Goal: Task Accomplishment & Management: Complete application form

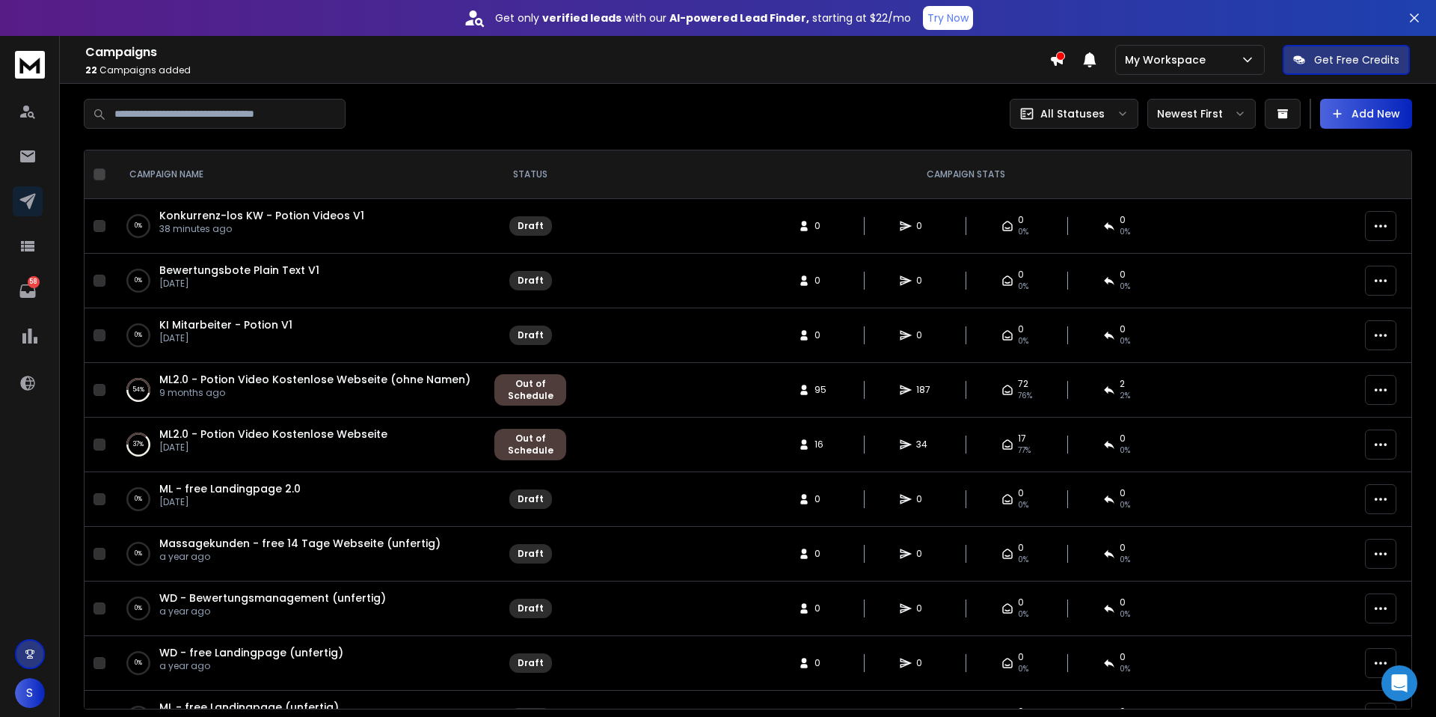
click at [342, 218] on span "Konkurrenz-los KW - Potion Videos V1" at bounding box center [261, 215] width 205 height 15
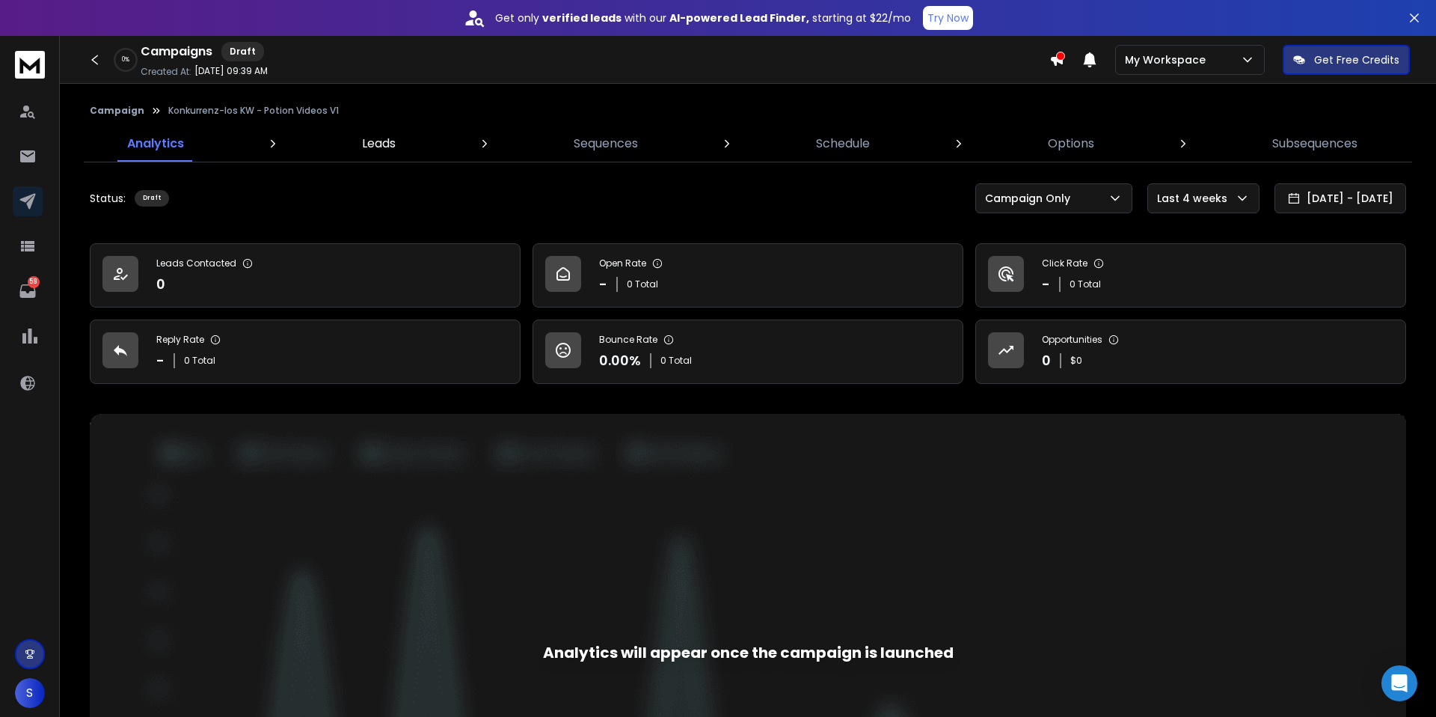
click at [375, 141] on p "Leads" at bounding box center [379, 144] width 34 height 18
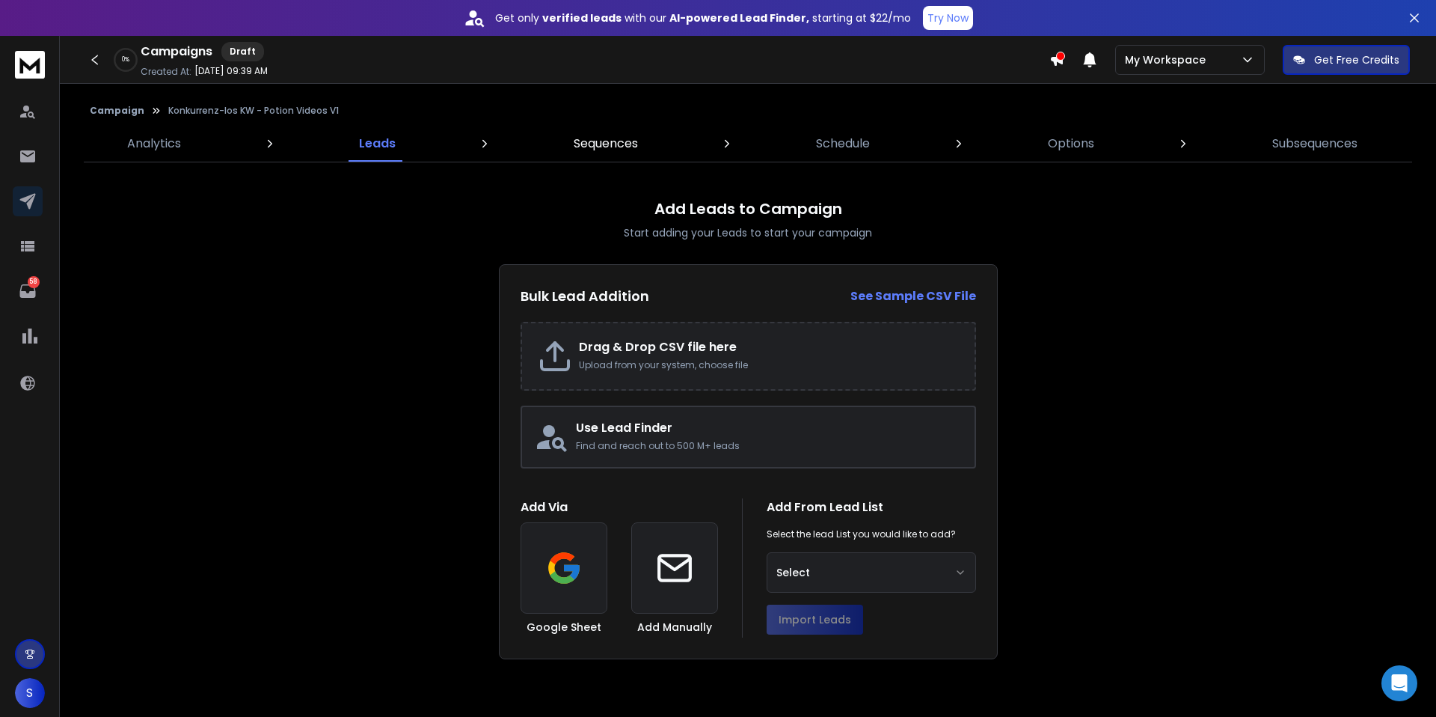
click at [581, 146] on p "Sequences" at bounding box center [606, 144] width 64 height 18
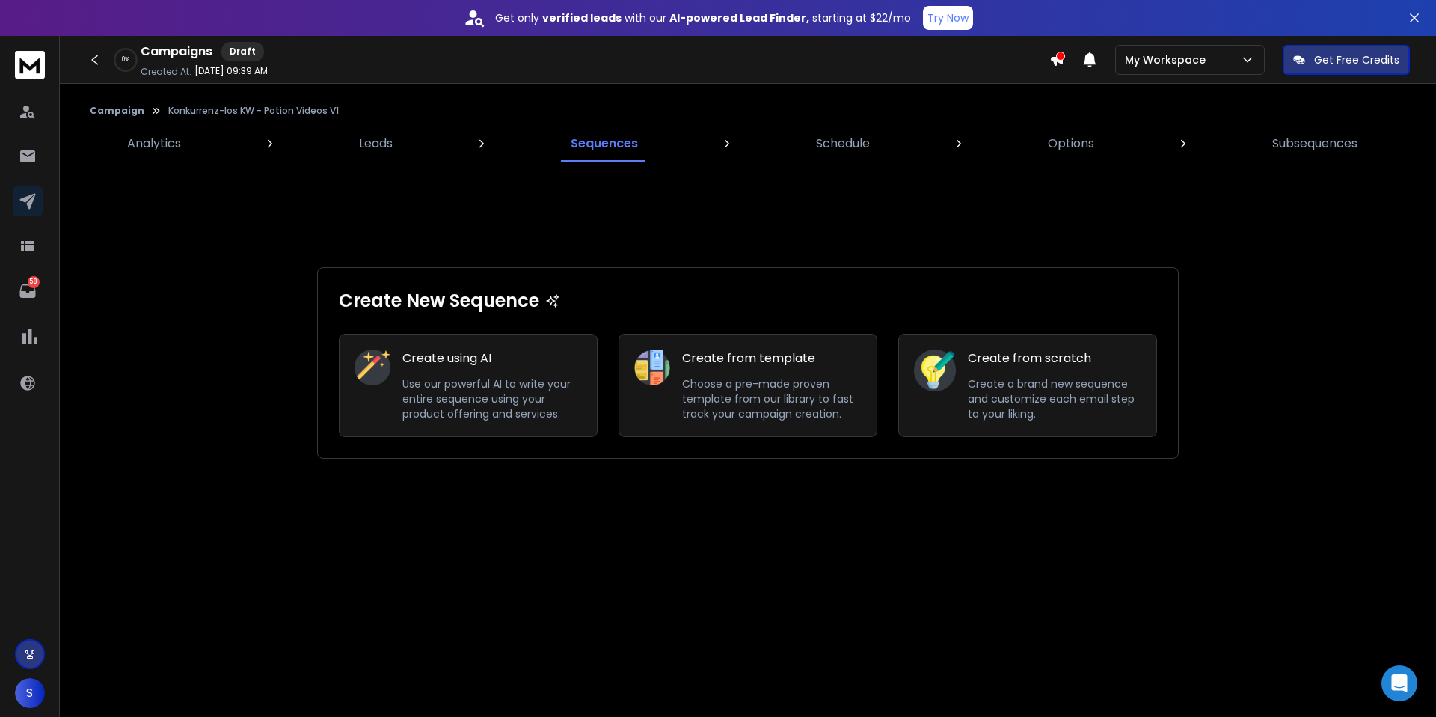
click at [1008, 382] on p "Create a brand new sequence and customize each email step to your liking." at bounding box center [1055, 398] width 174 height 45
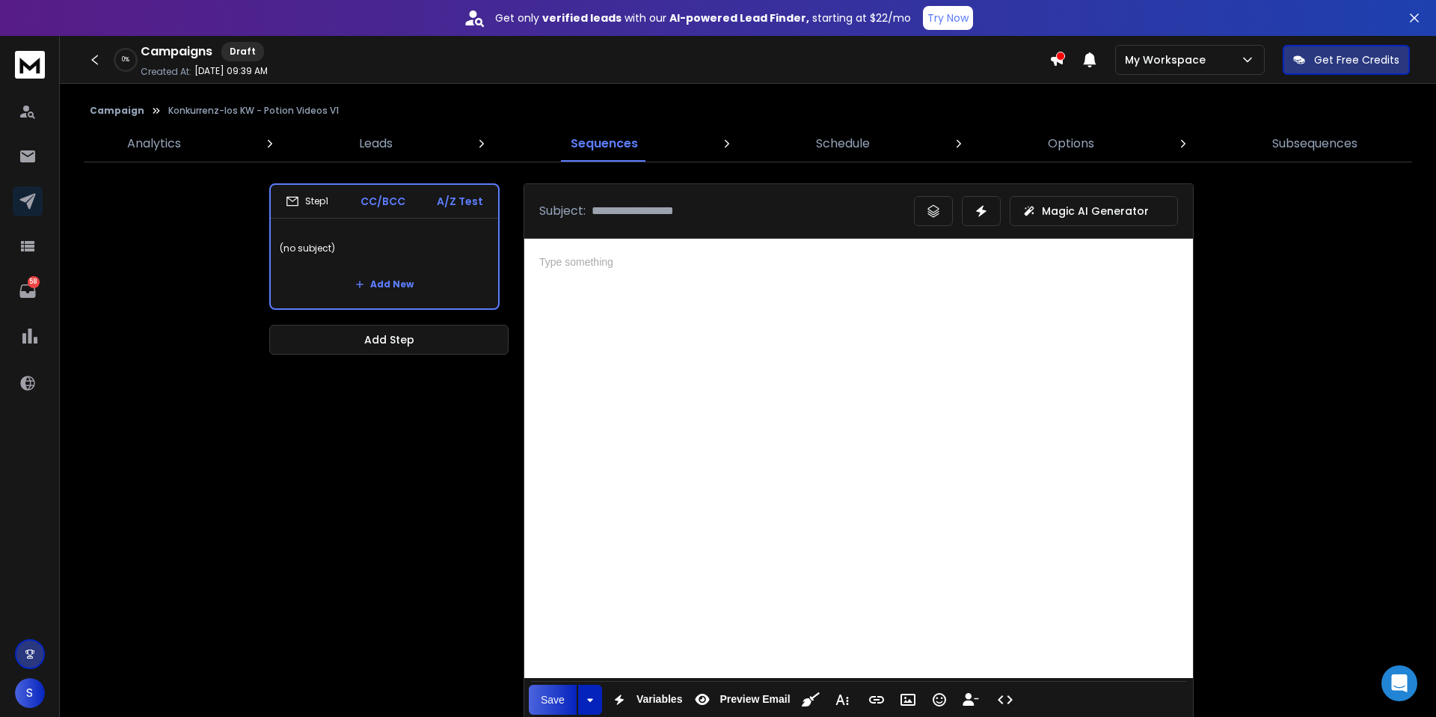
click at [604, 266] on div at bounding box center [858, 262] width 639 height 16
click at [669, 356] on div at bounding box center [858, 454] width 669 height 430
click at [998, 698] on icon "button" at bounding box center [1005, 699] width 15 height 9
type textarea "**********"
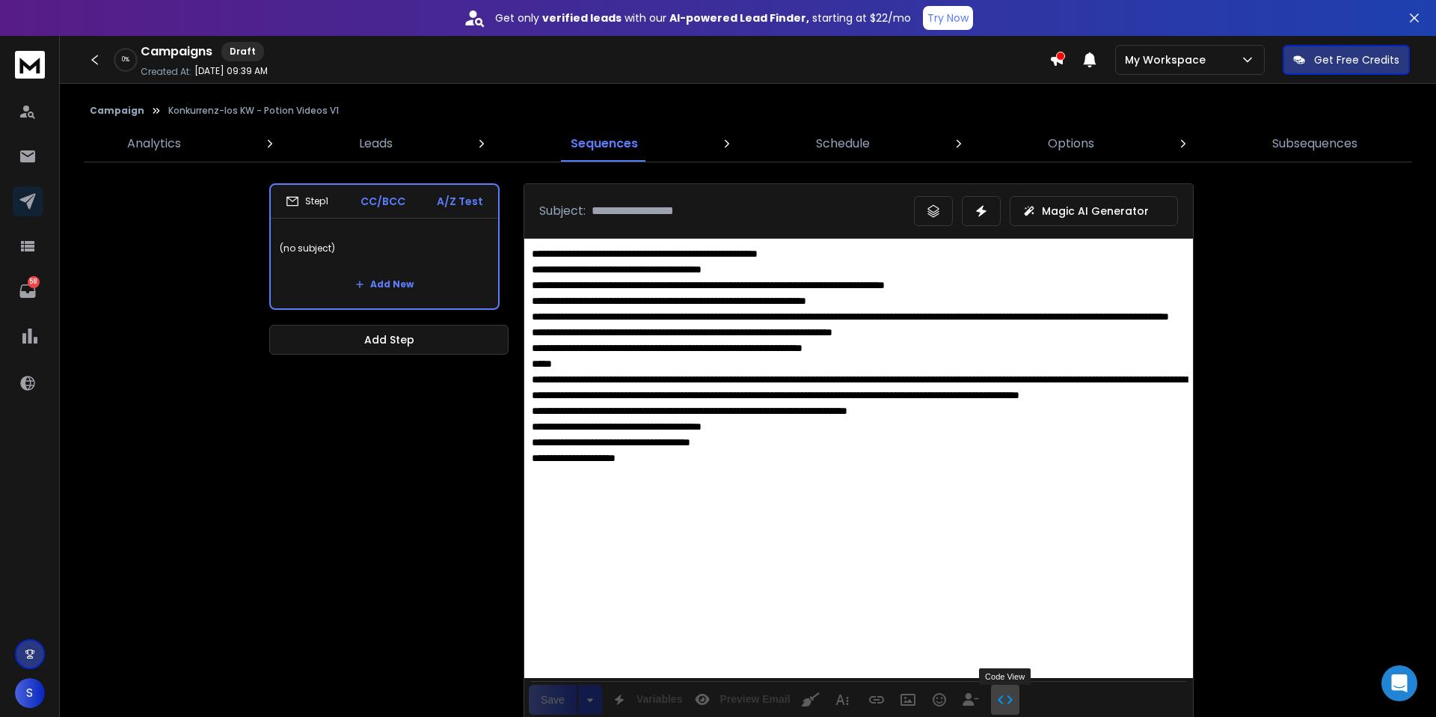
click at [1001, 701] on icon "button" at bounding box center [1005, 699] width 15 height 9
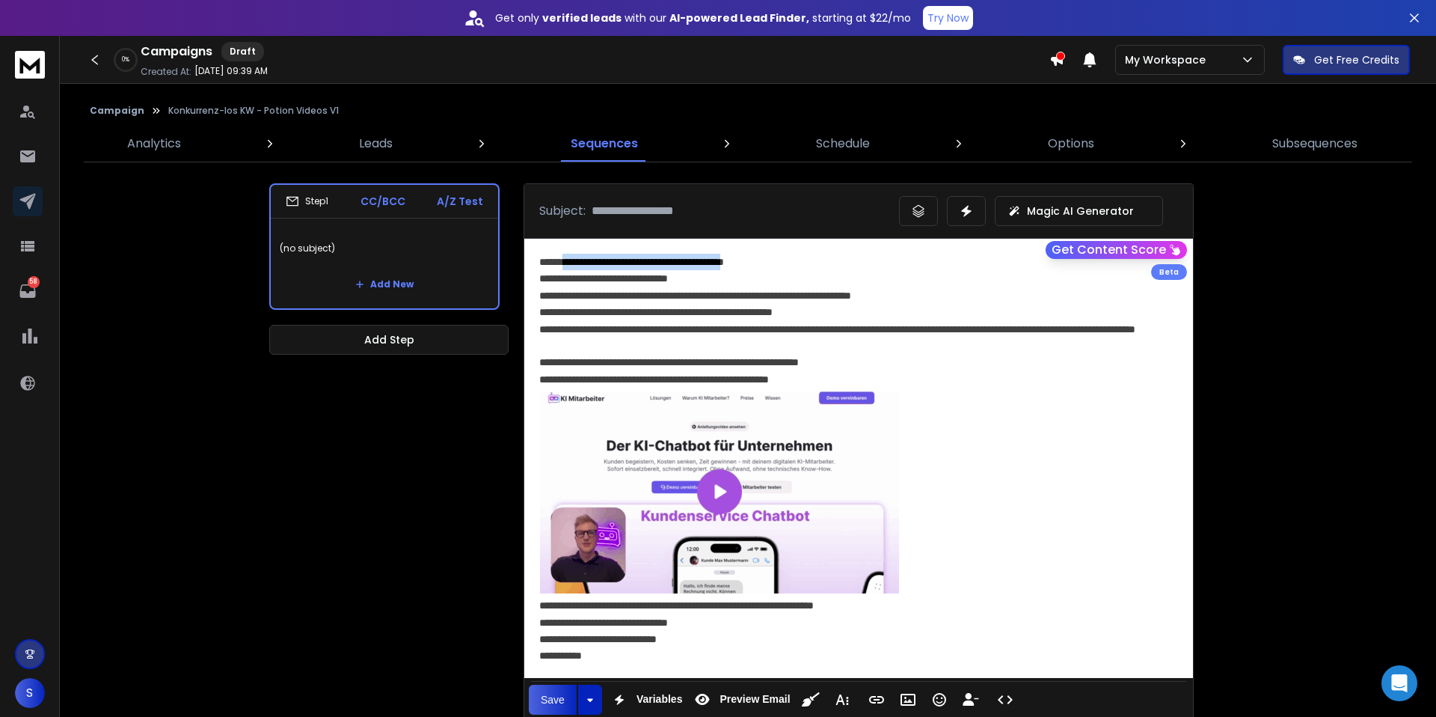
drag, startPoint x: 755, startPoint y: 263, endPoint x: 566, endPoint y: 262, distance: 188.5
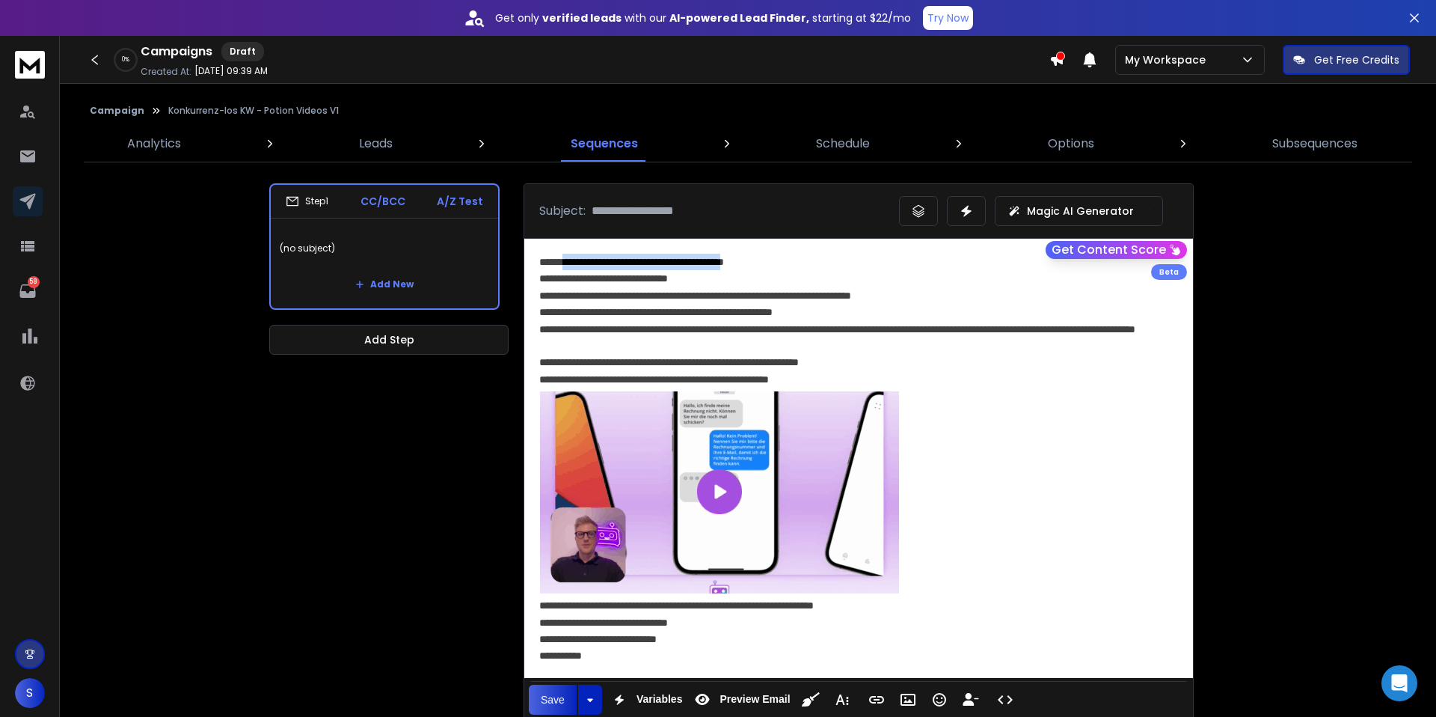
click at [566, 262] on div "**********" at bounding box center [858, 262] width 639 height 16
click at [592, 268] on div "**********" at bounding box center [858, 262] width 639 height 16
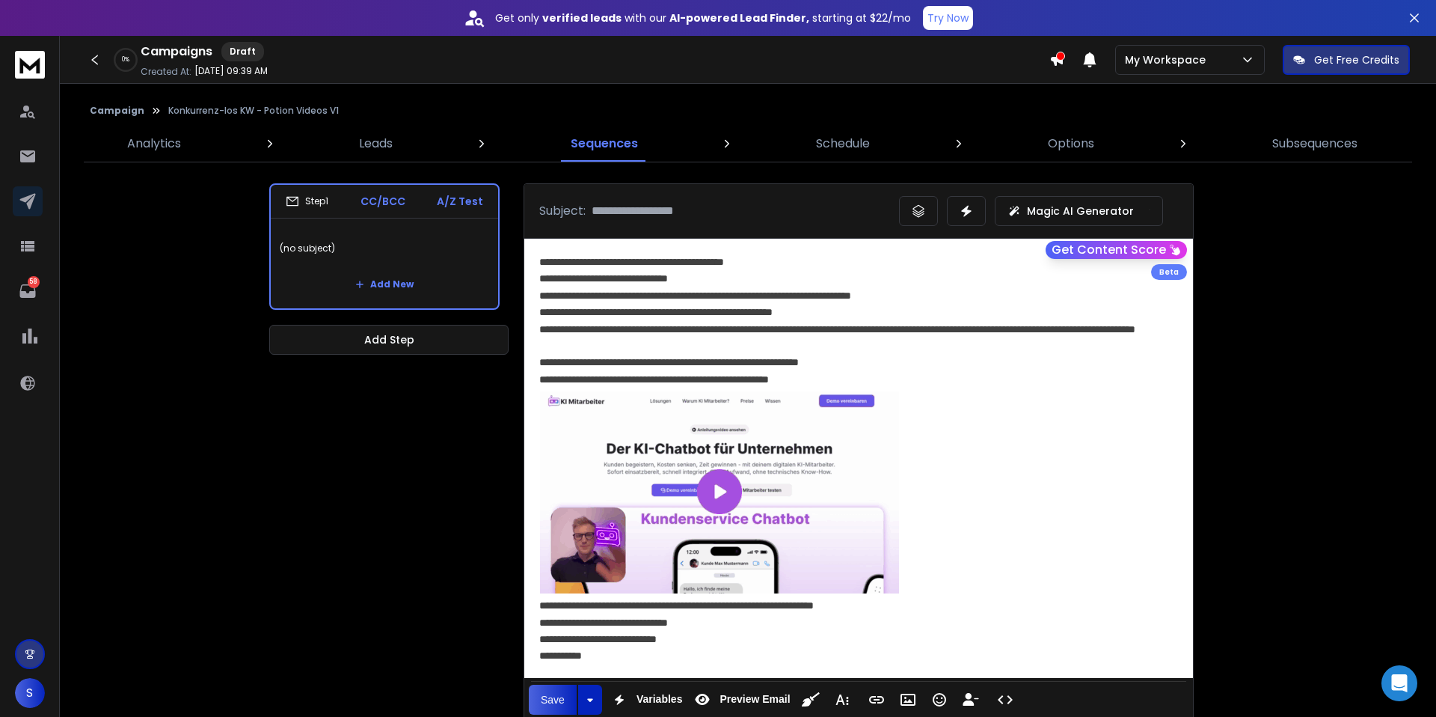
click at [539, 261] on div "**********" at bounding box center [858, 262] width 639 height 16
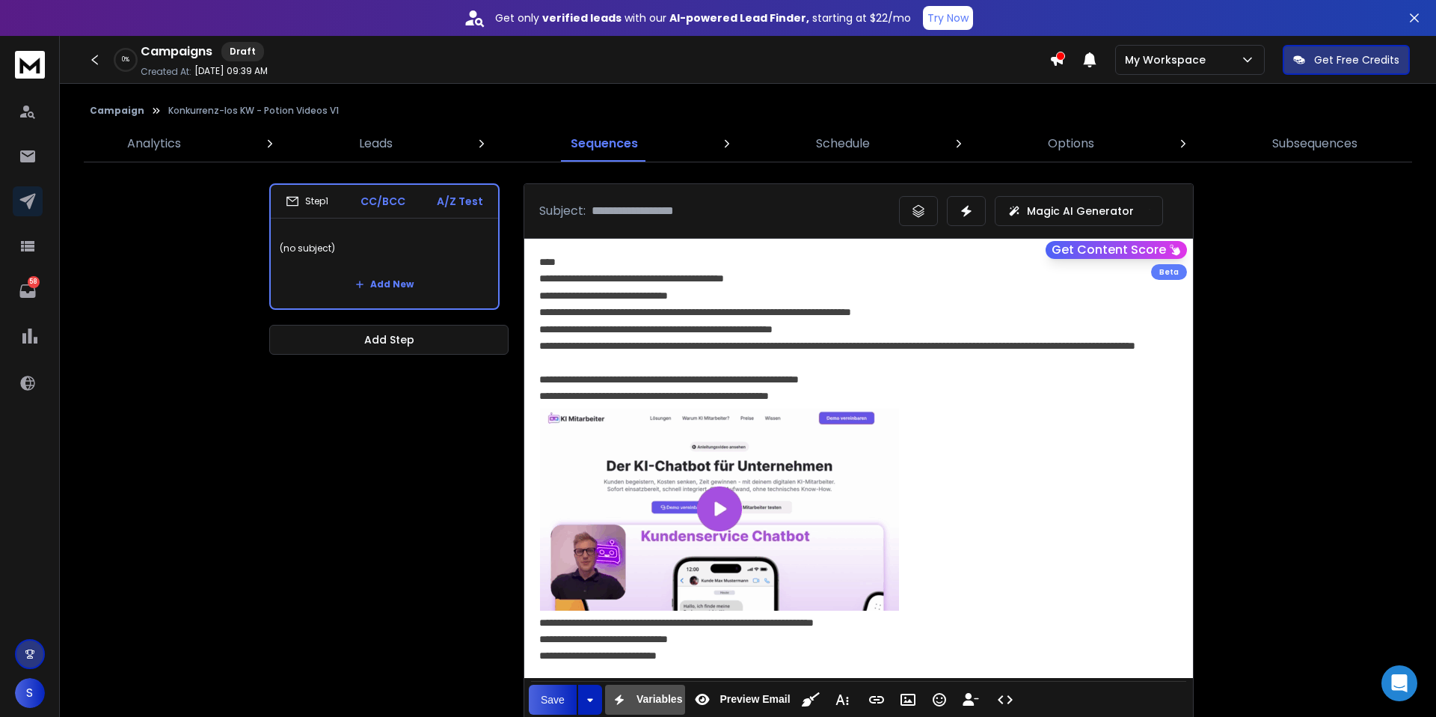
click at [666, 700] on span "Variables" at bounding box center [660, 699] width 52 height 13
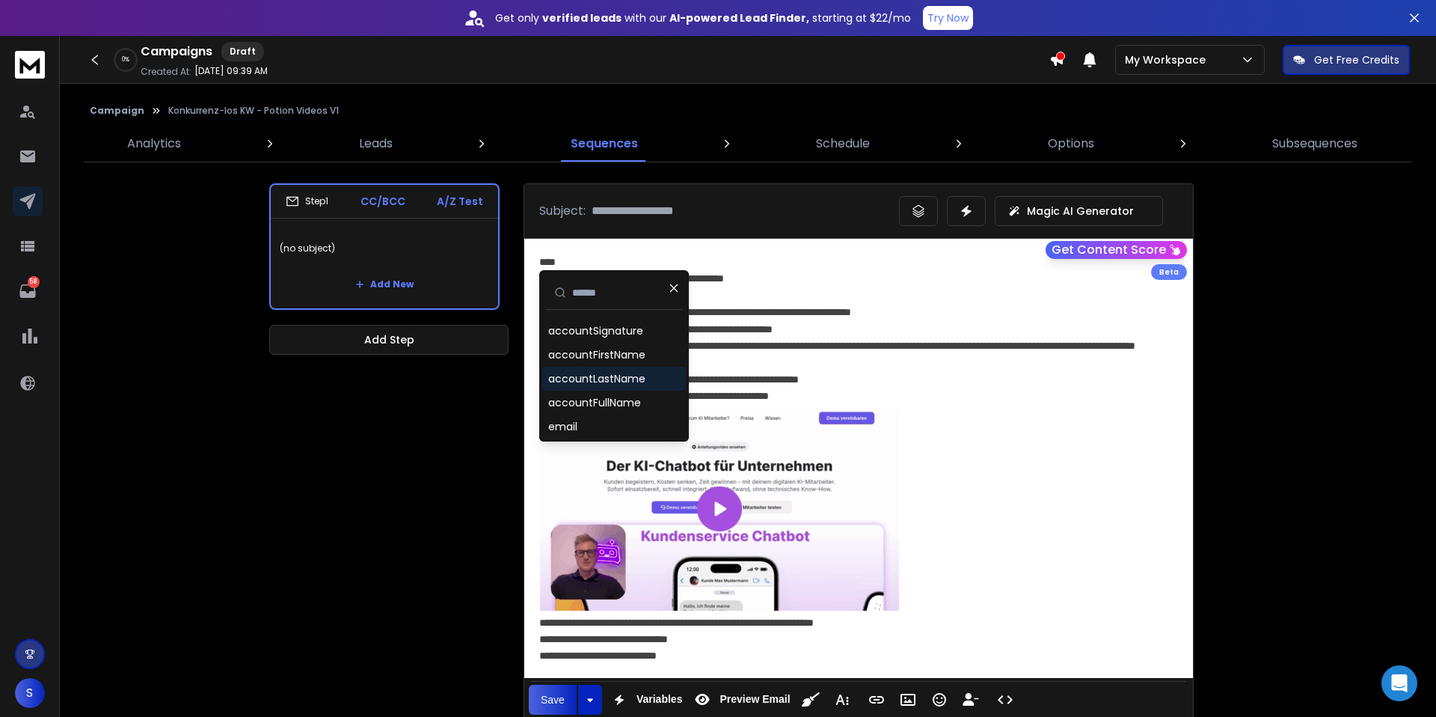
scroll to position [25, 0]
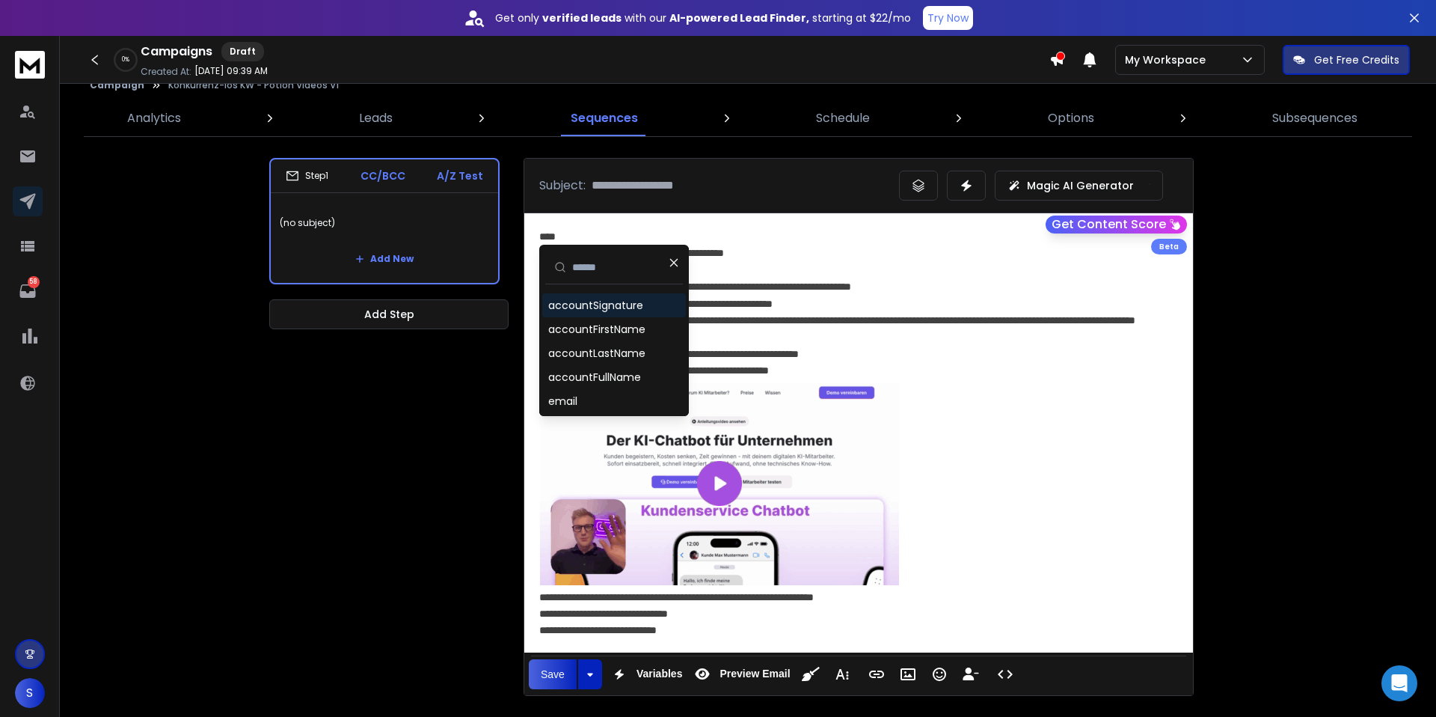
click at [592, 268] on input "text" at bounding box center [623, 267] width 102 height 33
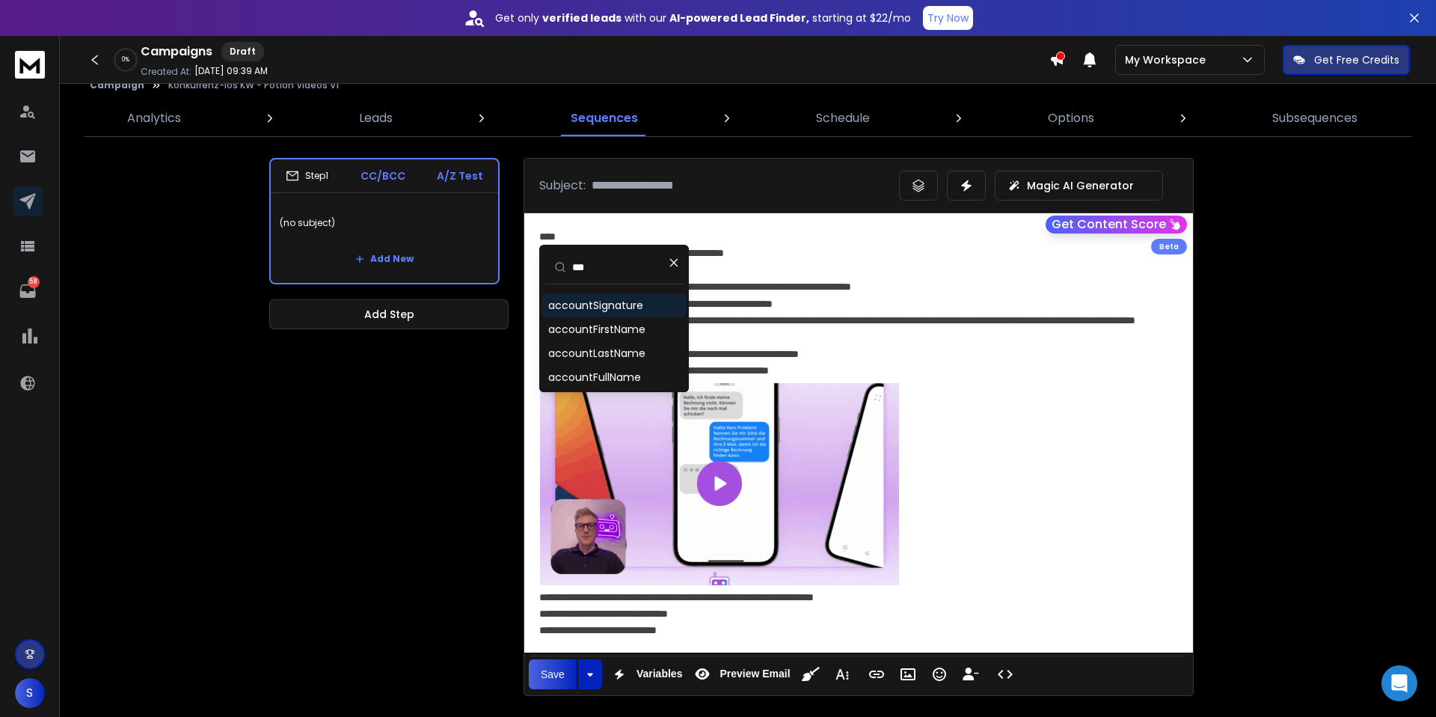
type input "***"
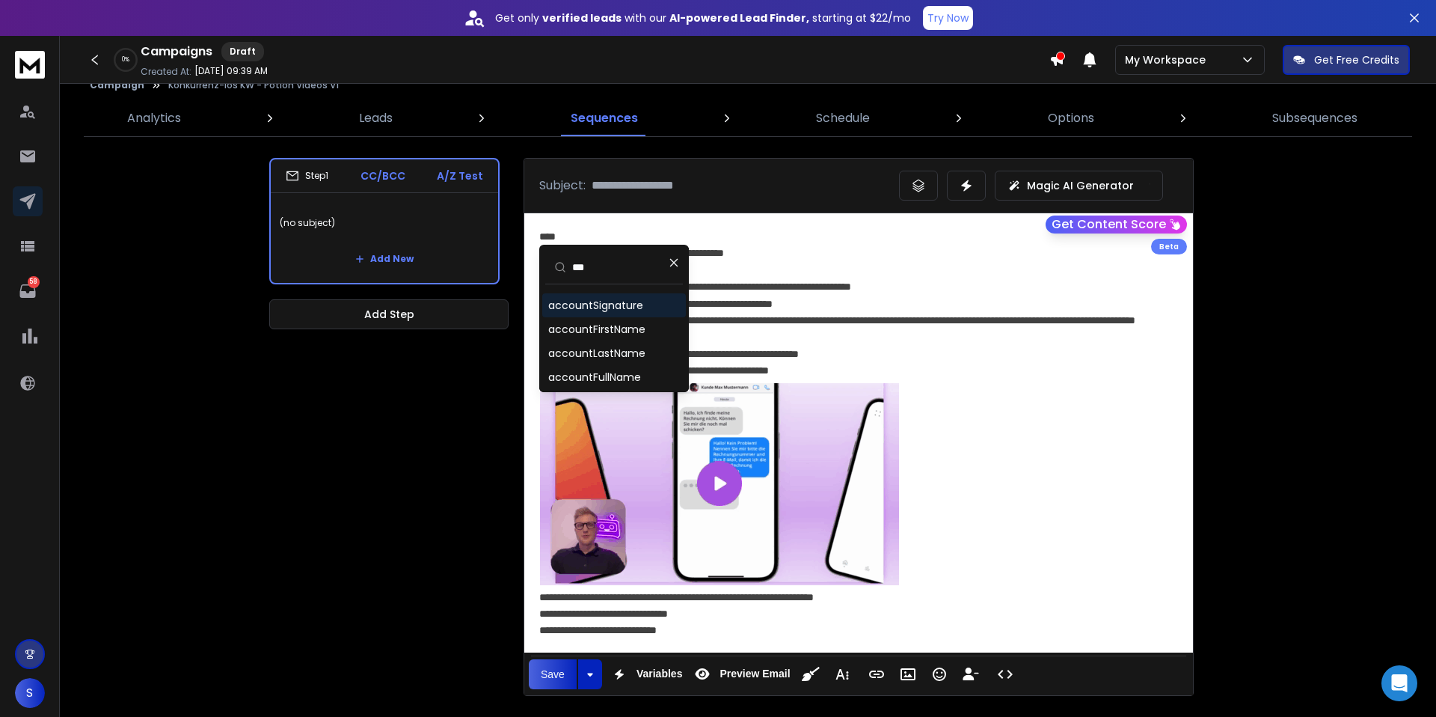
click at [678, 257] on icon at bounding box center [674, 263] width 12 height 12
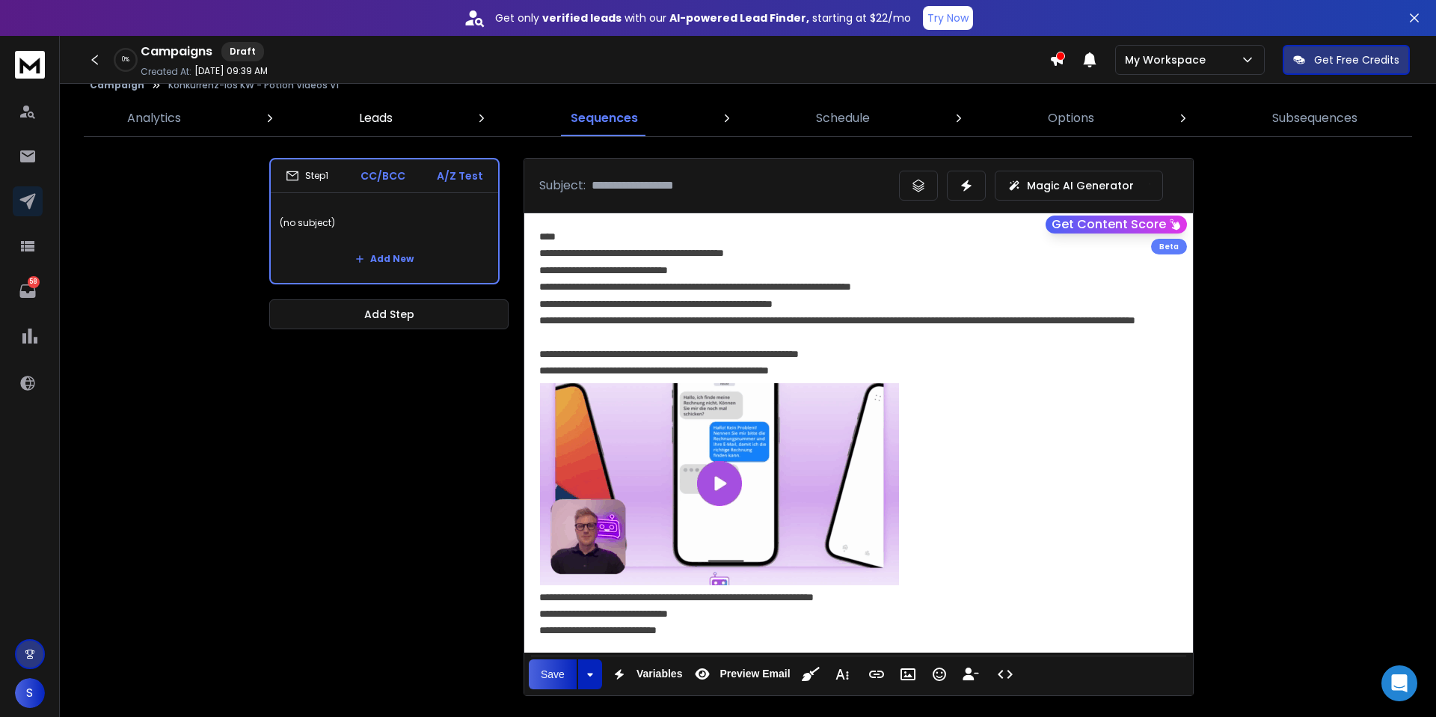
click at [381, 123] on p "Leads" at bounding box center [376, 118] width 34 height 18
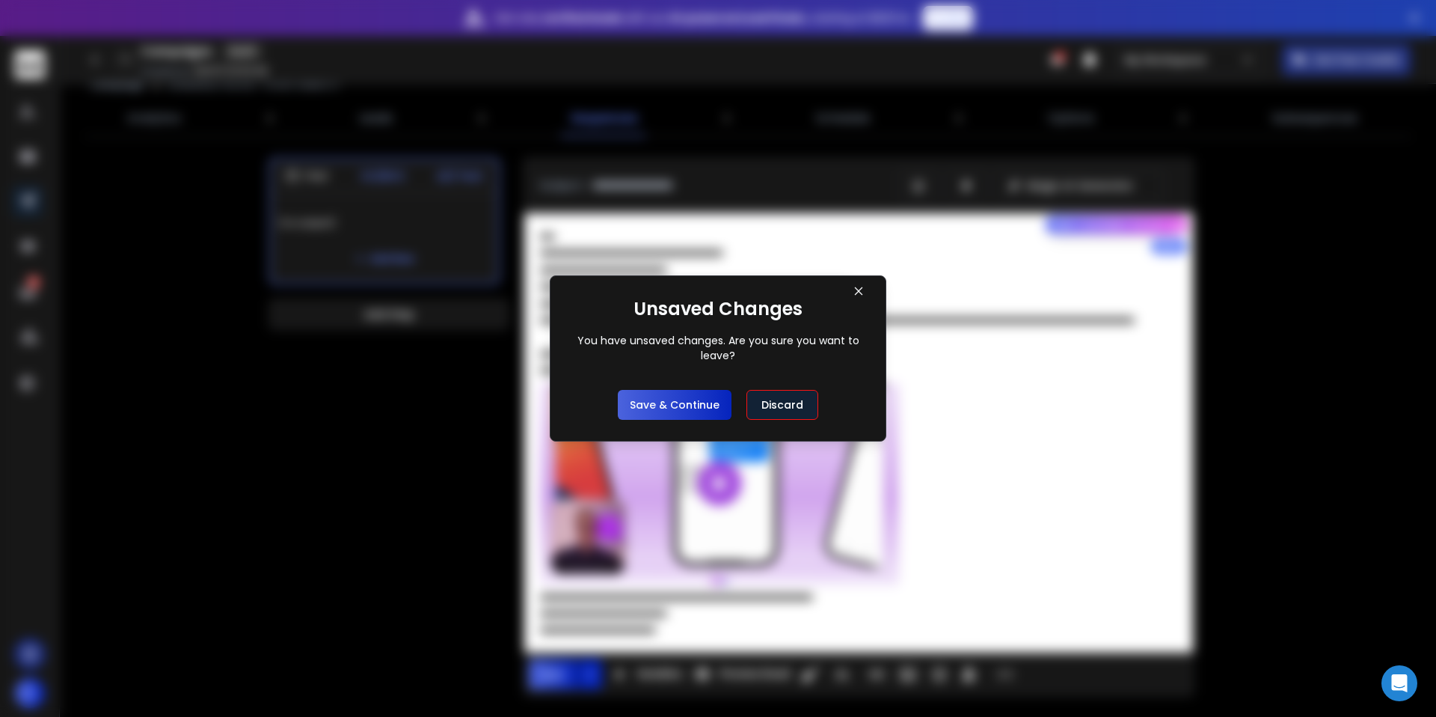
click at [716, 408] on button "Save & Continue" at bounding box center [675, 405] width 114 height 30
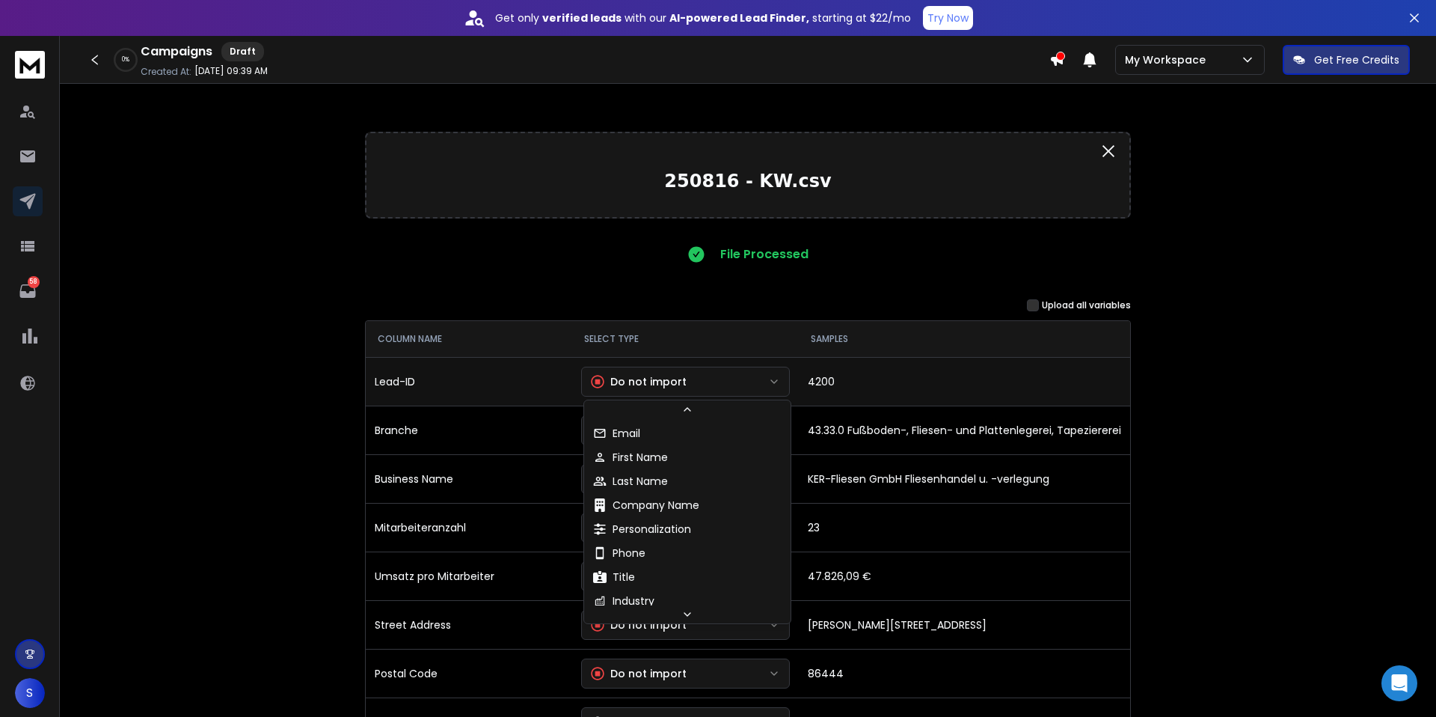
click at [699, 386] on button "Do not import" at bounding box center [685, 382] width 209 height 30
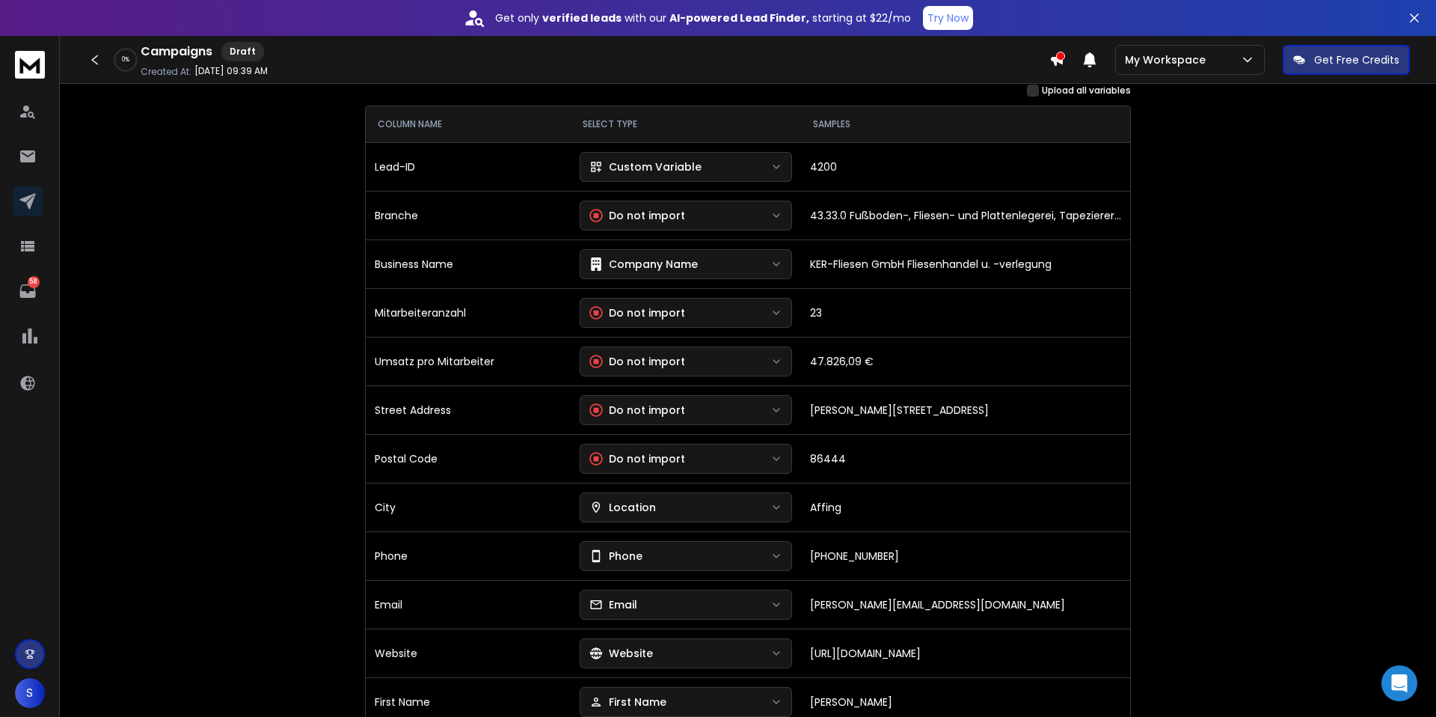
scroll to position [212, 0]
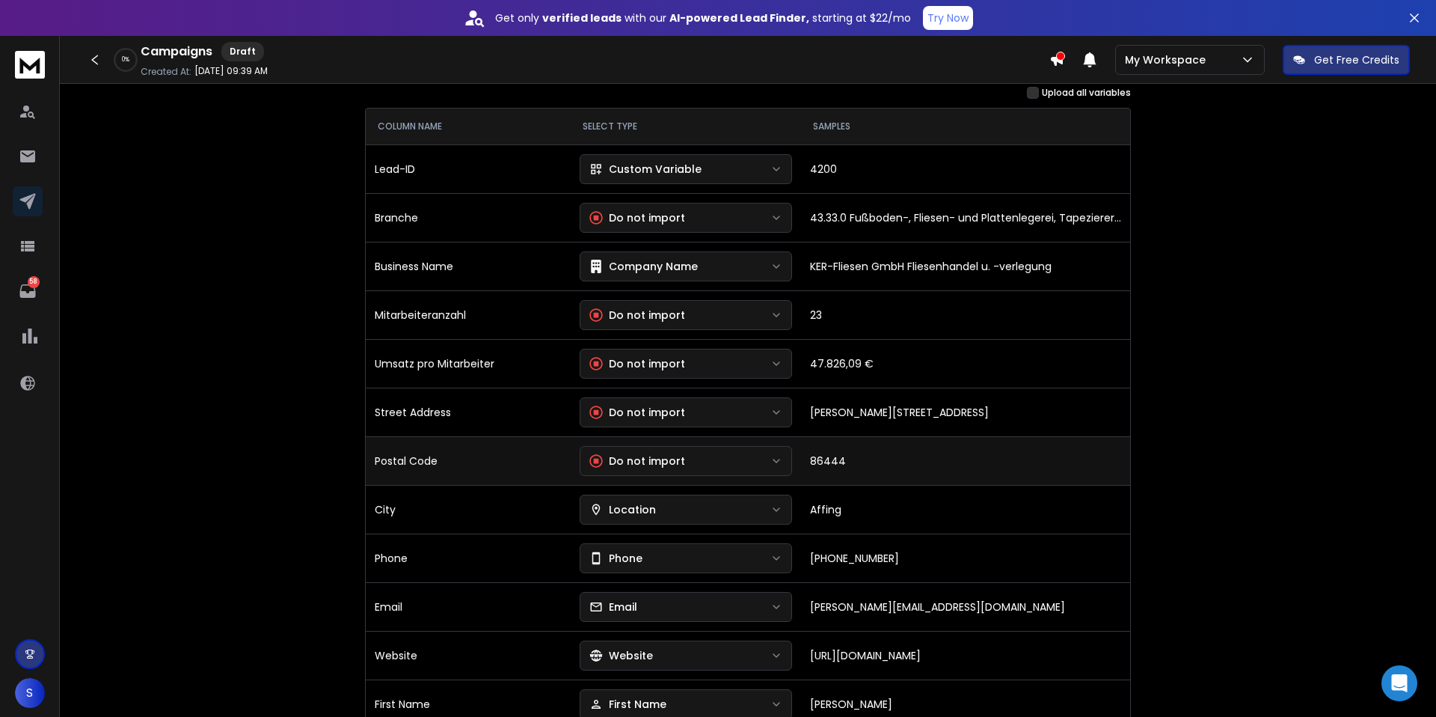
click at [699, 467] on button "Do not import" at bounding box center [686, 461] width 212 height 30
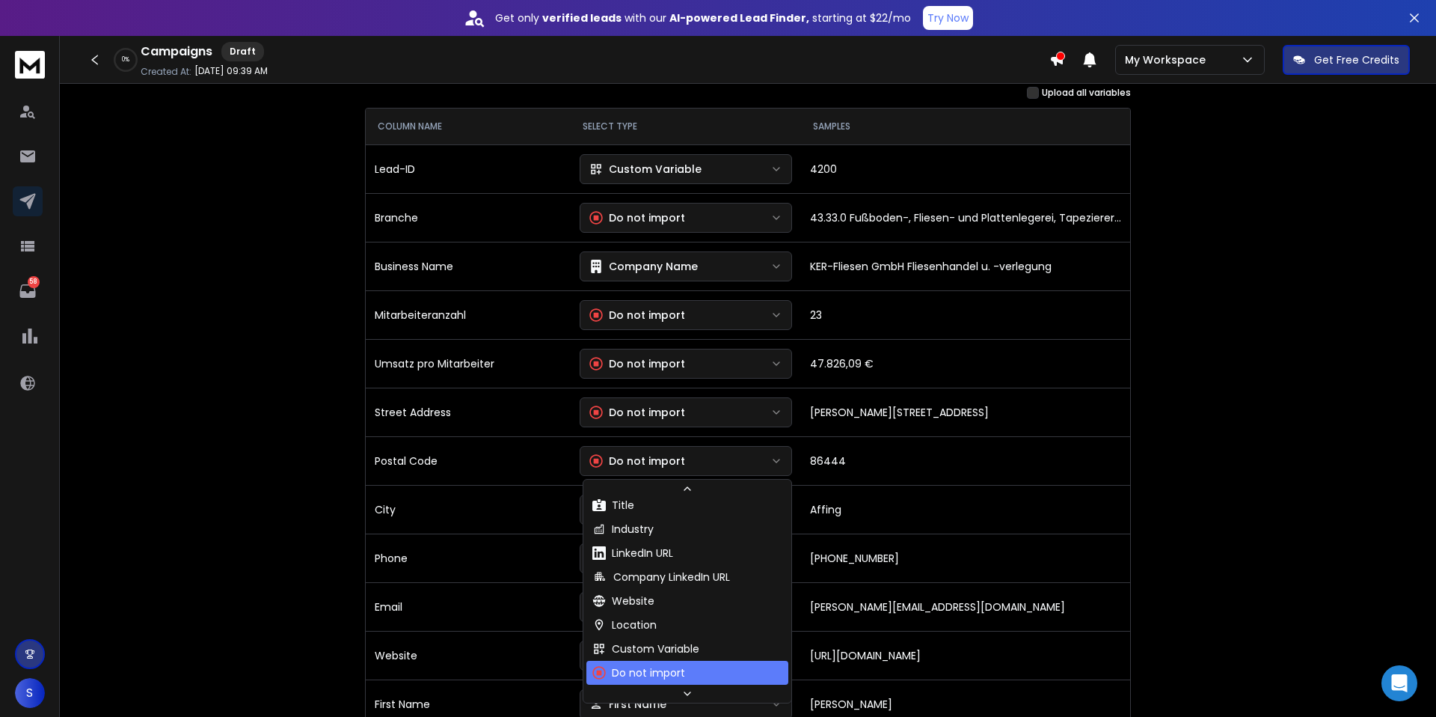
scroll to position [136, 0]
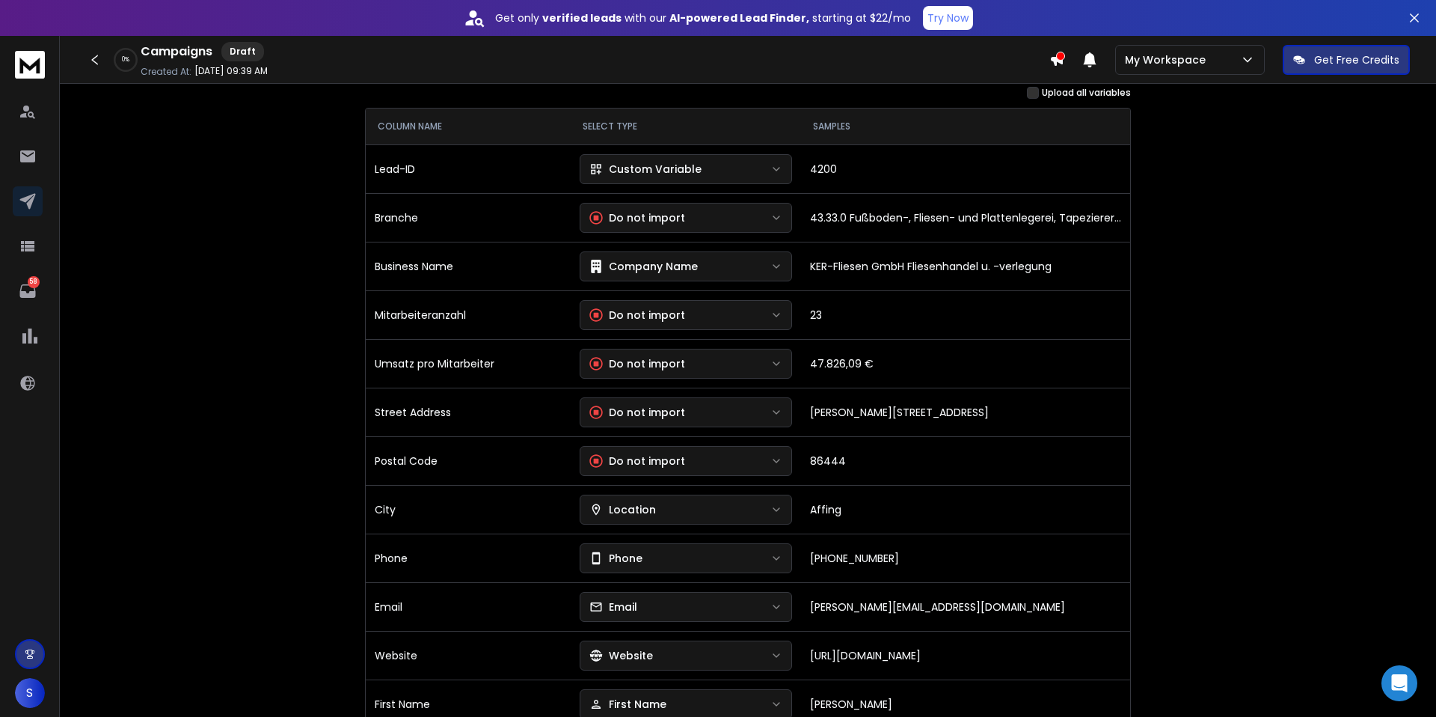
click at [268, 448] on div "250816 - KW.csv File Processed Upload all variables COLUMN NAME SELECT TYPE SAM…" at bounding box center [718, 464] width 1436 height 1283
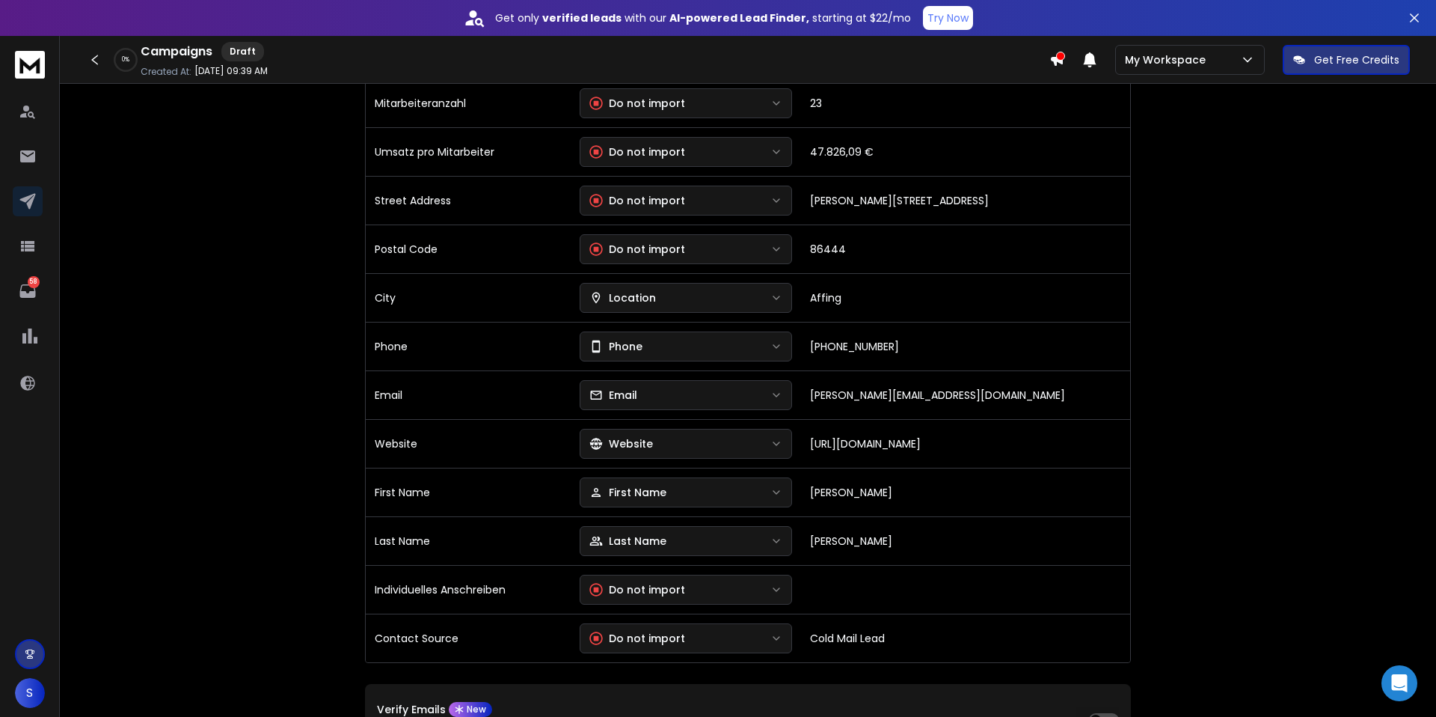
scroll to position [430, 0]
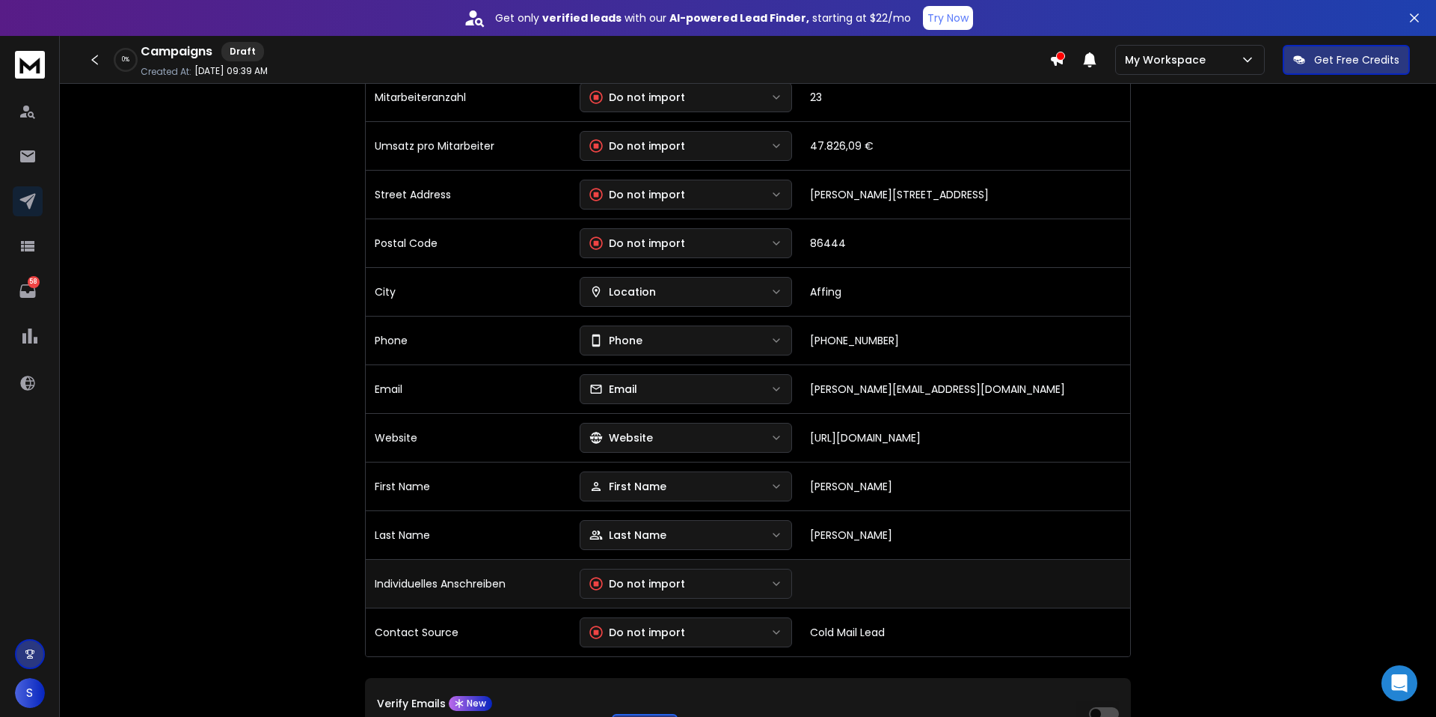
click at [713, 592] on button "Do not import" at bounding box center [686, 583] width 212 height 30
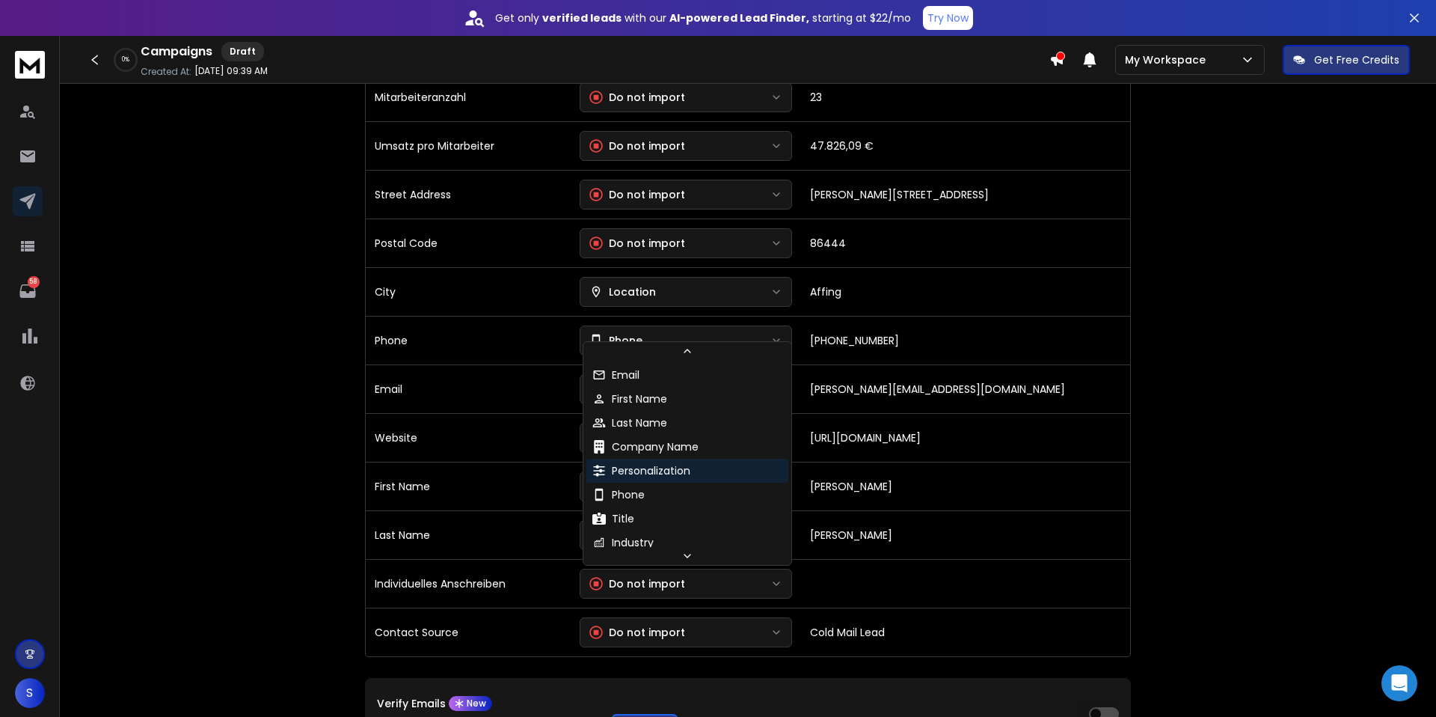
scroll to position [136, 0]
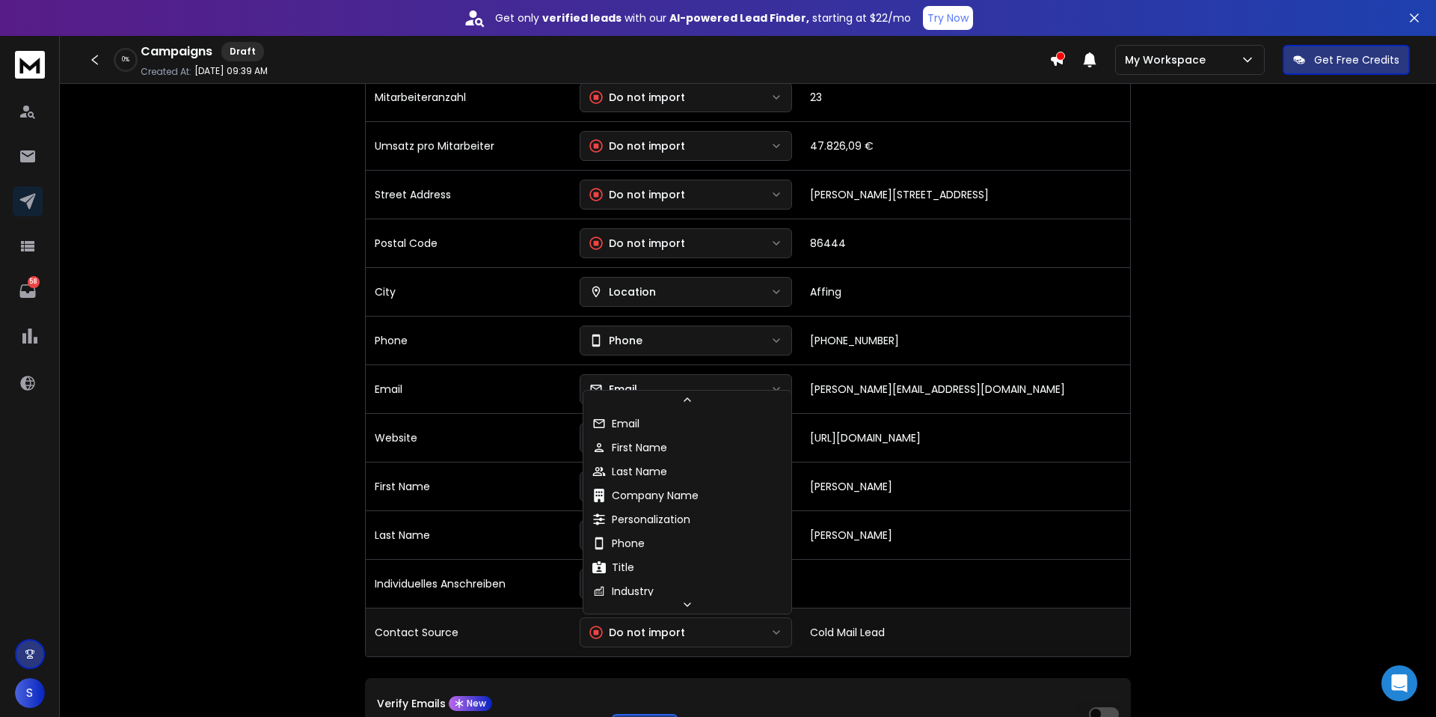
click at [648, 629] on div "Do not import" at bounding box center [637, 632] width 96 height 15
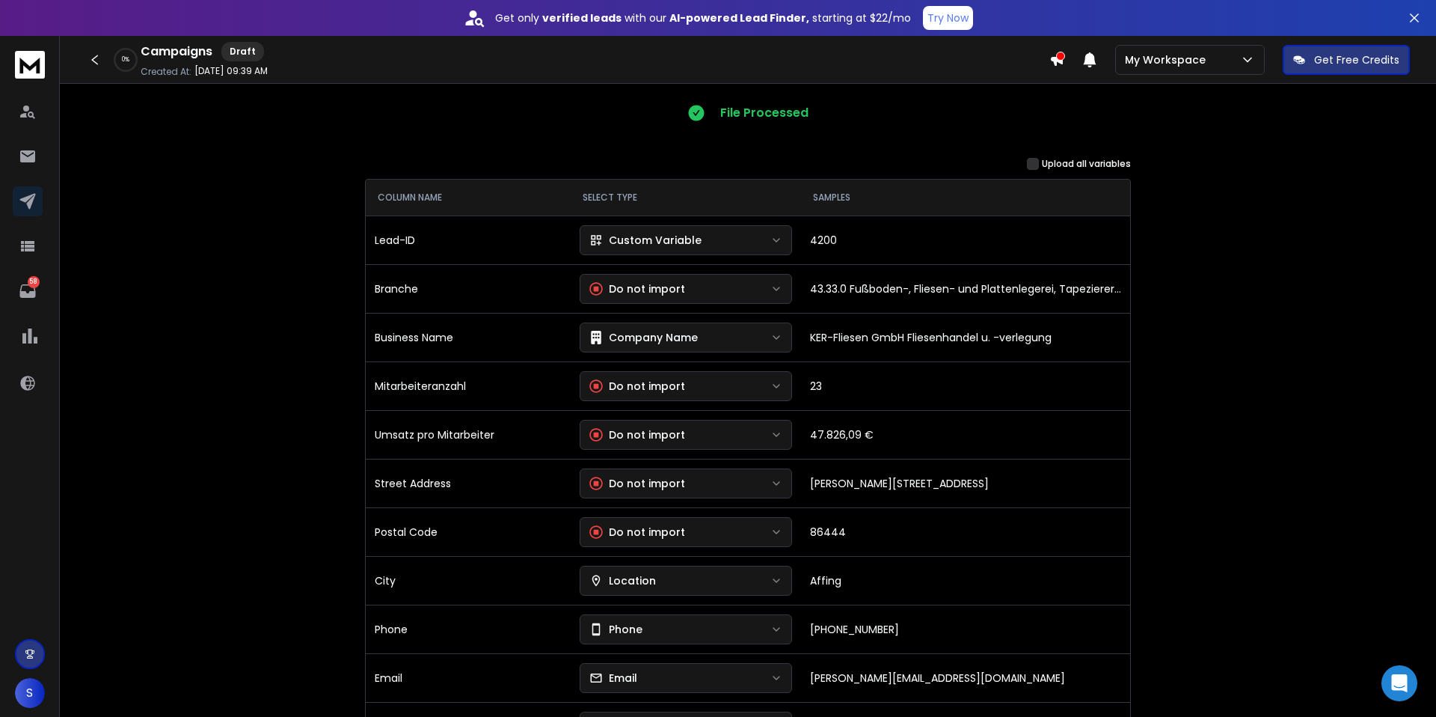
scroll to position [145, 0]
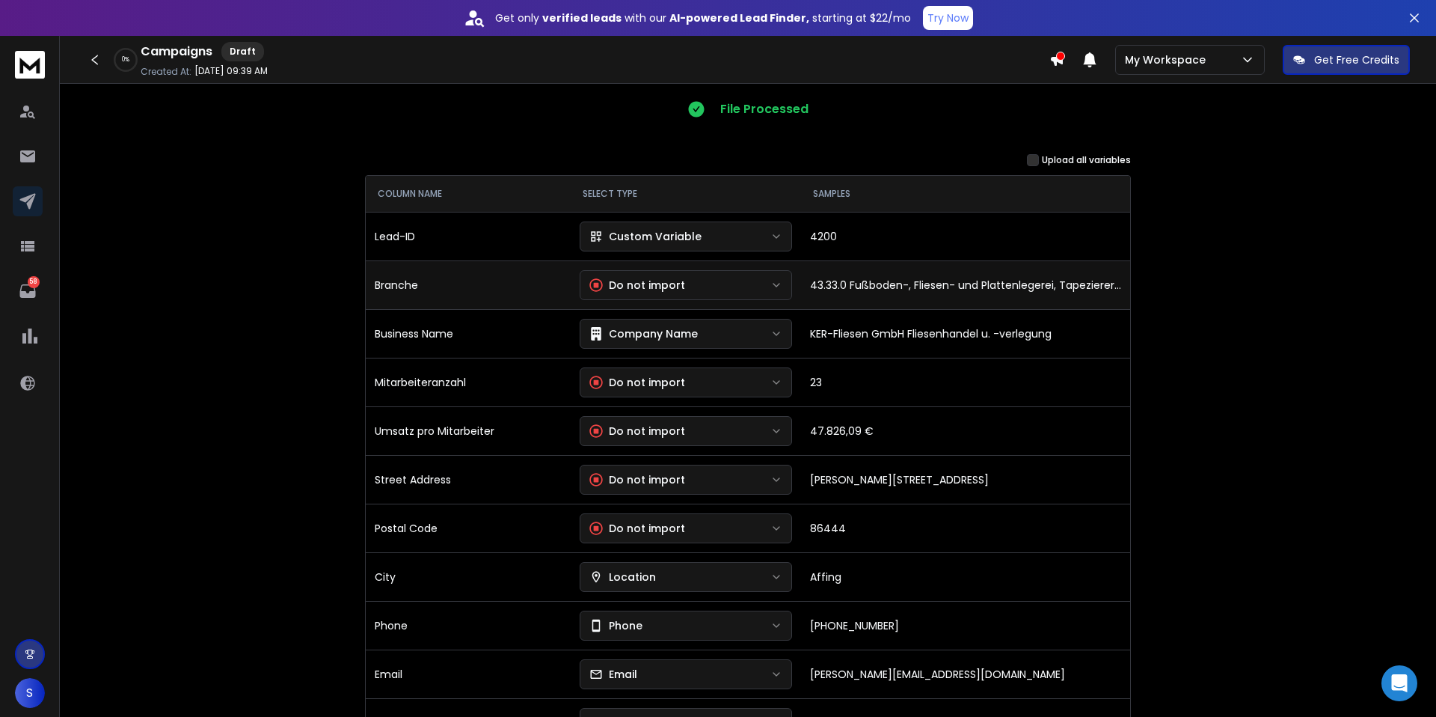
click at [678, 292] on div "Do not import" at bounding box center [637, 285] width 96 height 15
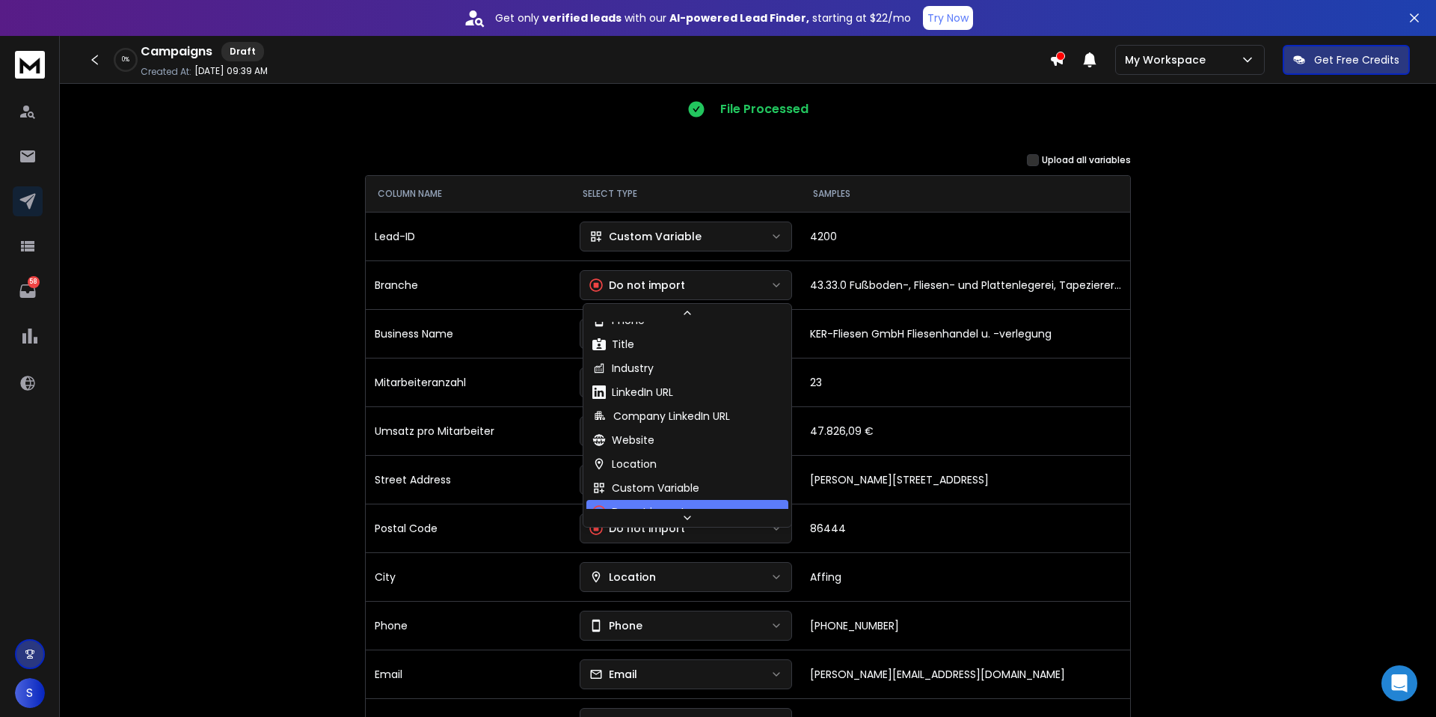
scroll to position [136, 0]
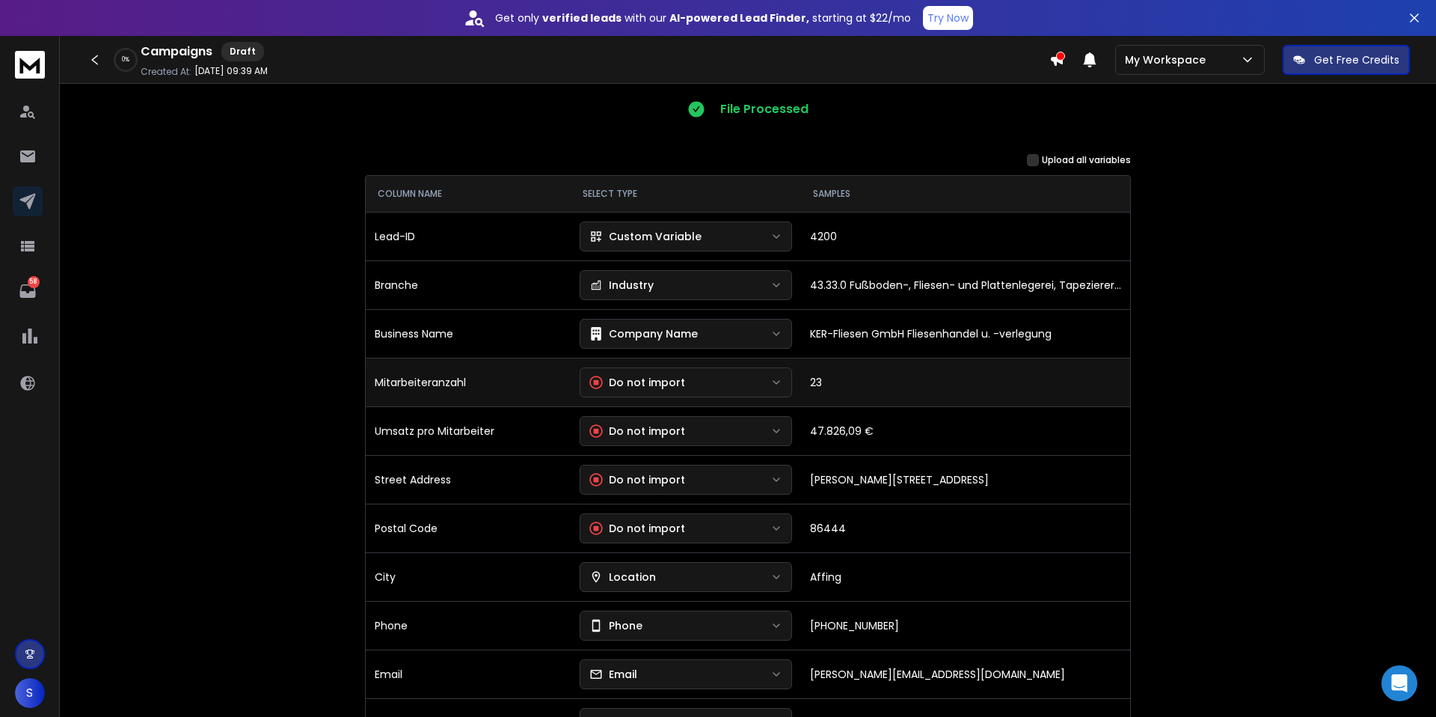
click at [669, 377] on div "Do not import" at bounding box center [637, 382] width 96 height 15
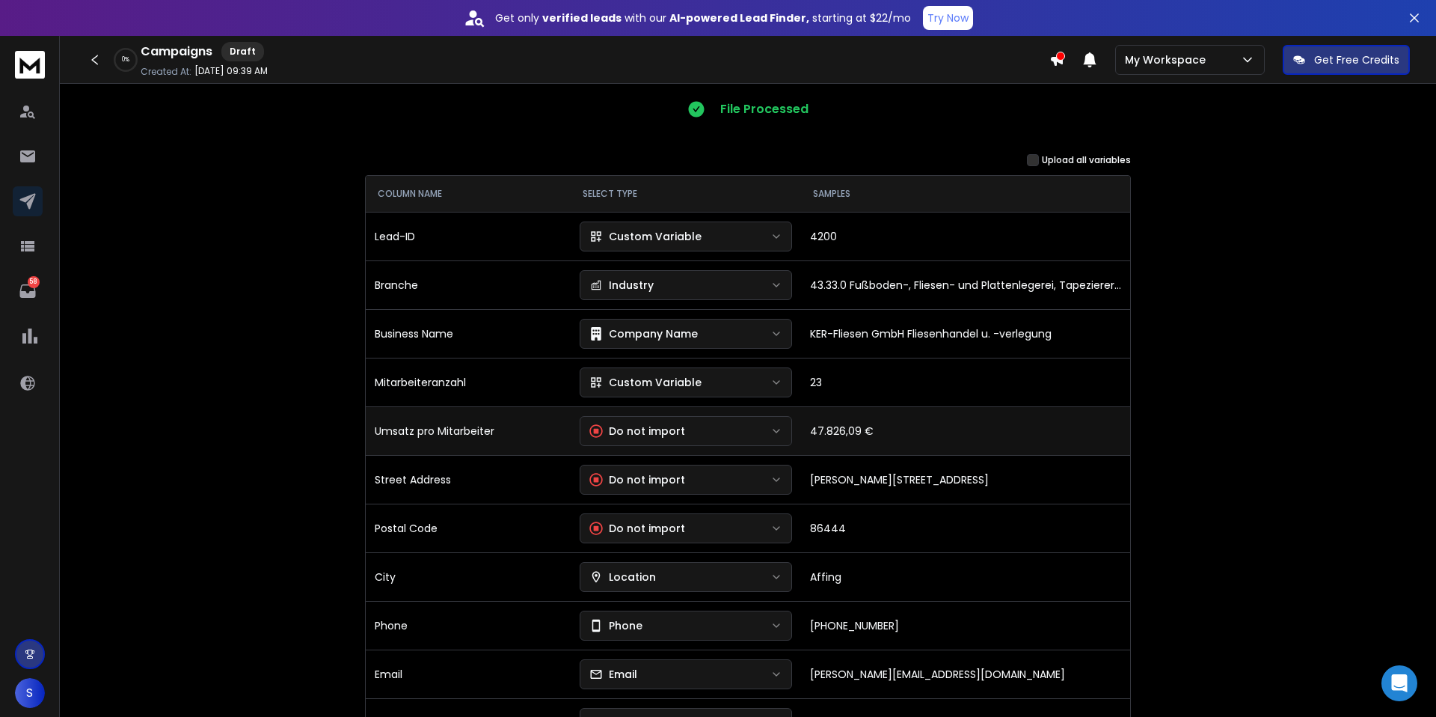
click at [654, 431] on div "Do not import" at bounding box center [637, 430] width 96 height 15
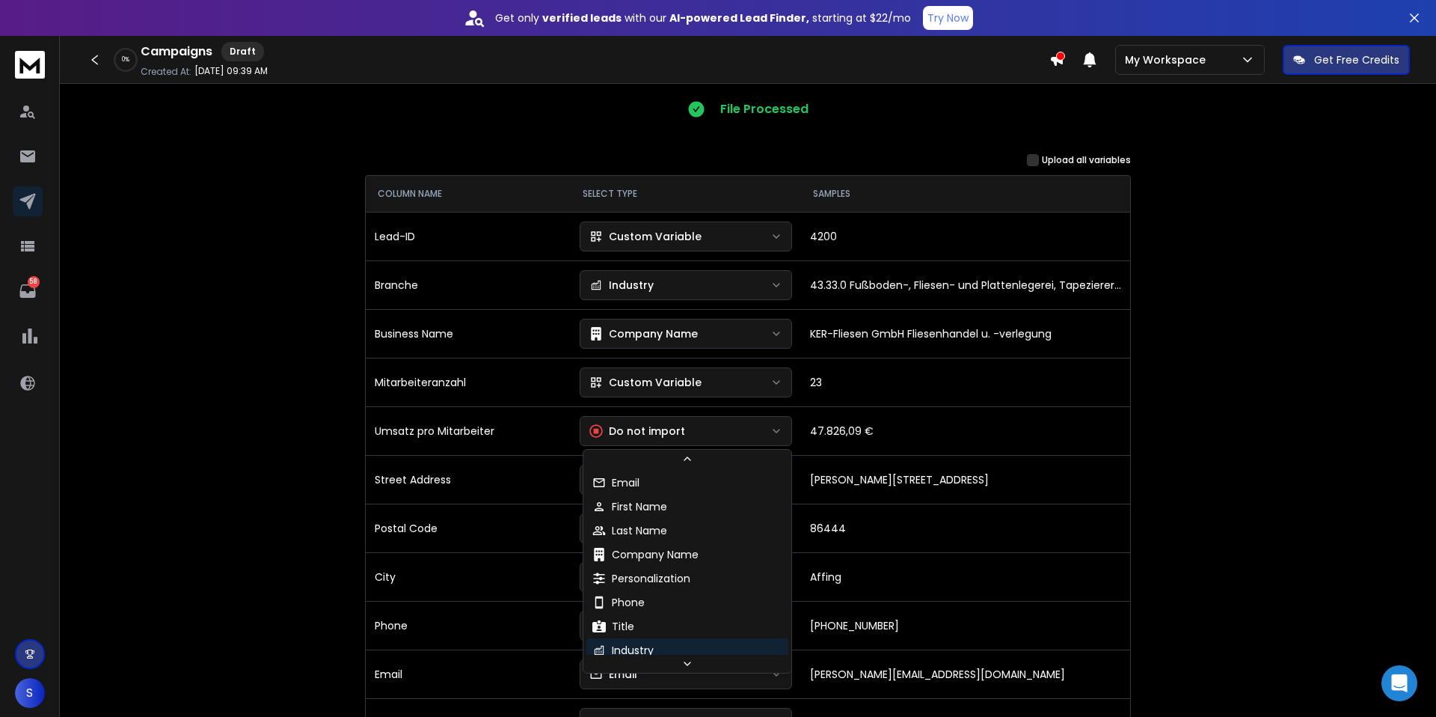
scroll to position [151, 0]
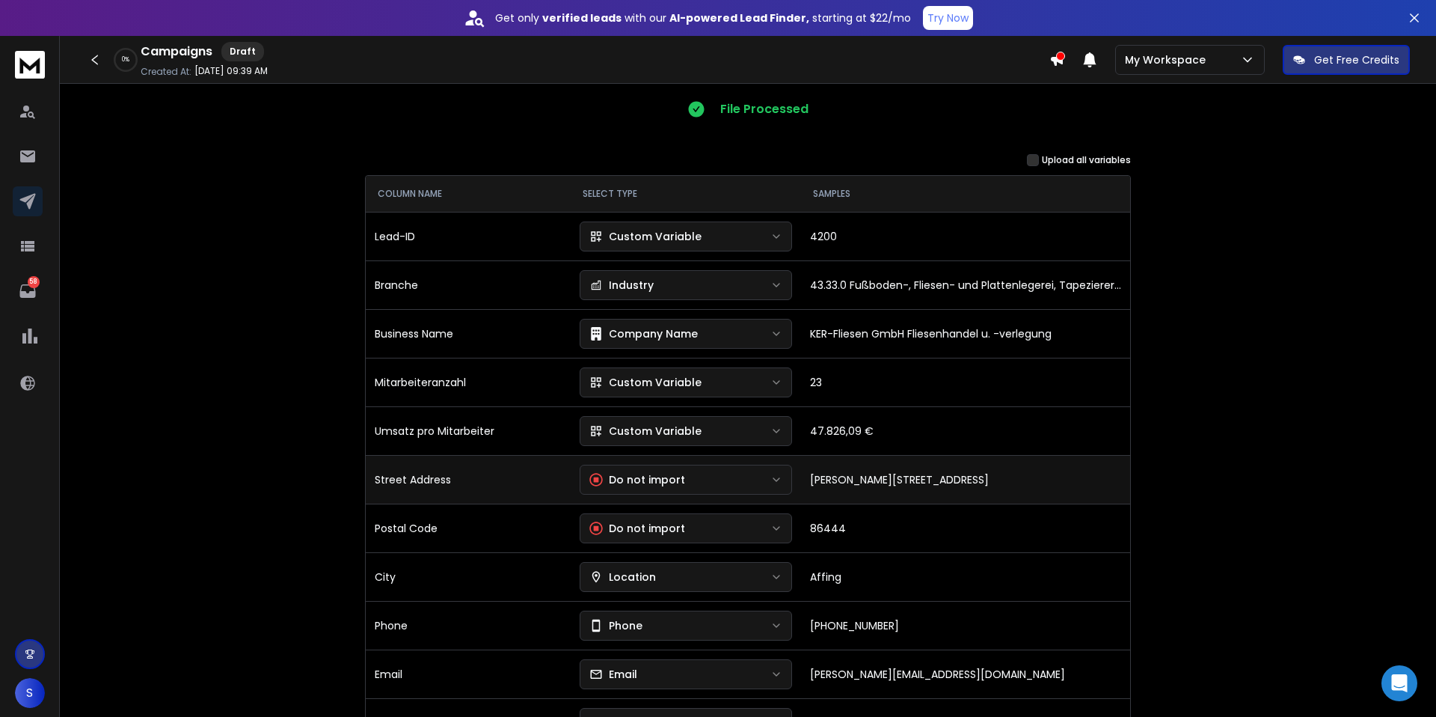
click at [634, 485] on div "Do not import" at bounding box center [637, 479] width 96 height 15
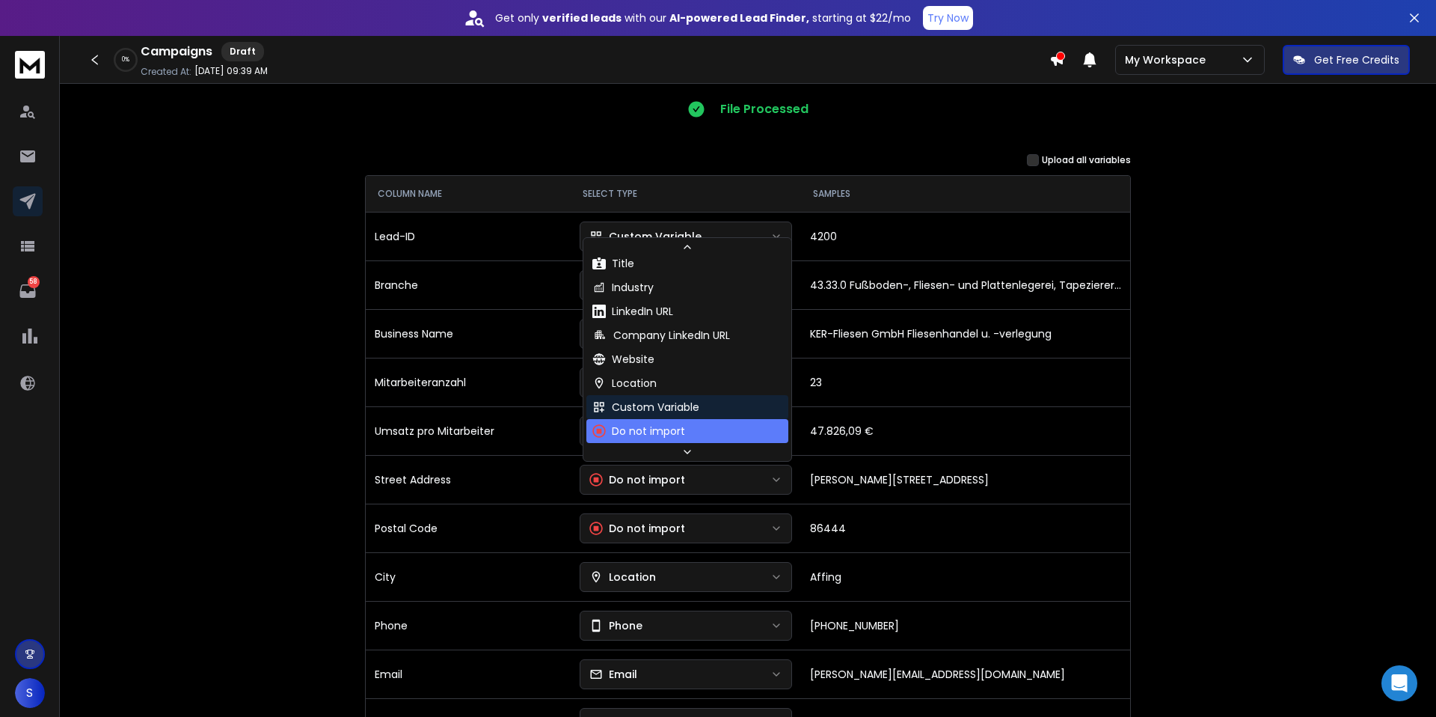
scroll to position [136, 0]
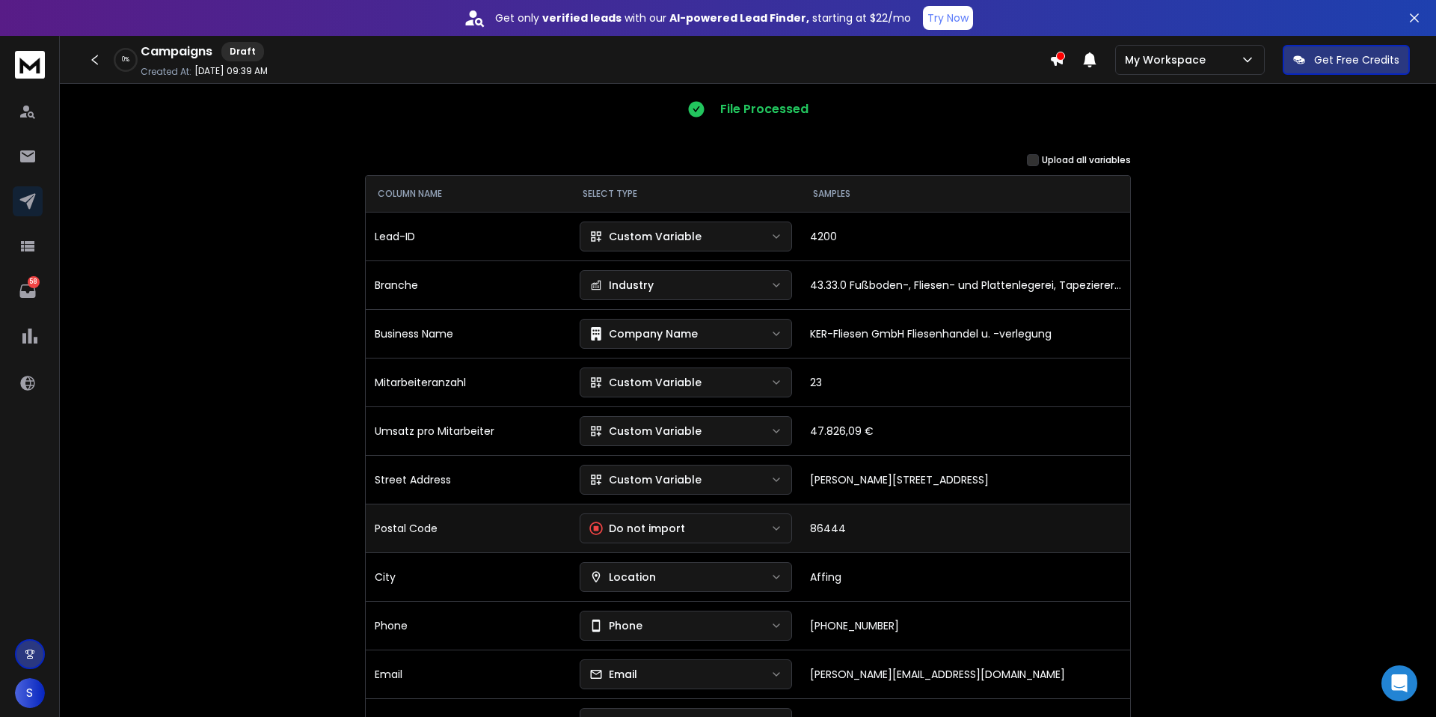
click at [631, 528] on div "Do not import" at bounding box center [637, 528] width 96 height 15
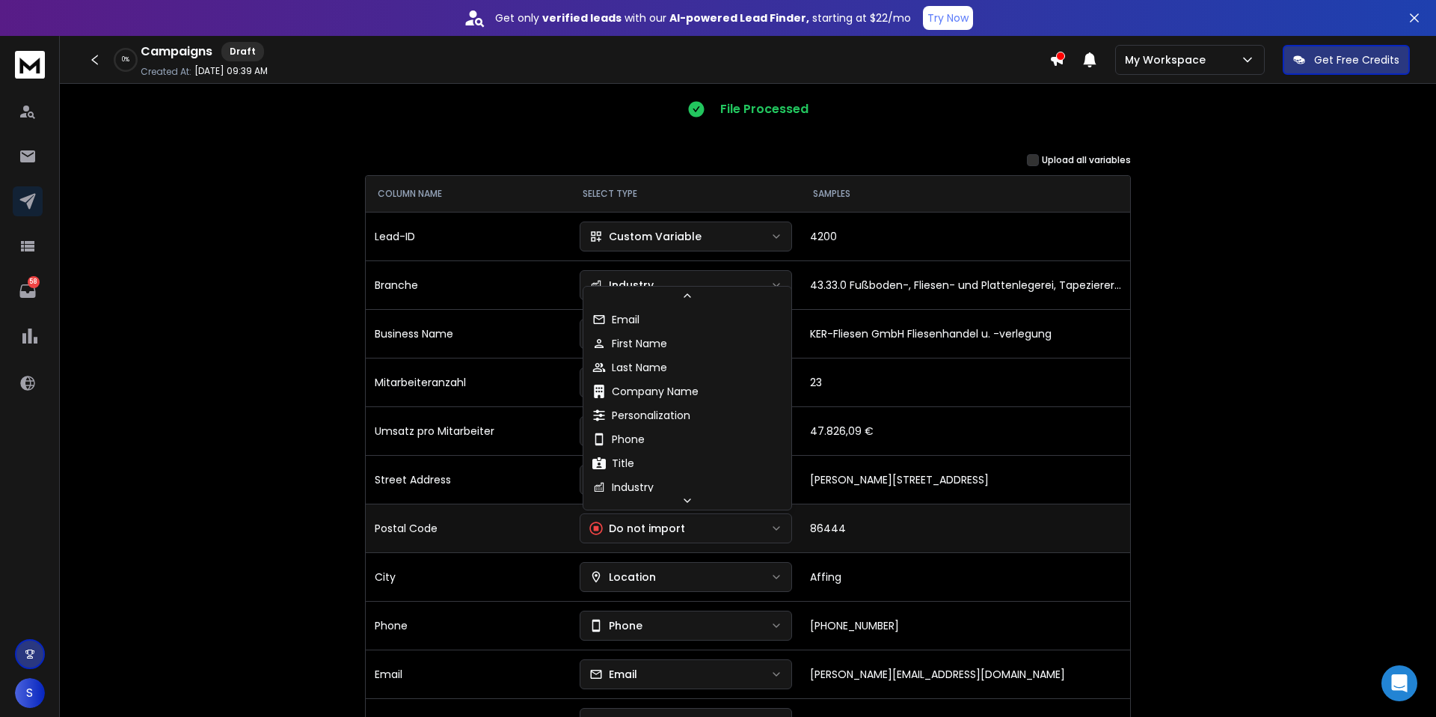
scroll to position [151, 0]
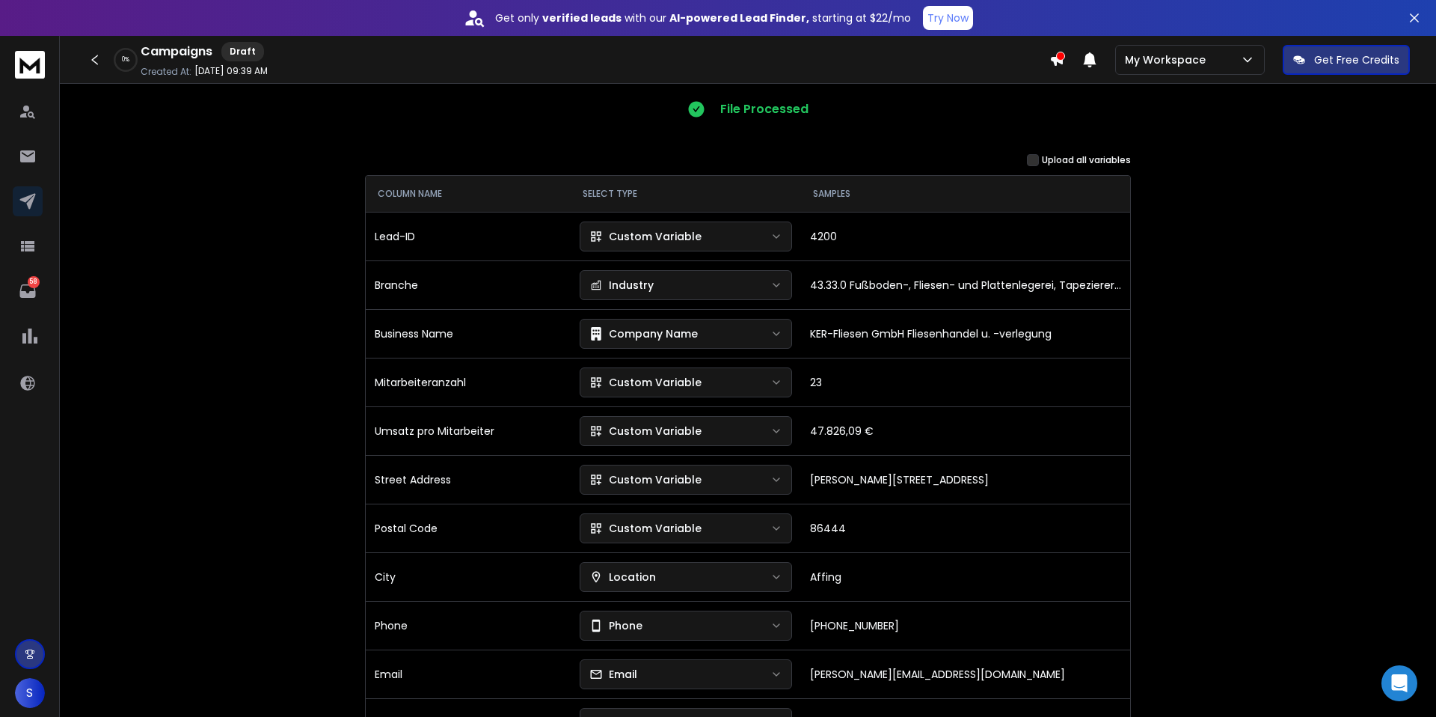
click at [236, 390] on div "250816 - KW.csv File Processed Upload all variables COLUMN NAME SELECT TYPE SAM…" at bounding box center [718, 532] width 1436 height 1283
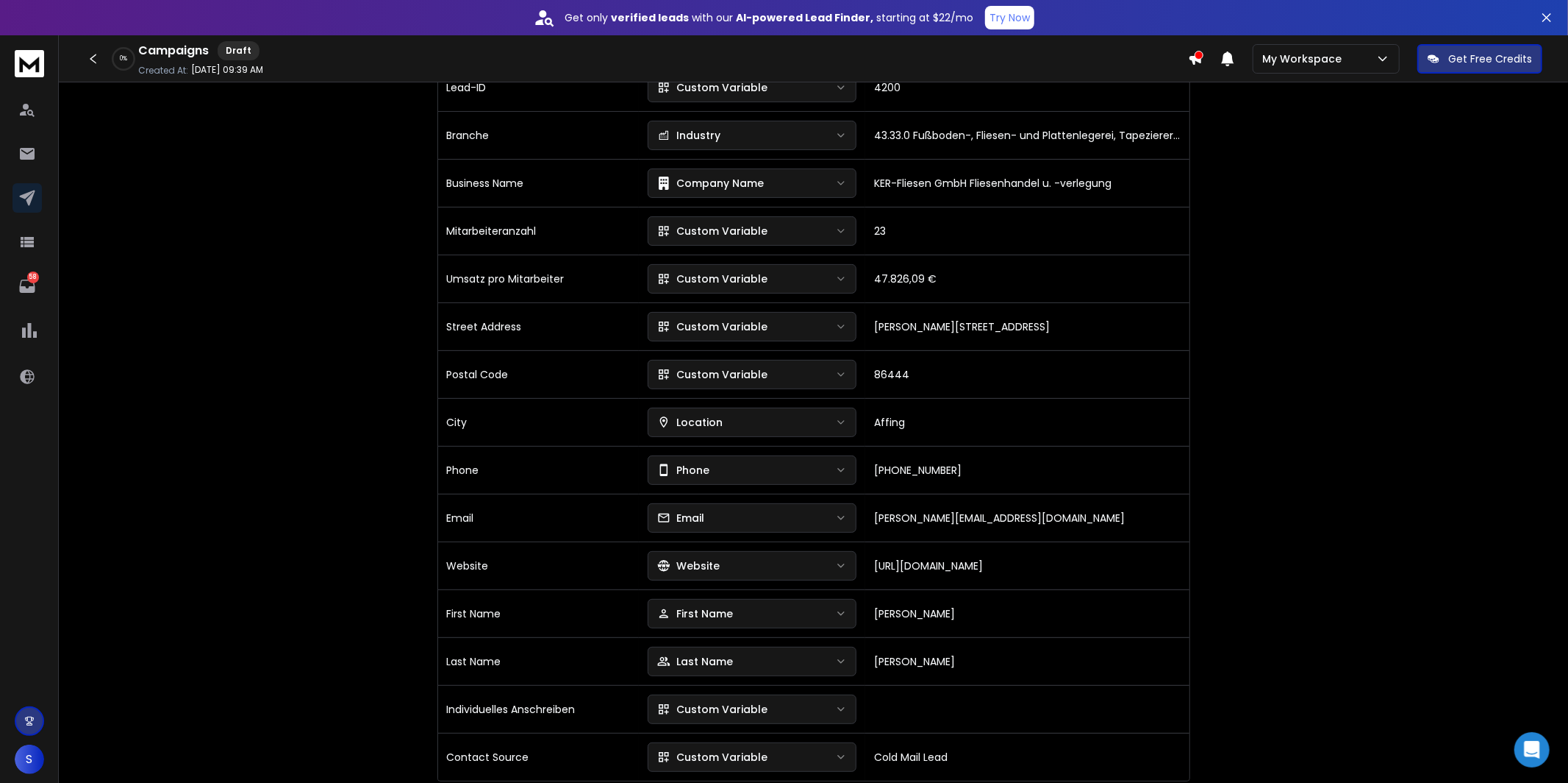
scroll to position [512, 0]
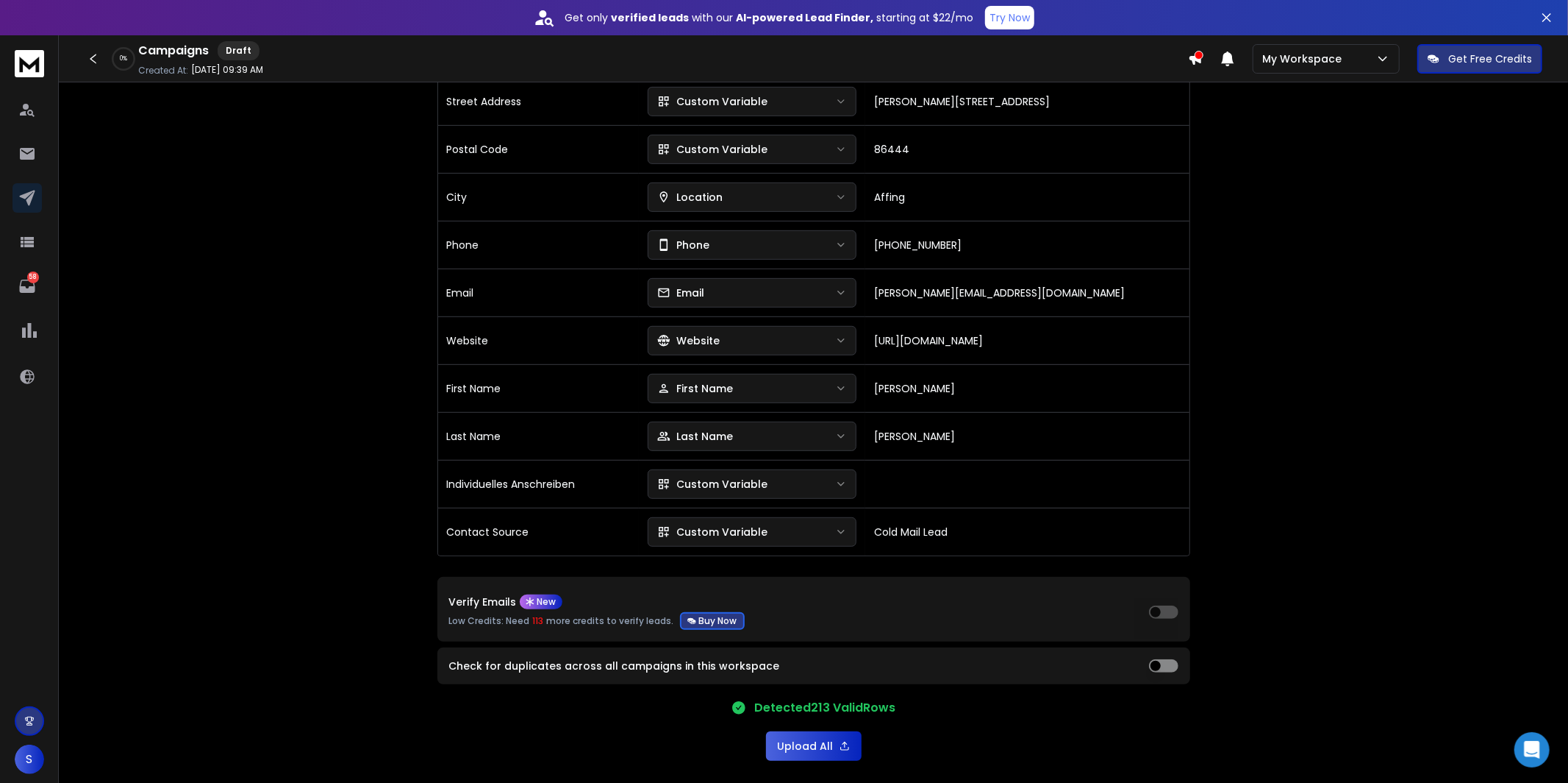
click at [798, 704] on button "Upload All" at bounding box center [813, 746] width 95 height 30
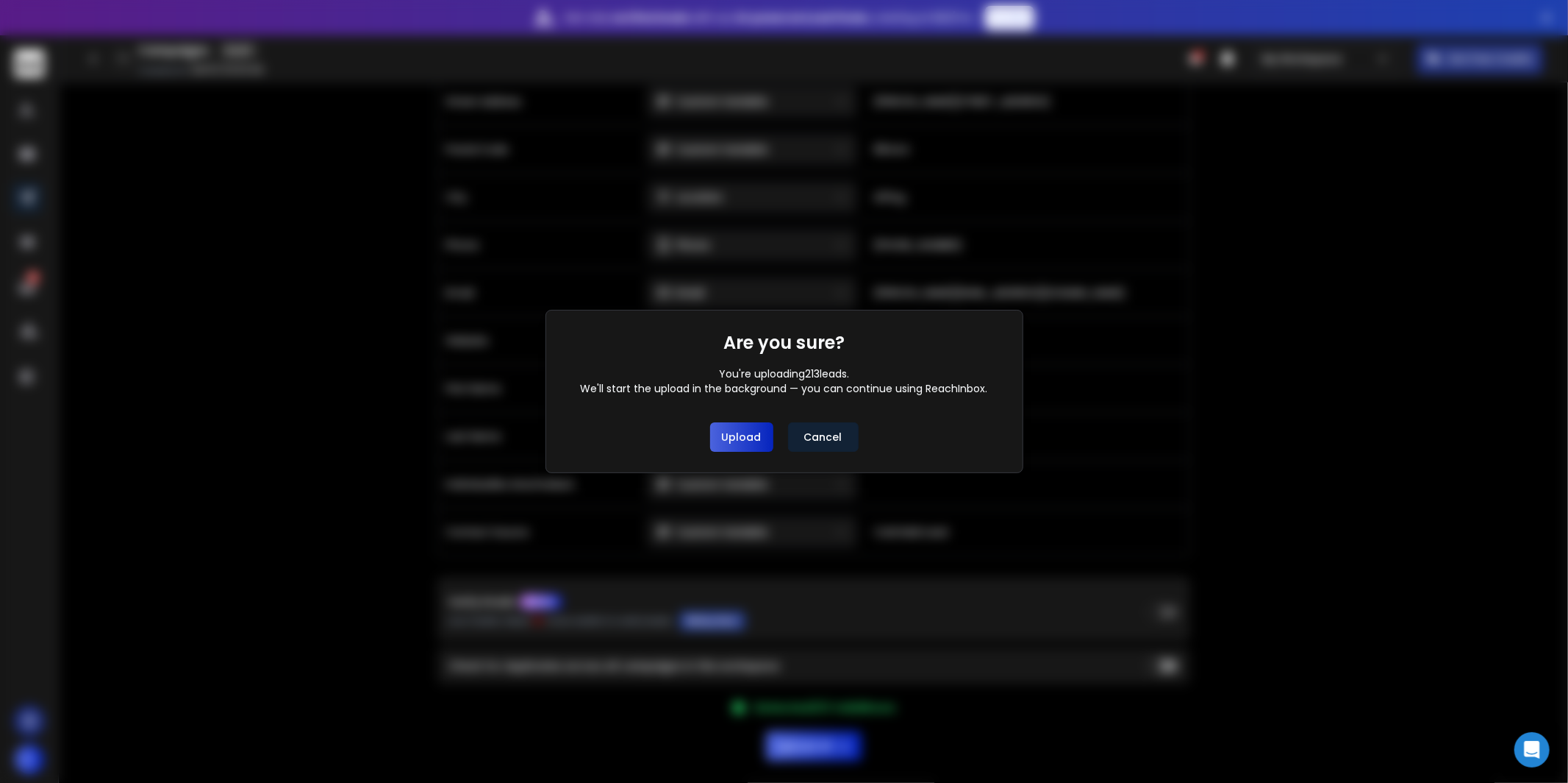
click at [742, 437] on button "Upload" at bounding box center [742, 437] width 63 height 30
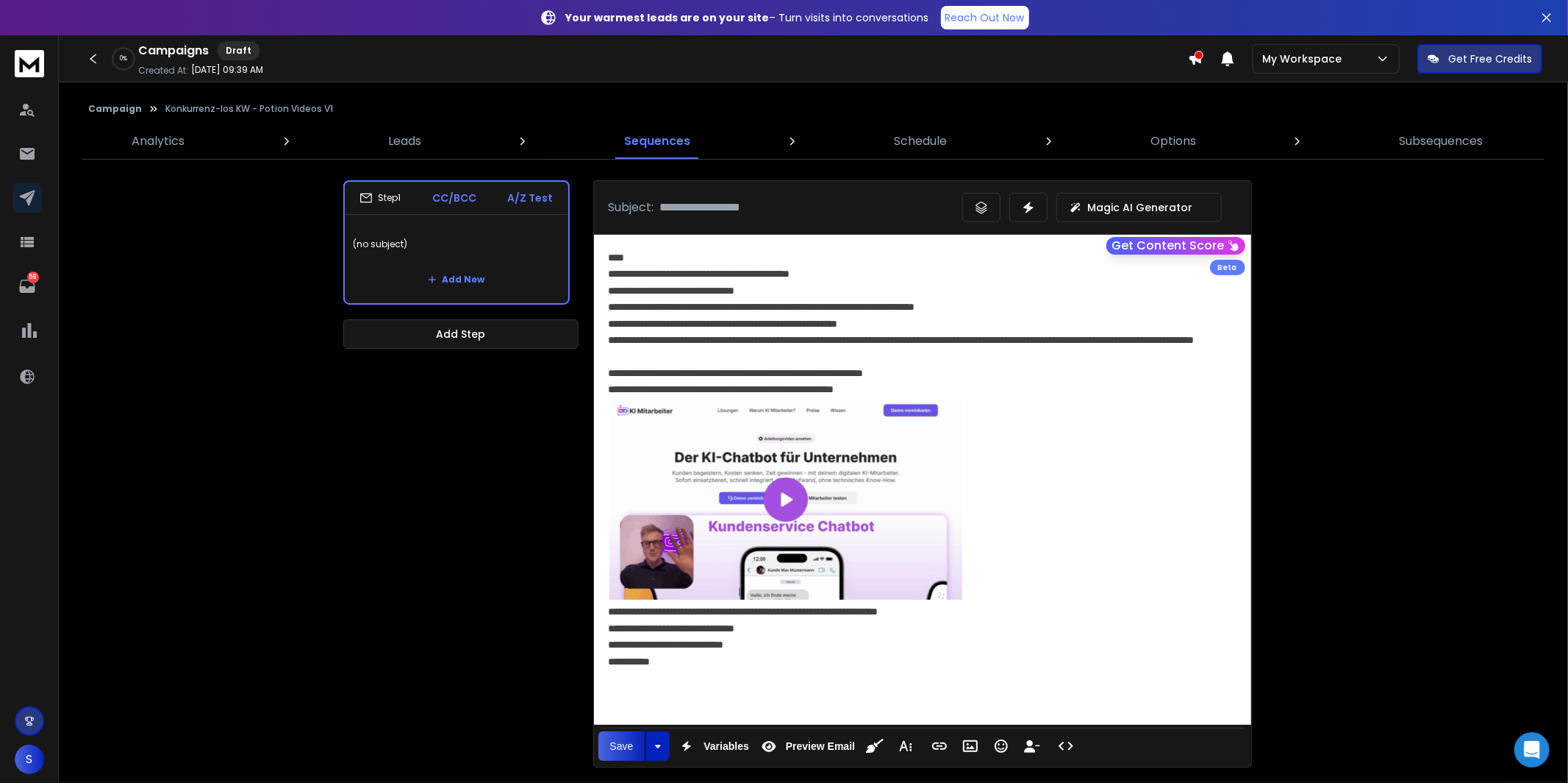
click at [650, 257] on div "****" at bounding box center [922, 258] width 628 height 16
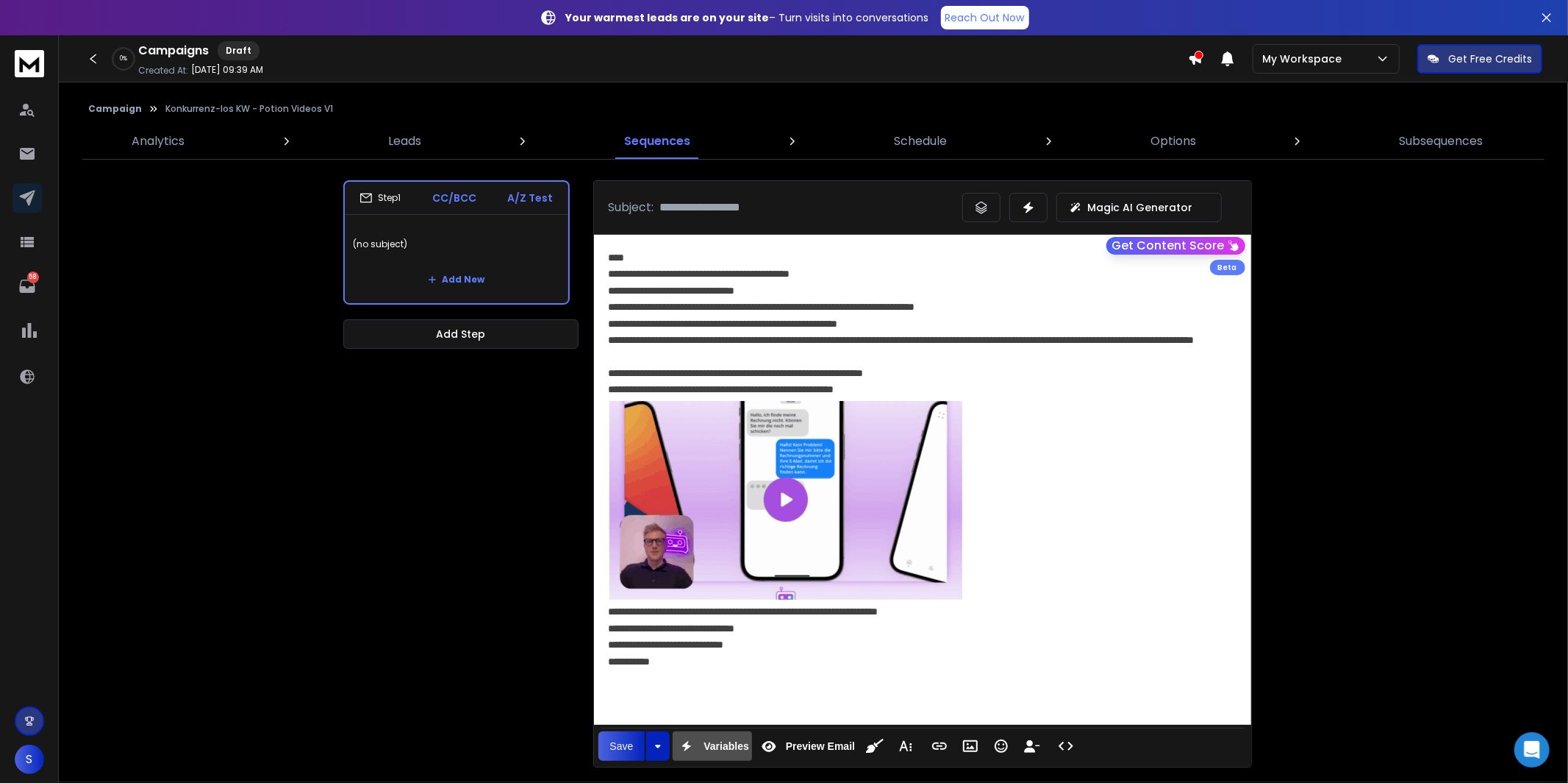
click at [720, 704] on span "Variables" at bounding box center [726, 746] width 51 height 13
click at [717, 704] on span "Variables" at bounding box center [726, 746] width 51 height 13
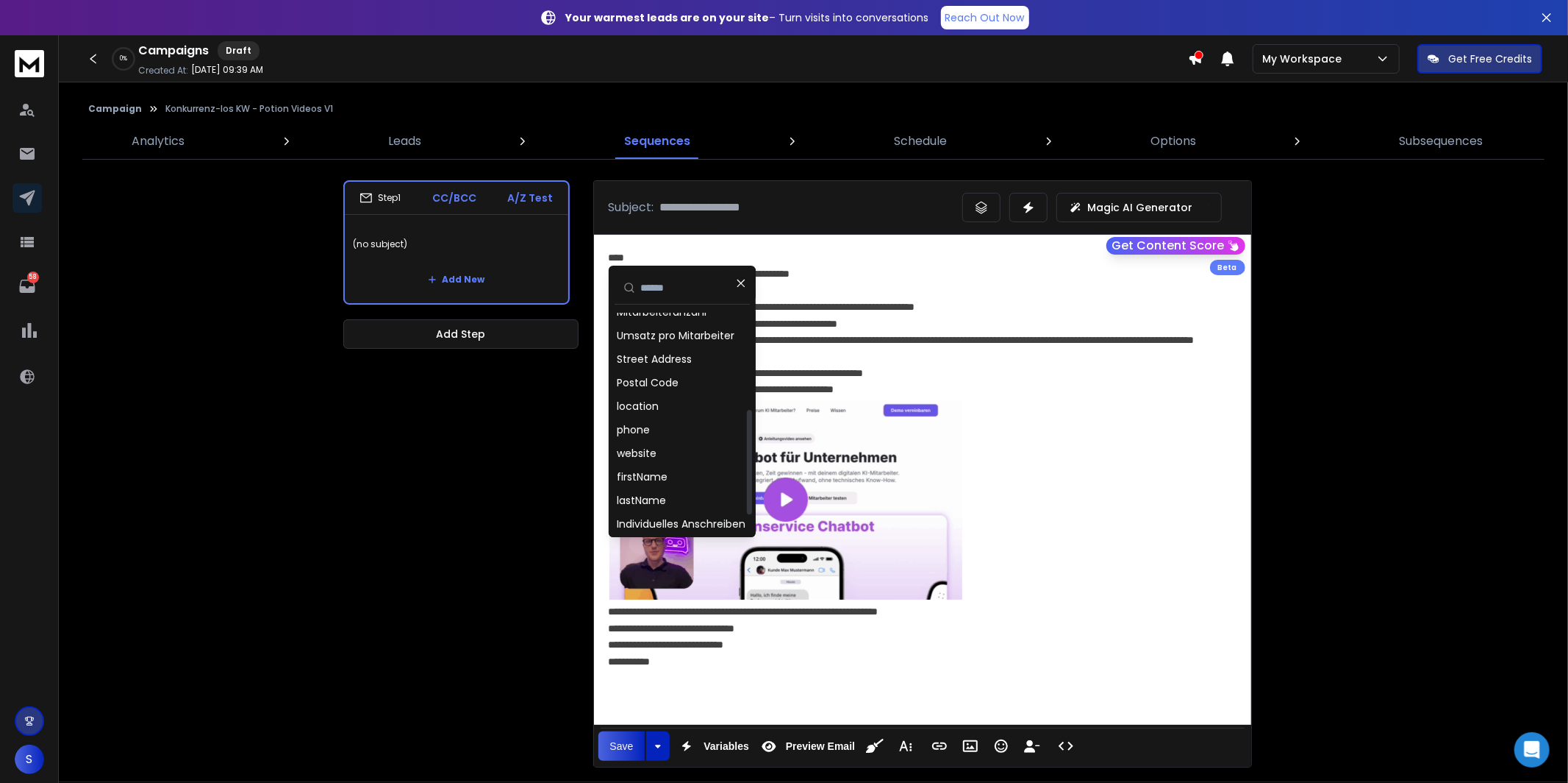
scroll to position [241, 0]
click at [650, 445] on div "firstName" at bounding box center [643, 452] width 51 height 15
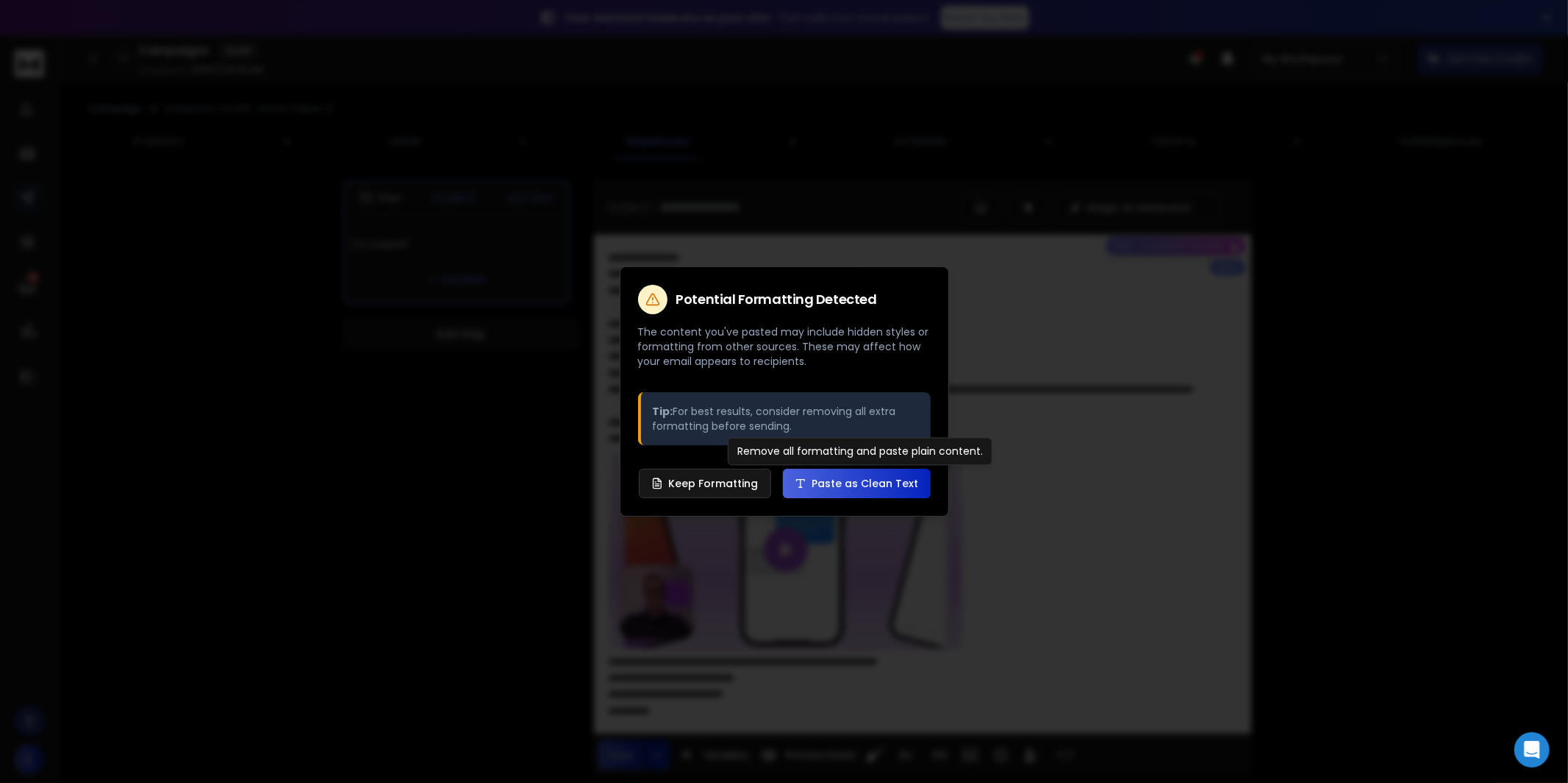
click at [837, 484] on button "Paste as Clean Text" at bounding box center [857, 483] width 147 height 30
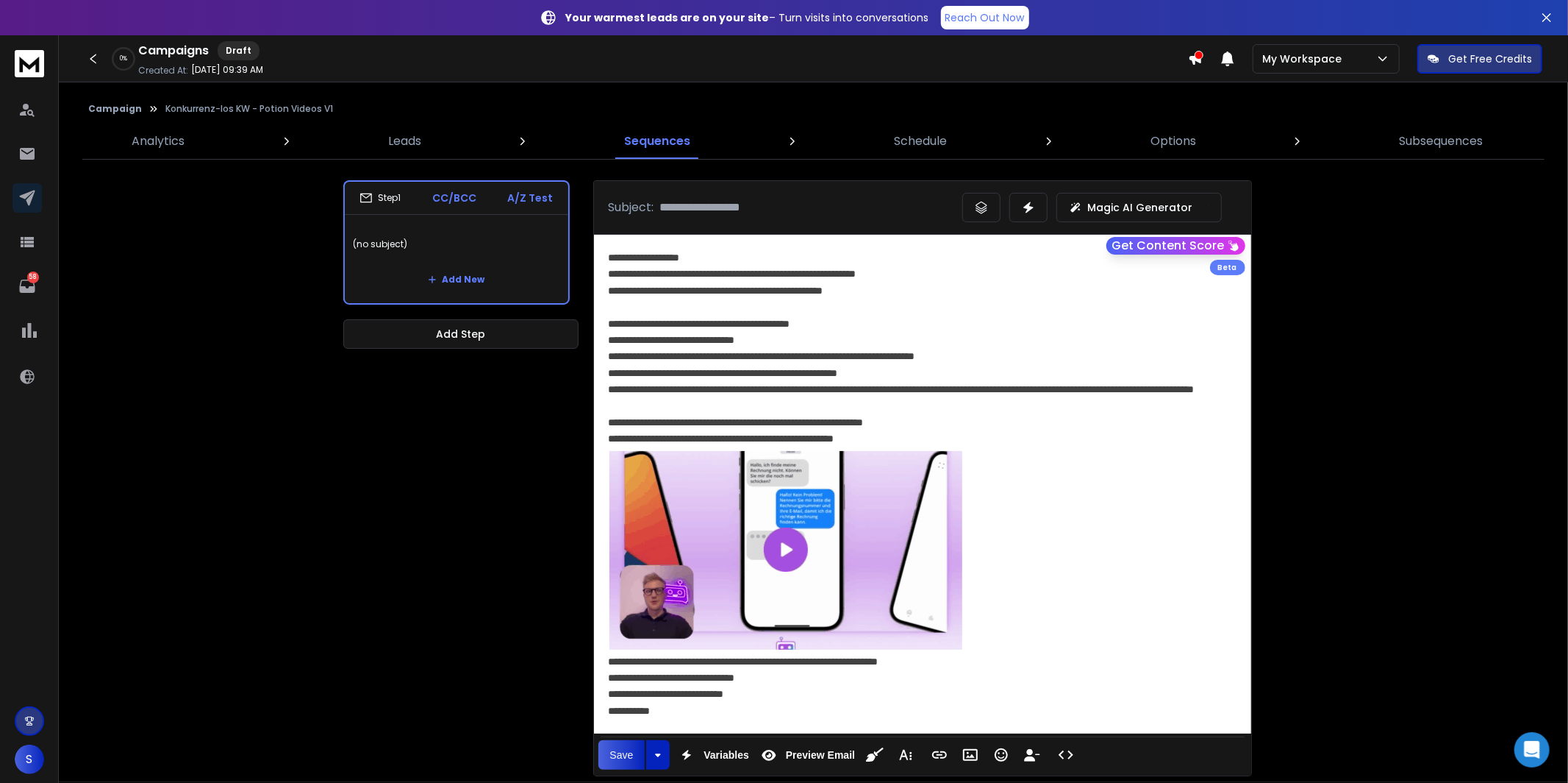
click at [728, 311] on div at bounding box center [922, 307] width 628 height 16
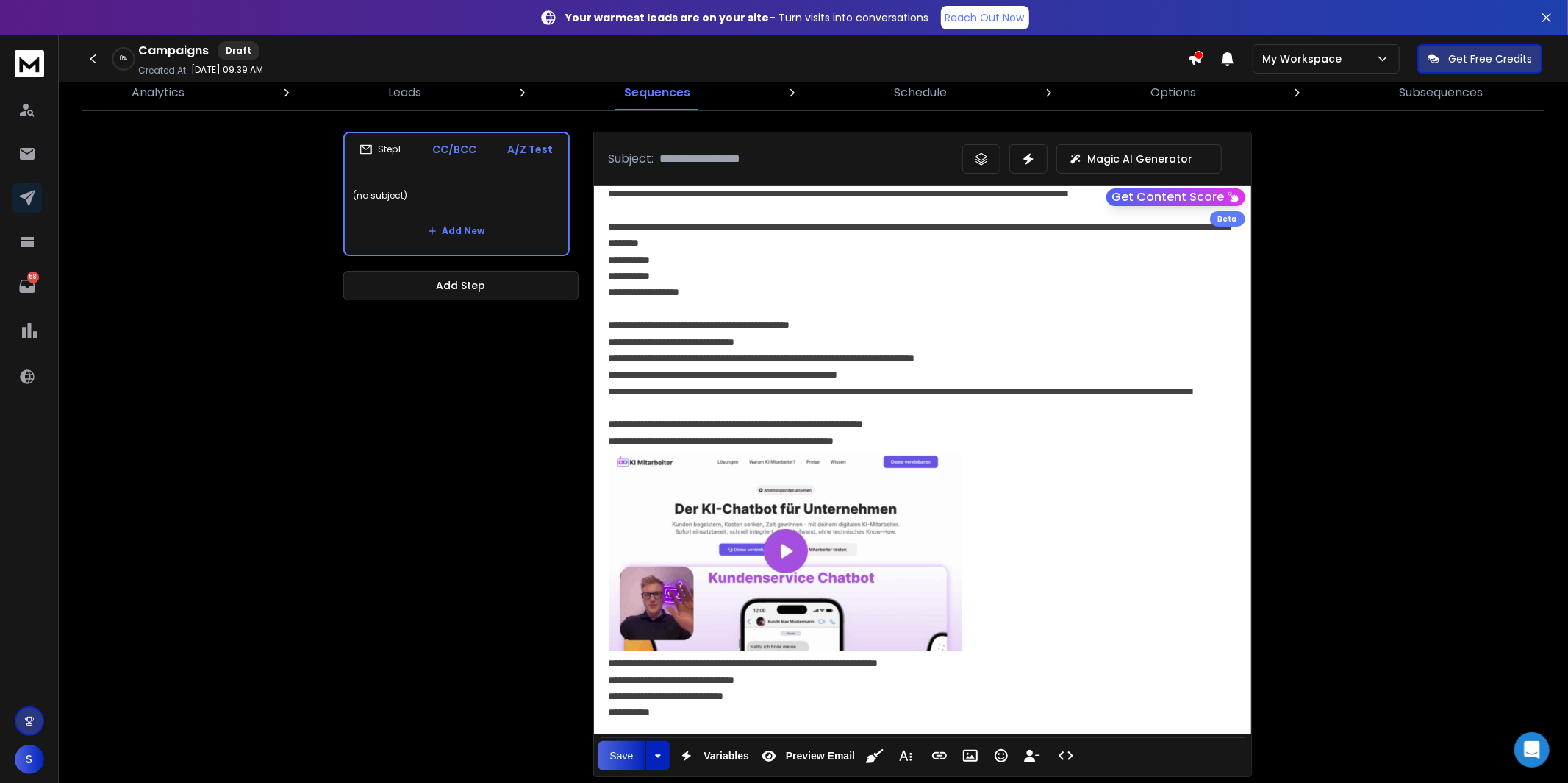
scroll to position [63, 0]
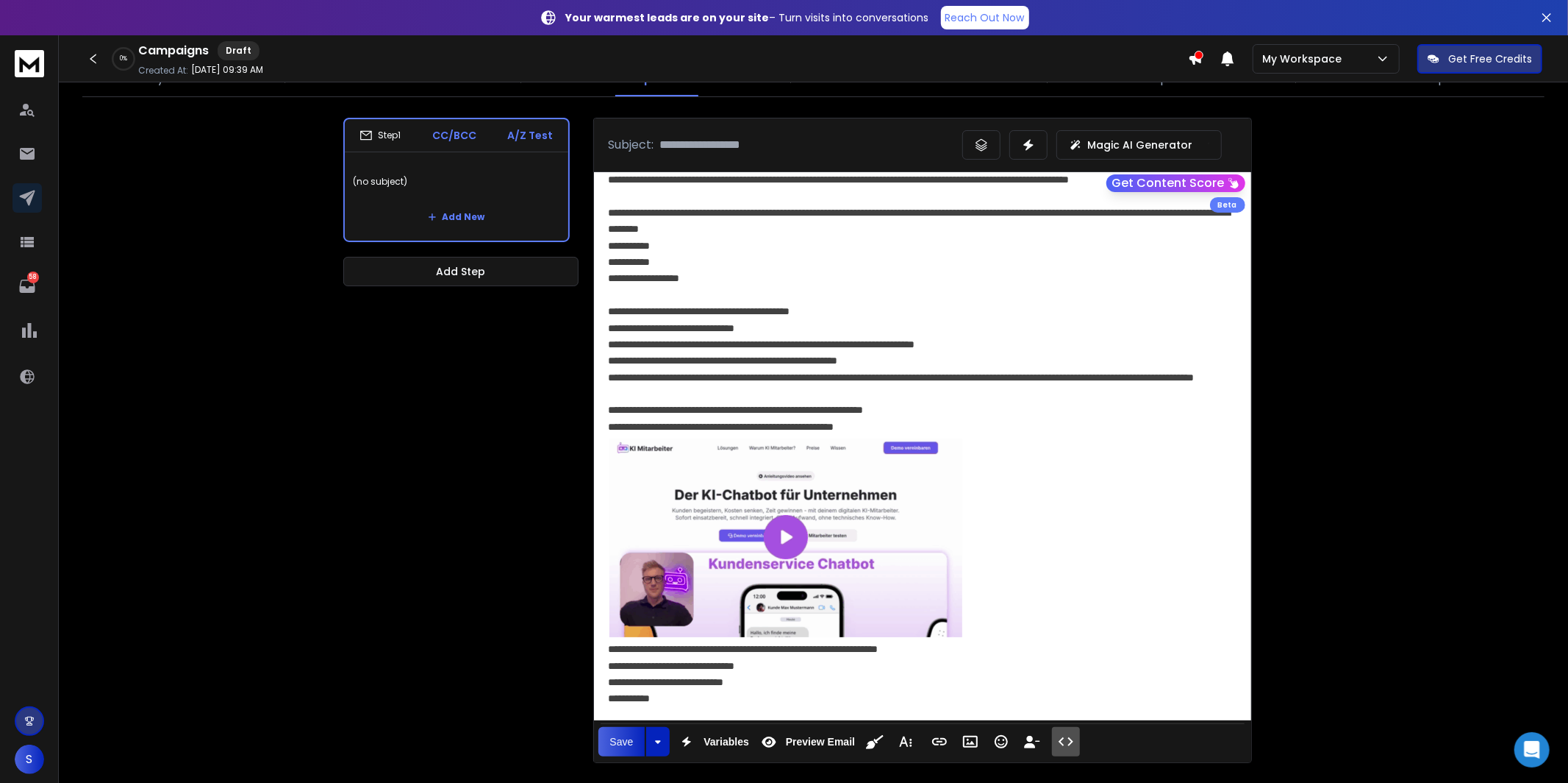
click at [1069, 704] on icon "button" at bounding box center [1067, 742] width 18 height 18
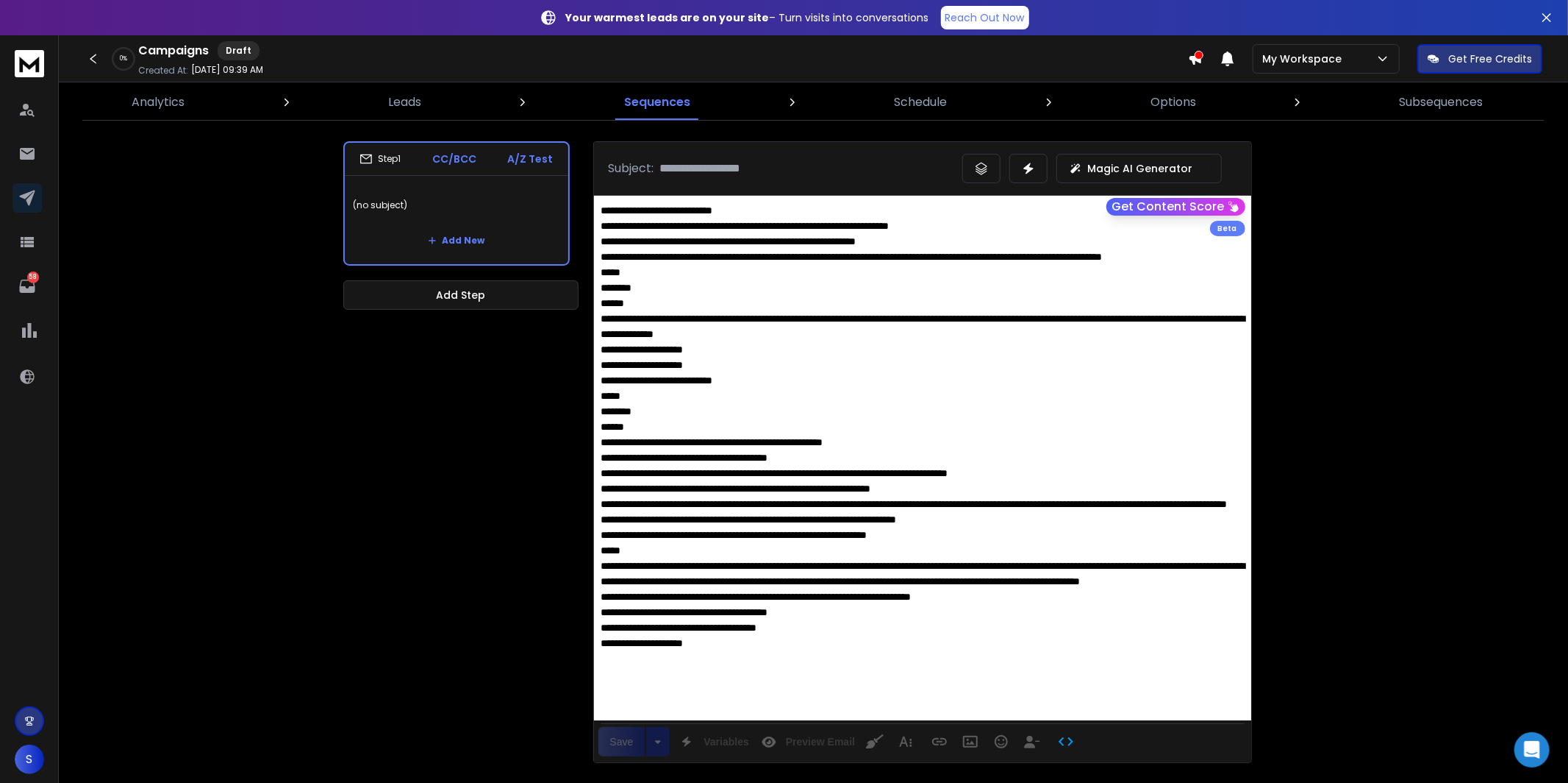
click at [943, 442] on textarea at bounding box center [922, 457] width 658 height 524
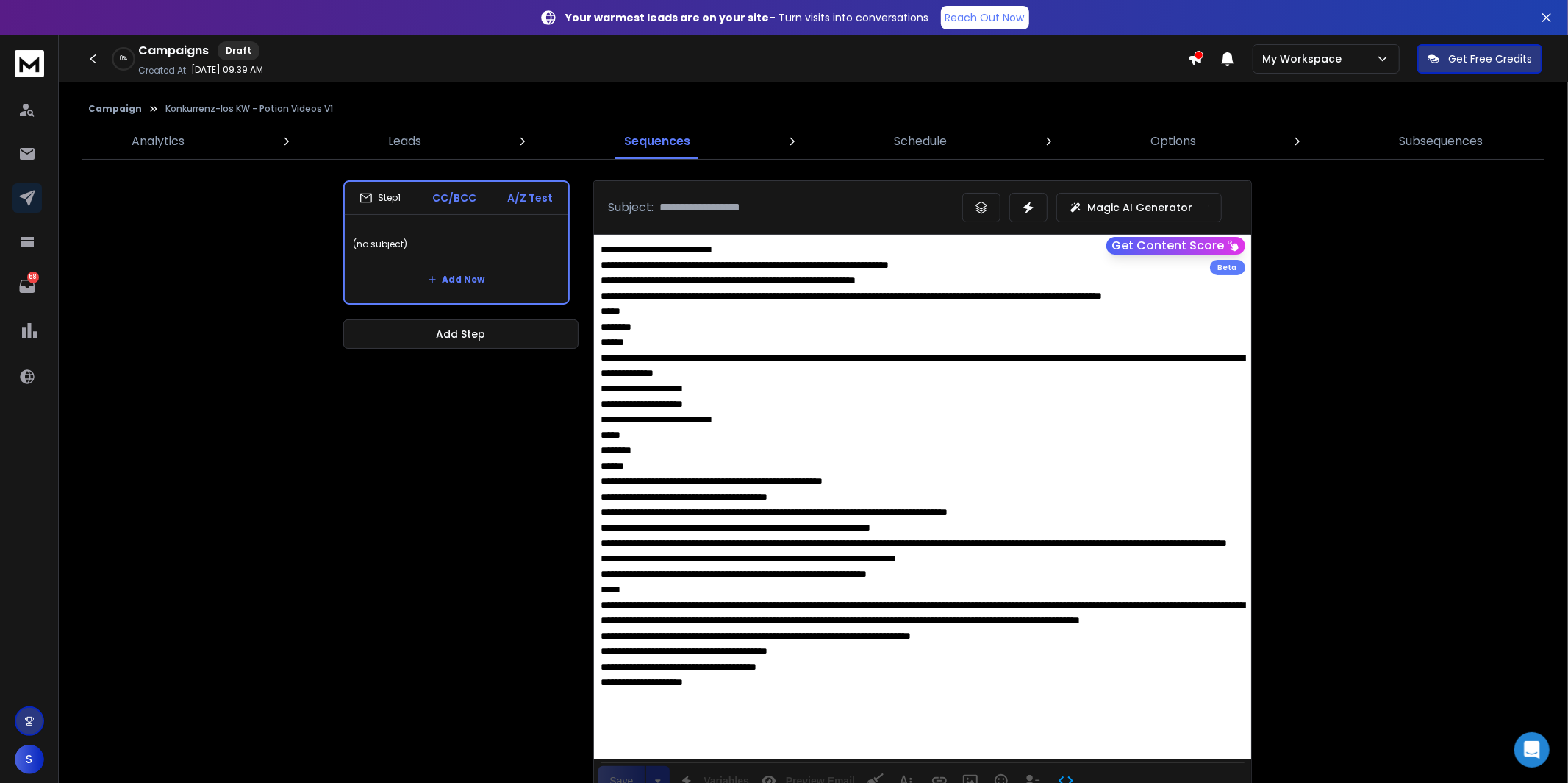
click at [837, 313] on textarea at bounding box center [922, 497] width 658 height 524
click at [720, 326] on textarea at bounding box center [922, 497] width 658 height 524
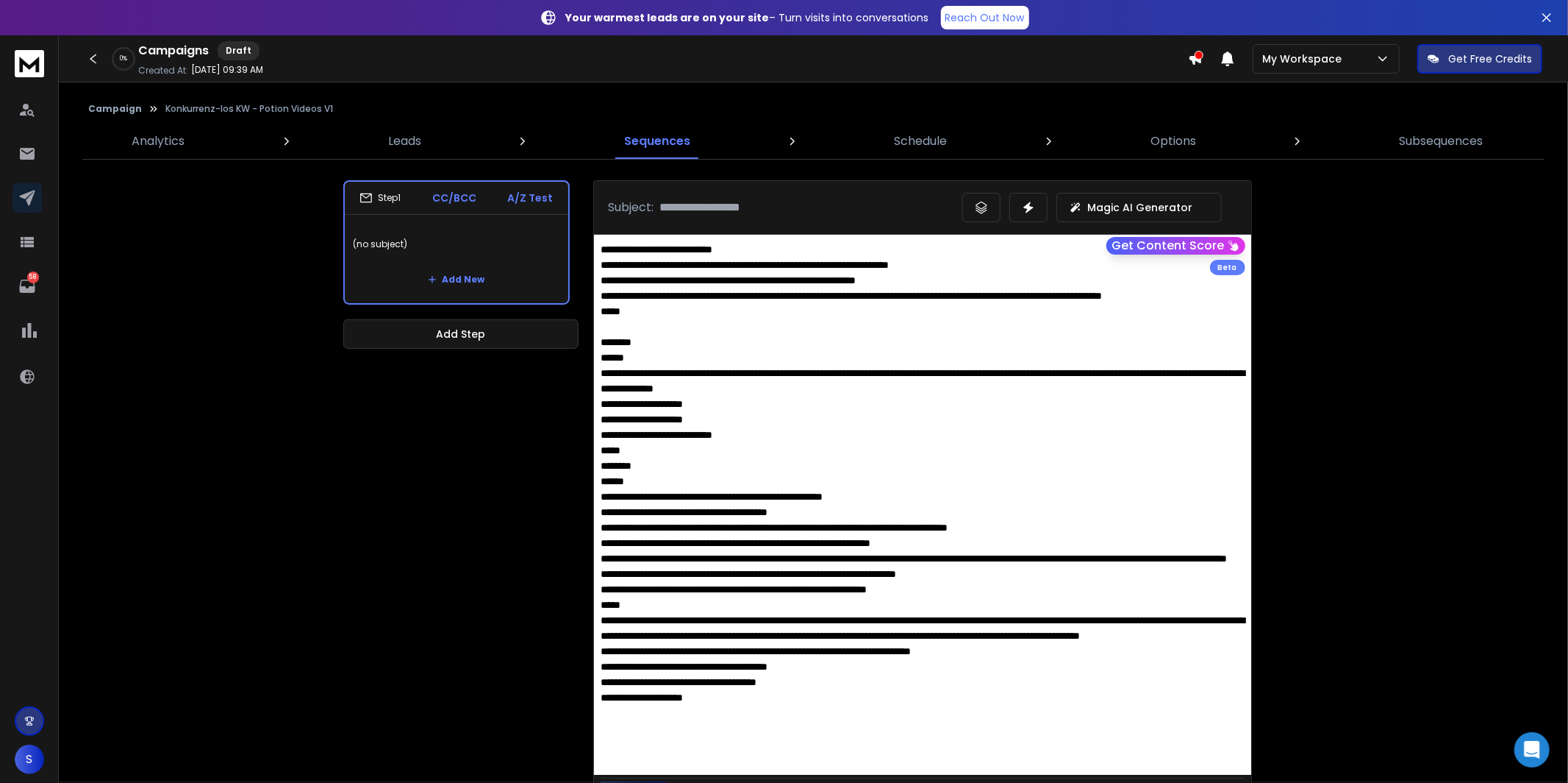
paste textarea "**********"
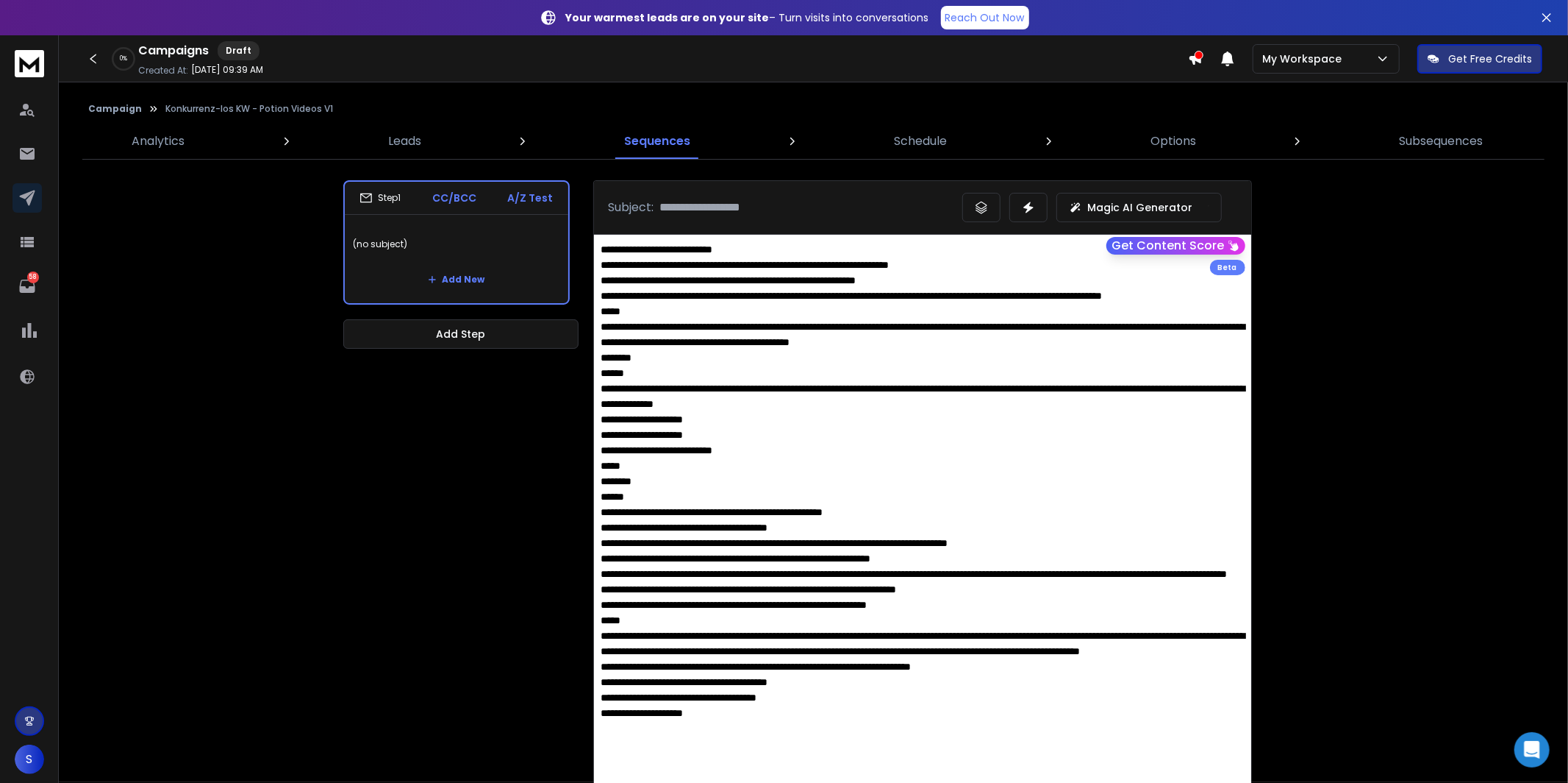
scroll to position [86, 0]
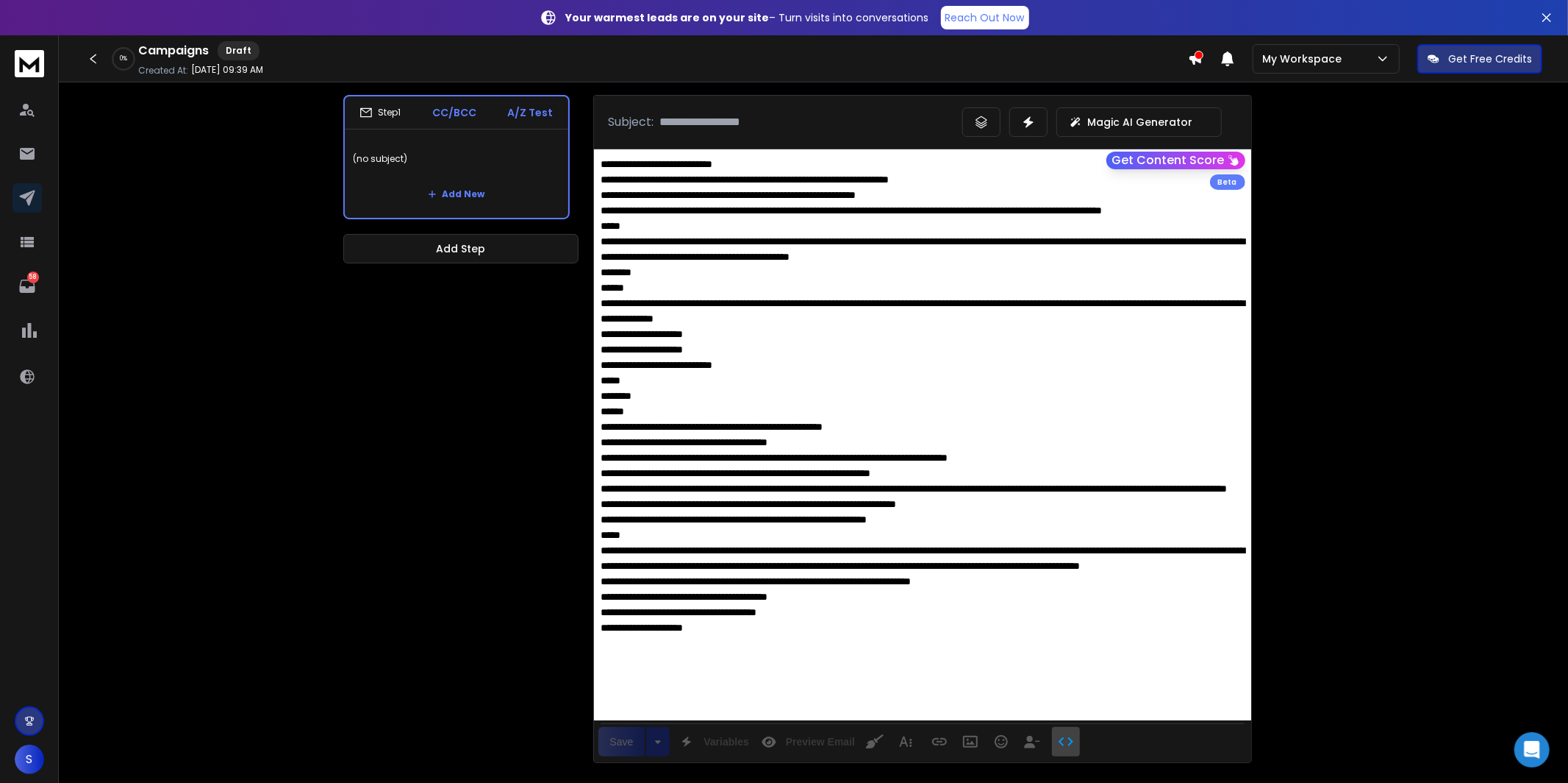
click at [1065, 704] on icon "button" at bounding box center [1067, 742] width 18 height 18
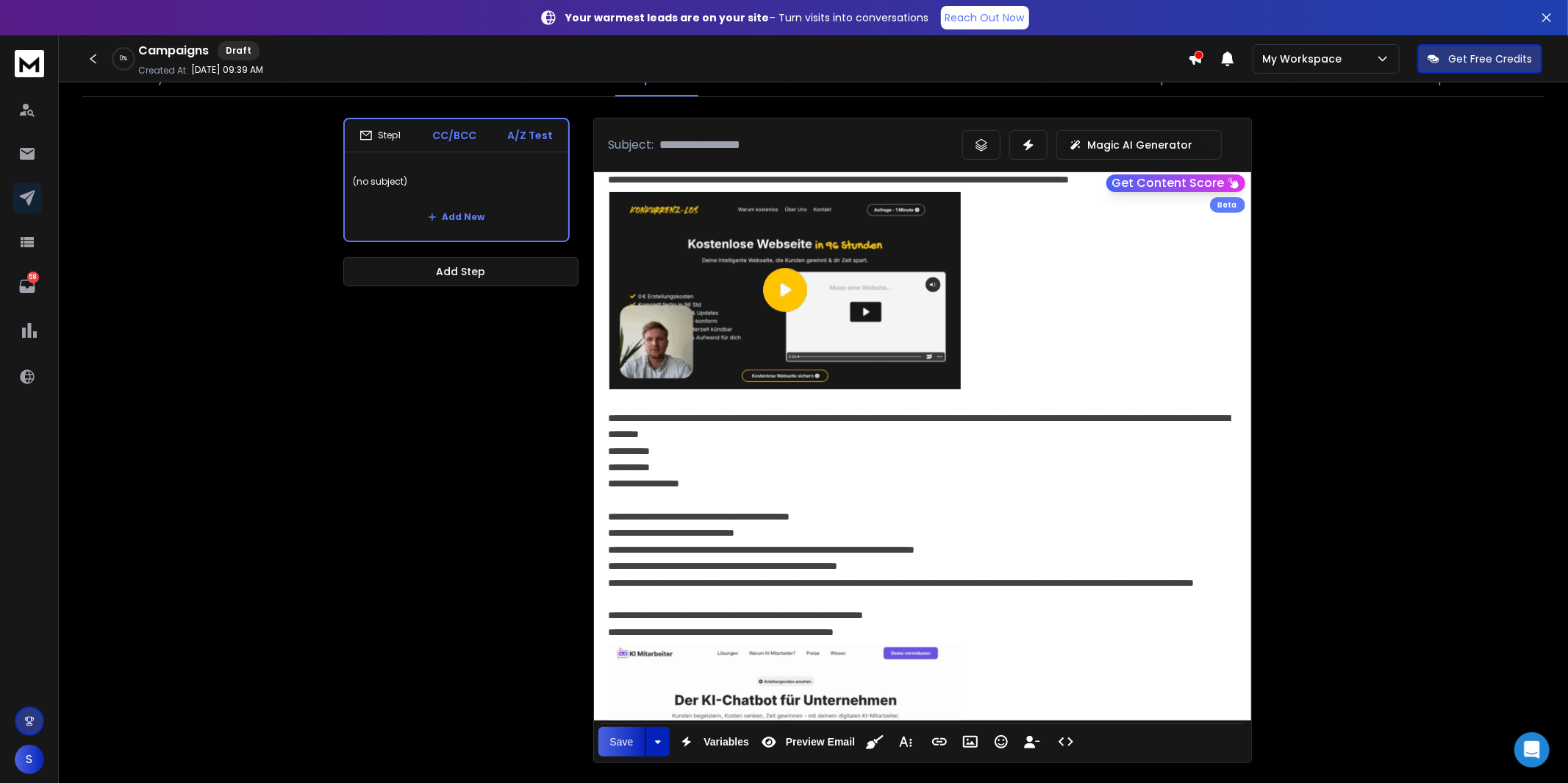
scroll to position [0, 0]
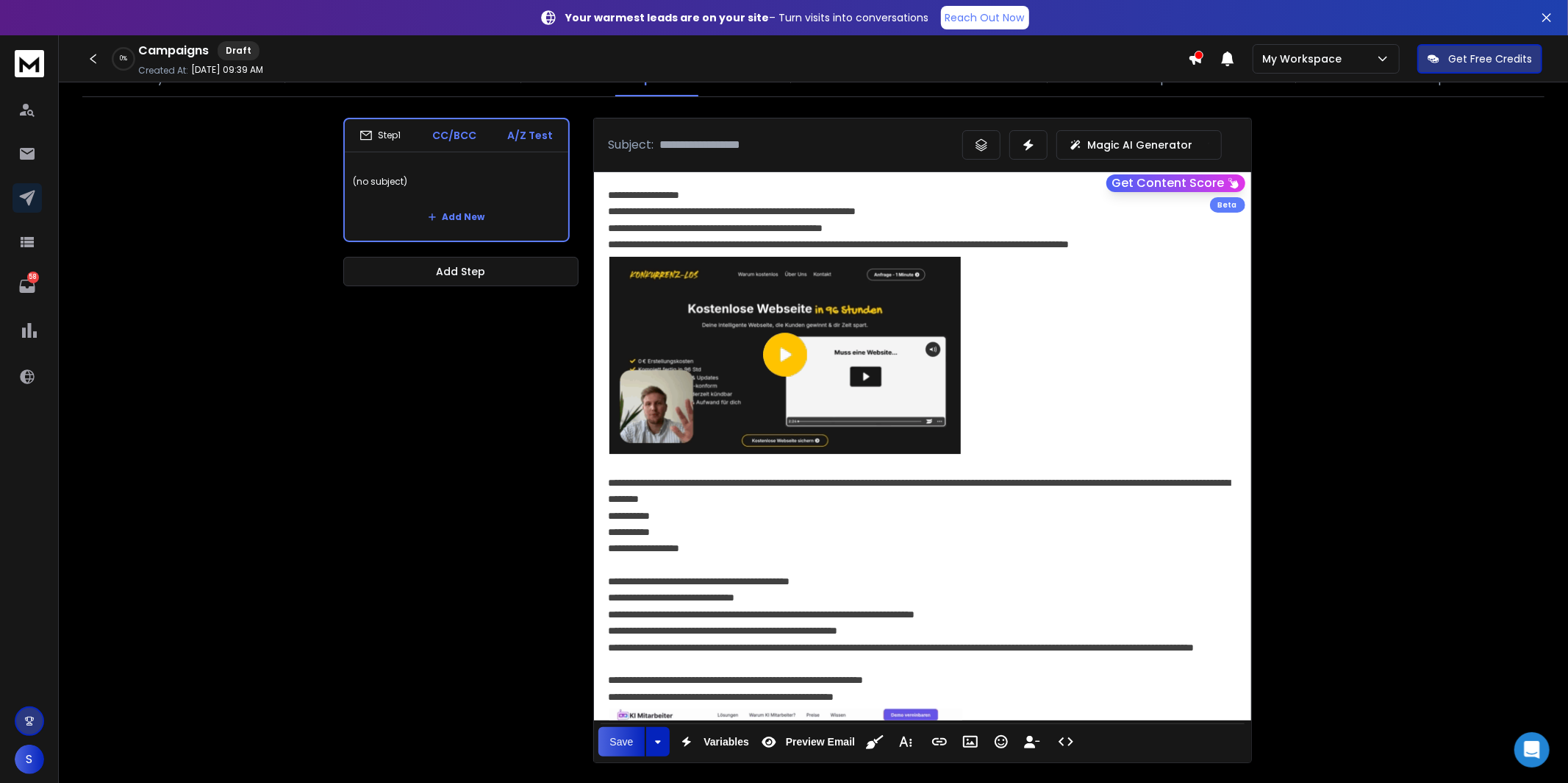
click at [1215, 245] on div "**********" at bounding box center [922, 244] width 628 height 16
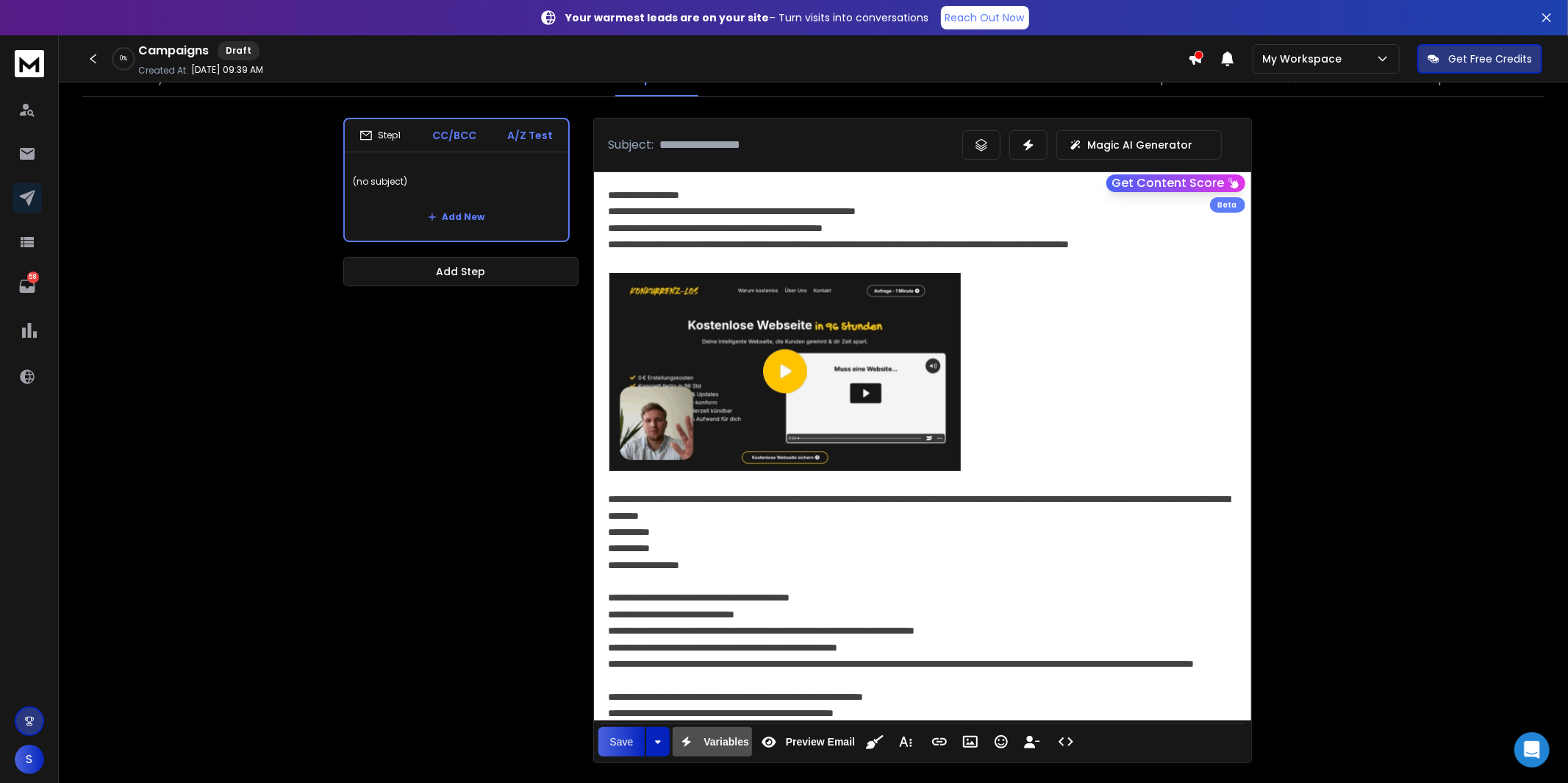
click at [720, 704] on span "Variables" at bounding box center [726, 742] width 51 height 13
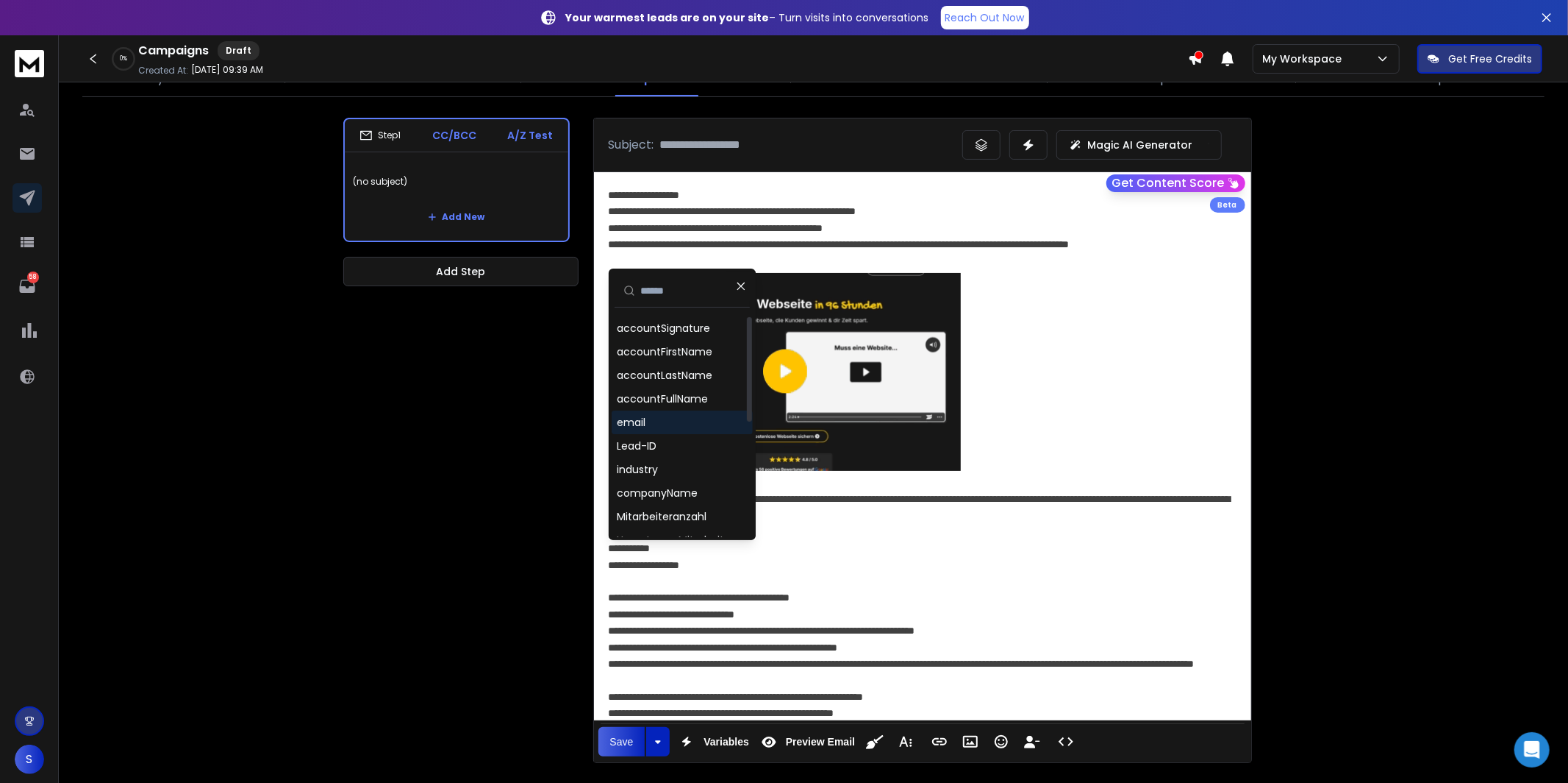
click at [647, 427] on div "email" at bounding box center [682, 422] width 142 height 24
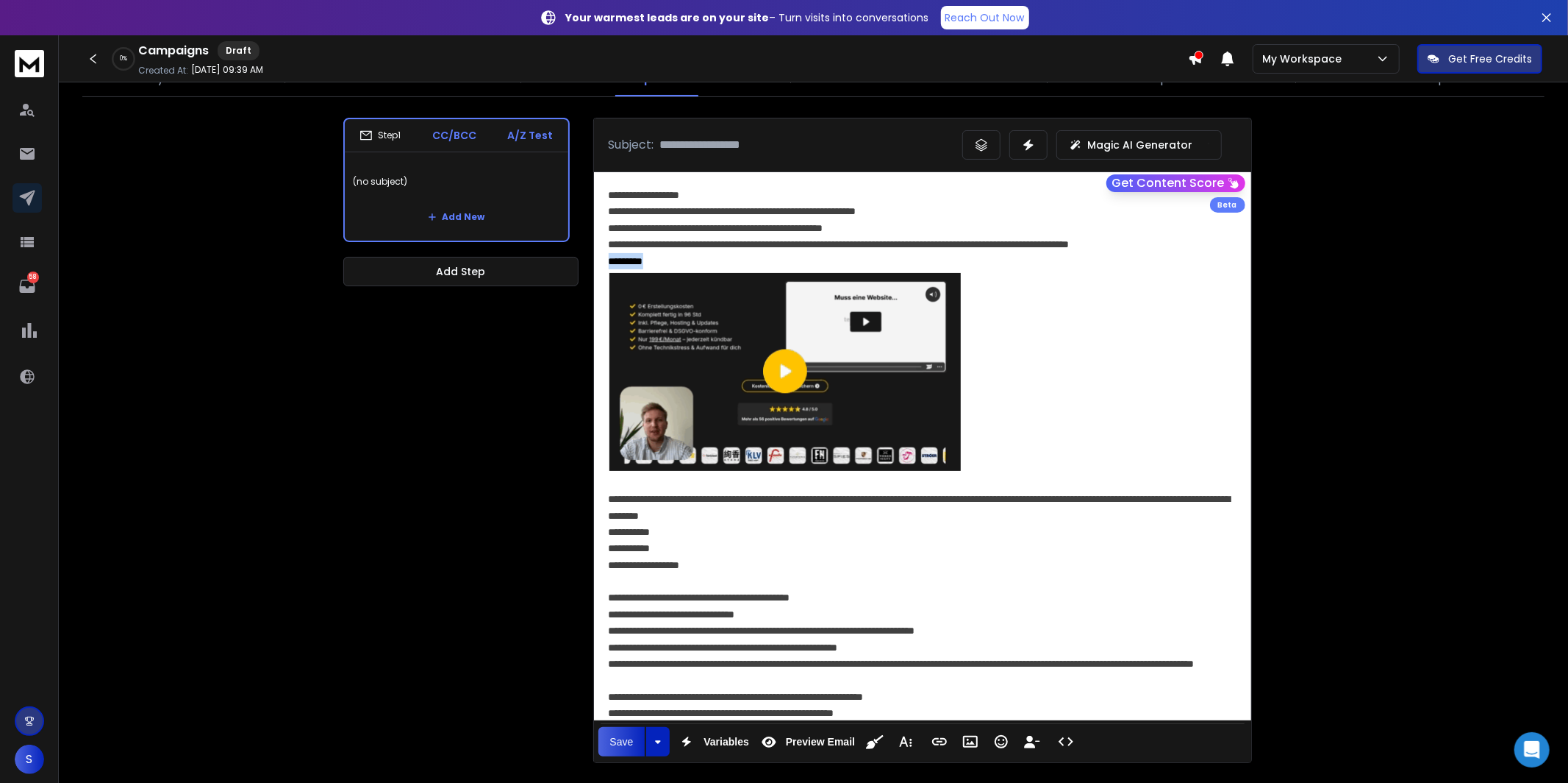
drag, startPoint x: 651, startPoint y: 262, endPoint x: 607, endPoint y: 258, distance: 44.2
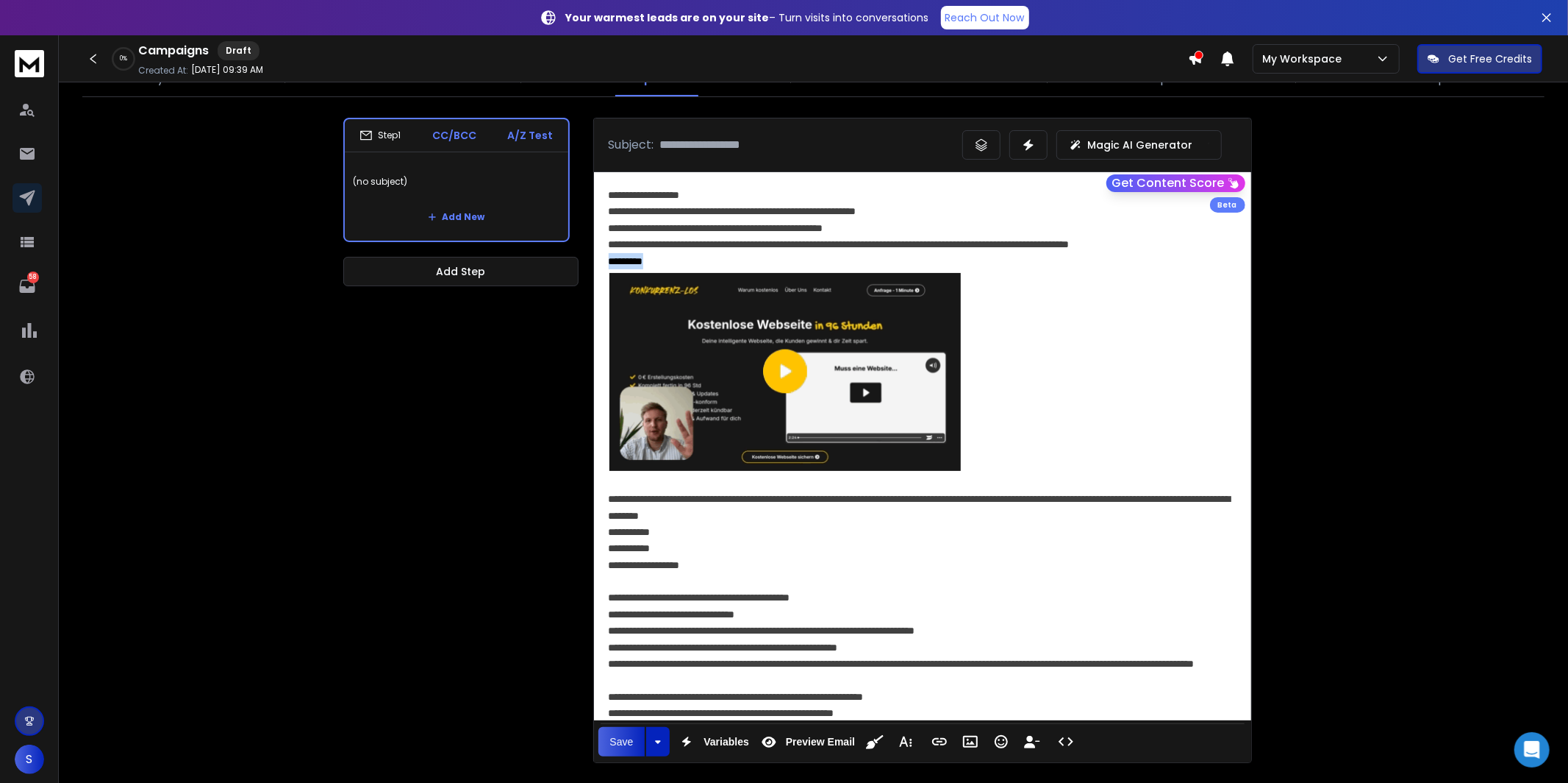
click at [607, 258] on div "**********" at bounding box center [922, 446] width 658 height 548
type textarea "**********"
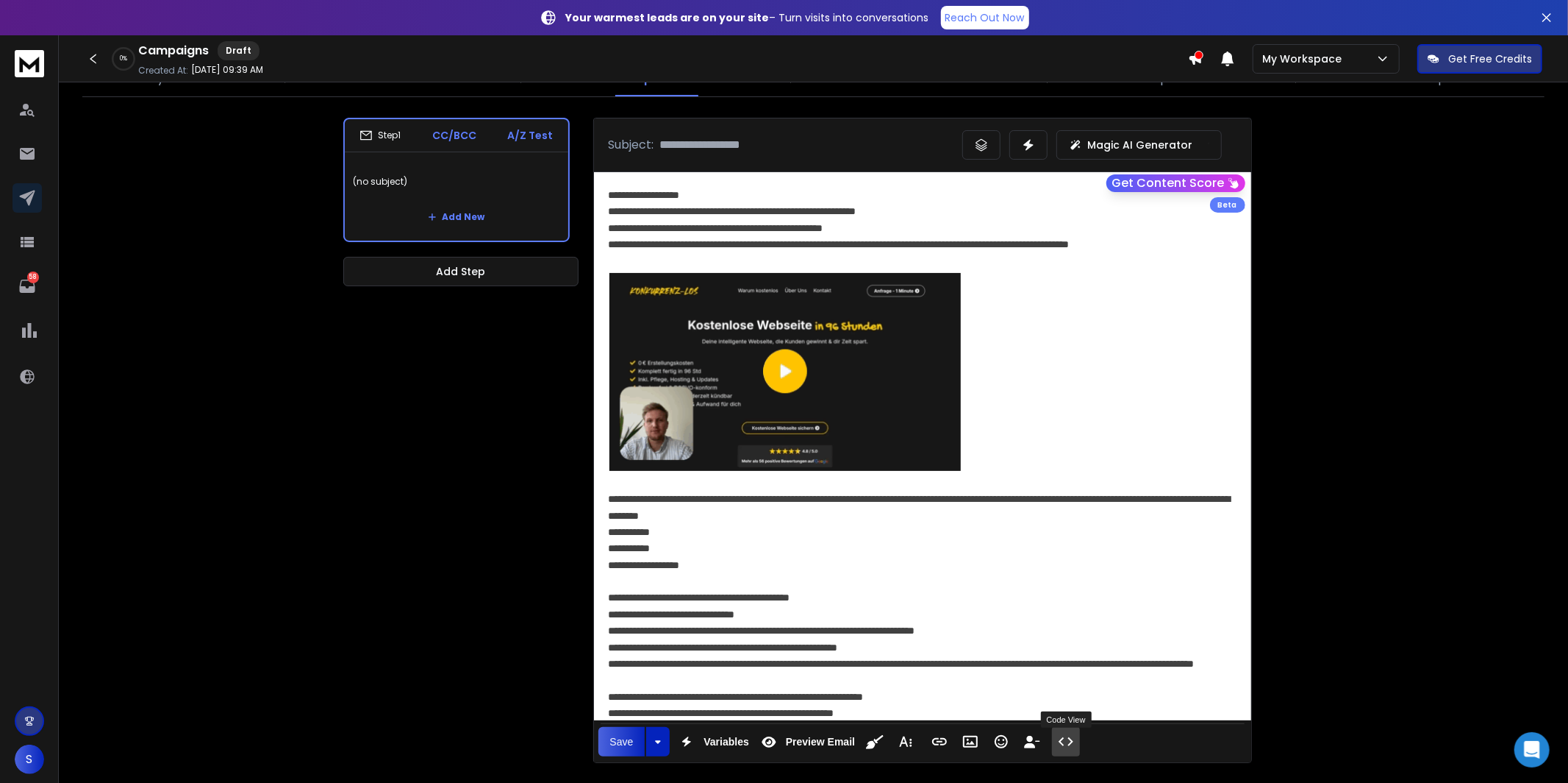
click at [1061, 704] on icon "button" at bounding box center [1067, 742] width 18 height 18
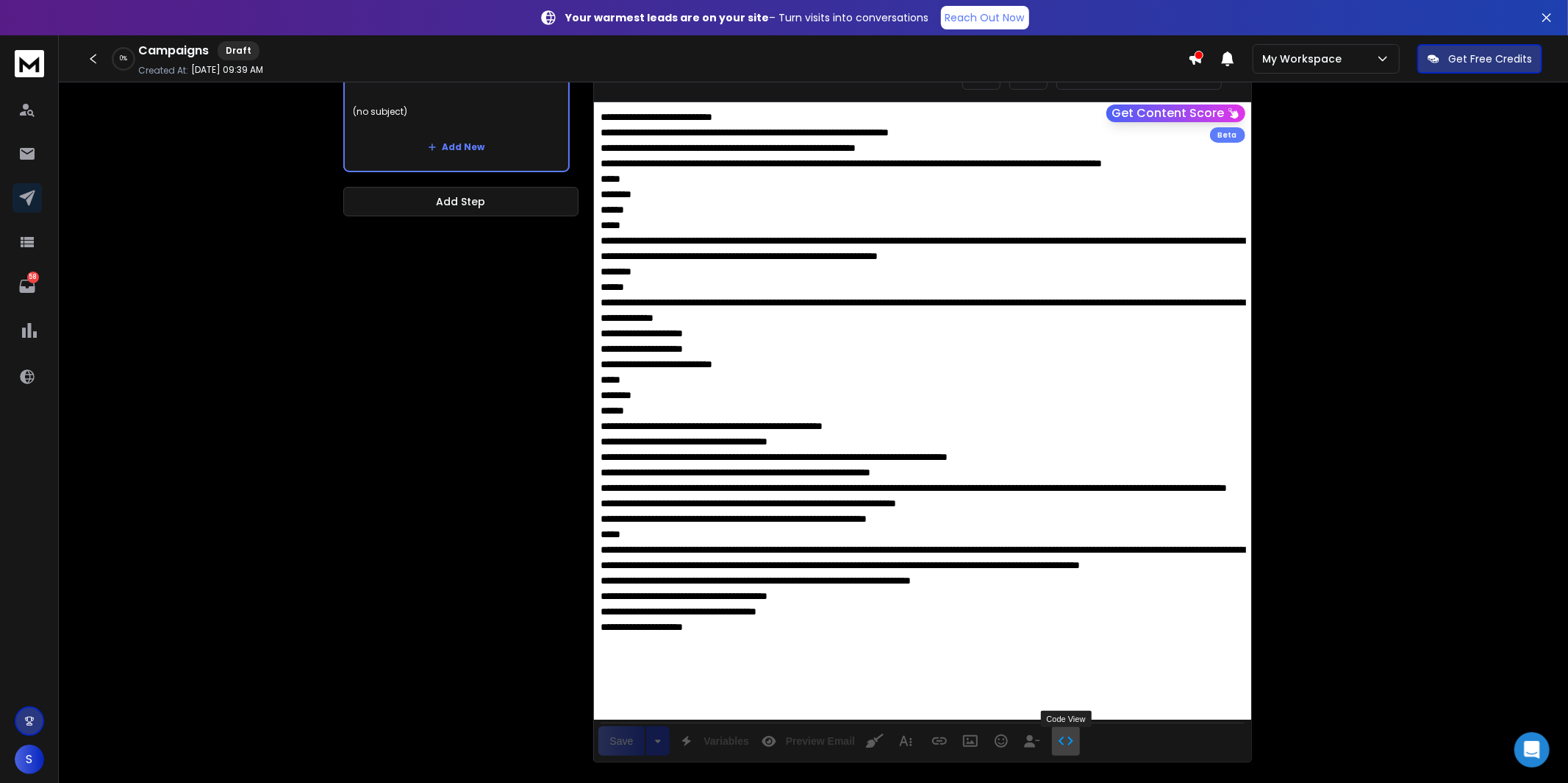
click at [1065, 704] on icon "button" at bounding box center [1067, 741] width 18 height 18
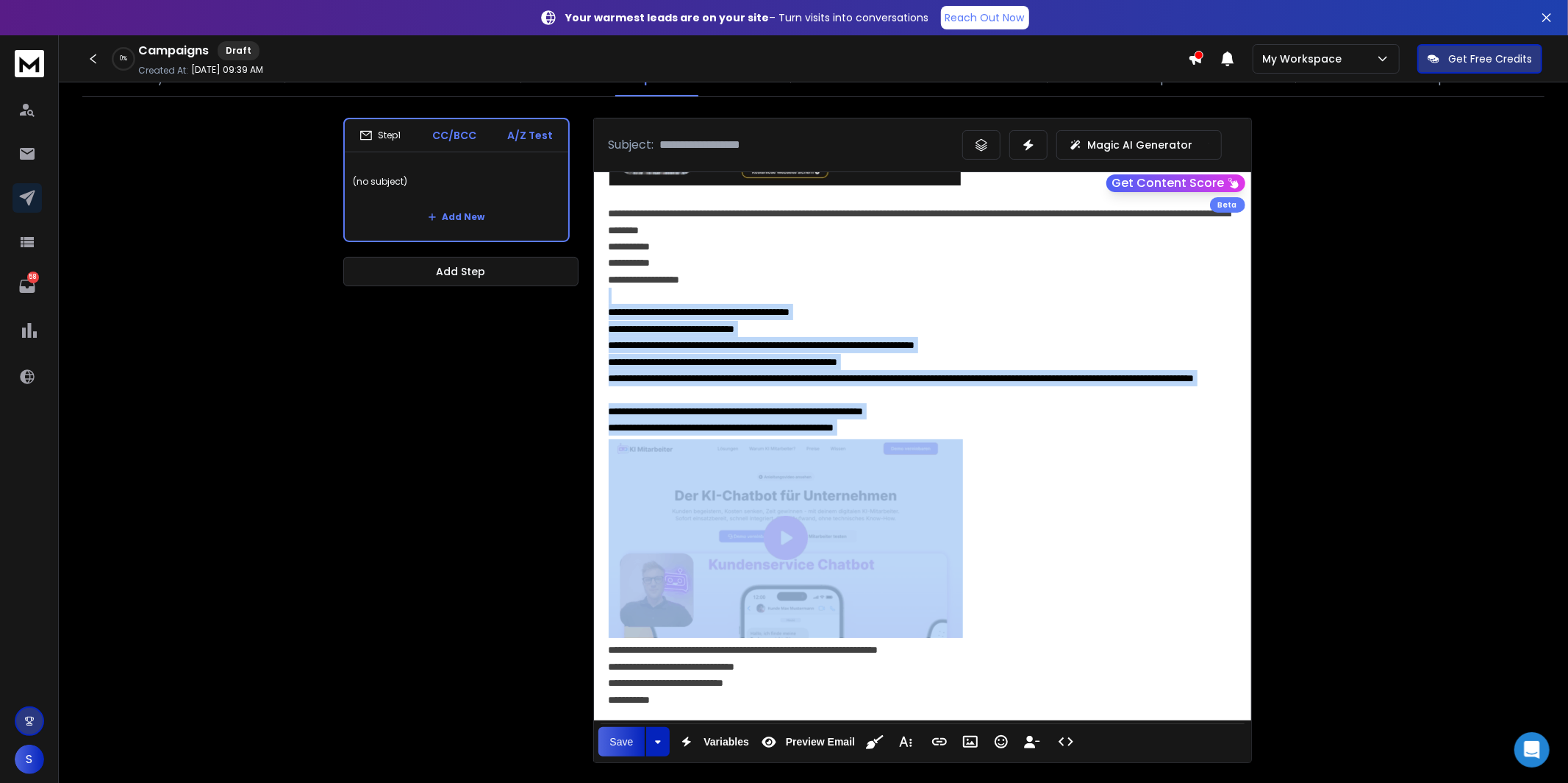
scroll to position [287, 0]
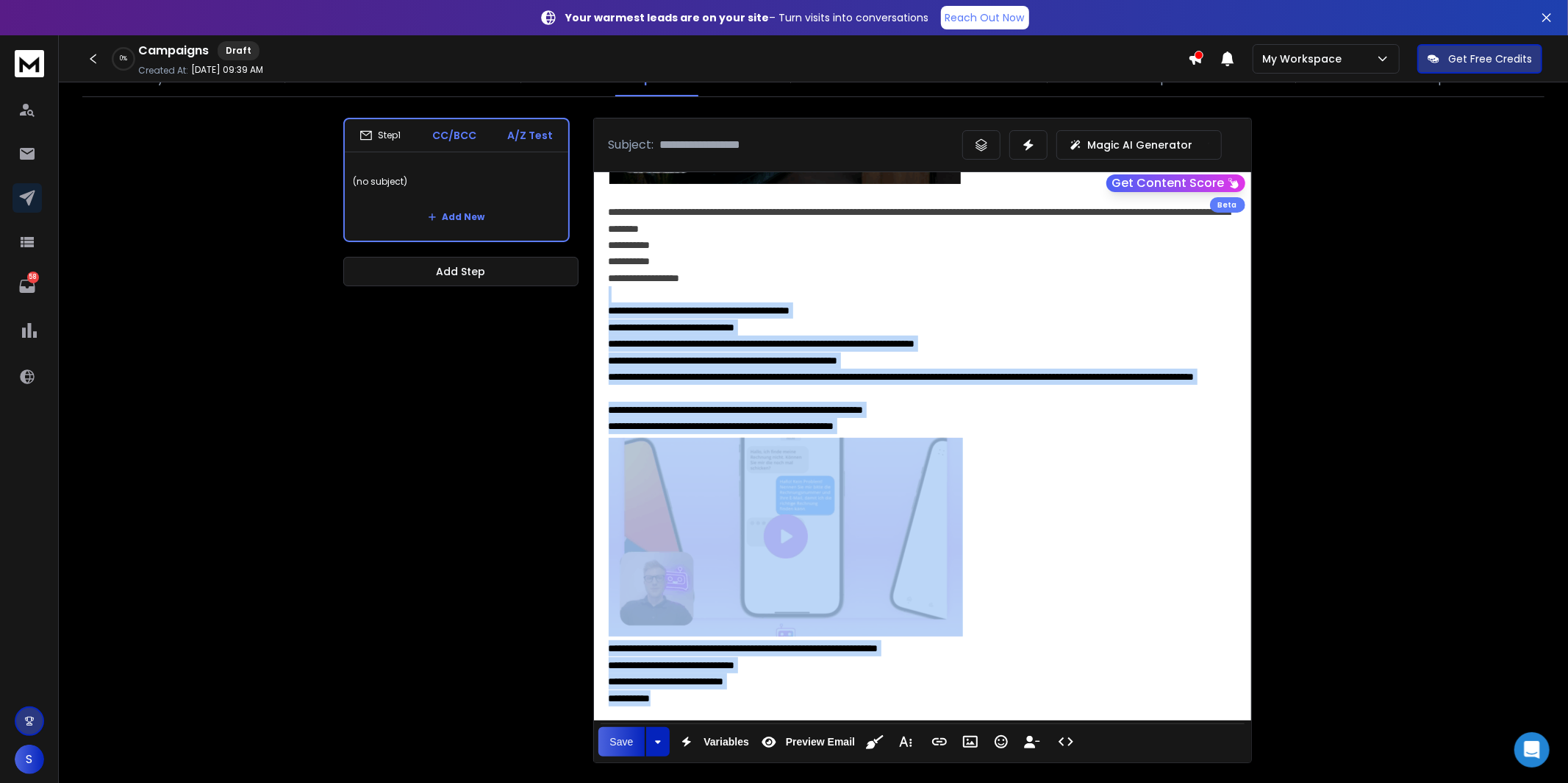
drag, startPoint x: 627, startPoint y: 513, endPoint x: 899, endPoint y: 694, distance: 326.7
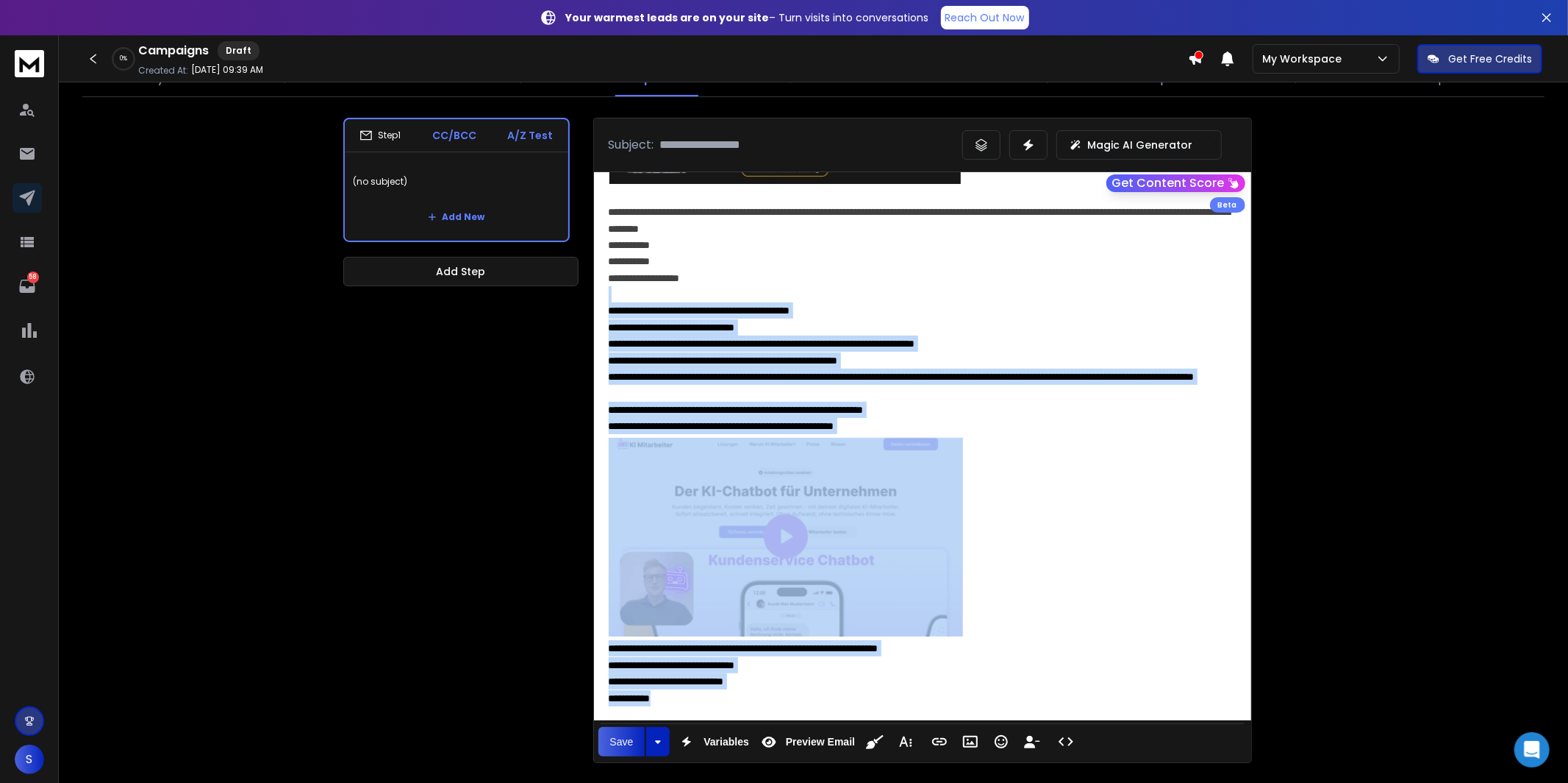
click at [899, 694] on div "**********" at bounding box center [922, 446] width 658 height 548
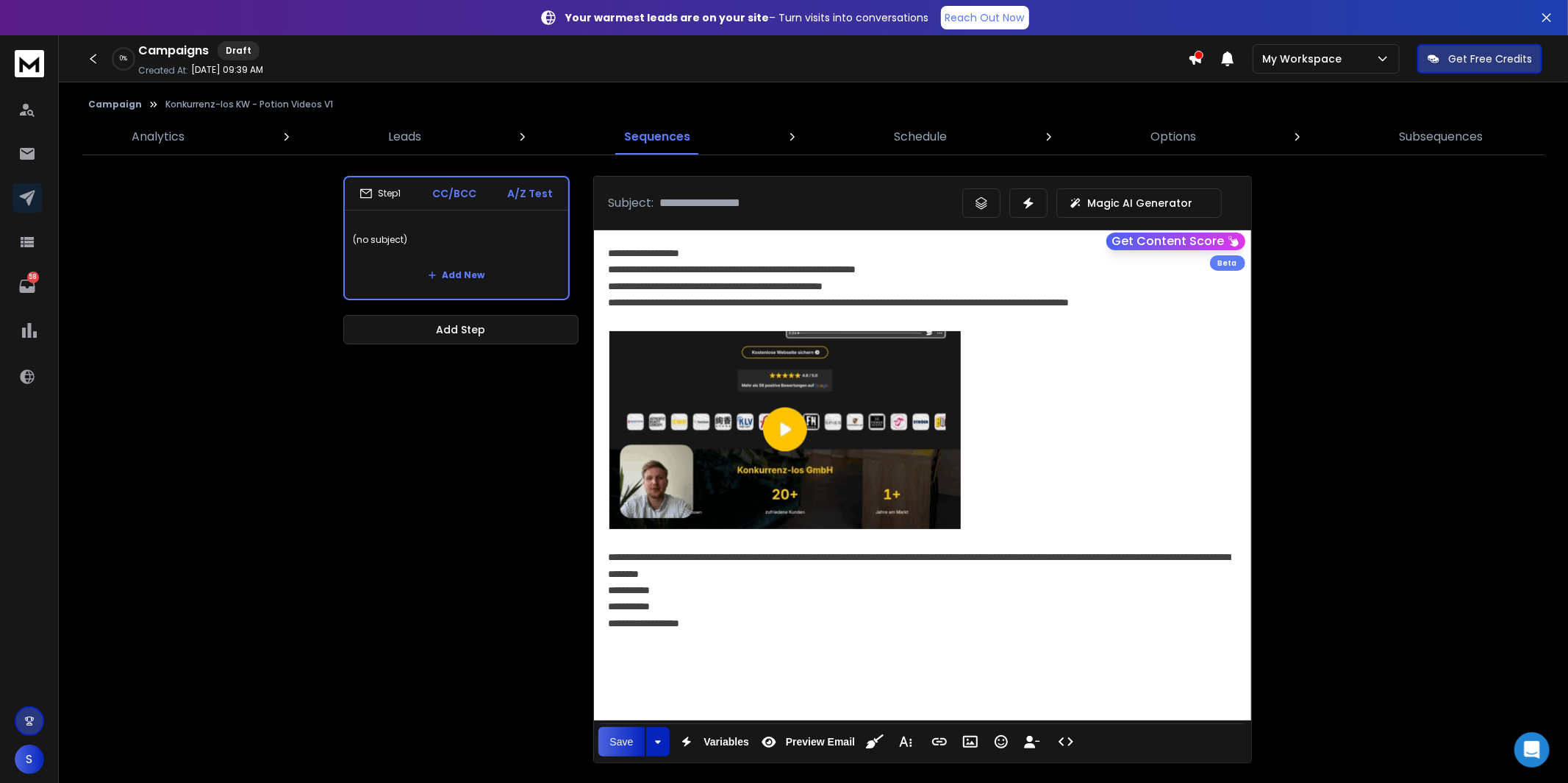
scroll to position [0, 0]
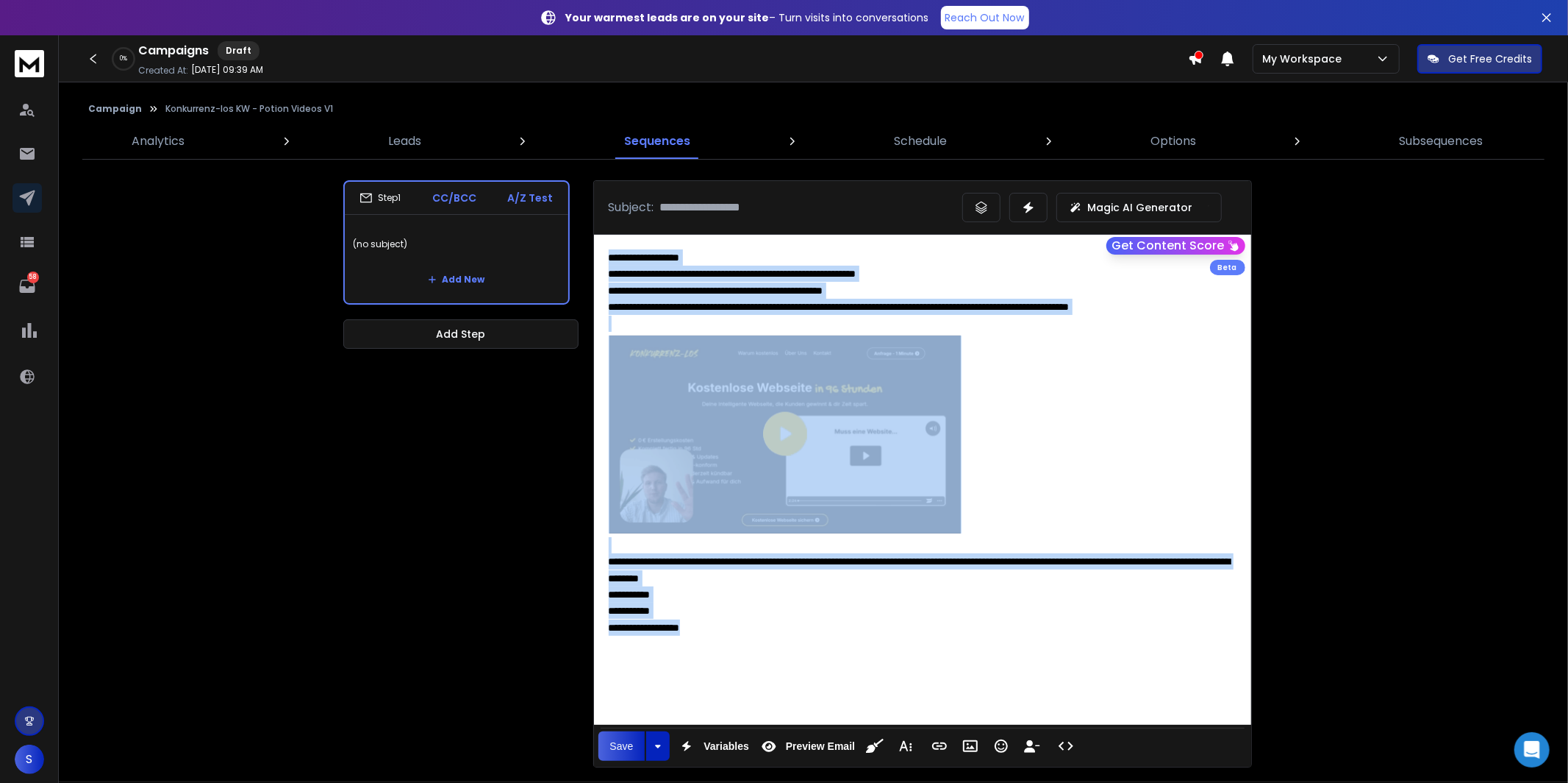
drag, startPoint x: 727, startPoint y: 630, endPoint x: 600, endPoint y: 254, distance: 396.9
click at [600, 254] on div "**********" at bounding box center [922, 480] width 658 height 490
click at [910, 704] on icon "button" at bounding box center [906, 746] width 18 height 18
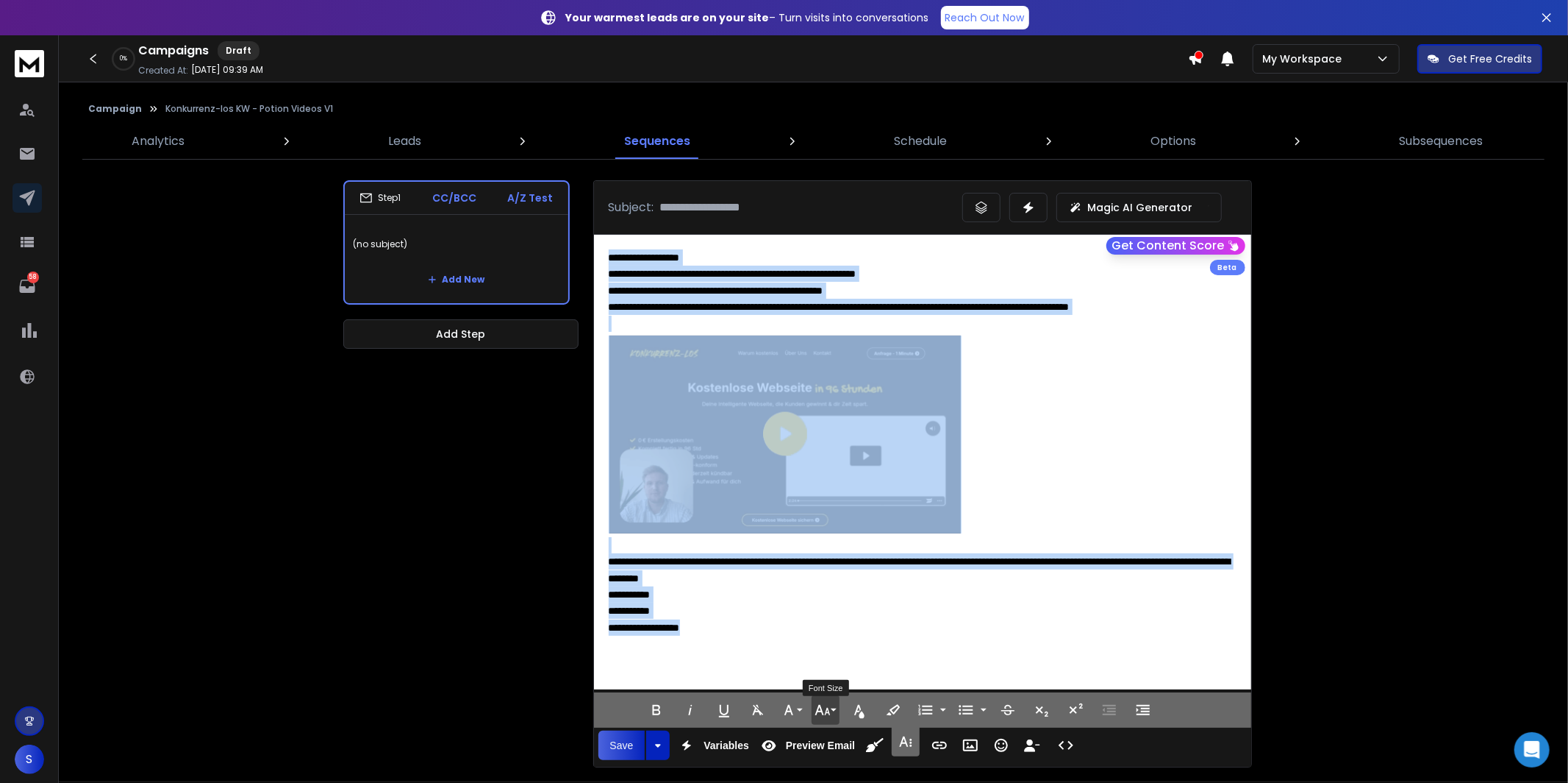
click at [822, 704] on icon "button" at bounding box center [824, 710] width 16 height 10
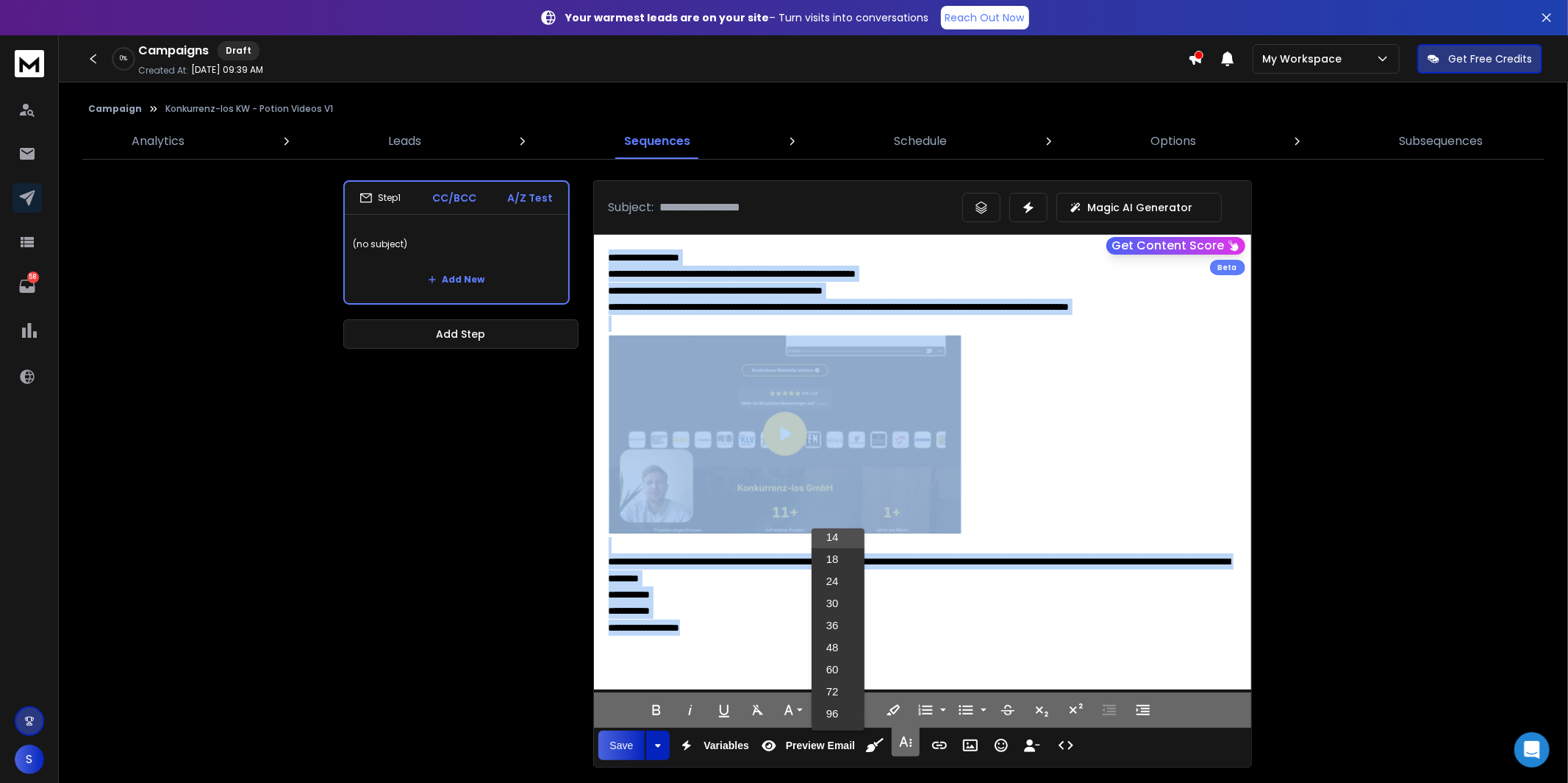
scroll to position [118, 0]
click at [838, 563] on link "18" at bounding box center [839, 560] width 53 height 22
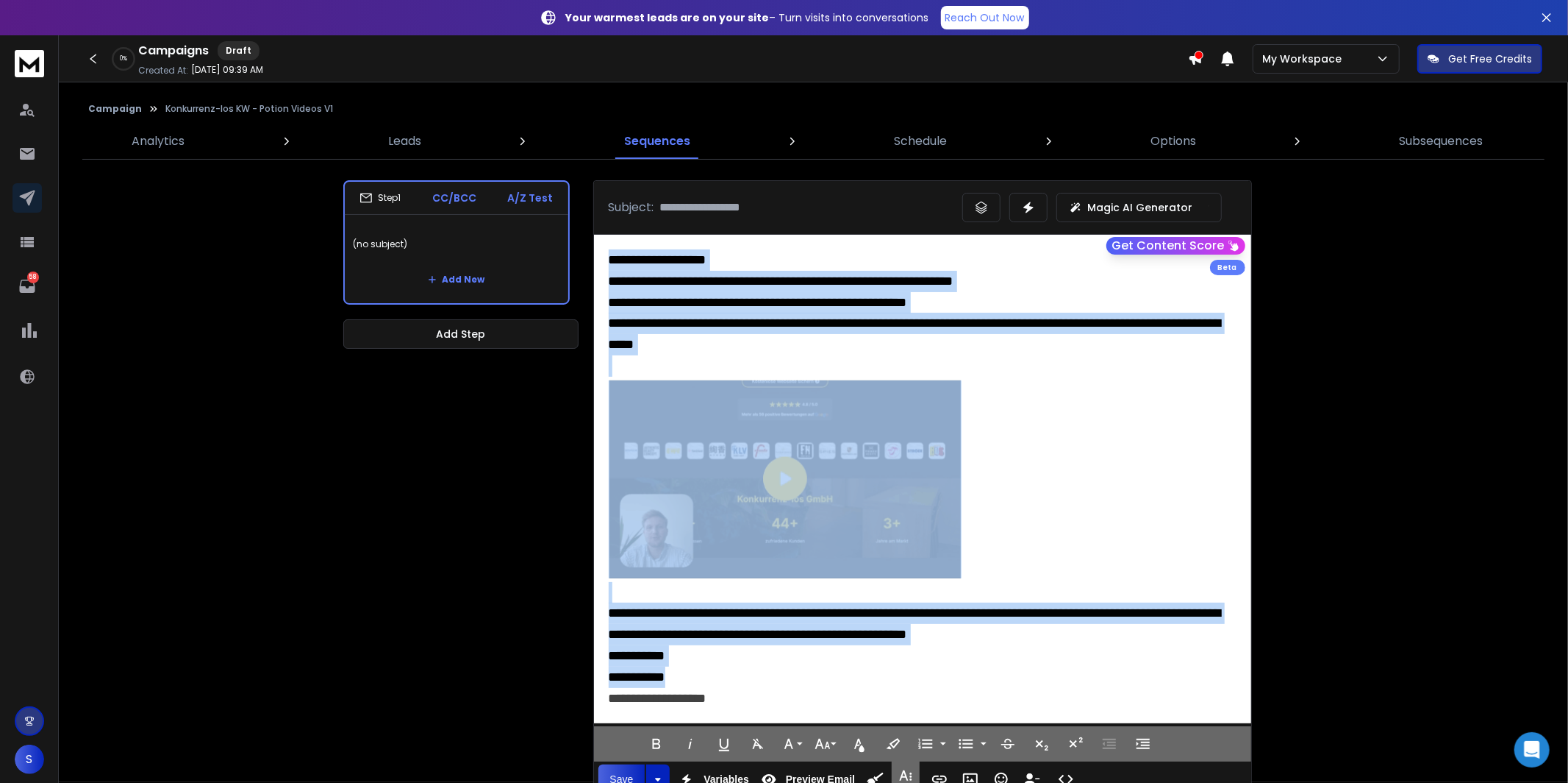
click at [788, 648] on div "**********" at bounding box center [922, 656] width 628 height 22
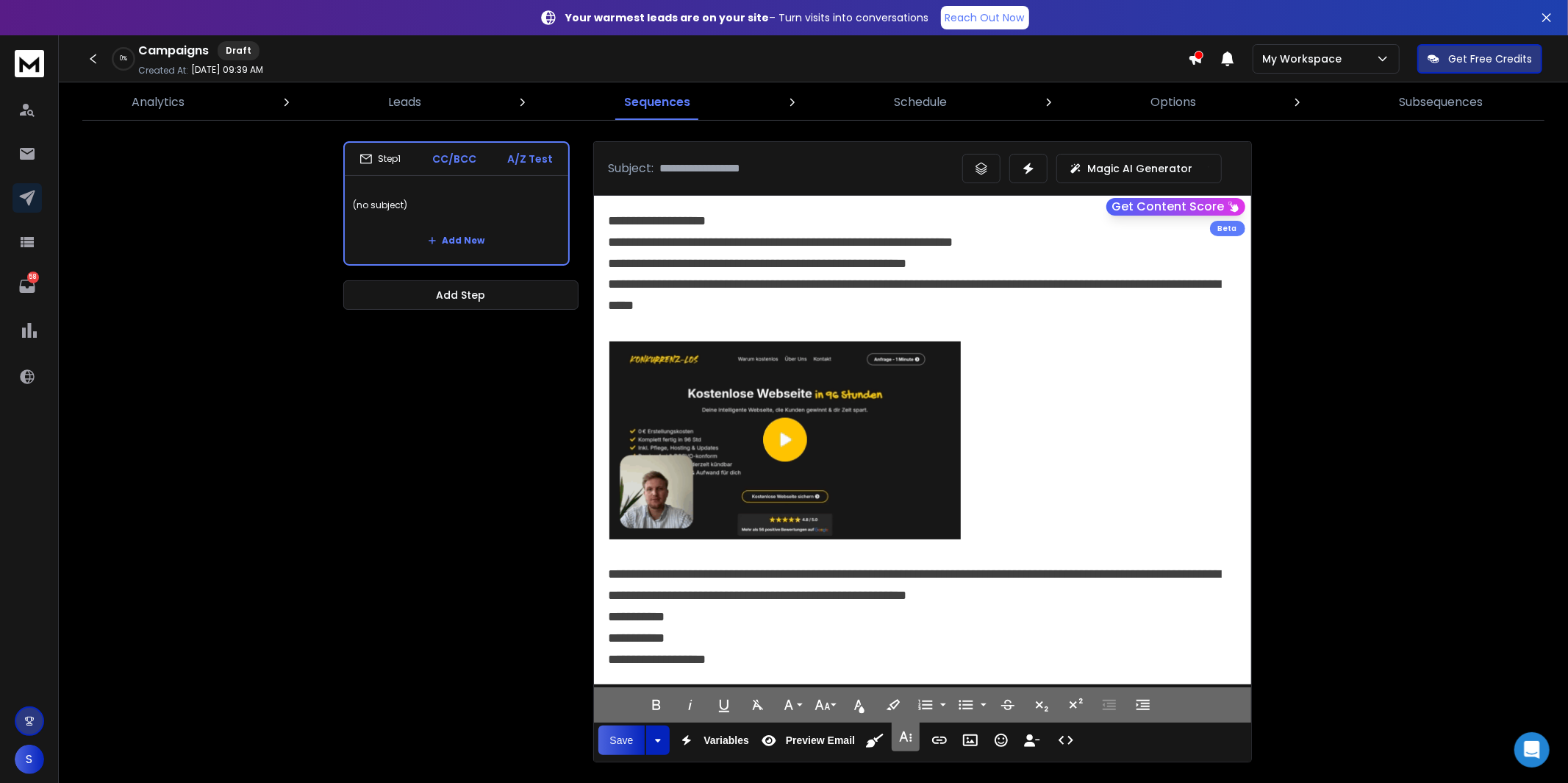
scroll to position [0, 0]
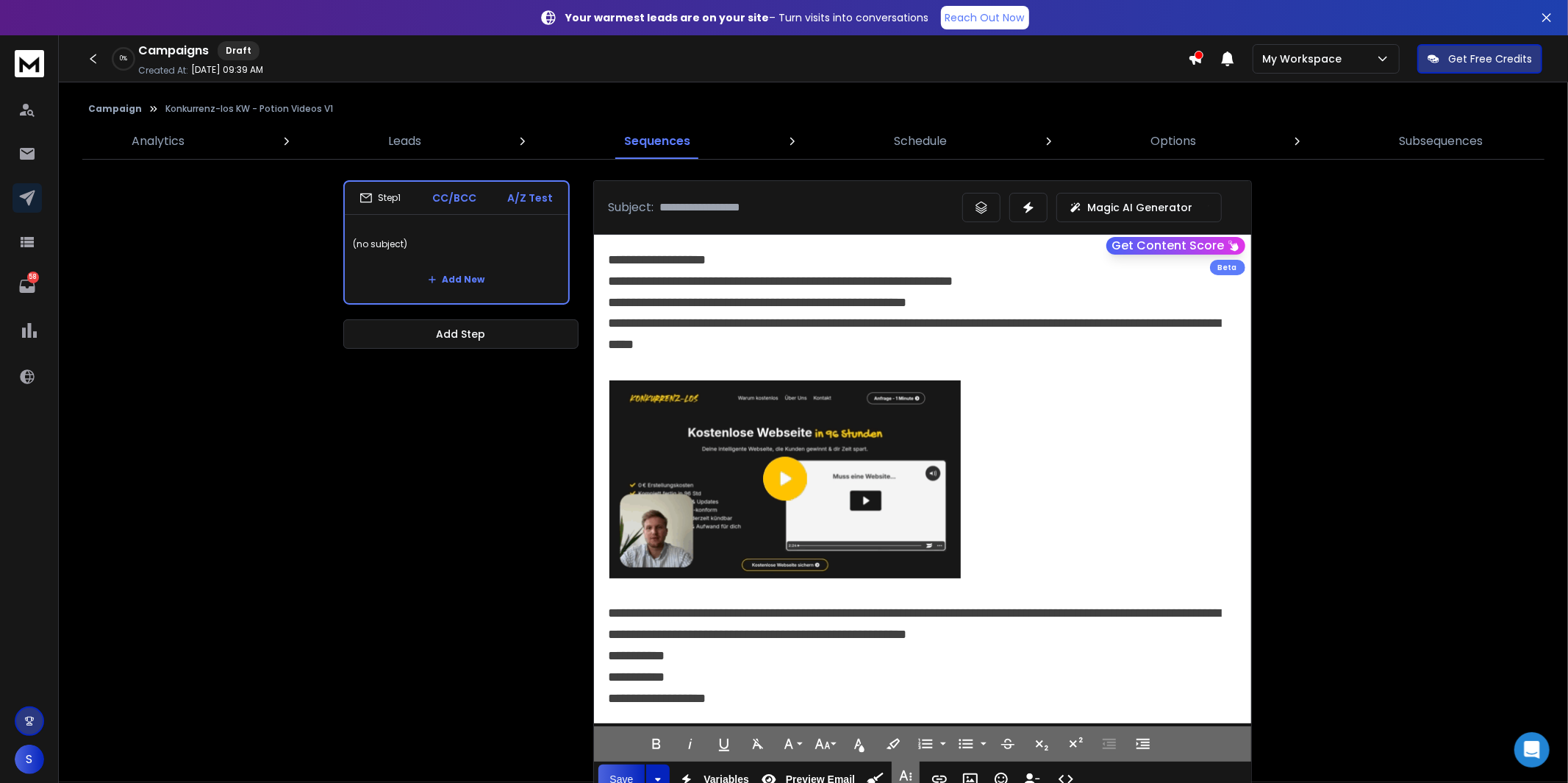
click at [722, 211] on input at bounding box center [804, 208] width 287 height 18
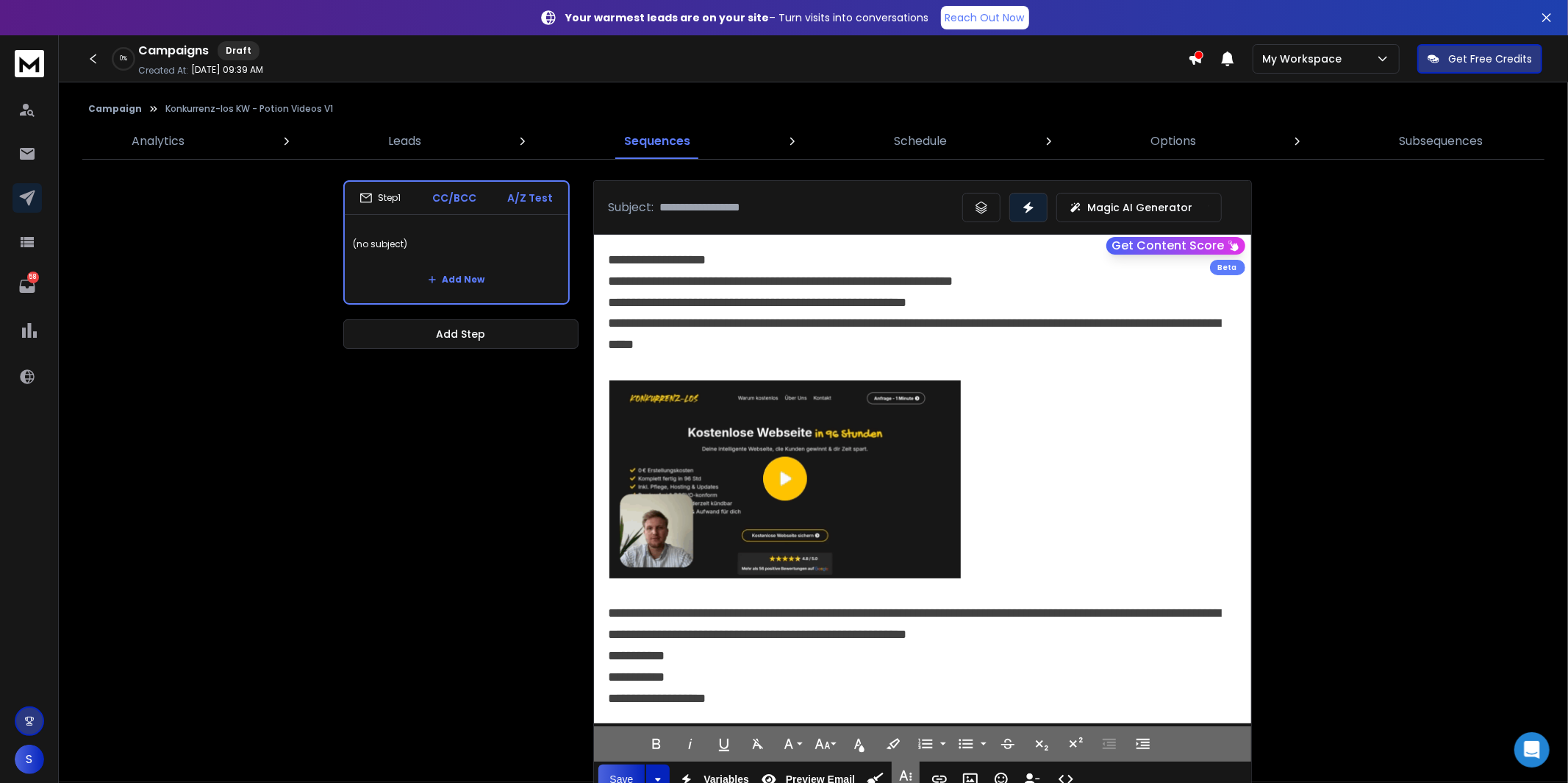
click at [1028, 213] on icon "button" at bounding box center [1028, 207] width 13 height 13
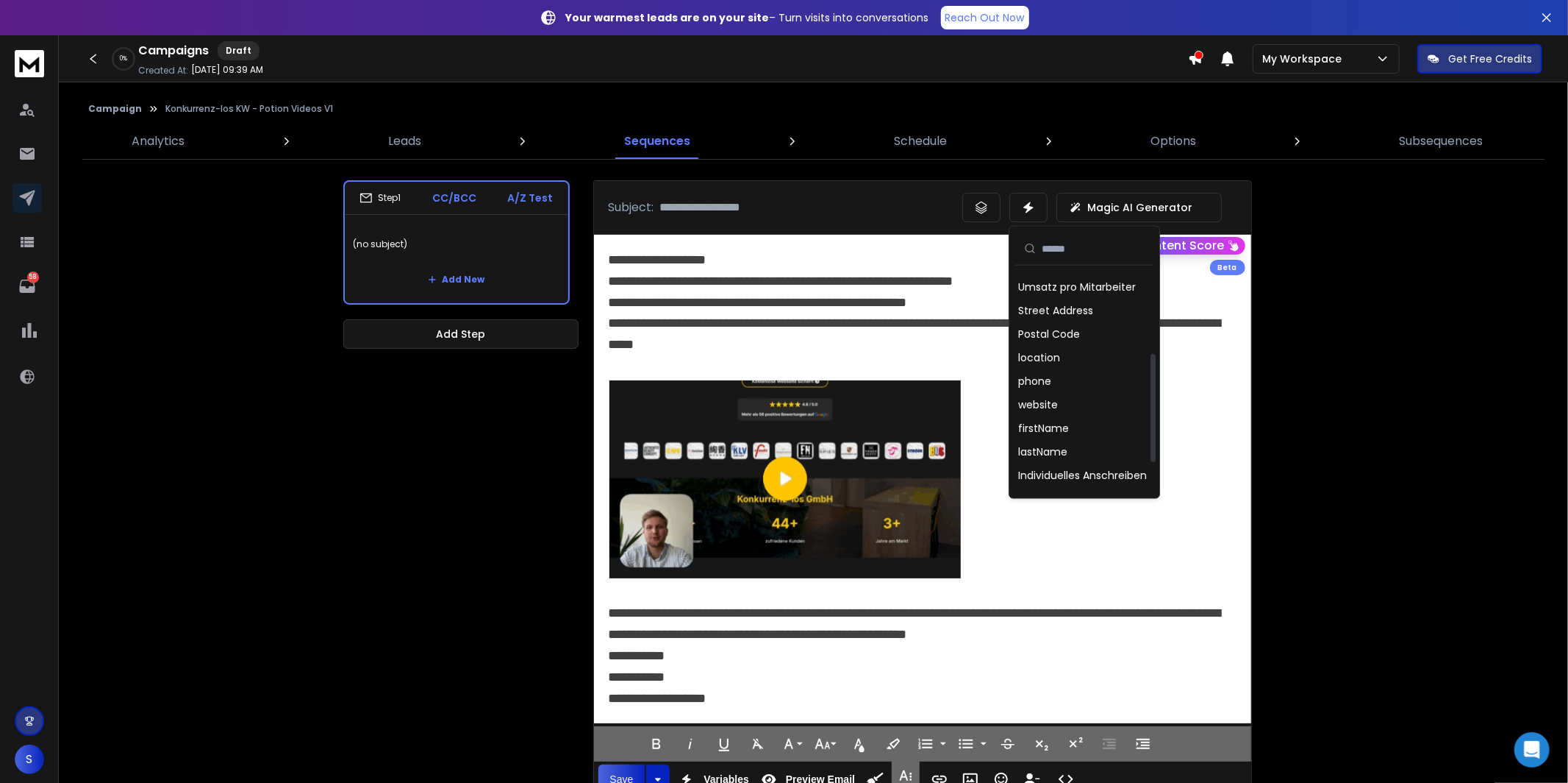
scroll to position [225, 0]
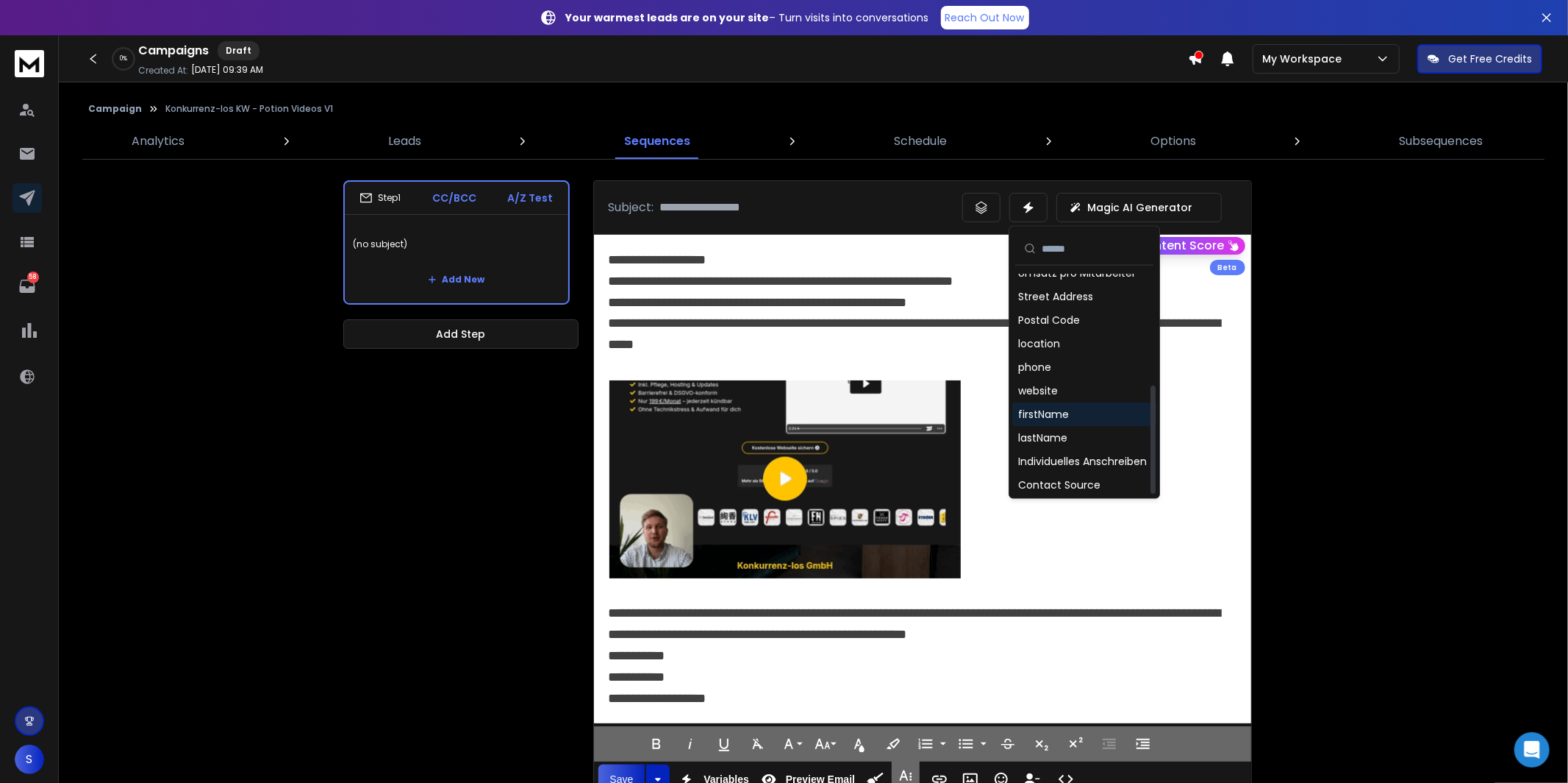
click at [1048, 414] on div "firstName" at bounding box center [1044, 414] width 51 height 15
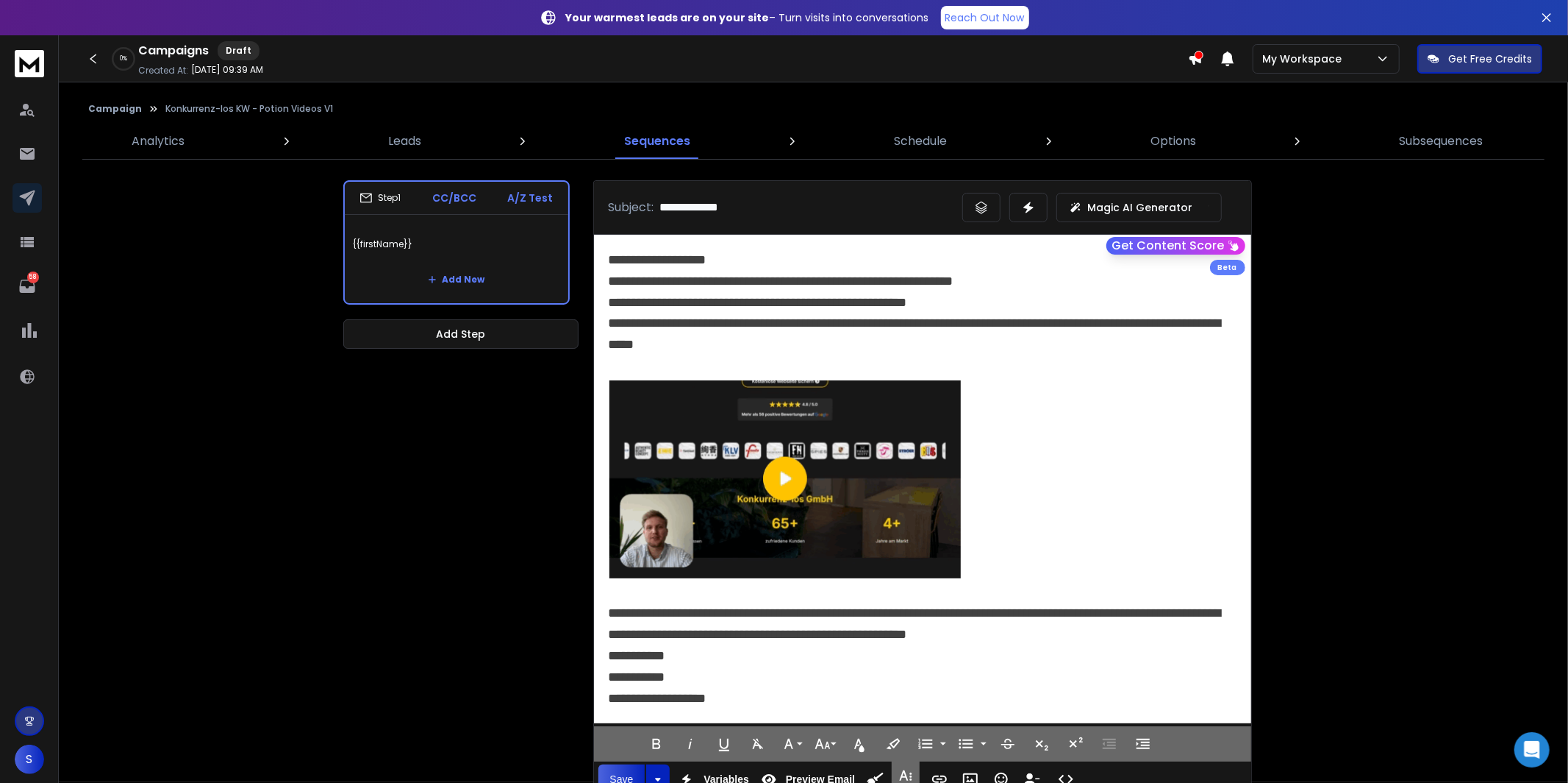
click at [664, 207] on input "**********" at bounding box center [804, 208] width 287 height 18
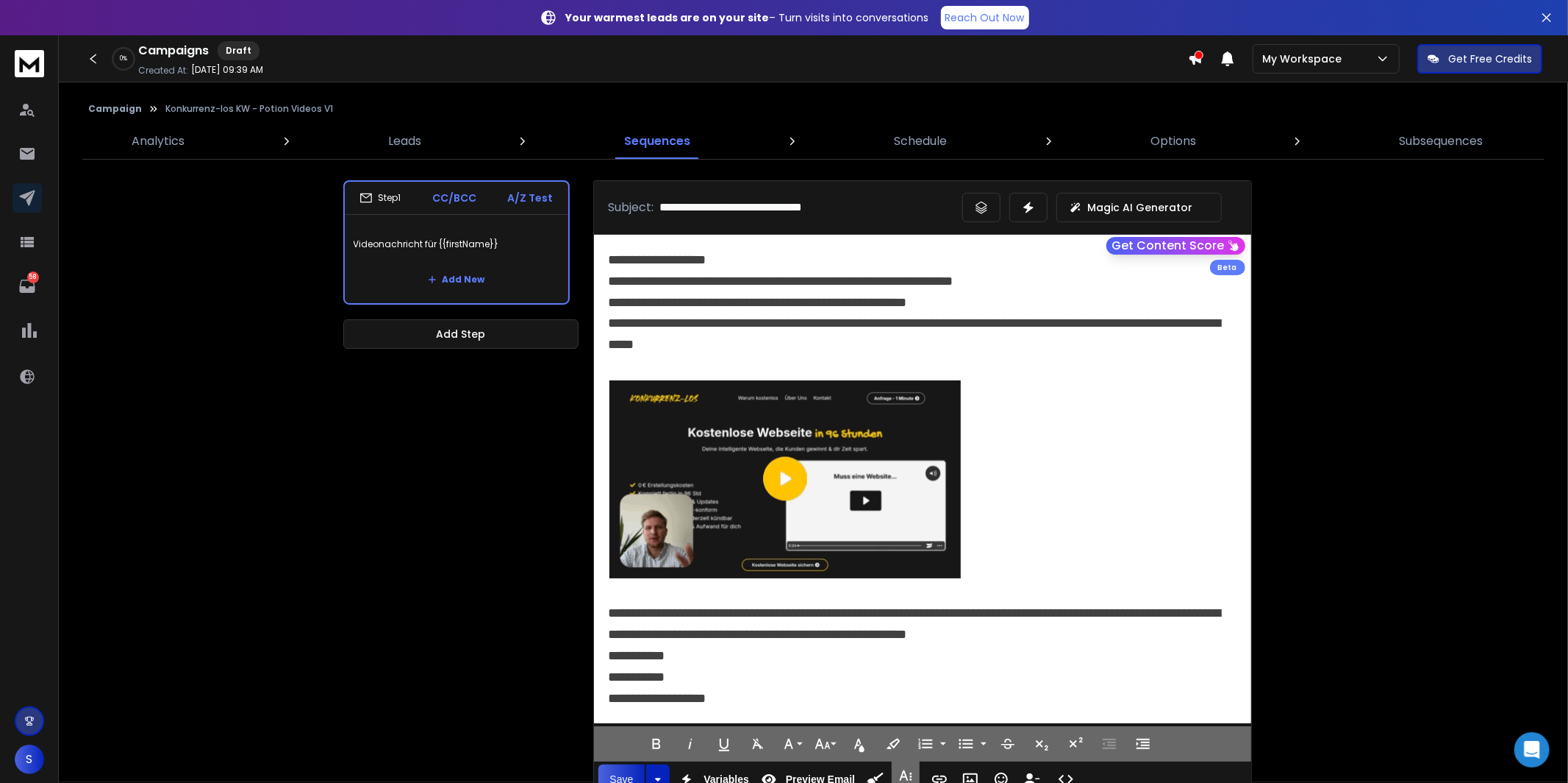
click at [883, 206] on input "**********" at bounding box center [804, 208] width 287 height 18
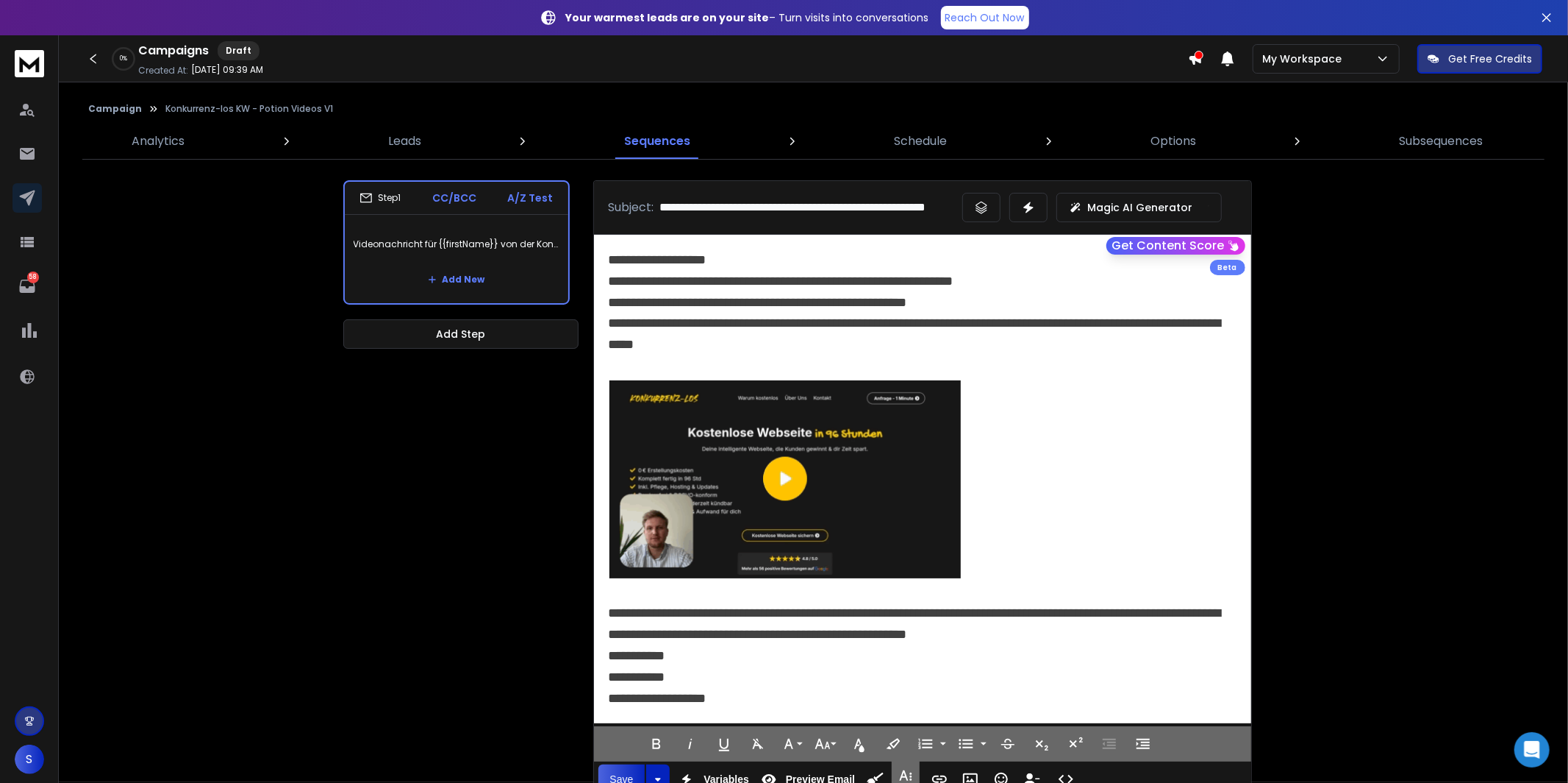
scroll to position [0, 84]
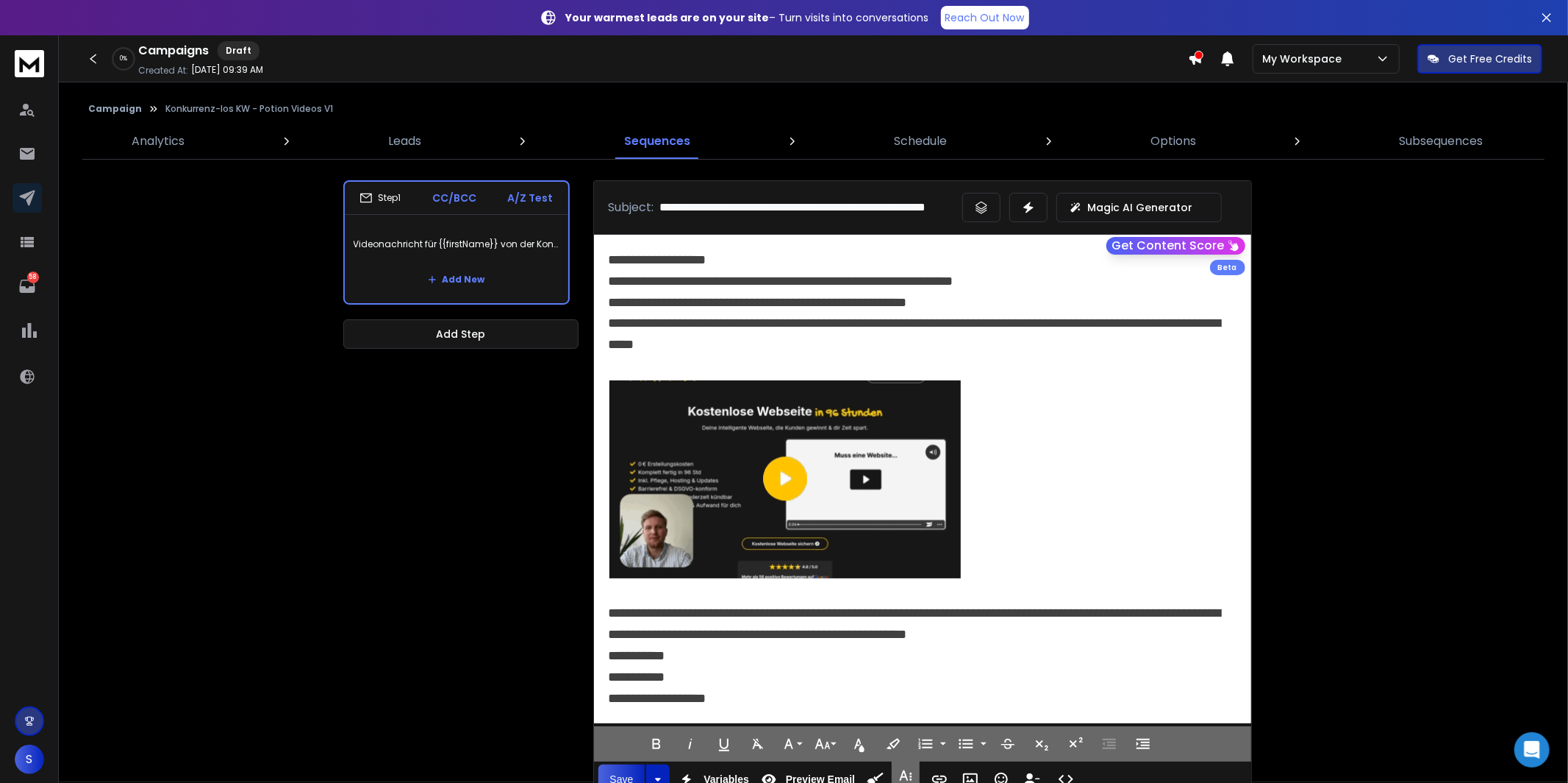
type input "**********"
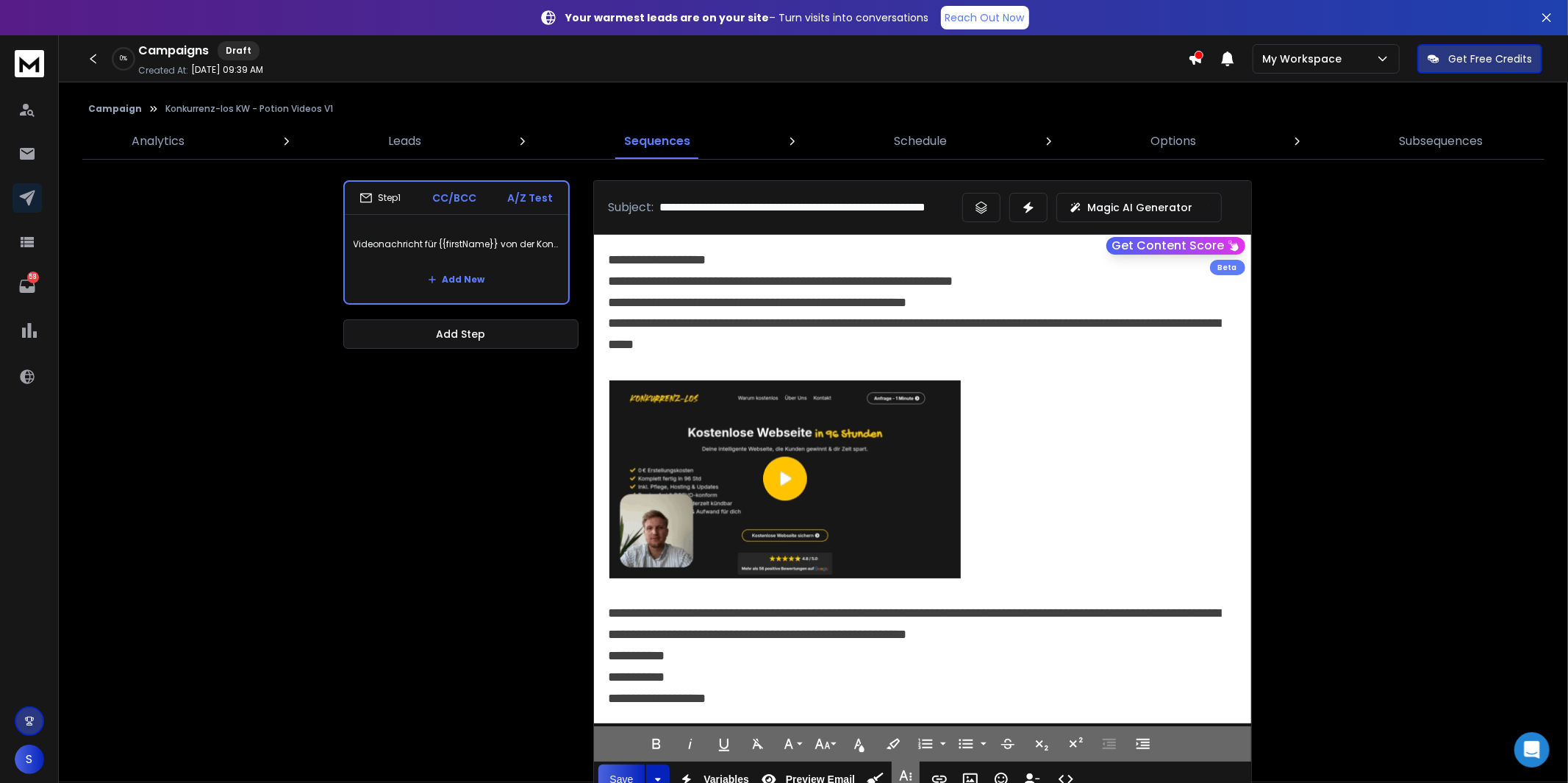
click at [839, 286] on span "**********" at bounding box center [781, 280] width 345 height 13
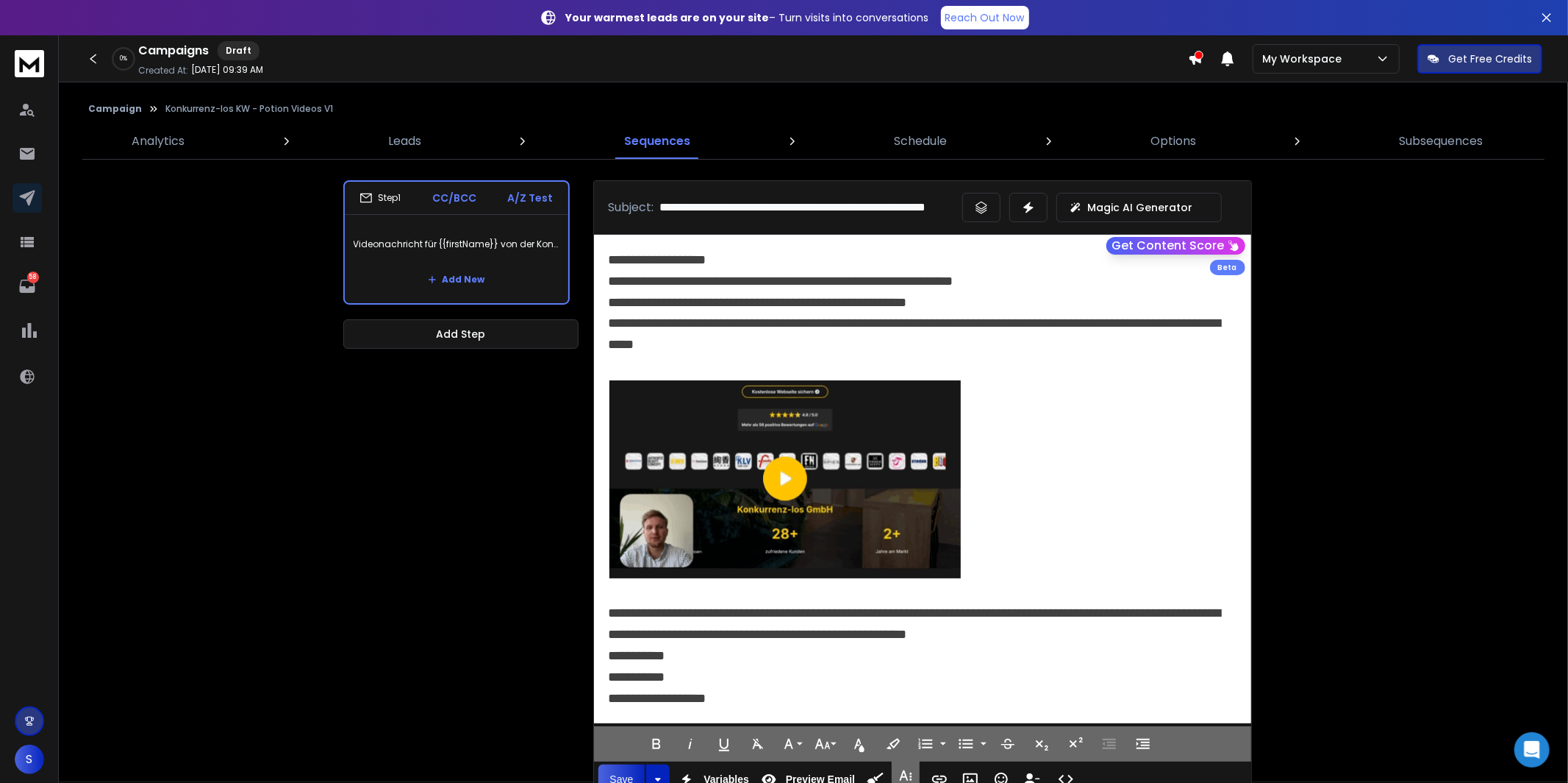
scroll to position [39, 0]
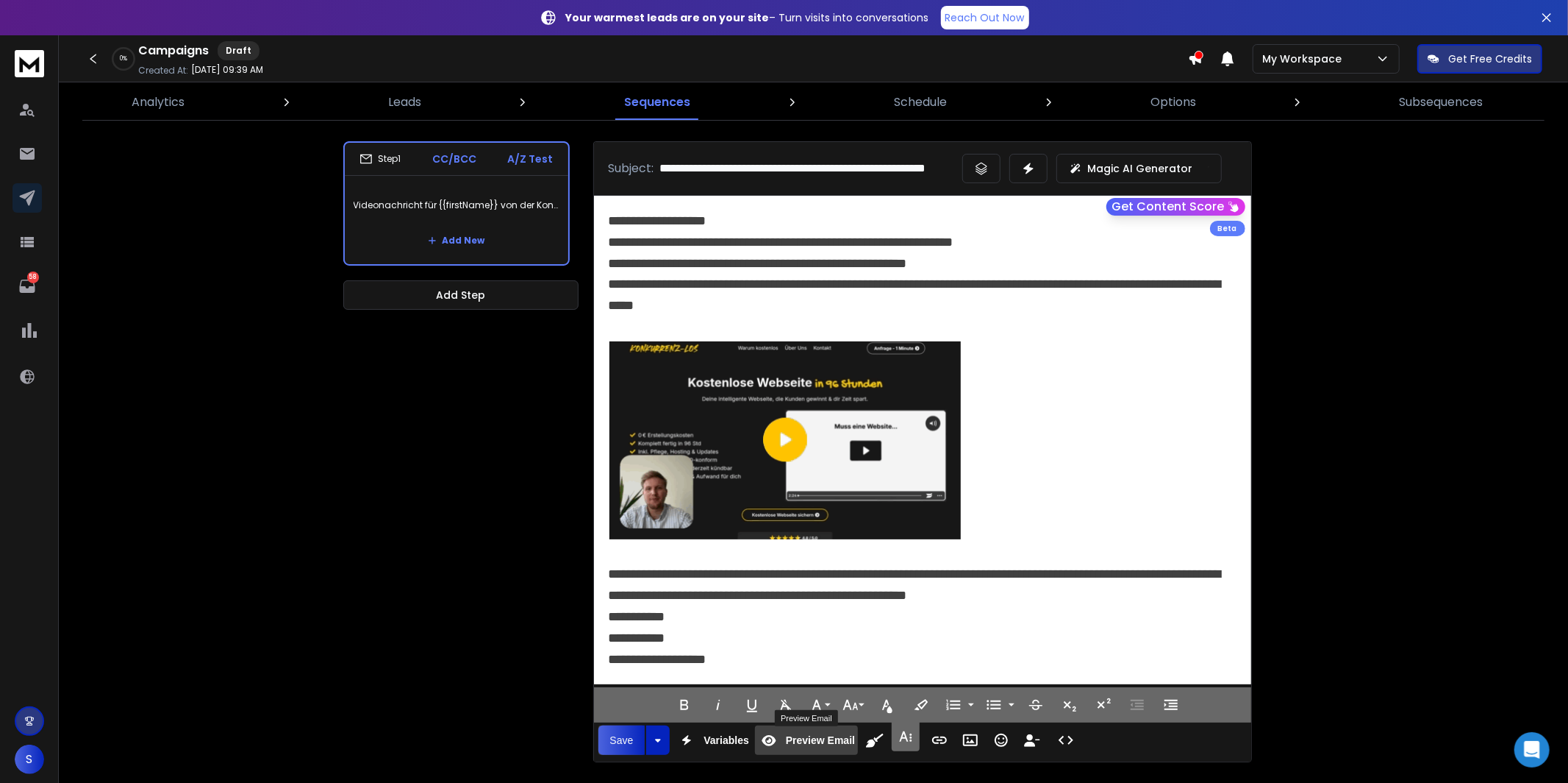
click at [793, 704] on span "Preview Email" at bounding box center [821, 740] width 75 height 13
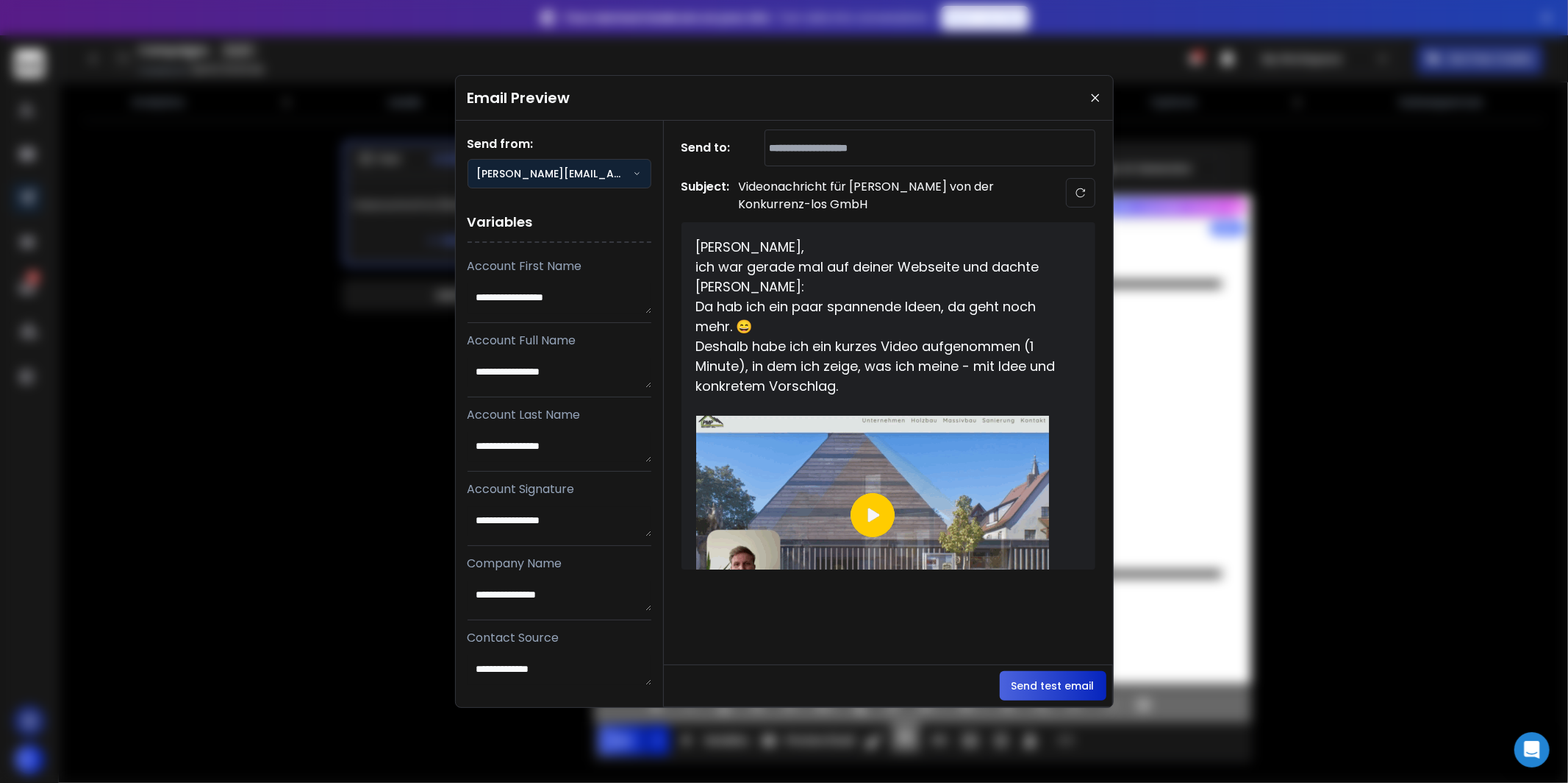
click at [605, 182] on button "simon@simonwempe.de" at bounding box center [559, 174] width 184 height 30
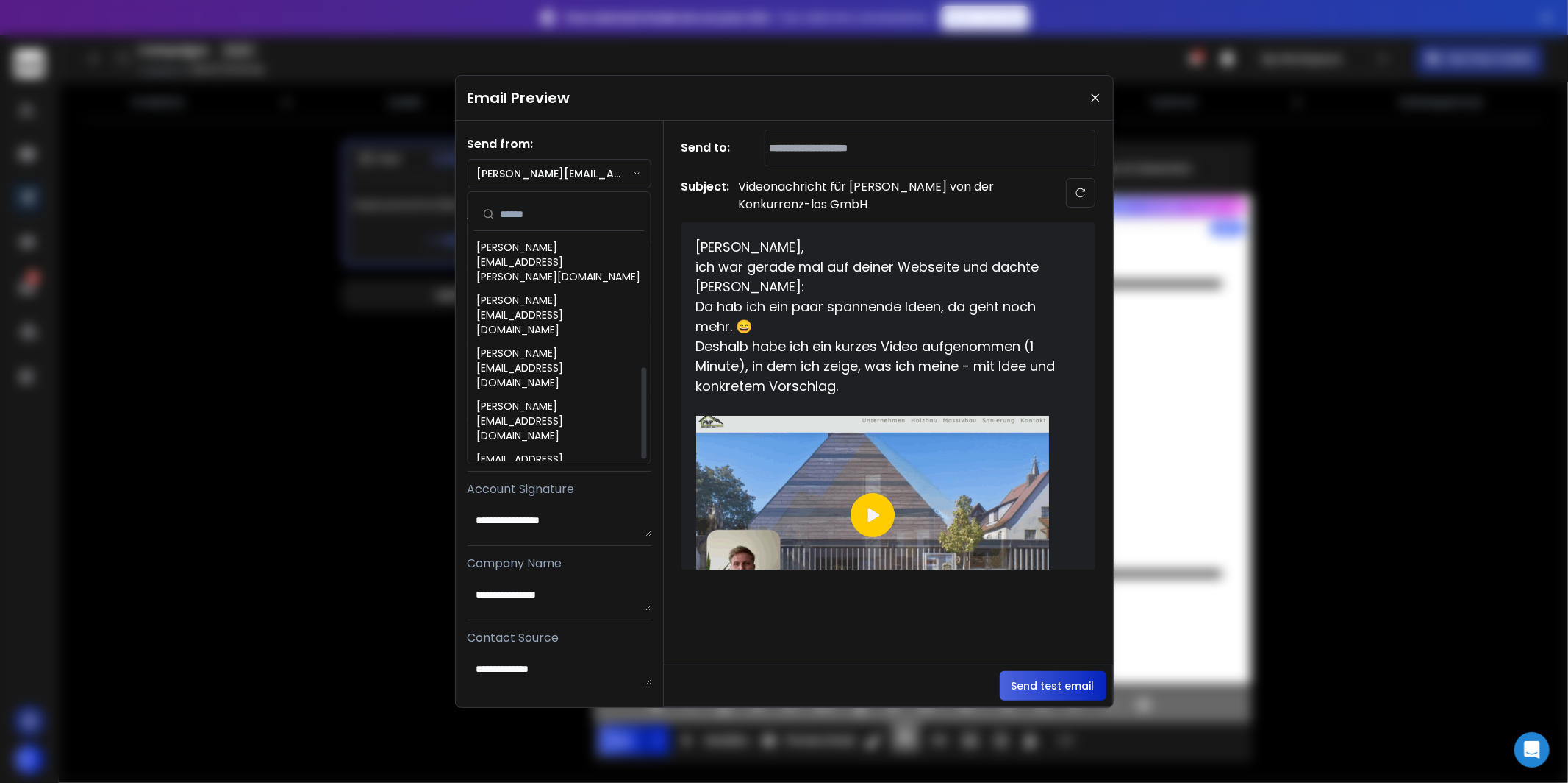
scroll to position [306, 0]
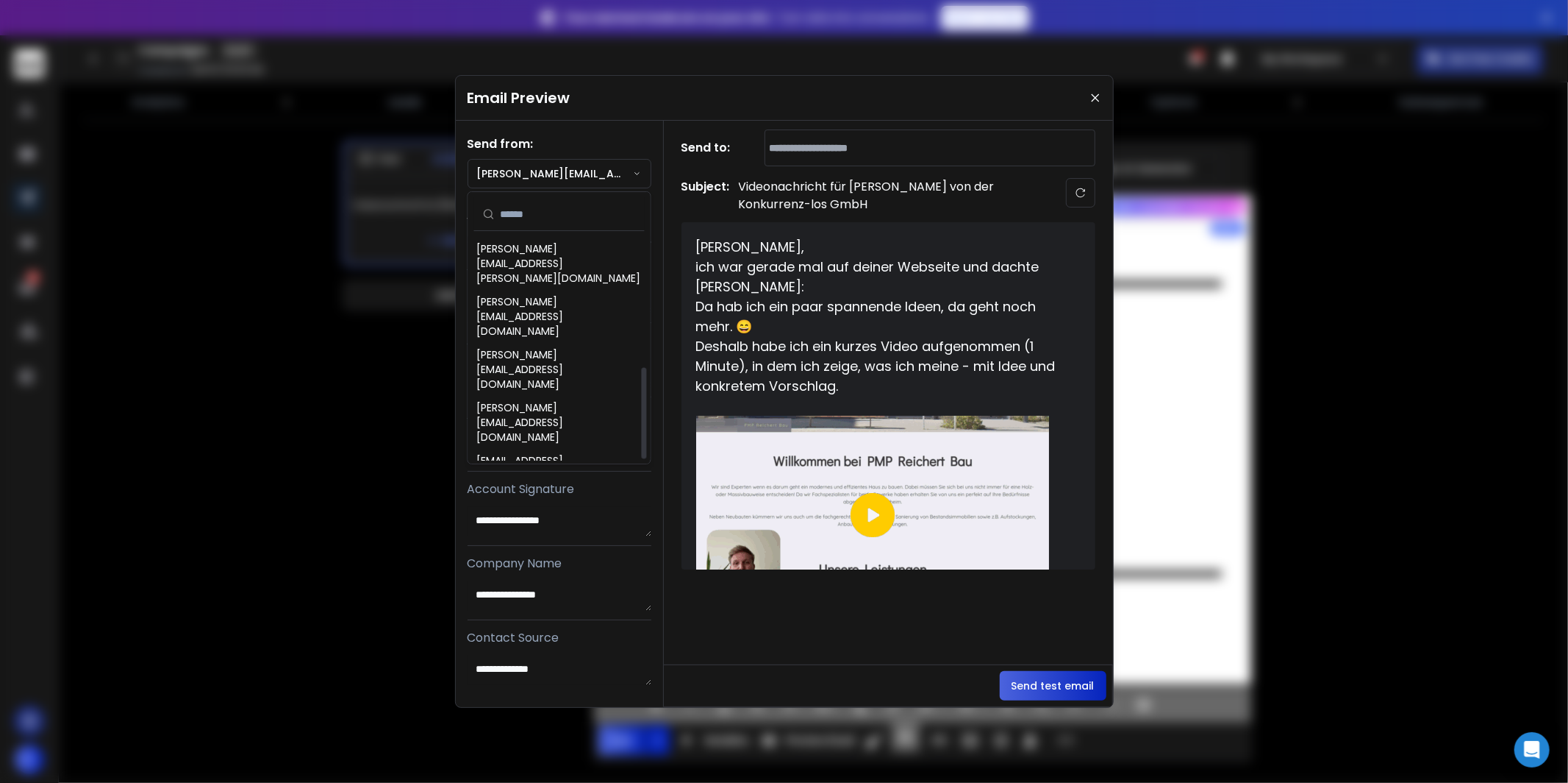
click at [558, 683] on div "simon@konkurrenzlos-webseiten.de" at bounding box center [559, 697] width 165 height 30
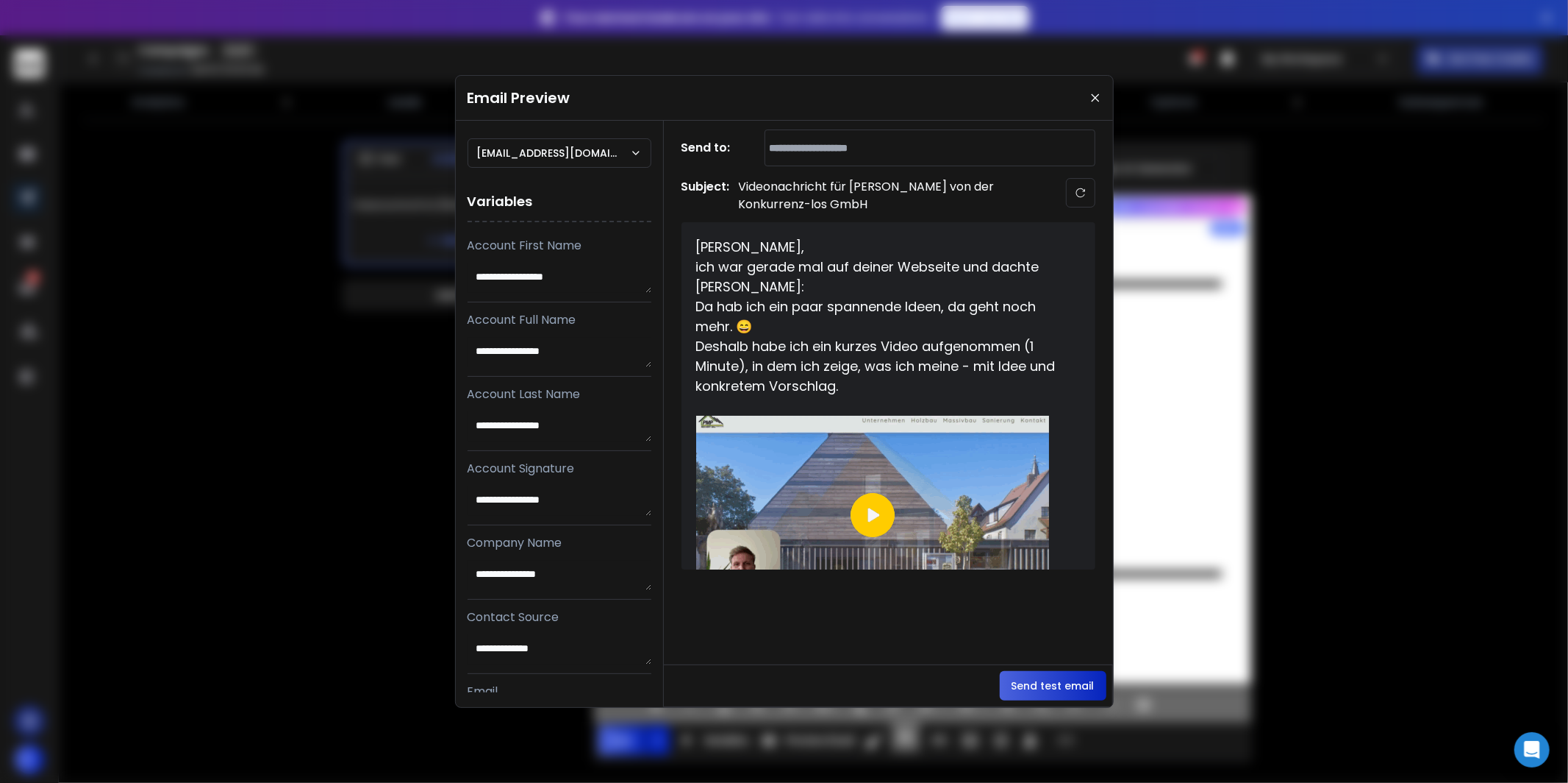
scroll to position [0, 0]
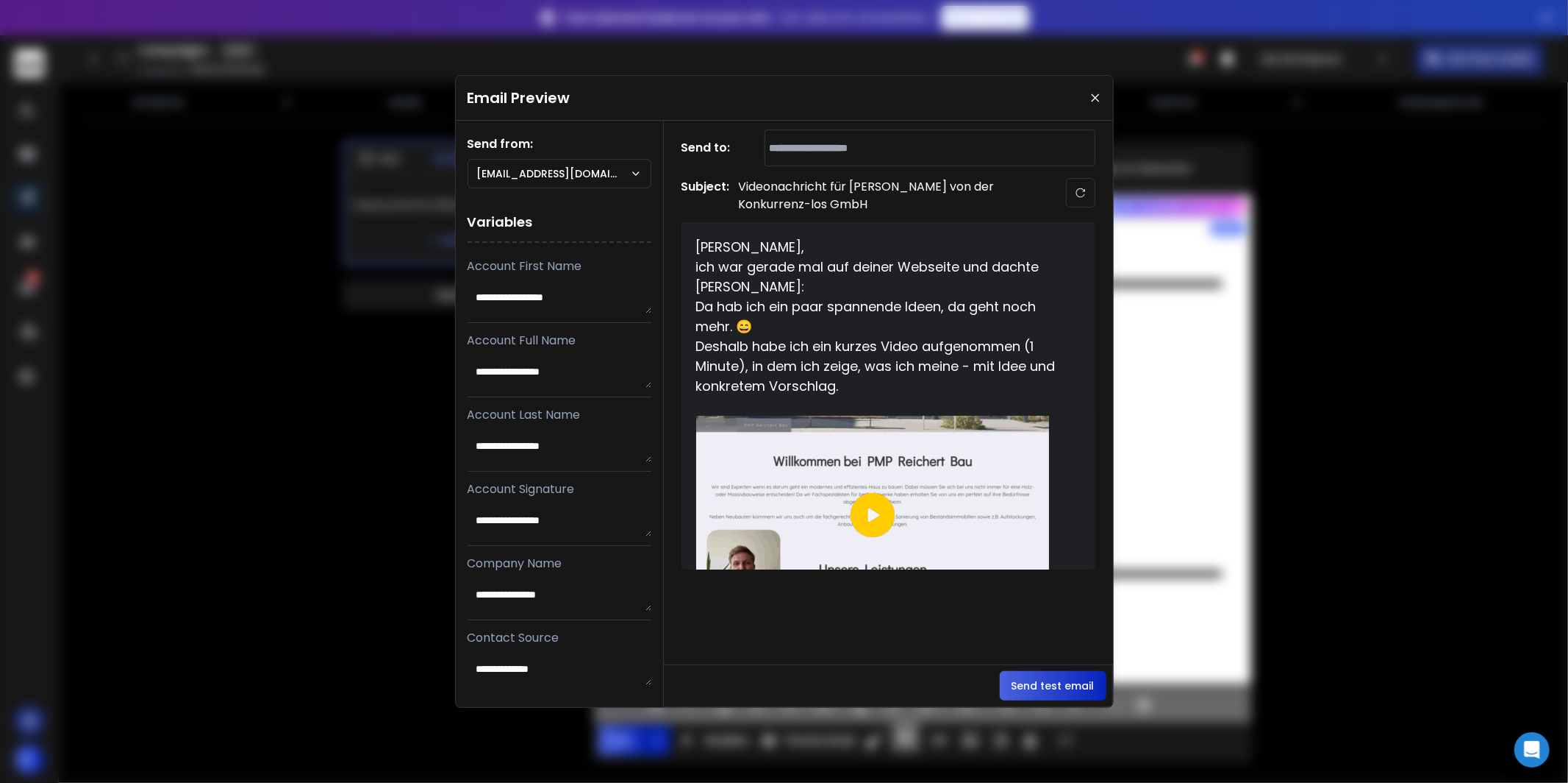
click at [862, 142] on input at bounding box center [930, 148] width 320 height 27
type input "**********"
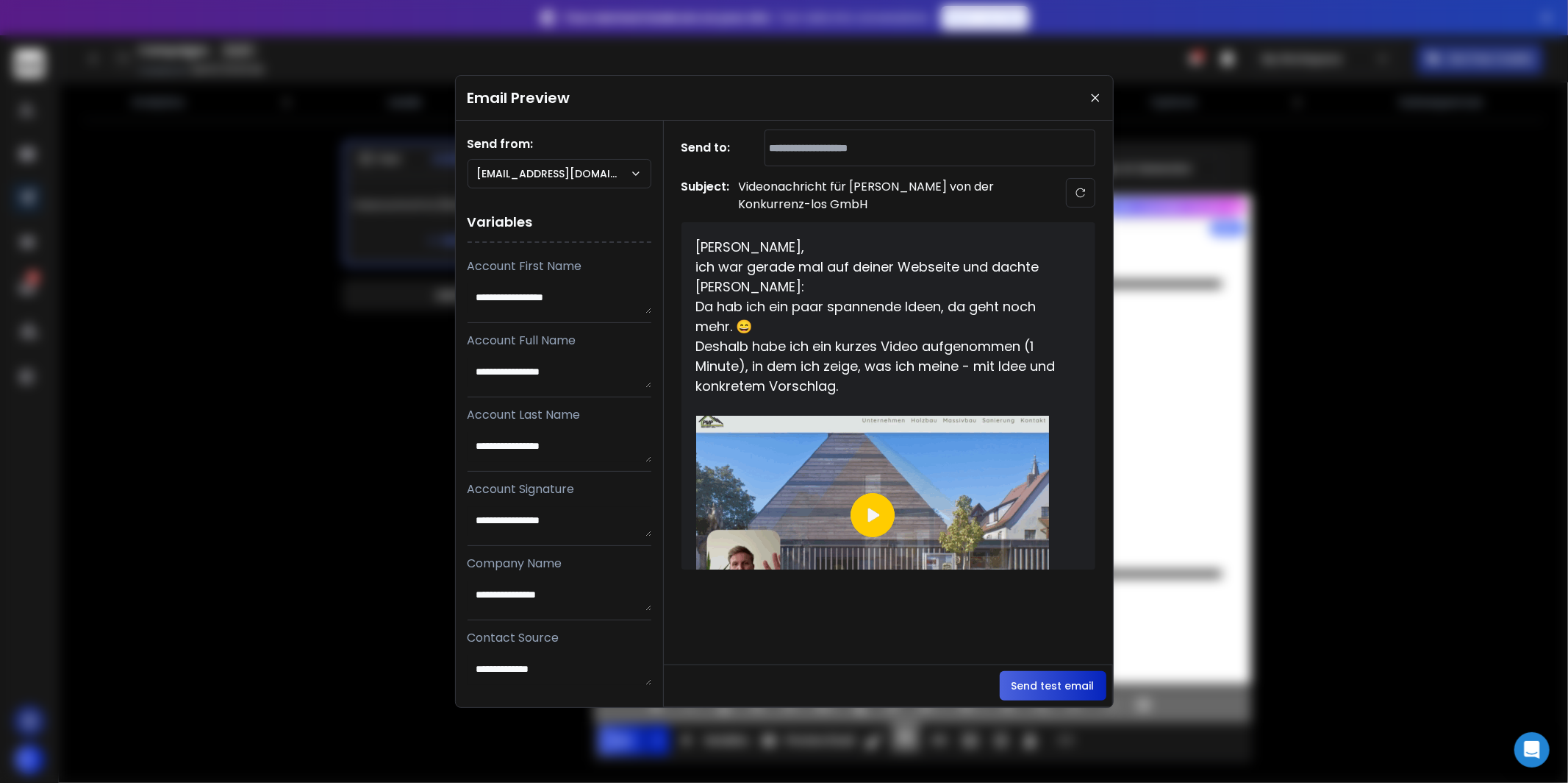
click at [740, 131] on div "Send to:" at bounding box center [888, 148] width 414 height 36
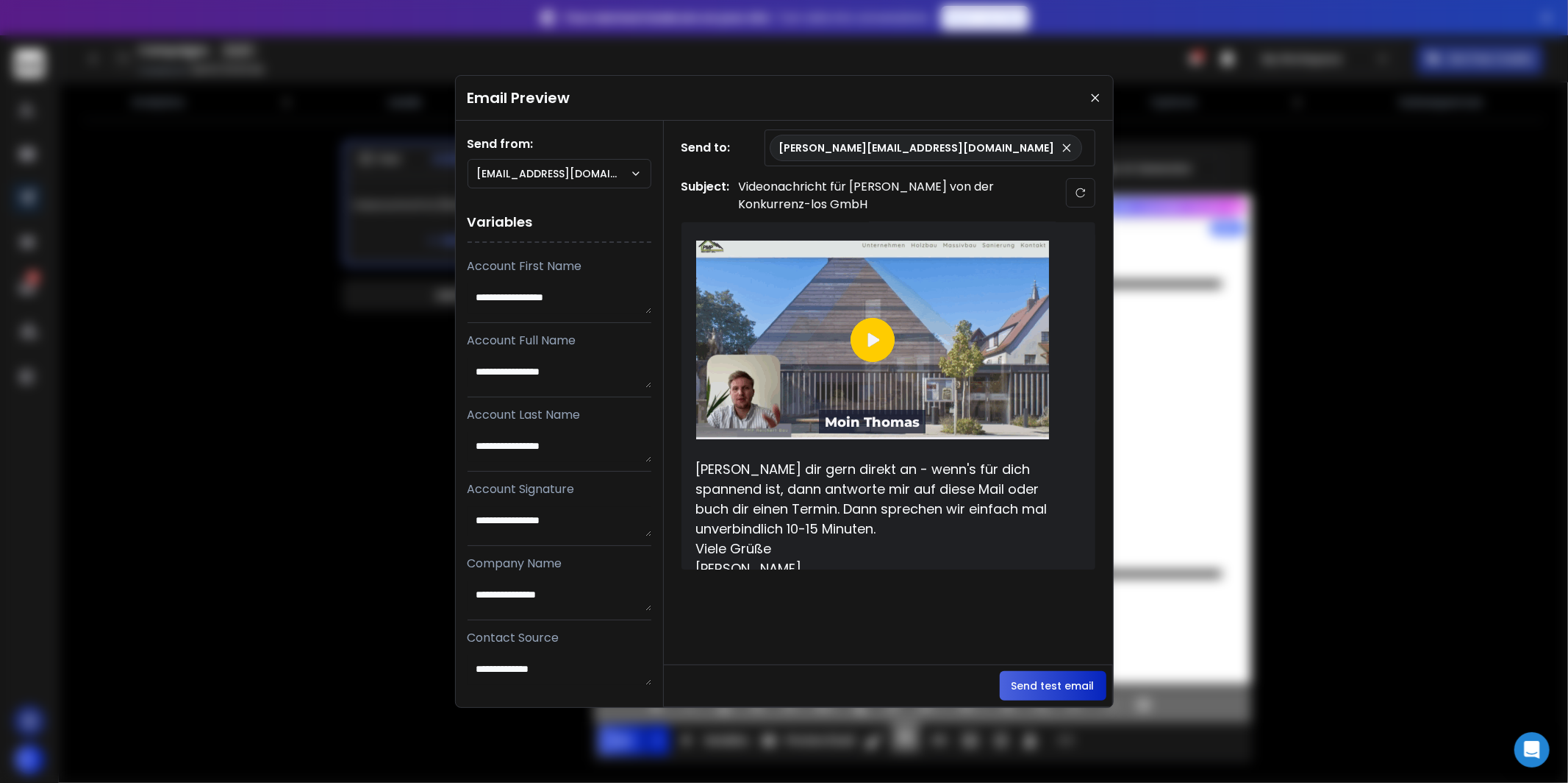
scroll to position [203, 0]
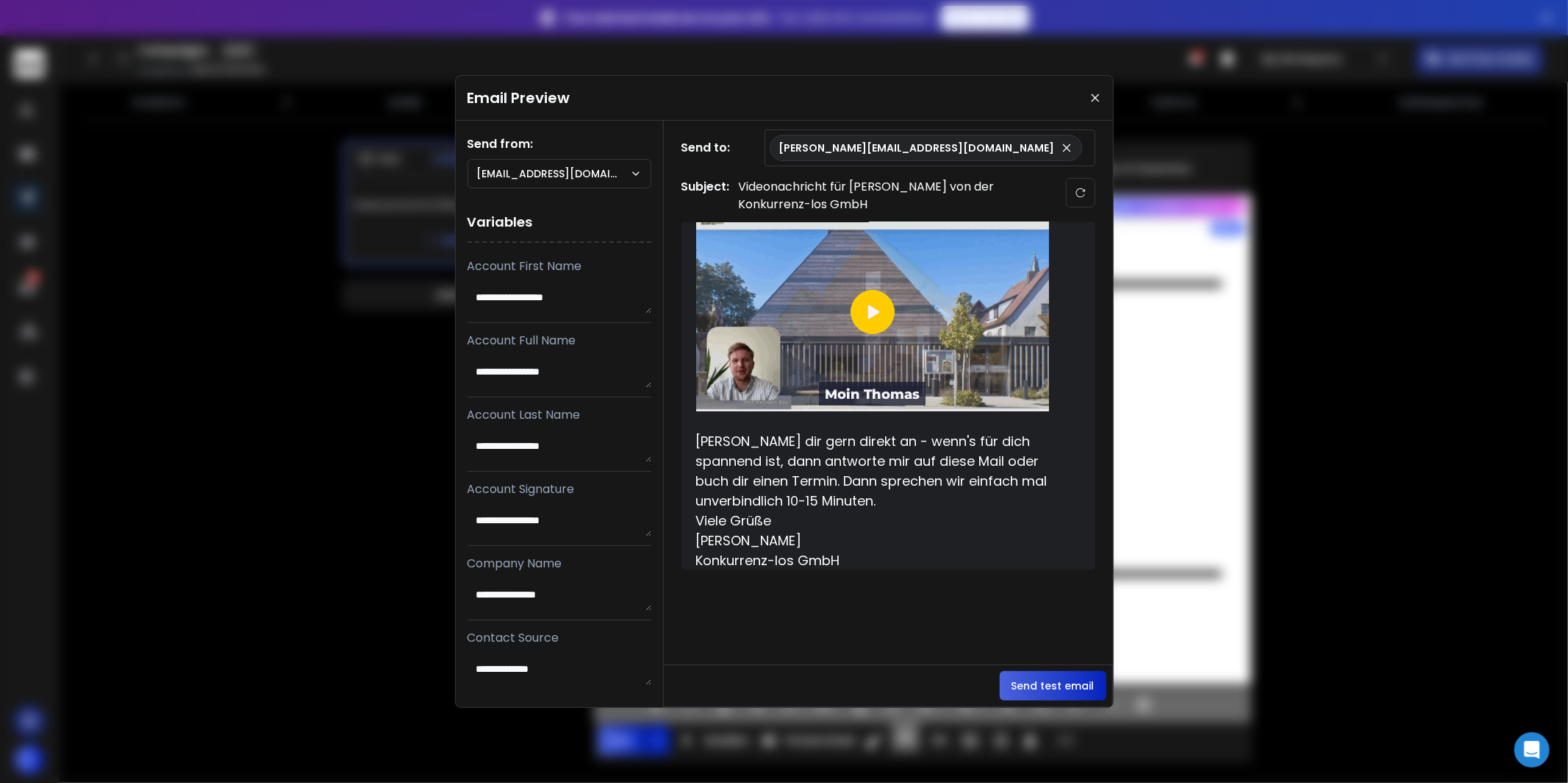
click at [1041, 685] on button "Send test email" at bounding box center [1053, 686] width 106 height 30
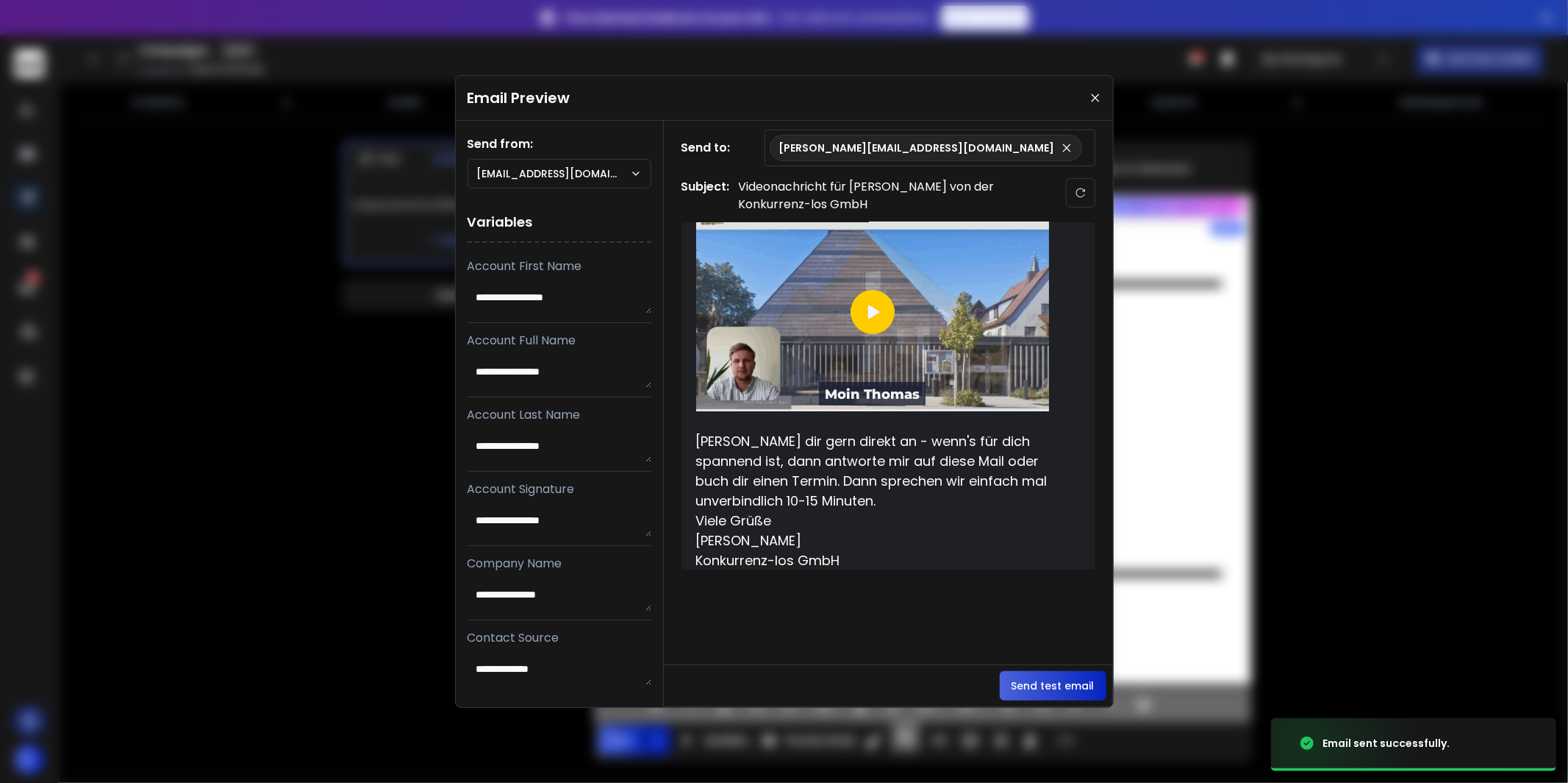
click at [1092, 99] on icon at bounding box center [1095, 98] width 8 height 8
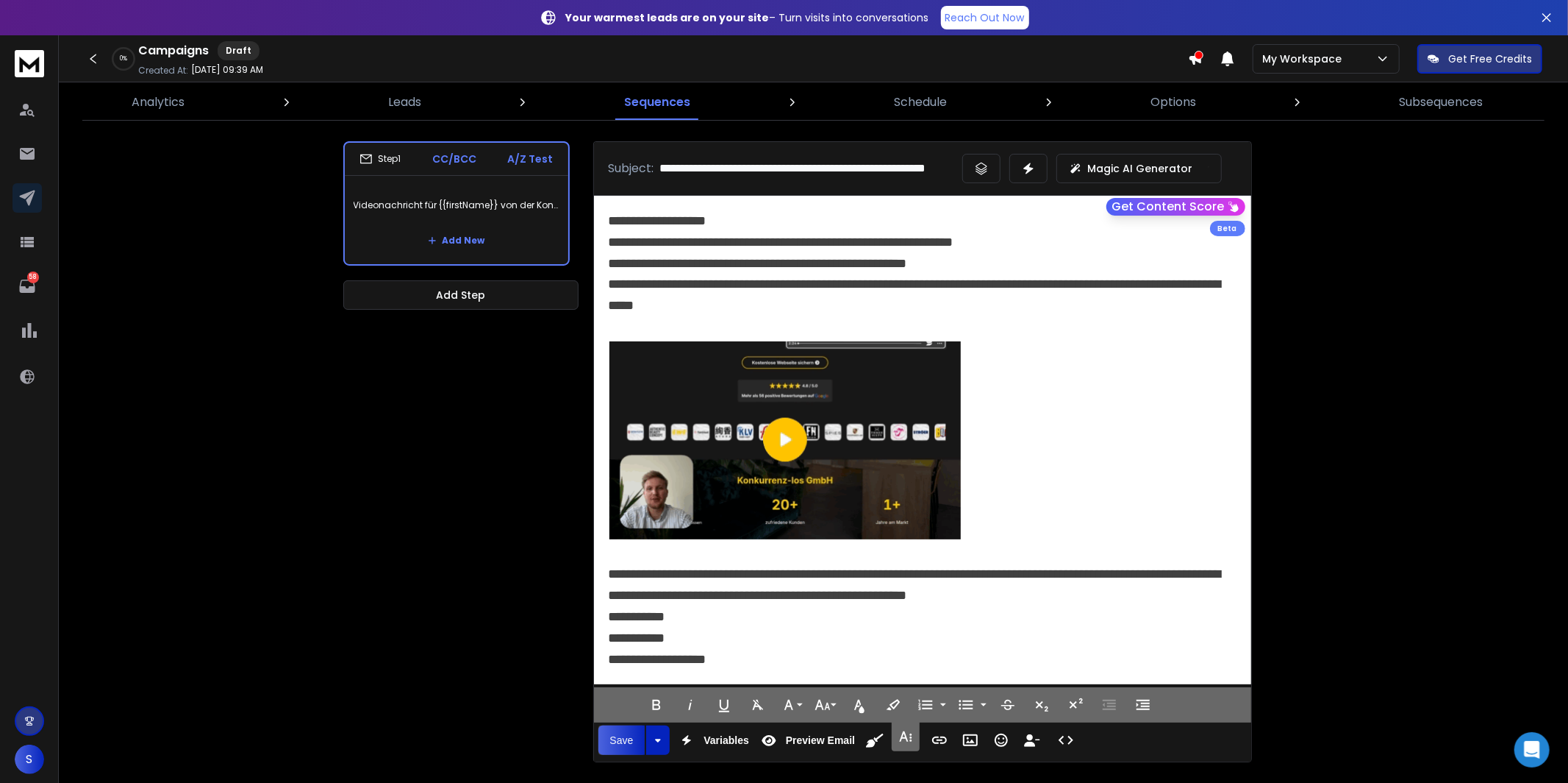
click at [610, 564] on div "**********" at bounding box center [922, 584] width 628 height 42
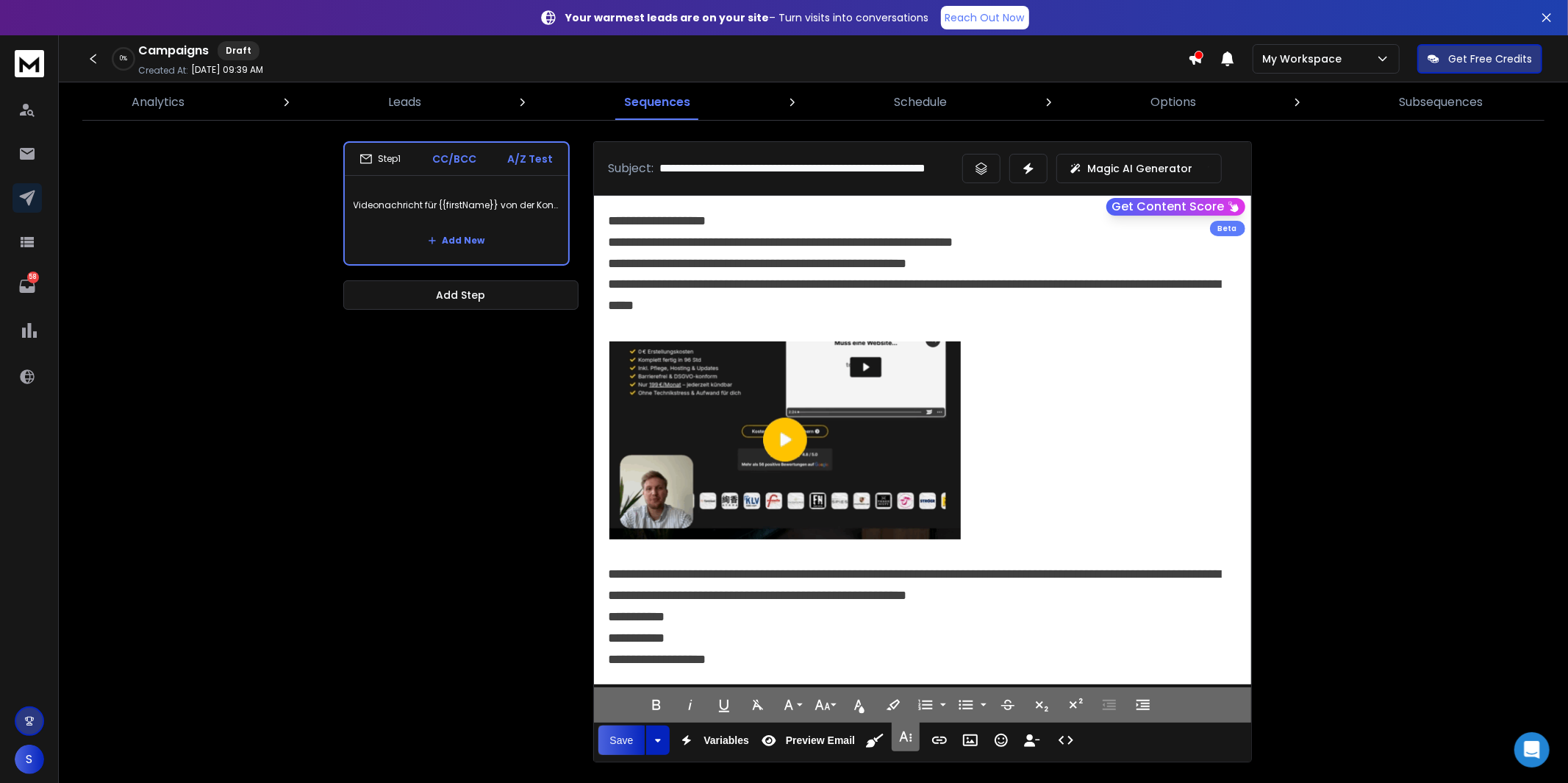
click at [614, 559] on div at bounding box center [922, 452] width 628 height 223
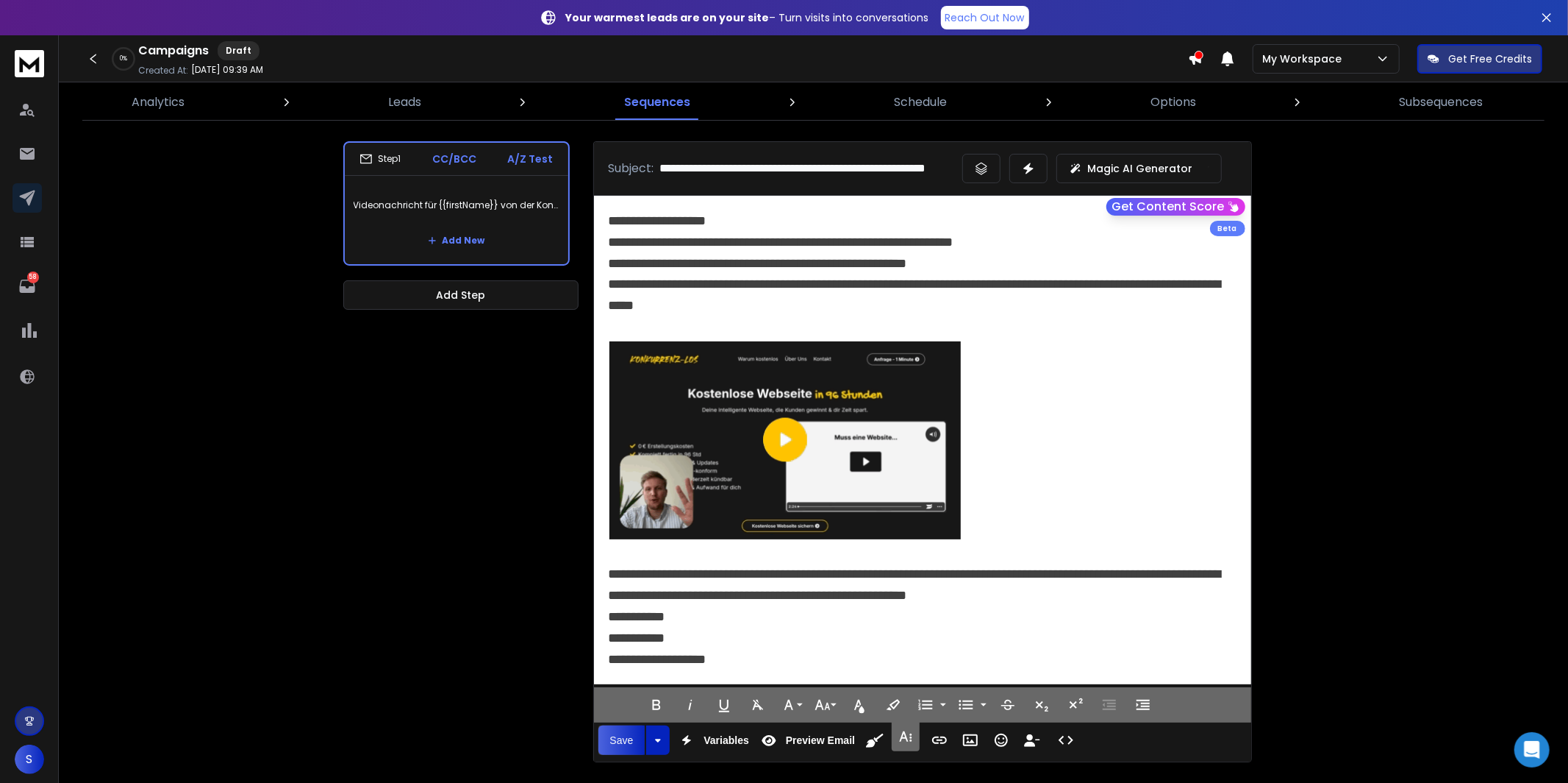
click at [610, 572] on span "**********" at bounding box center [914, 584] width 612 height 34
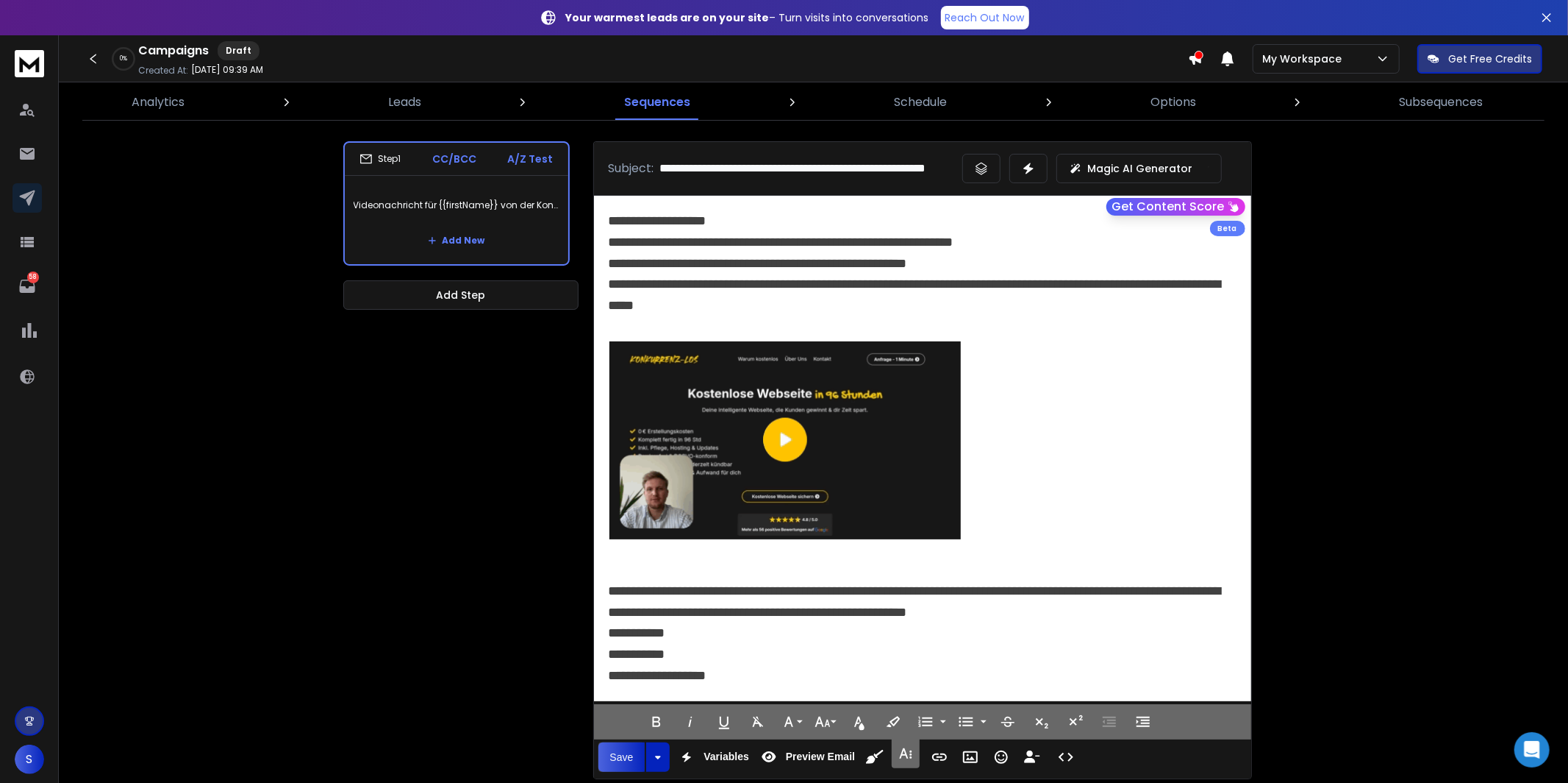
click at [609, 632] on span "**********" at bounding box center [637, 632] width 57 height 13
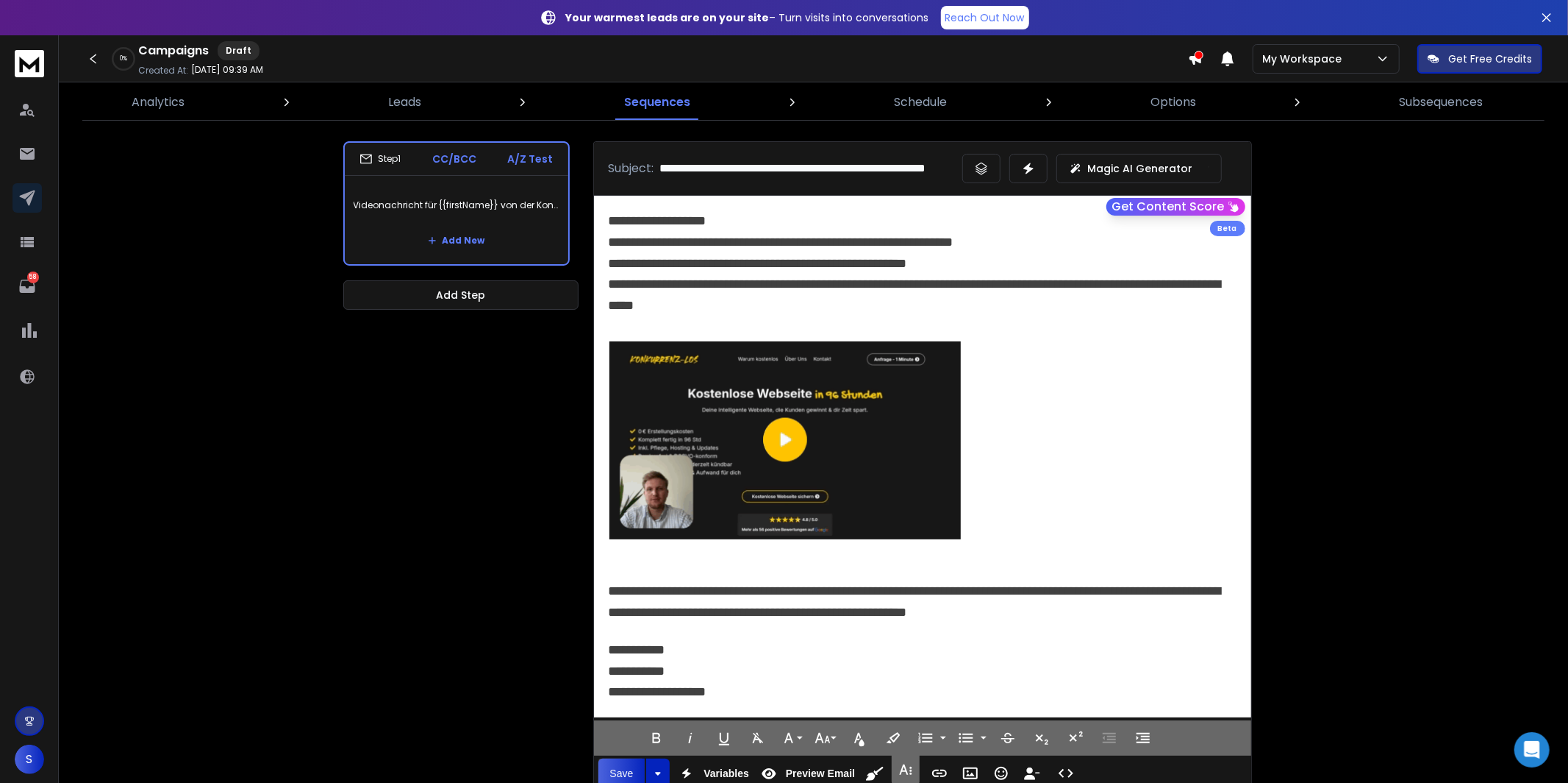
click at [610, 282] on span "**********" at bounding box center [914, 294] width 612 height 34
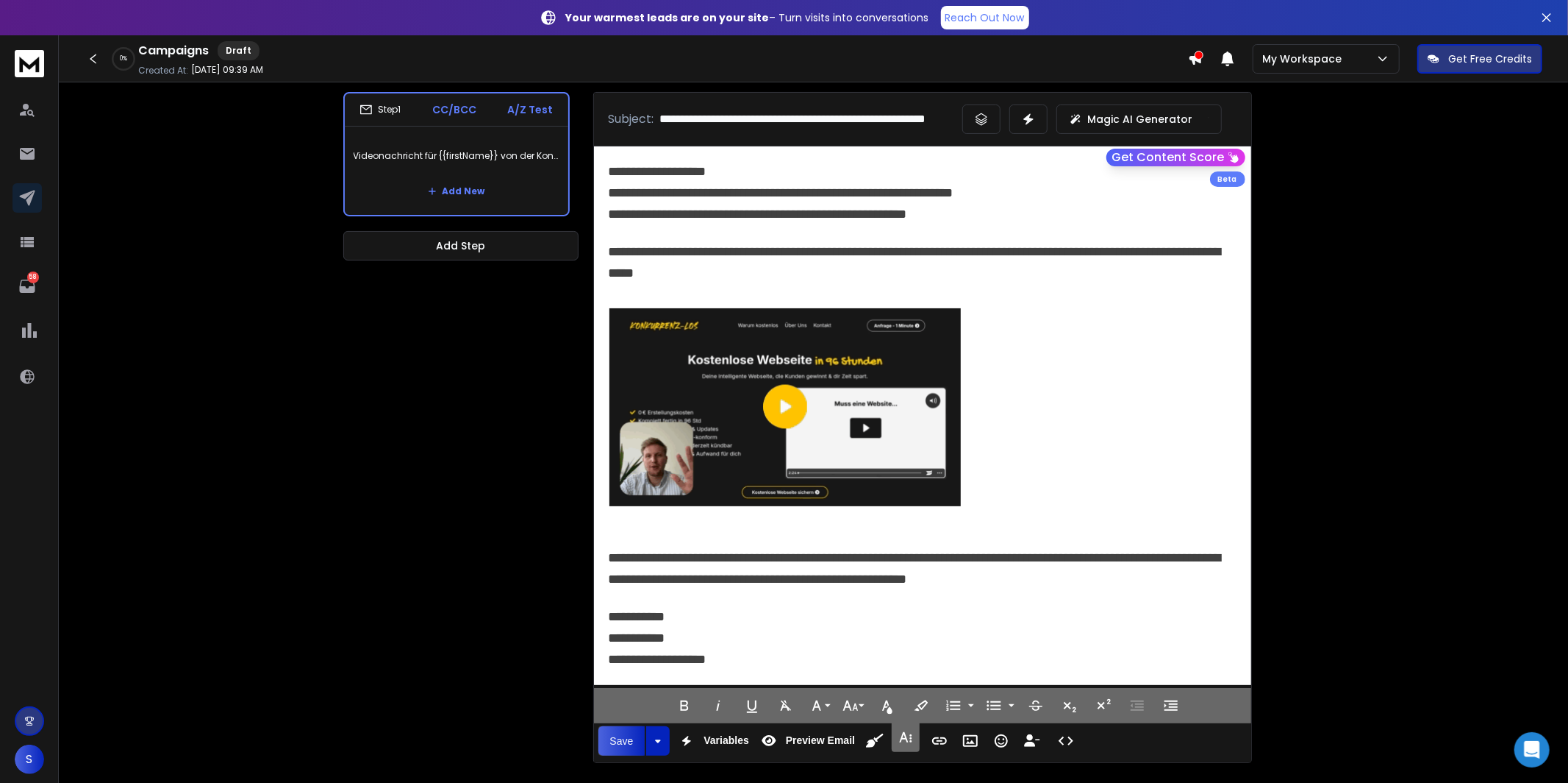
scroll to position [0, 0]
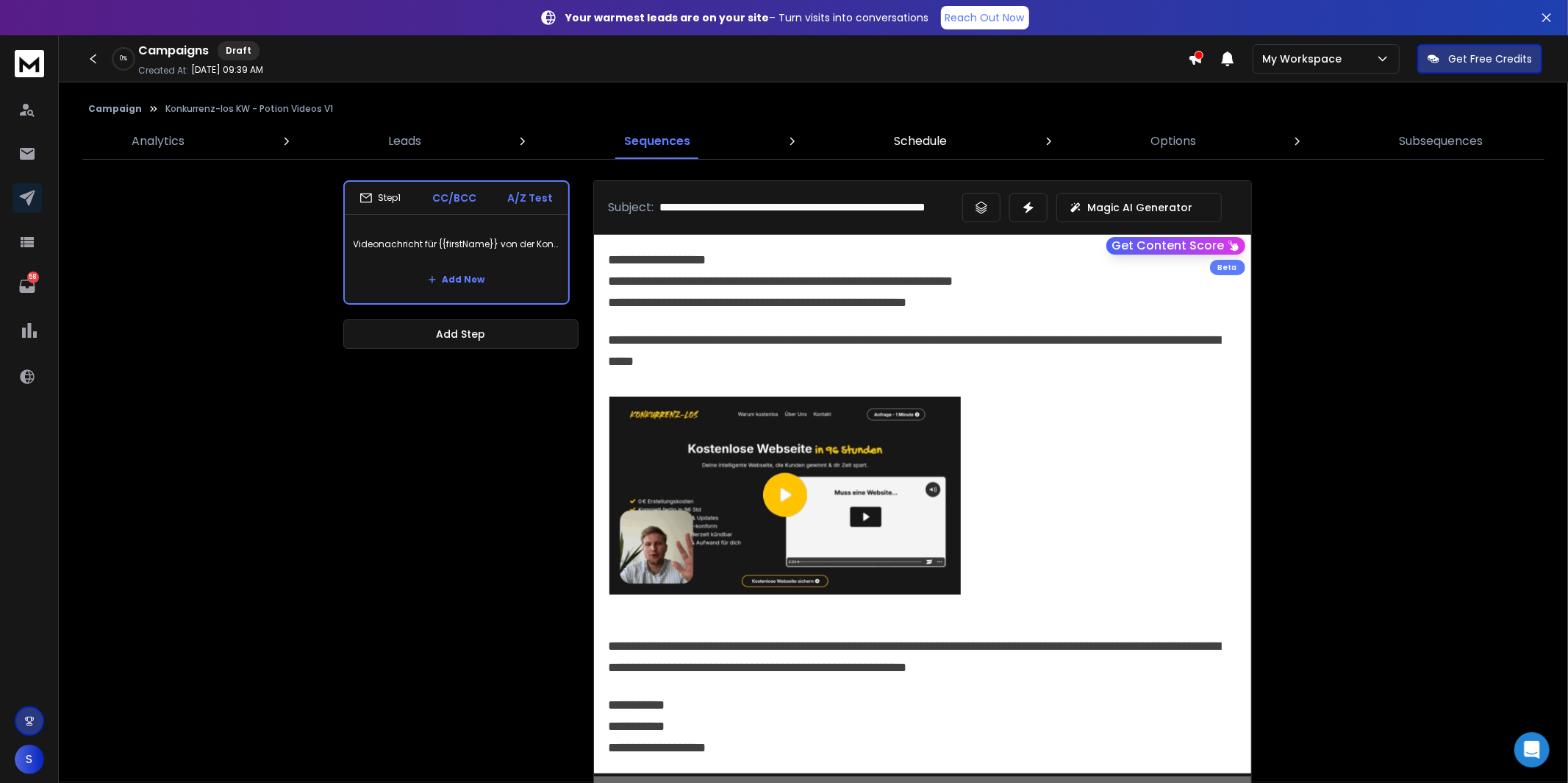
click at [907, 147] on p "Schedule" at bounding box center [921, 142] width 53 height 18
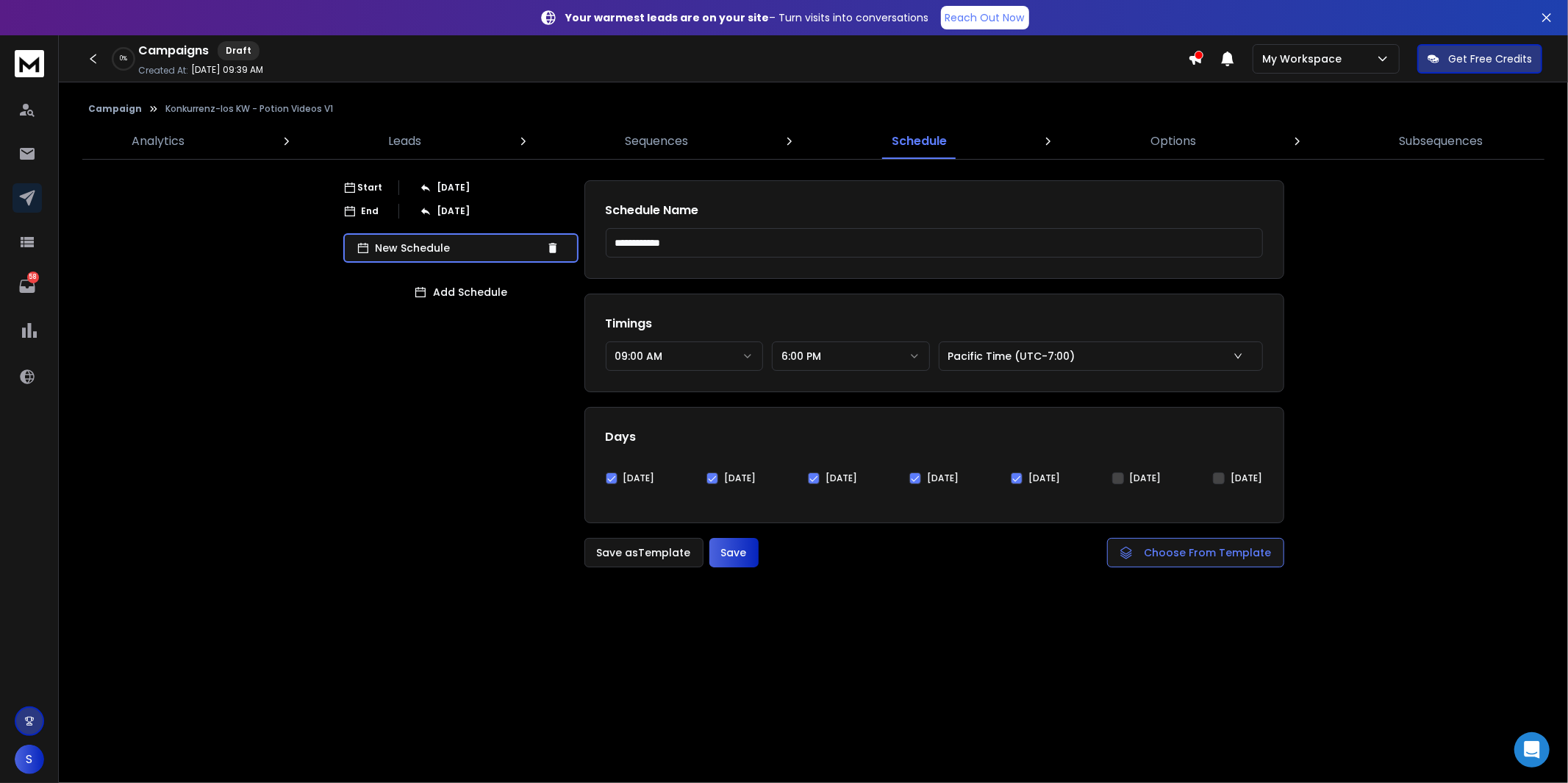
click at [841, 351] on button "6:00 PM" at bounding box center [850, 356] width 158 height 30
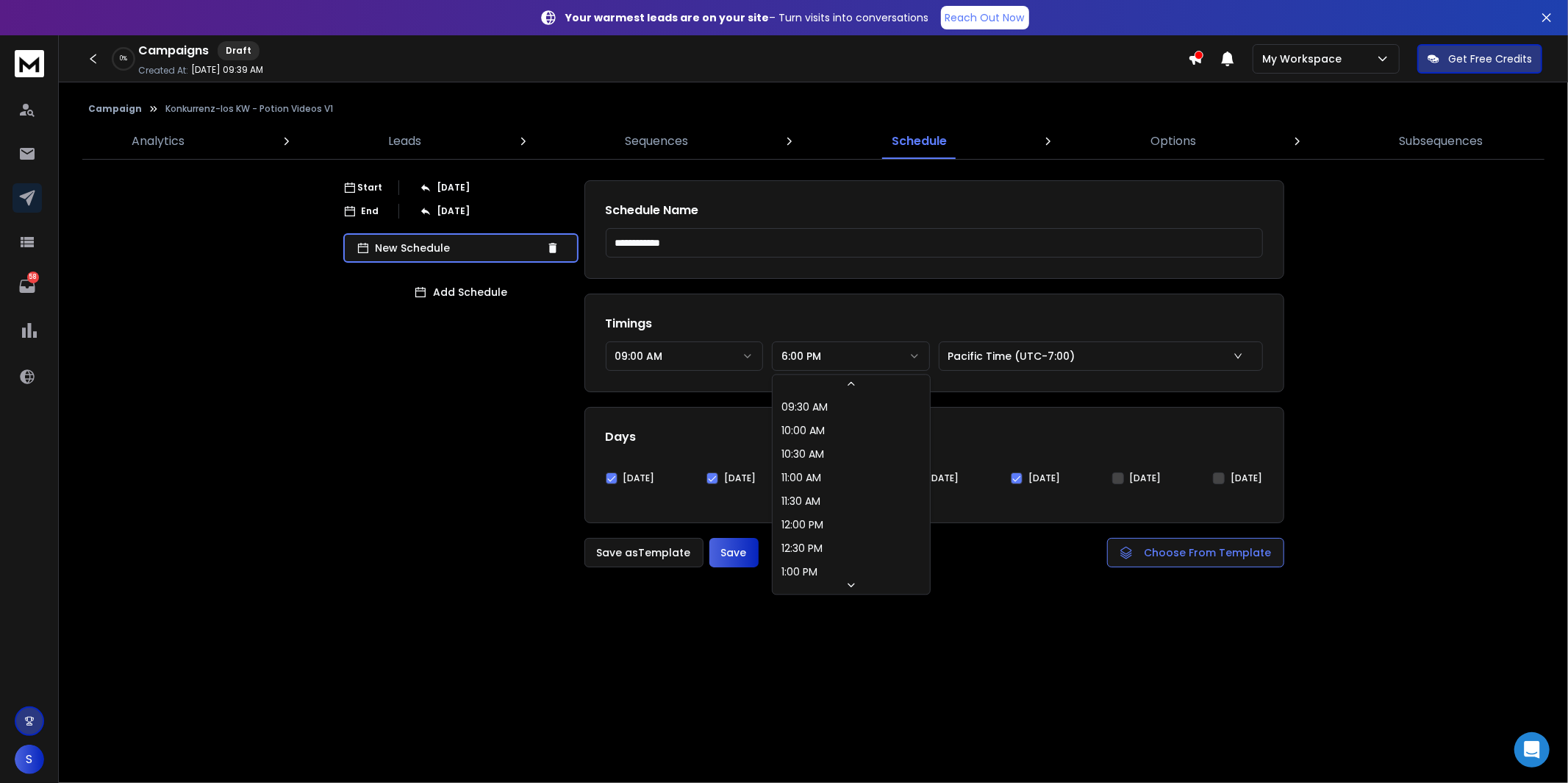
scroll to position [243, 0]
select select "********"
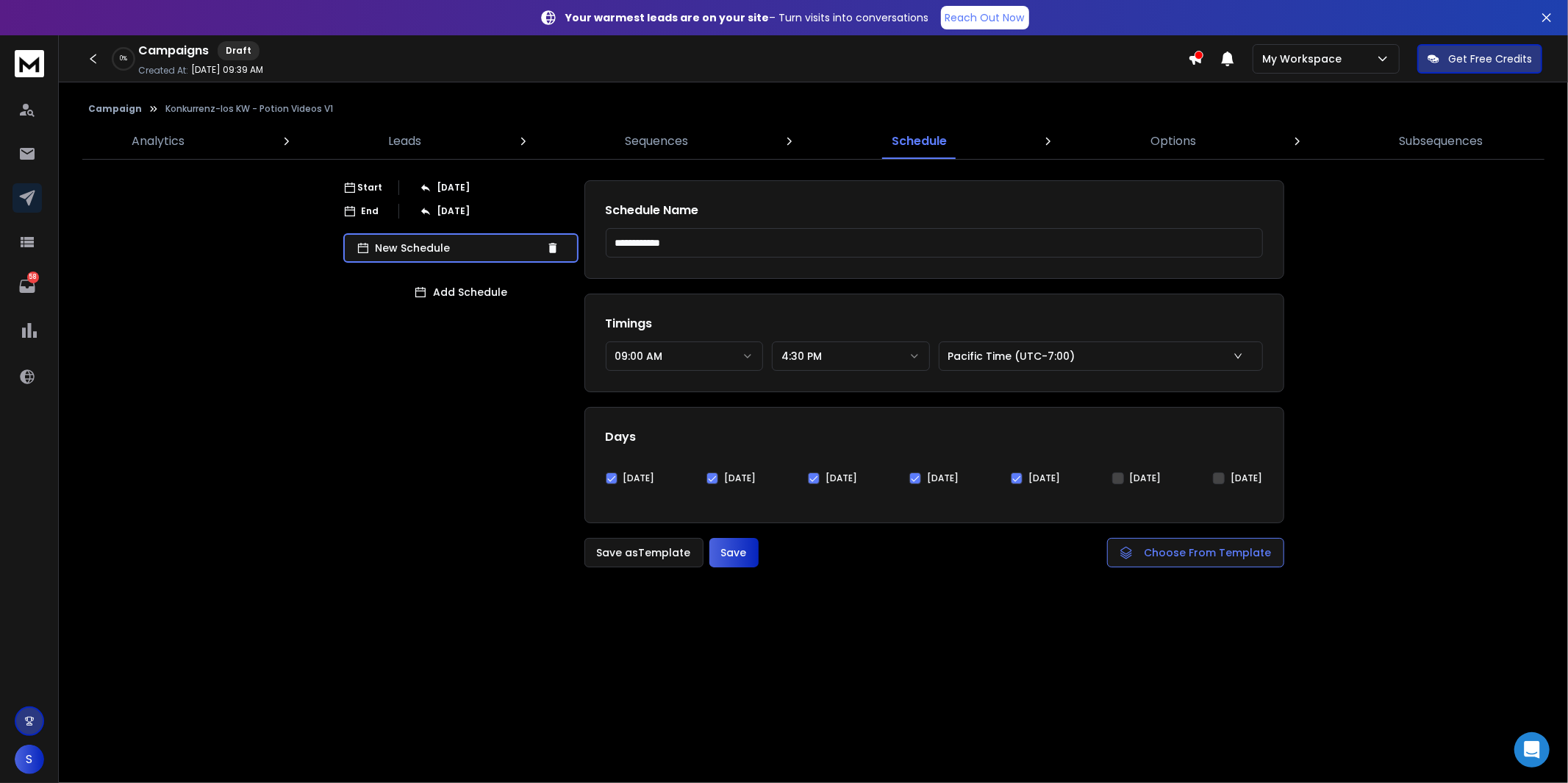
click at [742, 553] on button "Save" at bounding box center [734, 553] width 49 height 30
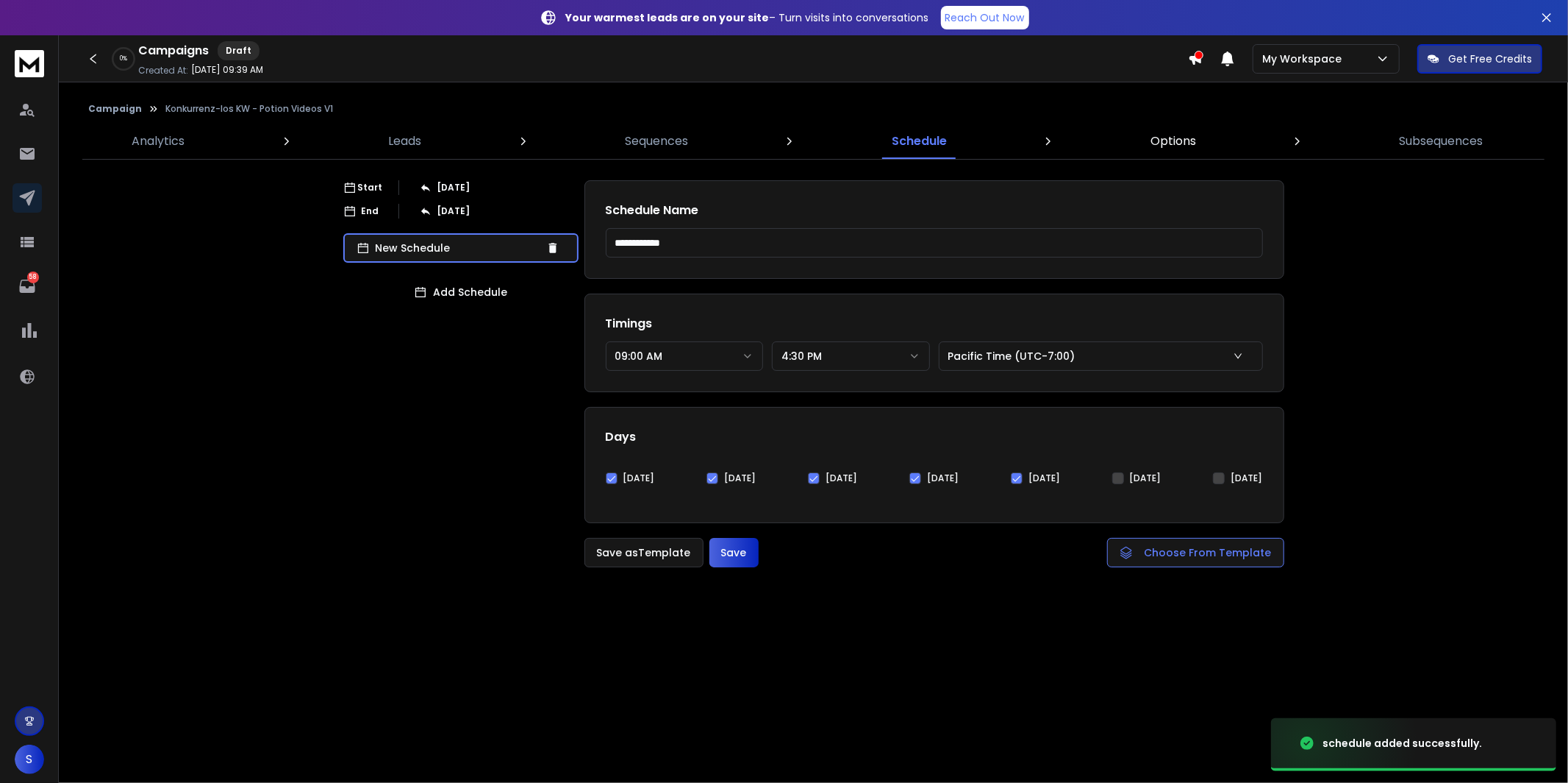
click at [1152, 143] on p "Options" at bounding box center [1174, 142] width 45 height 18
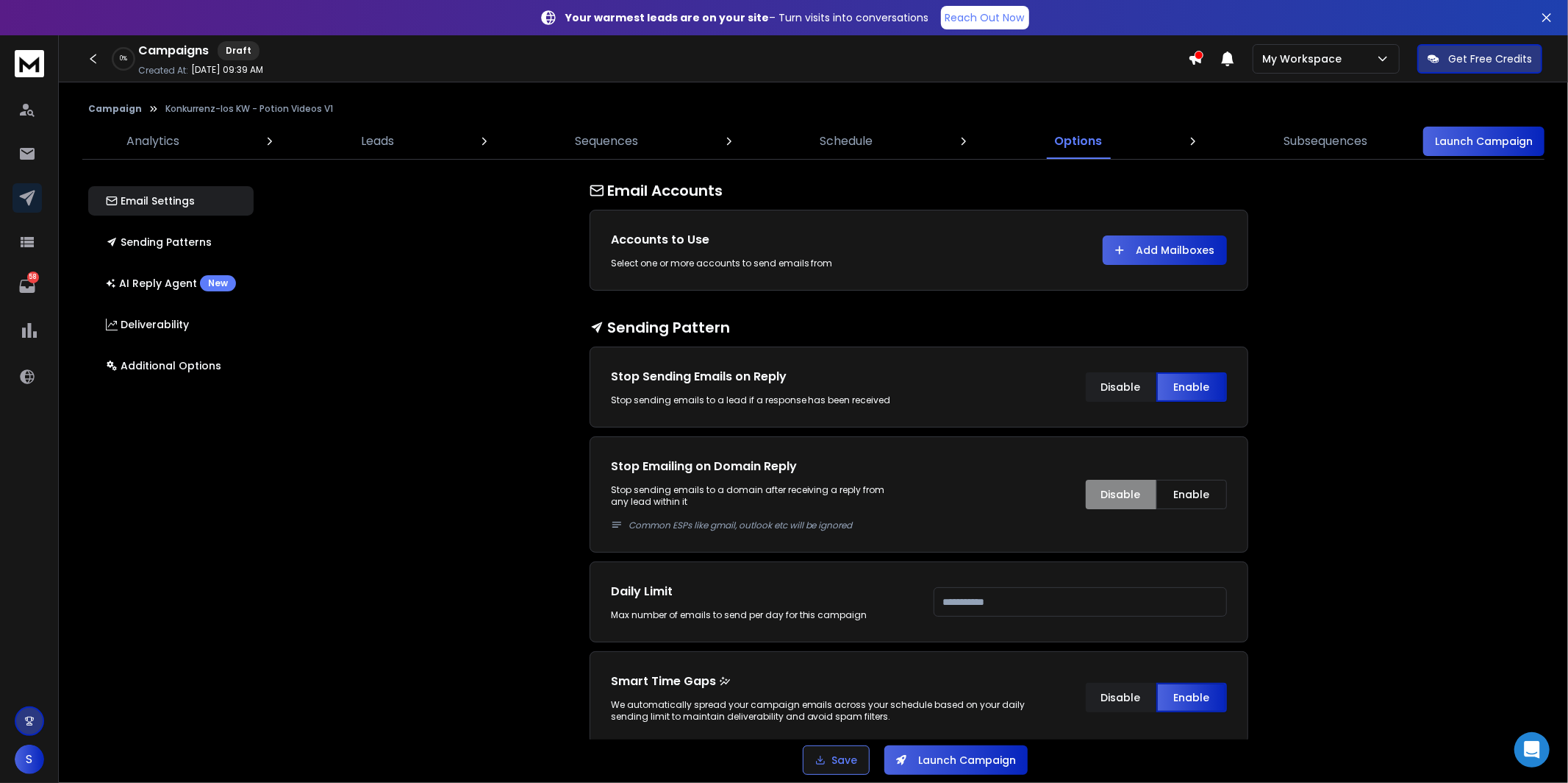
click at [1142, 251] on button "Add Mailboxes" at bounding box center [1165, 250] width 124 height 30
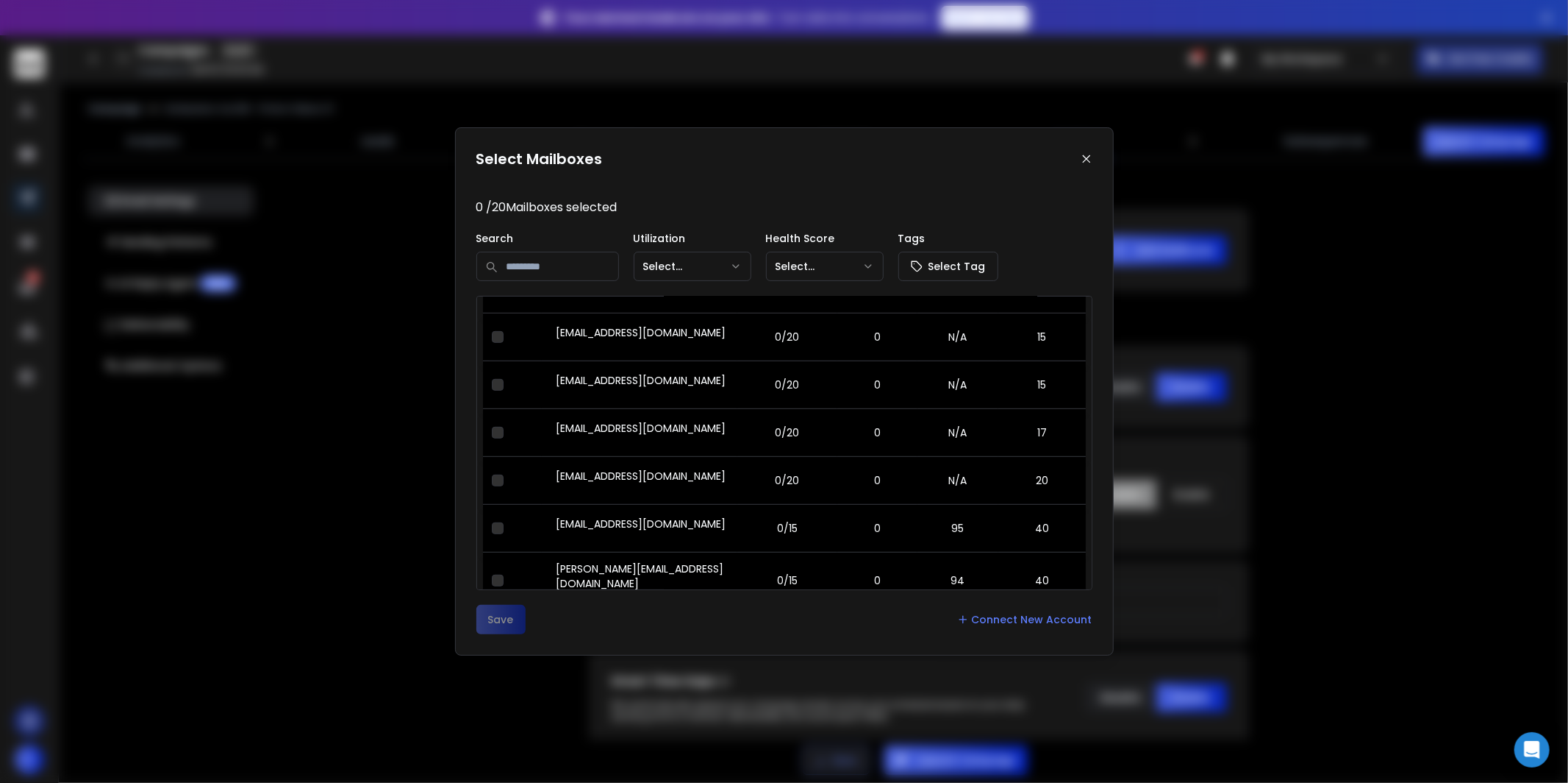
scroll to position [738, 0]
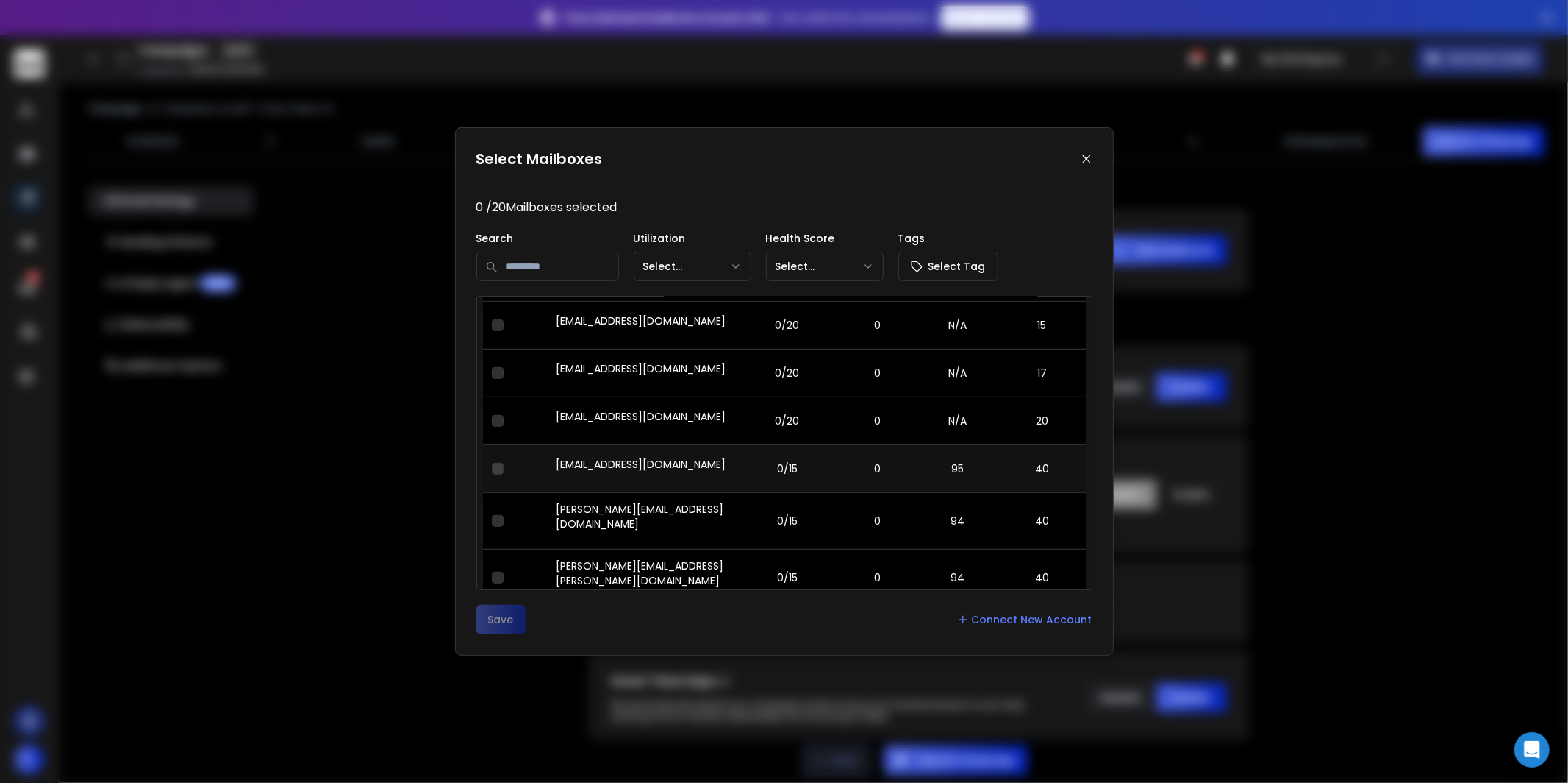
click at [496, 462] on button "button" at bounding box center [497, 468] width 12 height 12
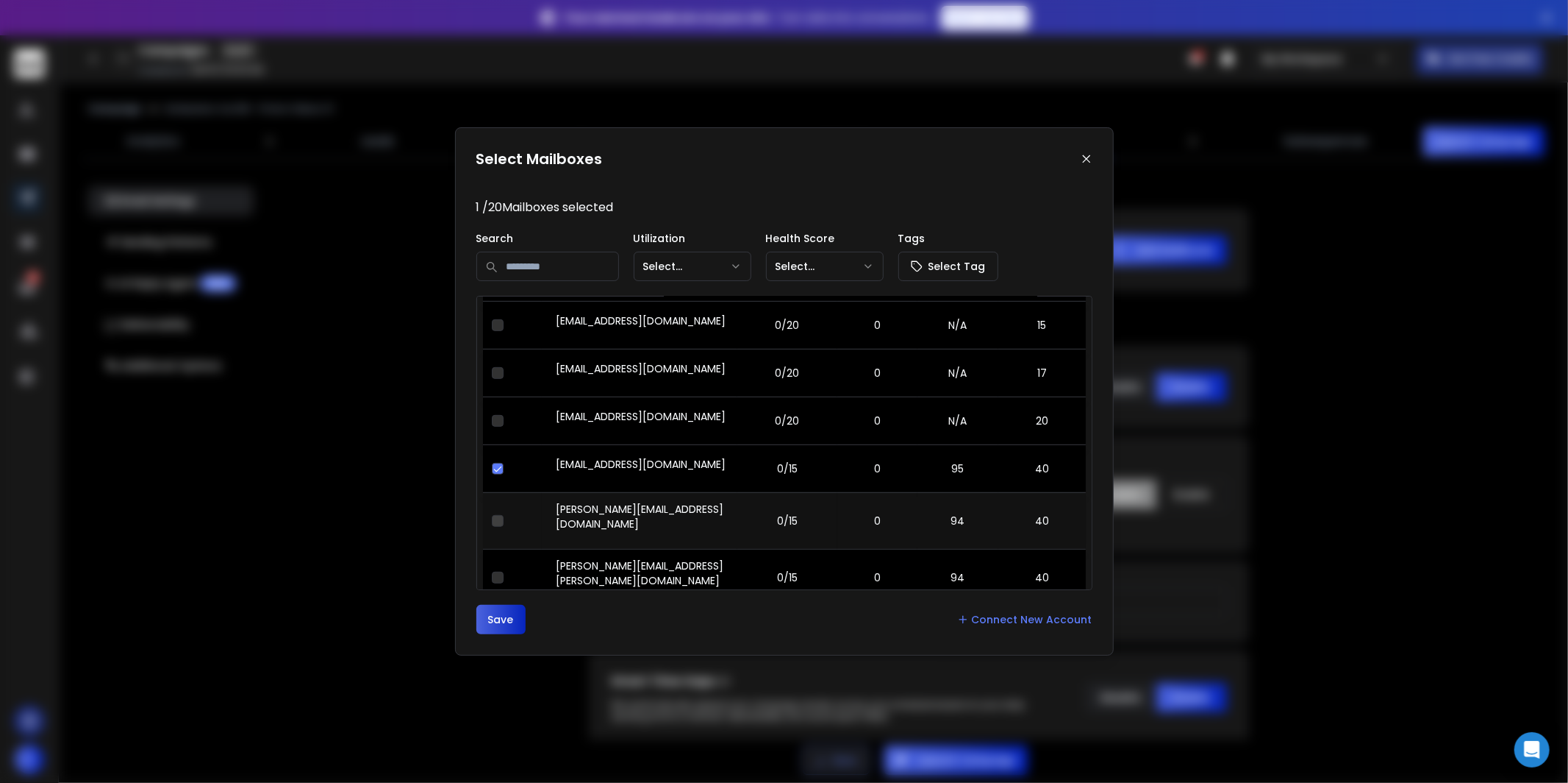
click at [497, 515] on button "button" at bounding box center [497, 521] width 12 height 12
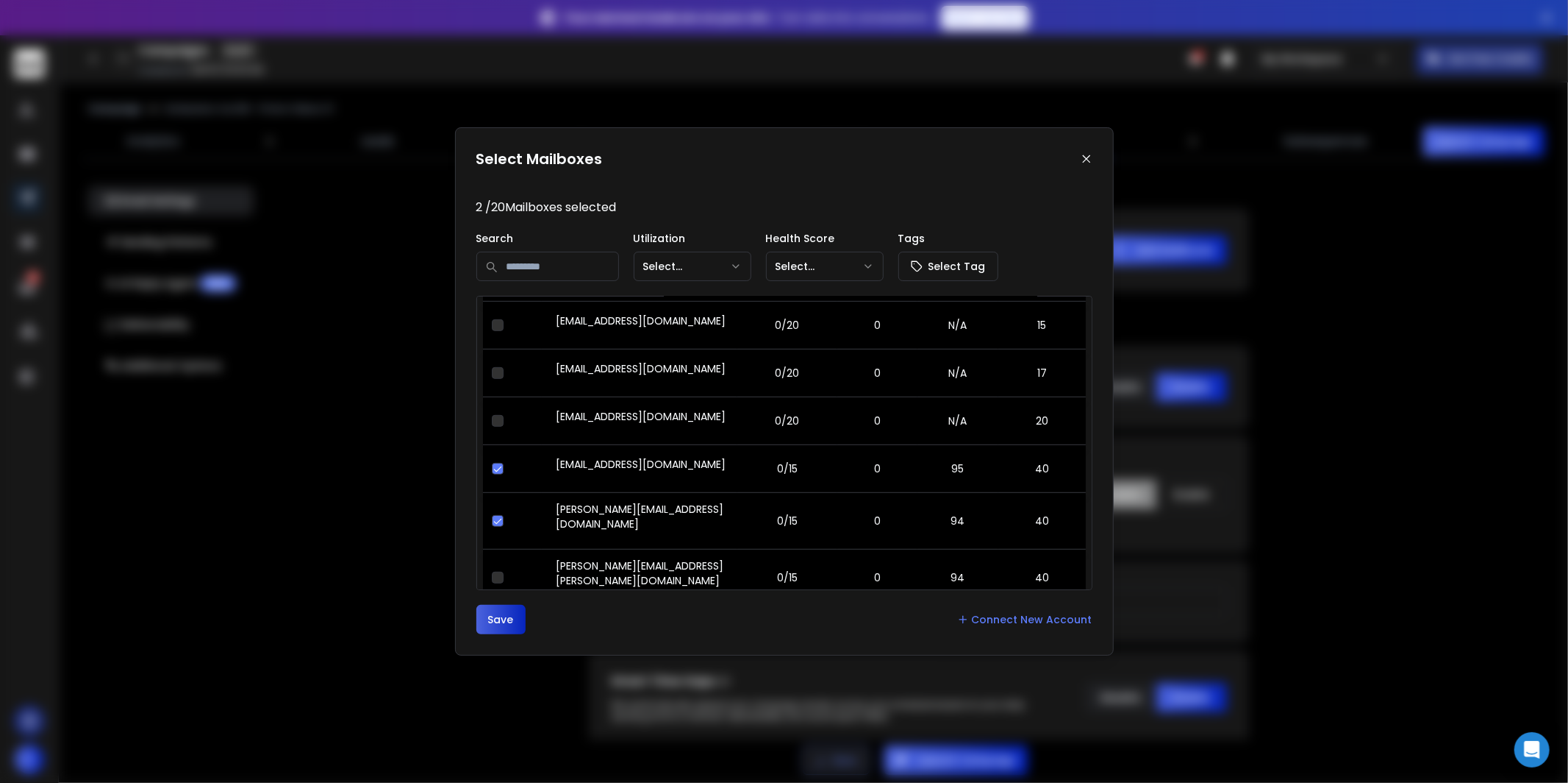
click at [495, 624] on button "button" at bounding box center [497, 630] width 12 height 12
click at [512, 616] on button "Save" at bounding box center [501, 620] width 49 height 30
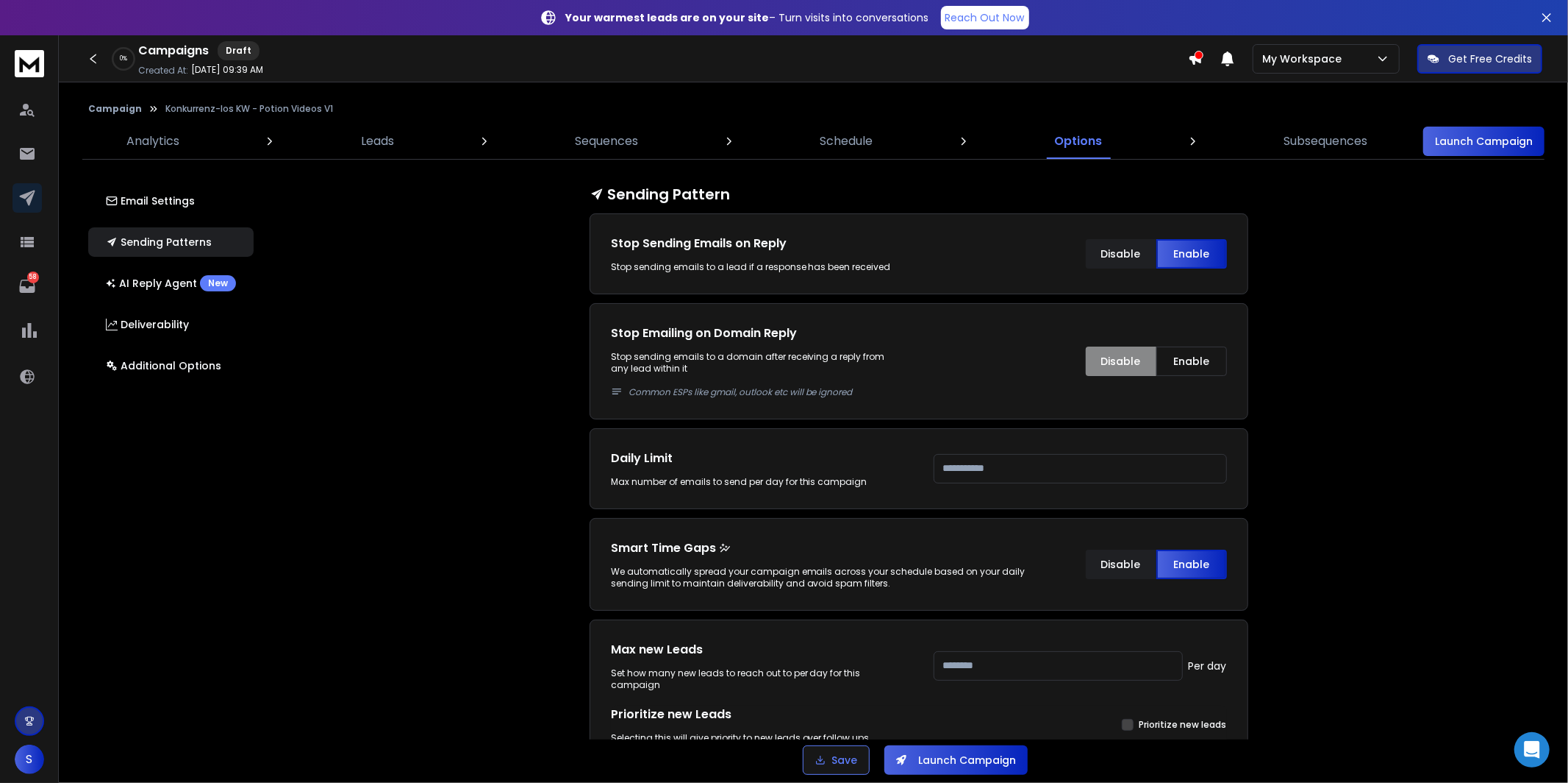
scroll to position [330, 0]
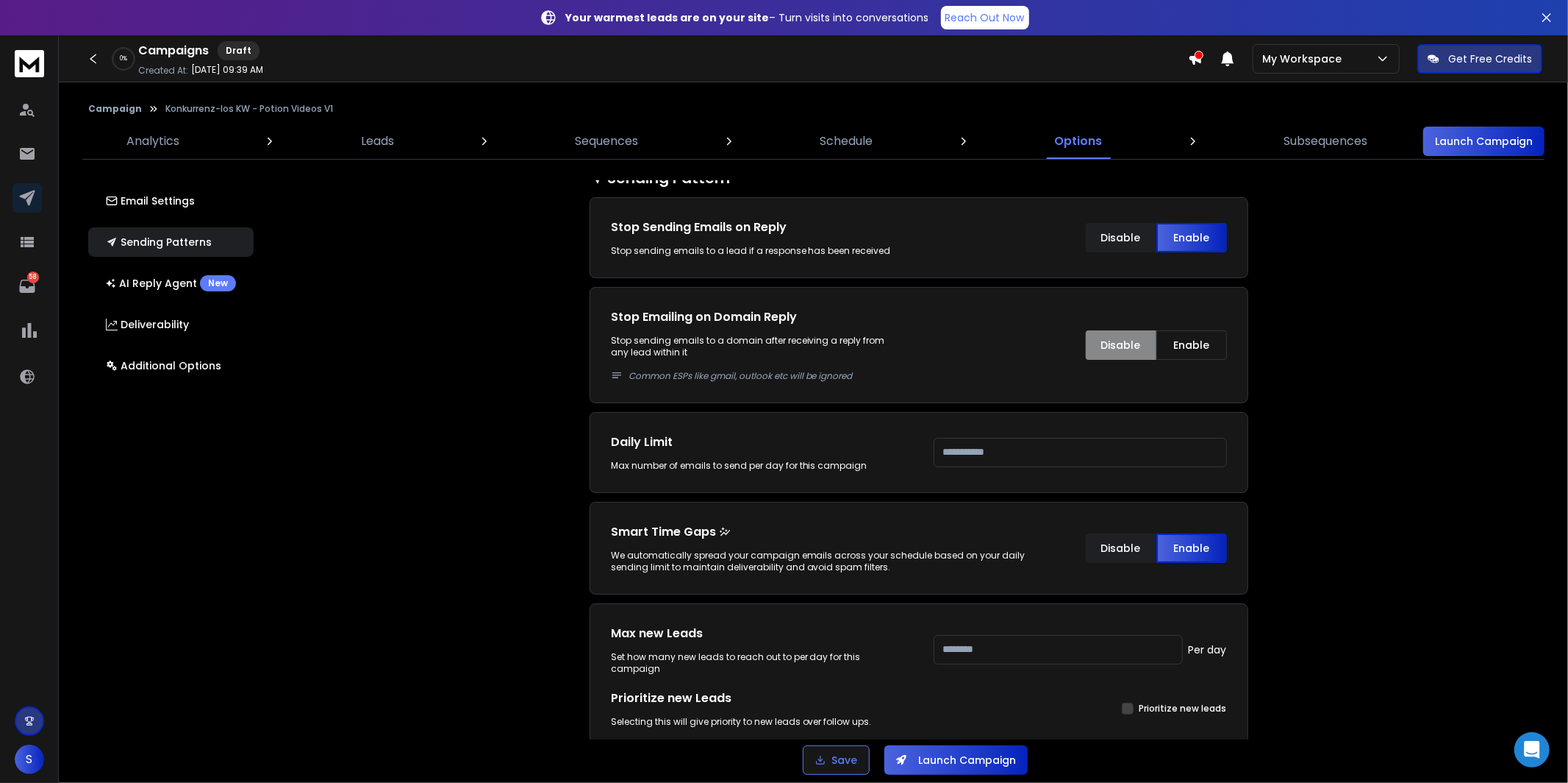
click at [949, 452] on input "***" at bounding box center [1080, 452] width 293 height 30
type input "**"
click at [562, 465] on div "Email Accounts Accounts to Use Select one or more accounts to send emails from …" at bounding box center [927, 459] width 1301 height 559
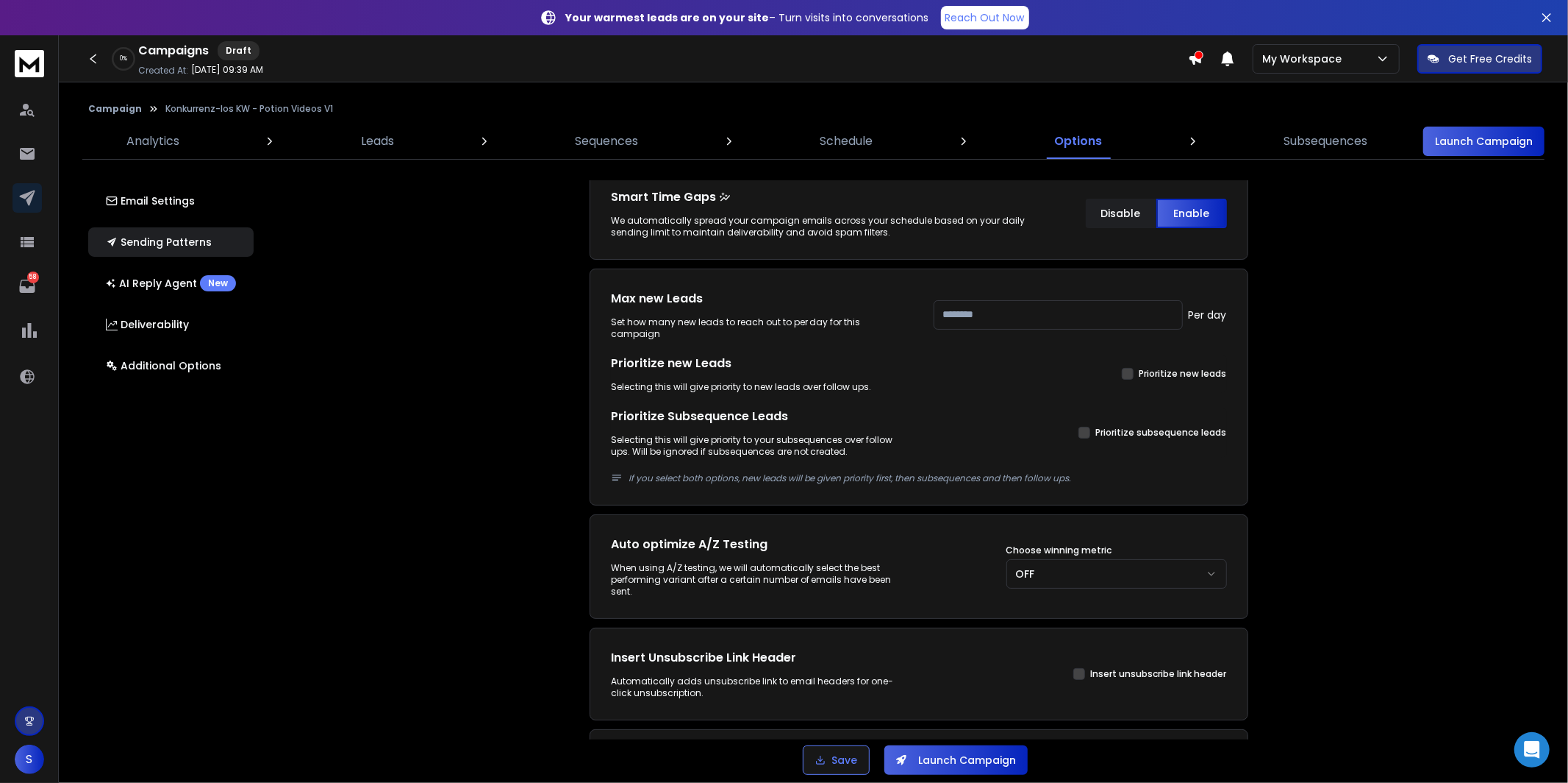
scroll to position [667, 0]
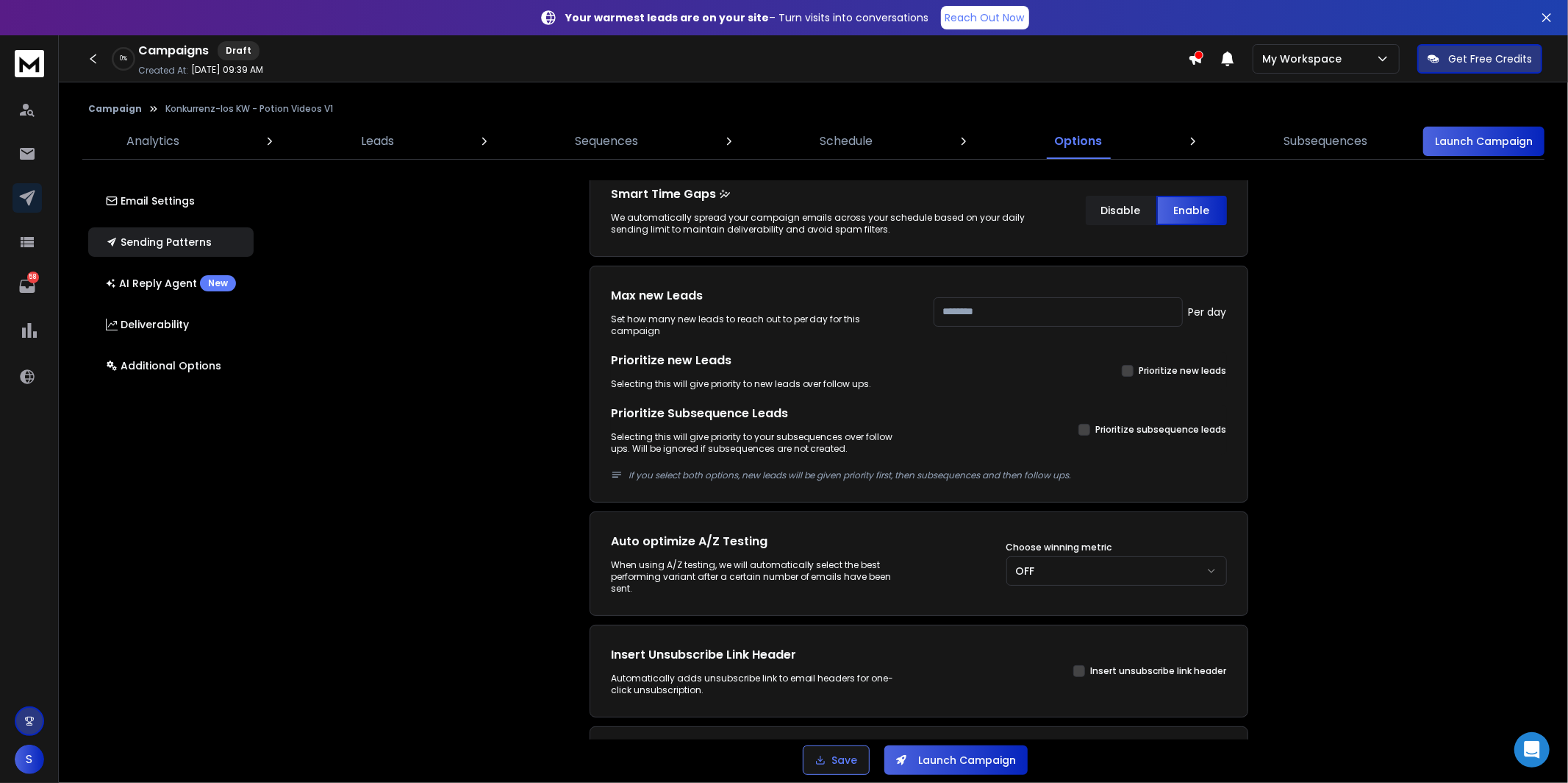
click at [950, 311] on input "***" at bounding box center [1059, 312] width 250 height 30
type input "**"
click at [525, 343] on div "Email Accounts Accounts to Use Select one or more accounts to send emails from …" at bounding box center [927, 459] width 1301 height 559
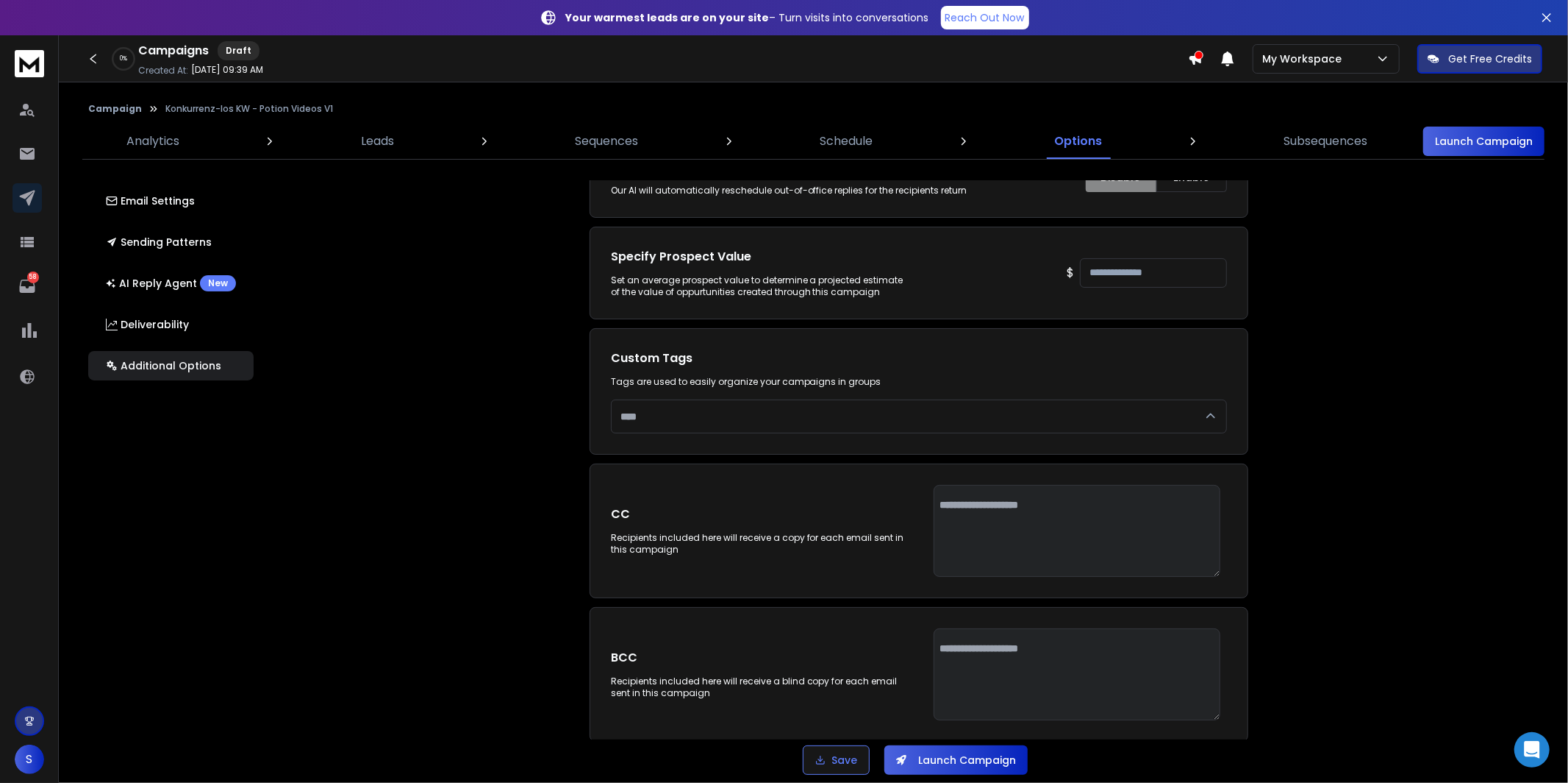
scroll to position [2582, 0]
click at [993, 641] on input at bounding box center [992, 645] width 103 height 27
type input "**********"
click at [539, 582] on div "Email Accounts Accounts to Use Select one or more accounts to send emails from …" at bounding box center [927, 459] width 1301 height 559
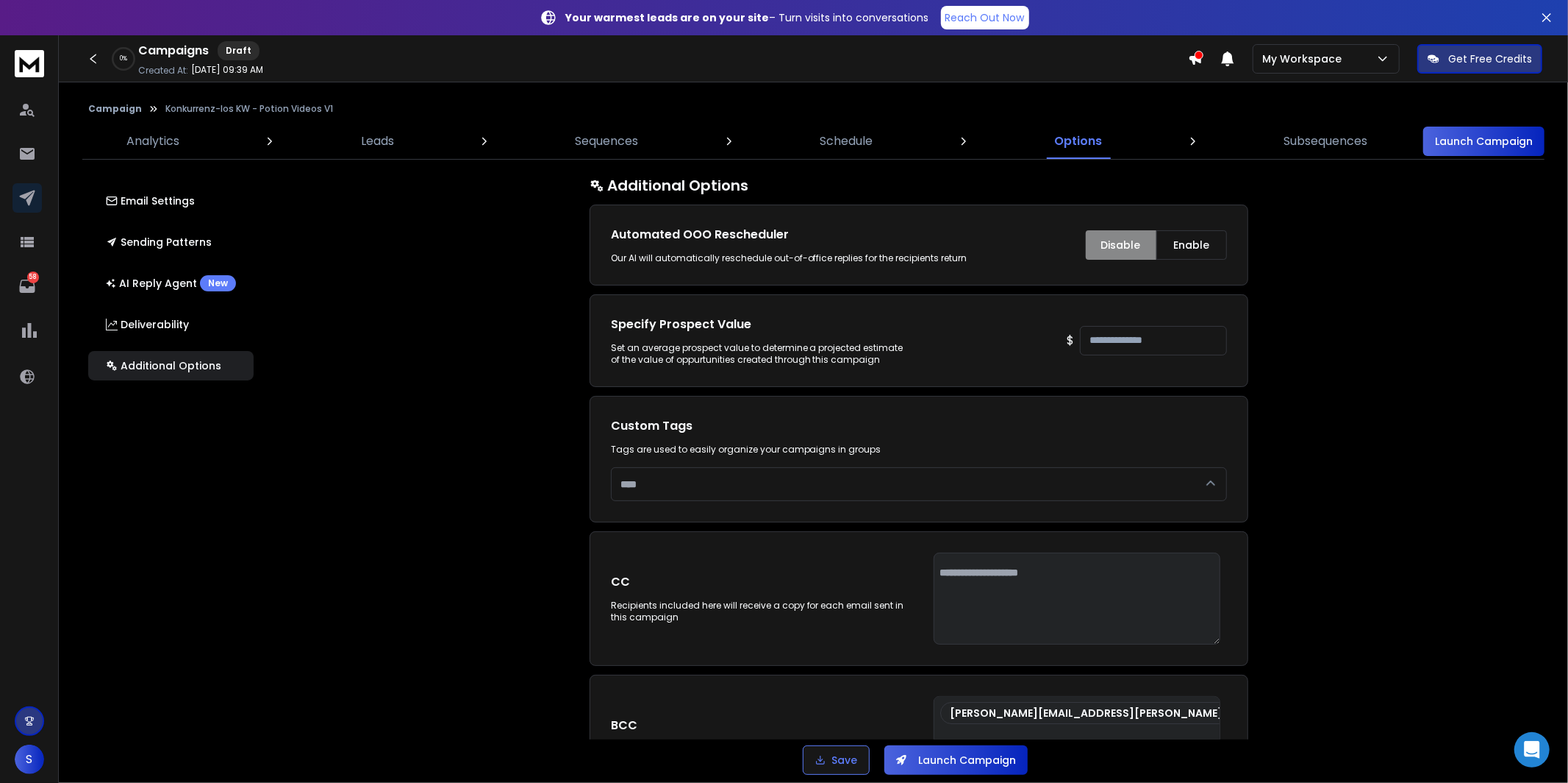
scroll to position [2510, 0]
click at [681, 485] on input at bounding box center [671, 486] width 115 height 27
click at [566, 492] on div "Email Accounts Accounts to Use Select one or more accounts to send emails from …" at bounding box center [927, 459] width 1301 height 559
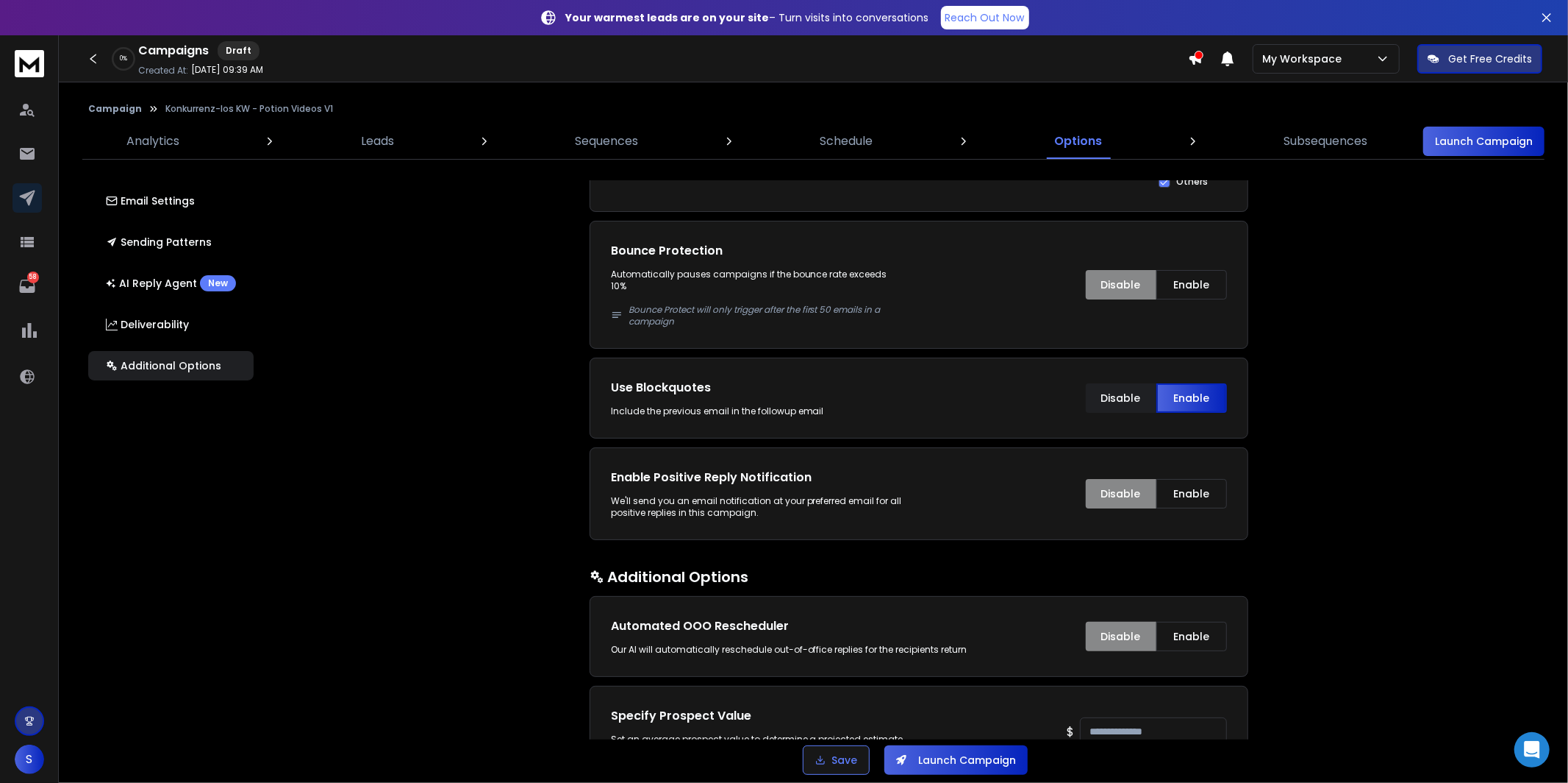
scroll to position [2582, 0]
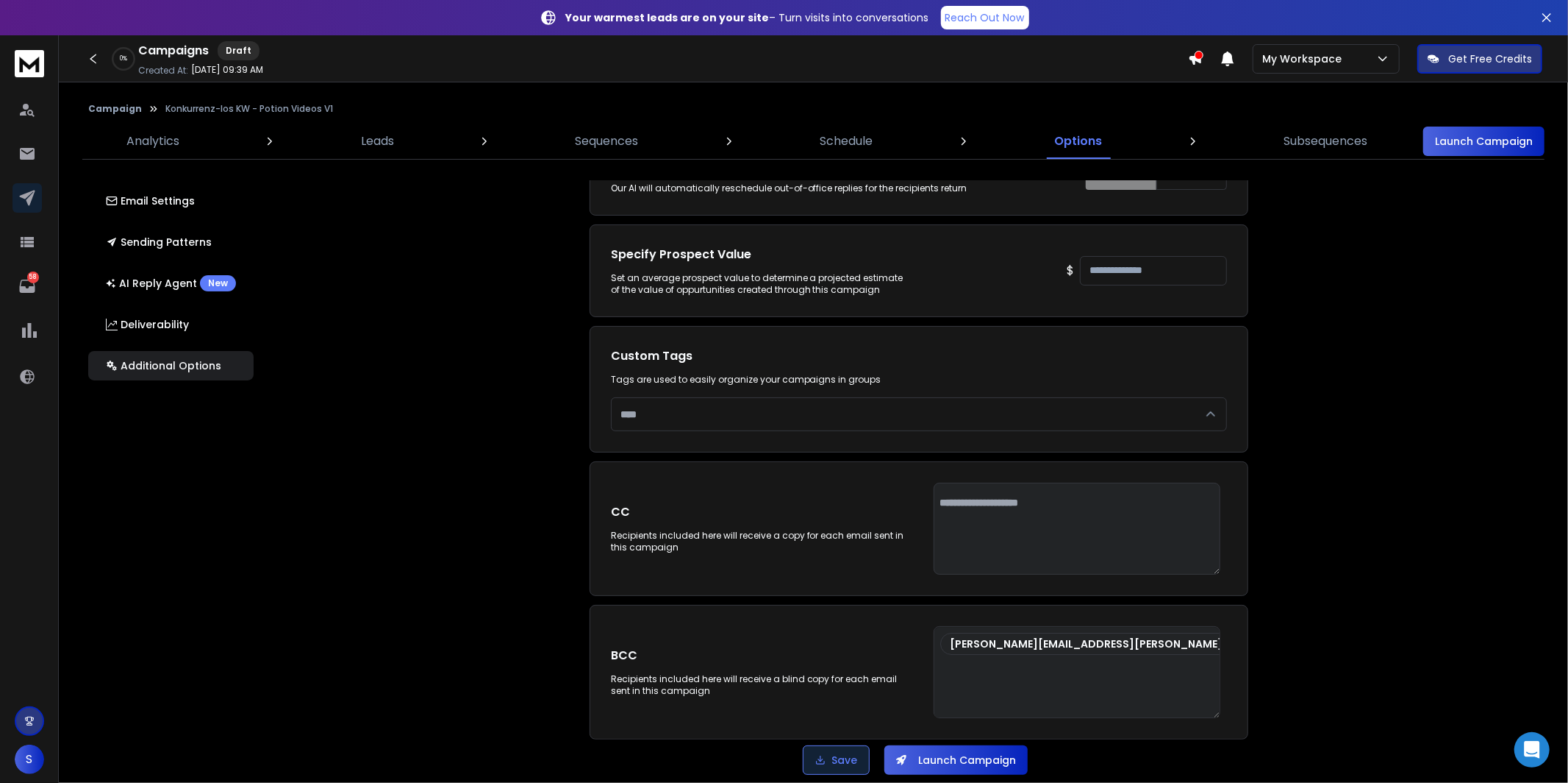
click at [842, 704] on button "Save" at bounding box center [837, 760] width 67 height 30
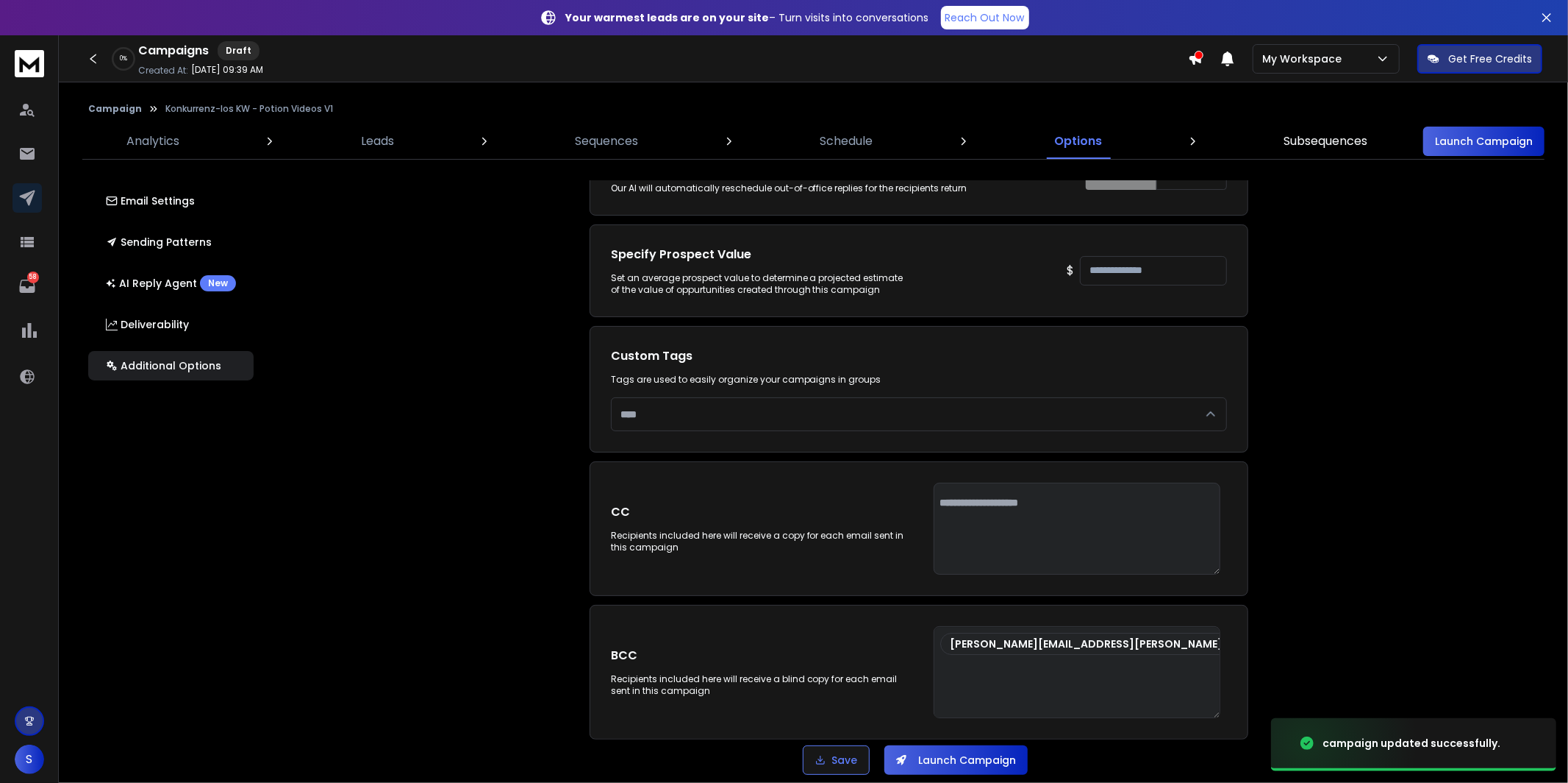
click at [1304, 147] on p "Subsequences" at bounding box center [1325, 142] width 84 height 18
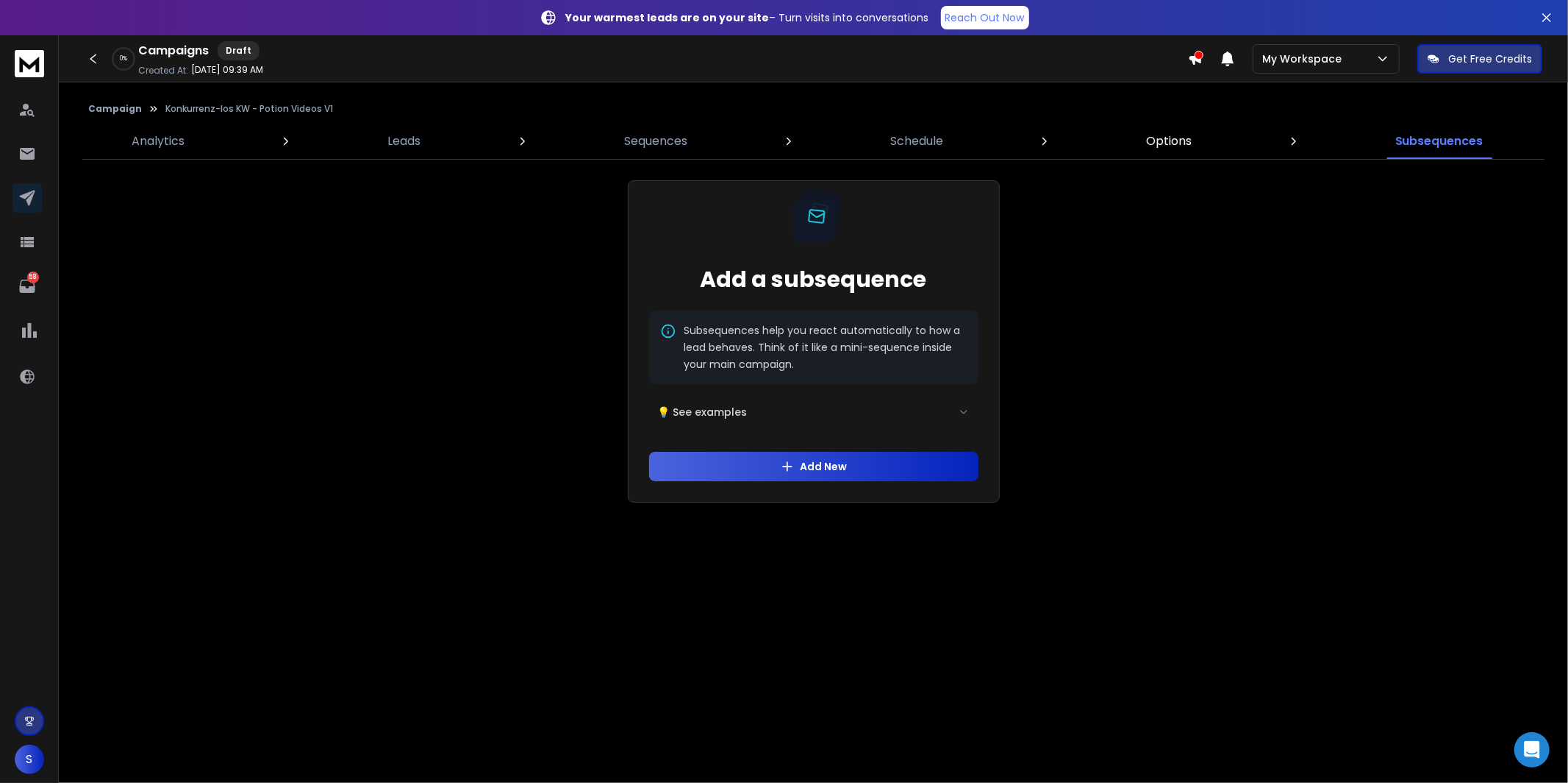
click at [1171, 145] on p "Options" at bounding box center [1169, 142] width 45 height 18
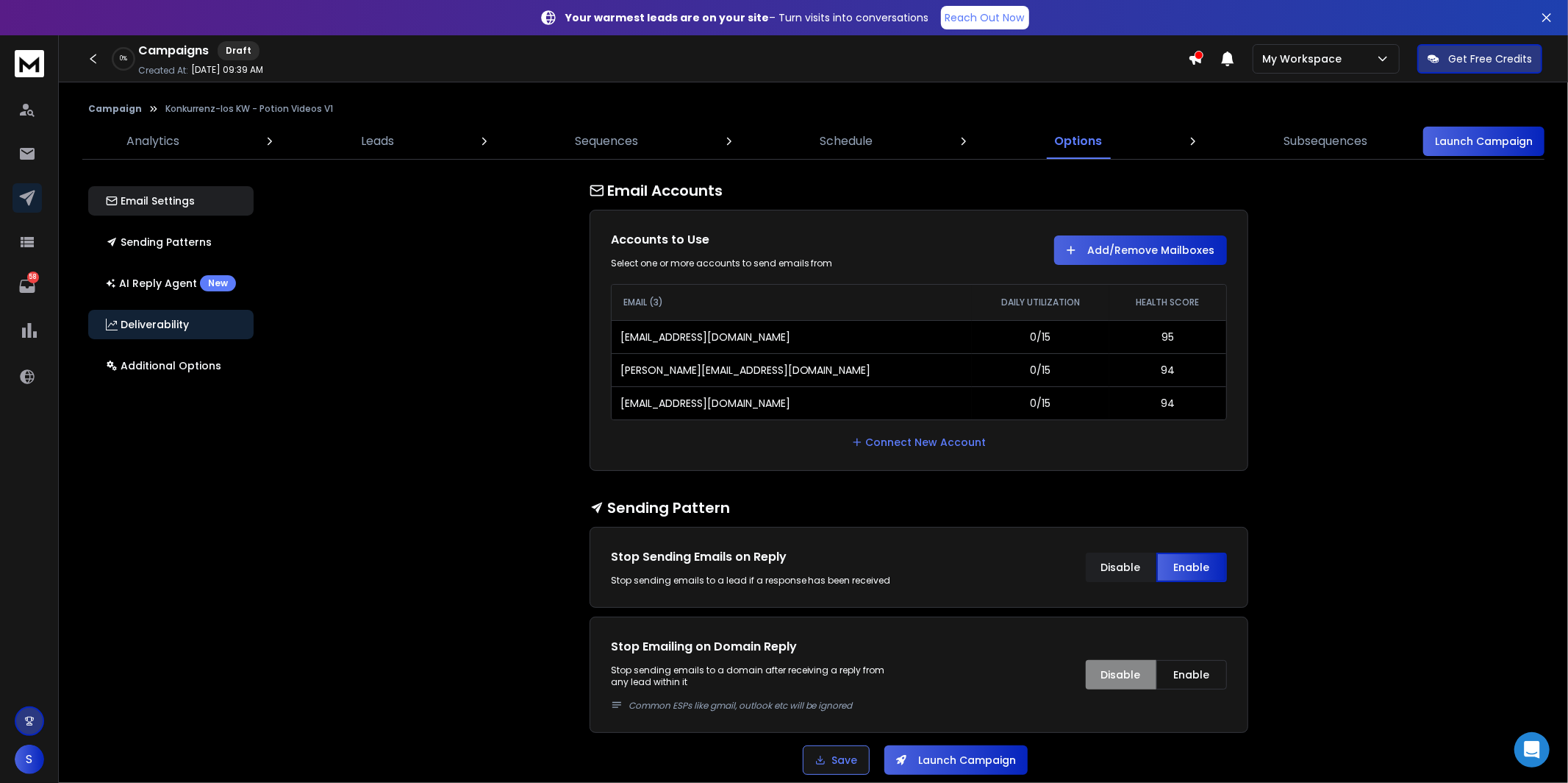
click at [139, 326] on p "Deliverability" at bounding box center [147, 324] width 84 height 15
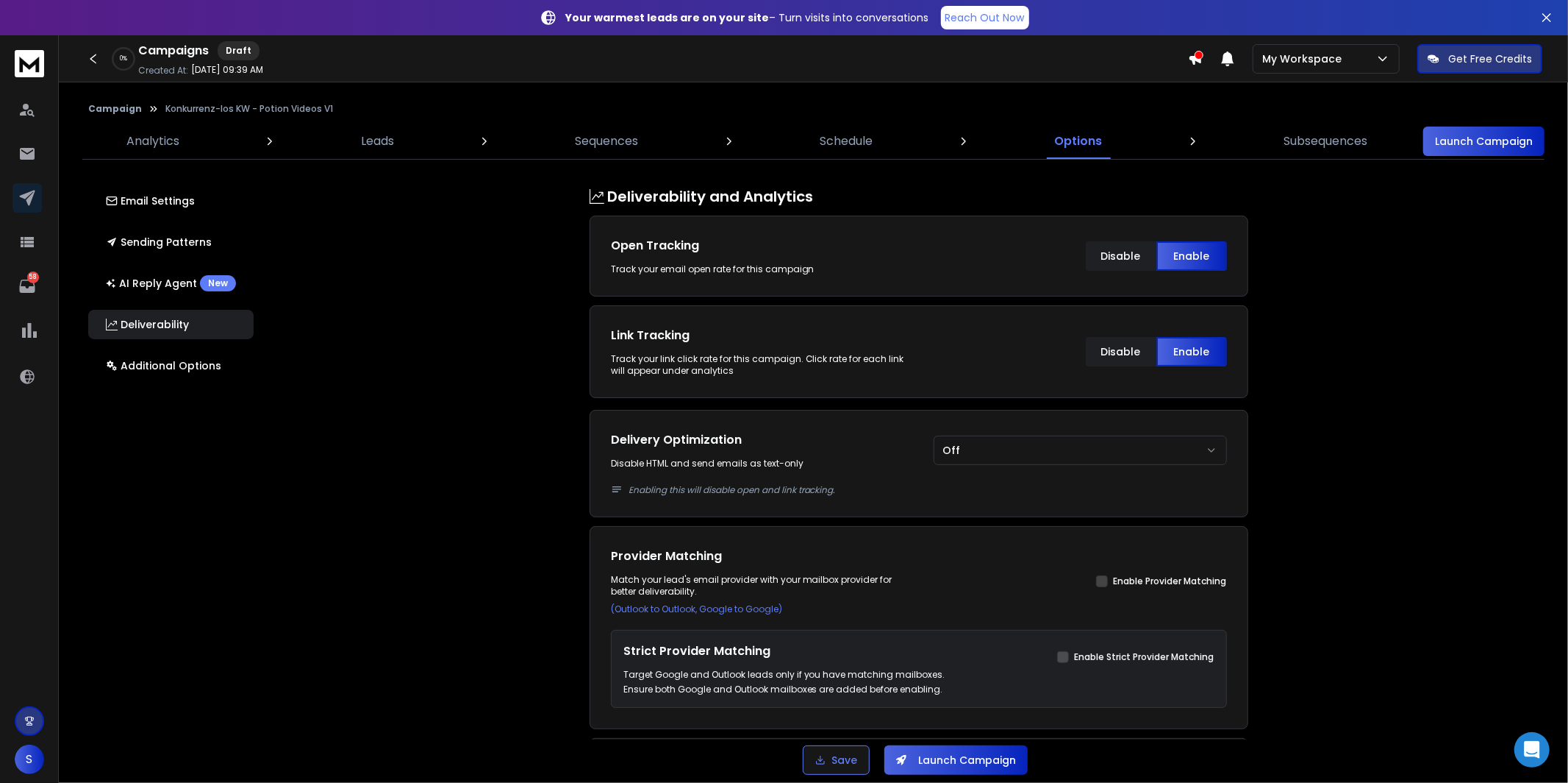
scroll to position [1506, 0]
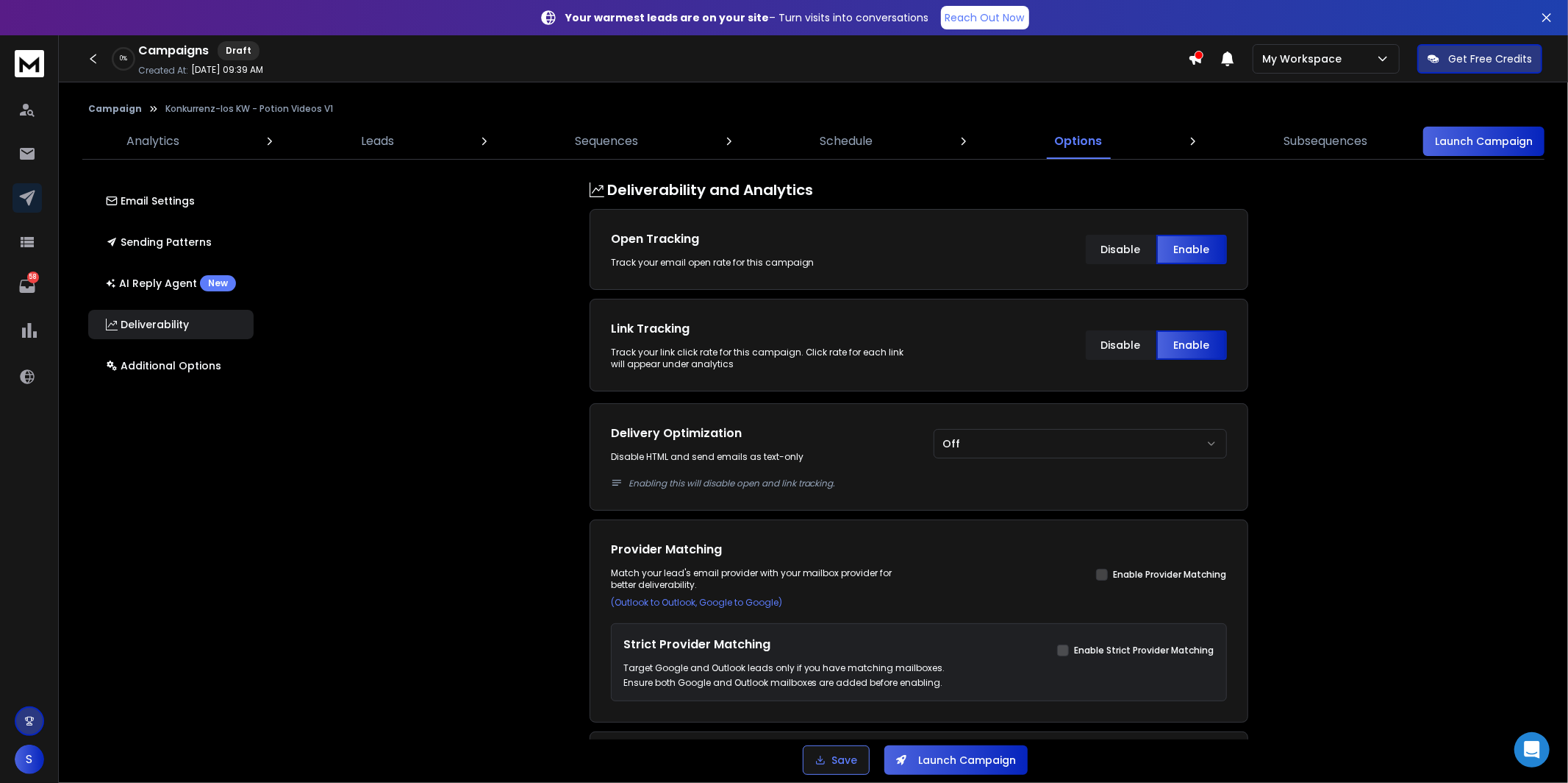
click at [958, 704] on button "Launch Campaign" at bounding box center [957, 760] width 144 height 30
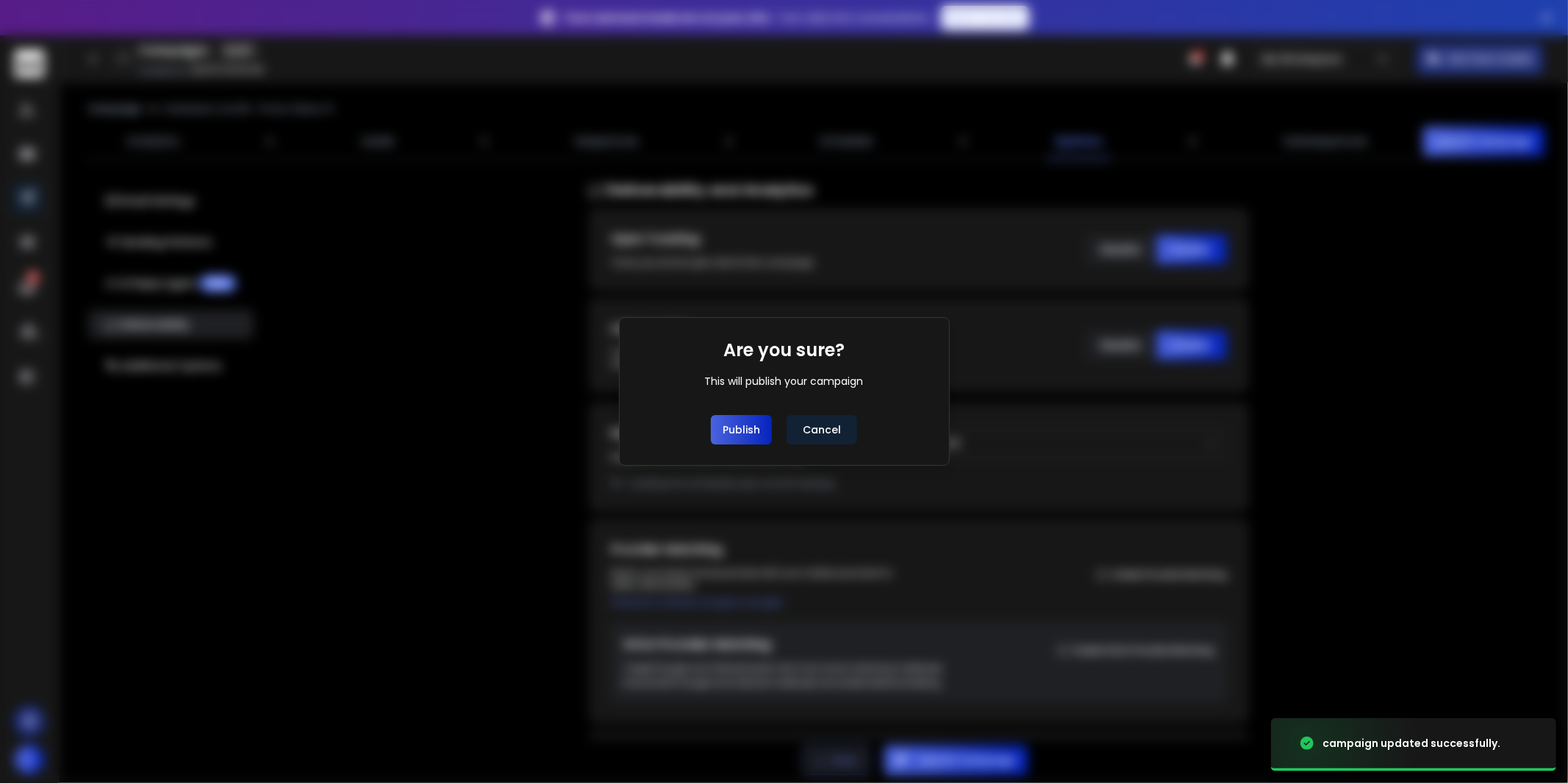
click at [742, 434] on button "Publish" at bounding box center [741, 430] width 61 height 30
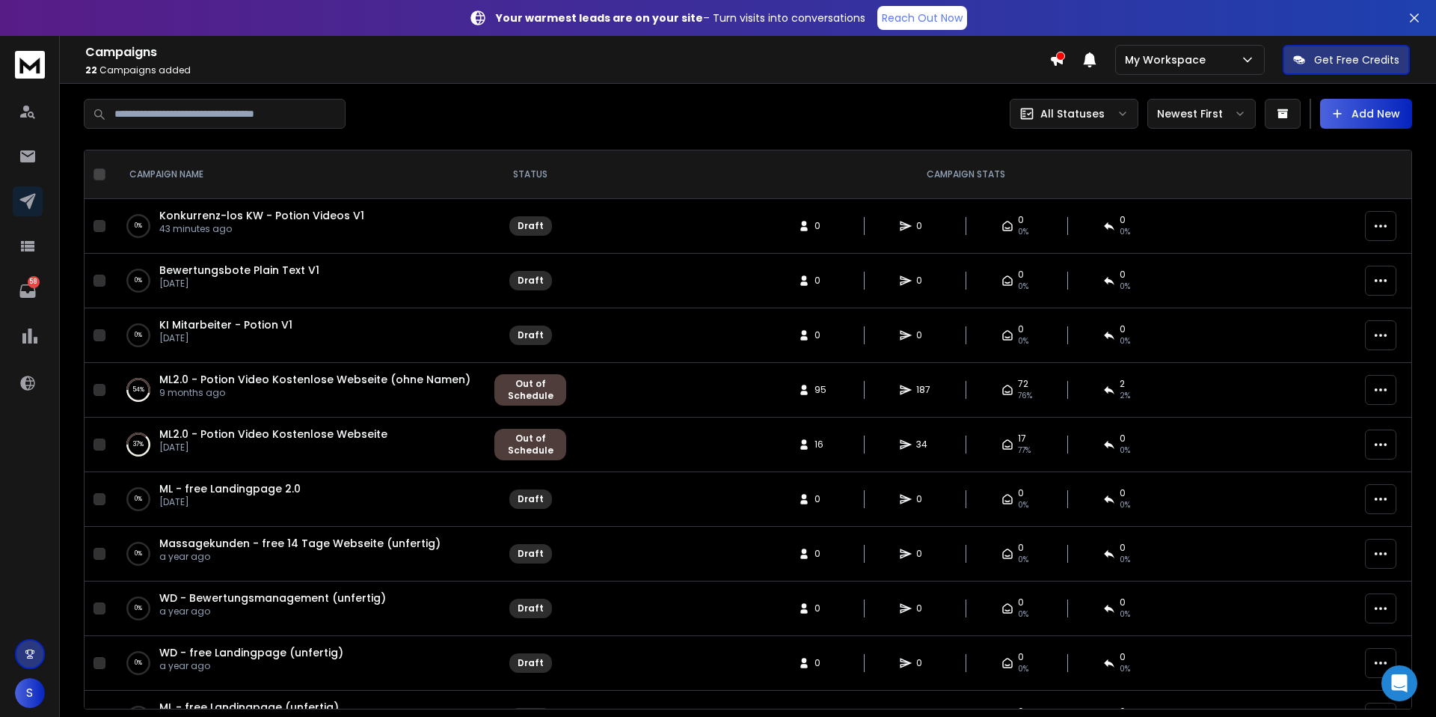
click at [287, 325] on div "0 % KI Mitarbeiter - Potion V1 6 months ago" at bounding box center [298, 335] width 344 height 36
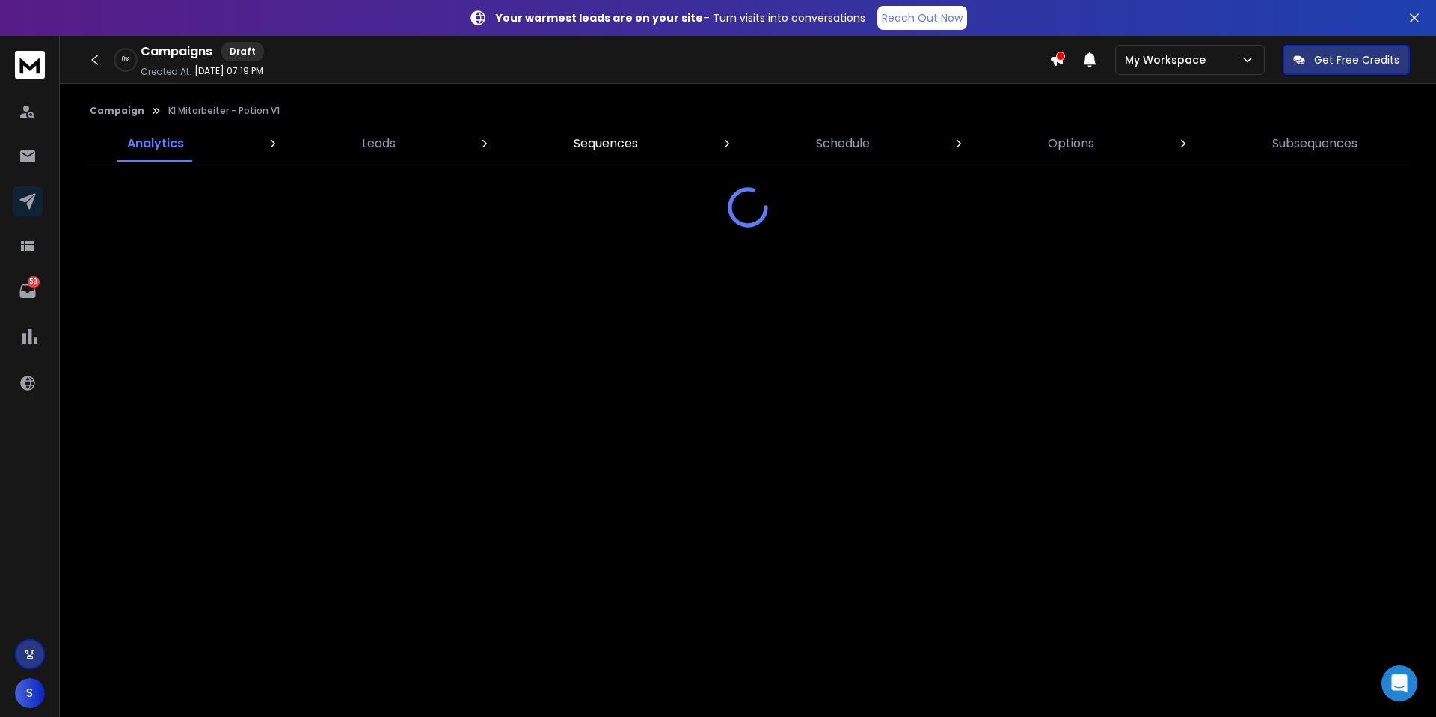
click at [610, 150] on p "Sequences" at bounding box center [606, 144] width 64 height 18
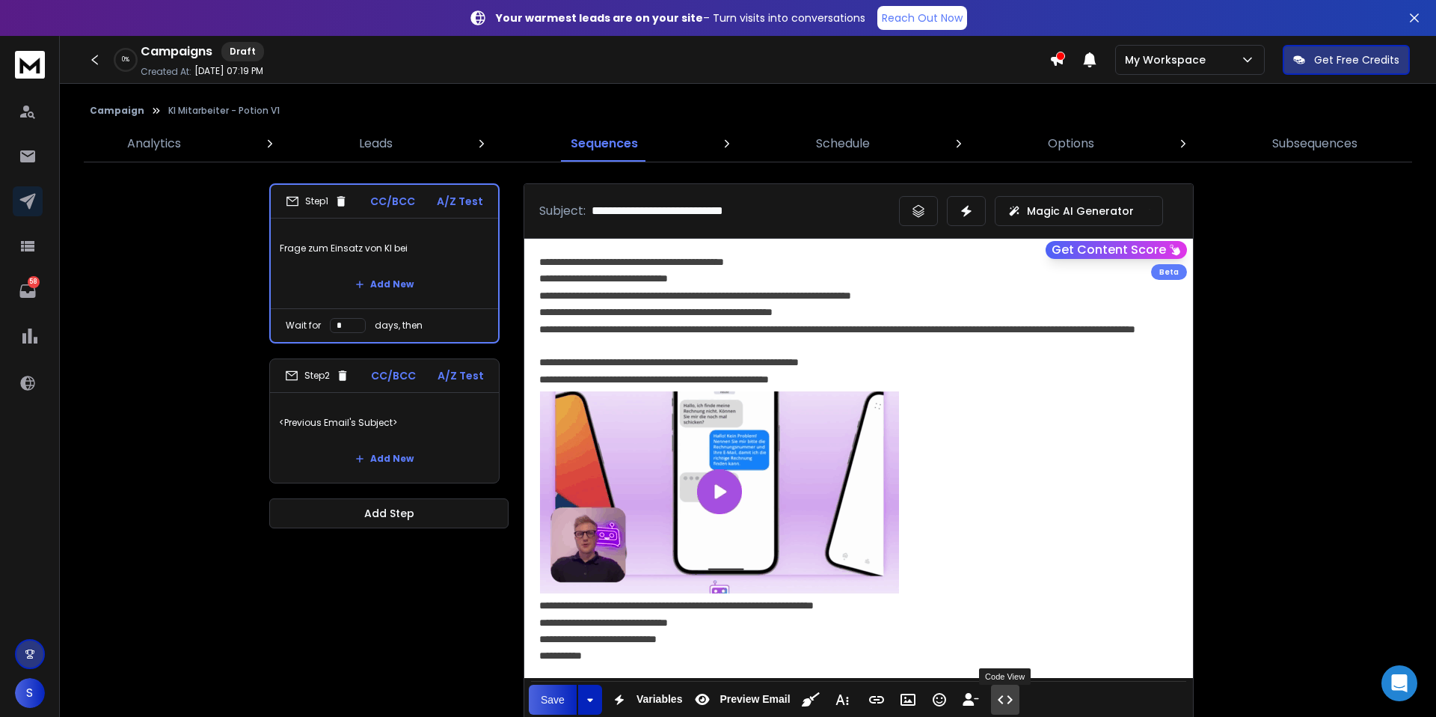
click at [1007, 694] on icon "button" at bounding box center [1005, 699] width 18 height 18
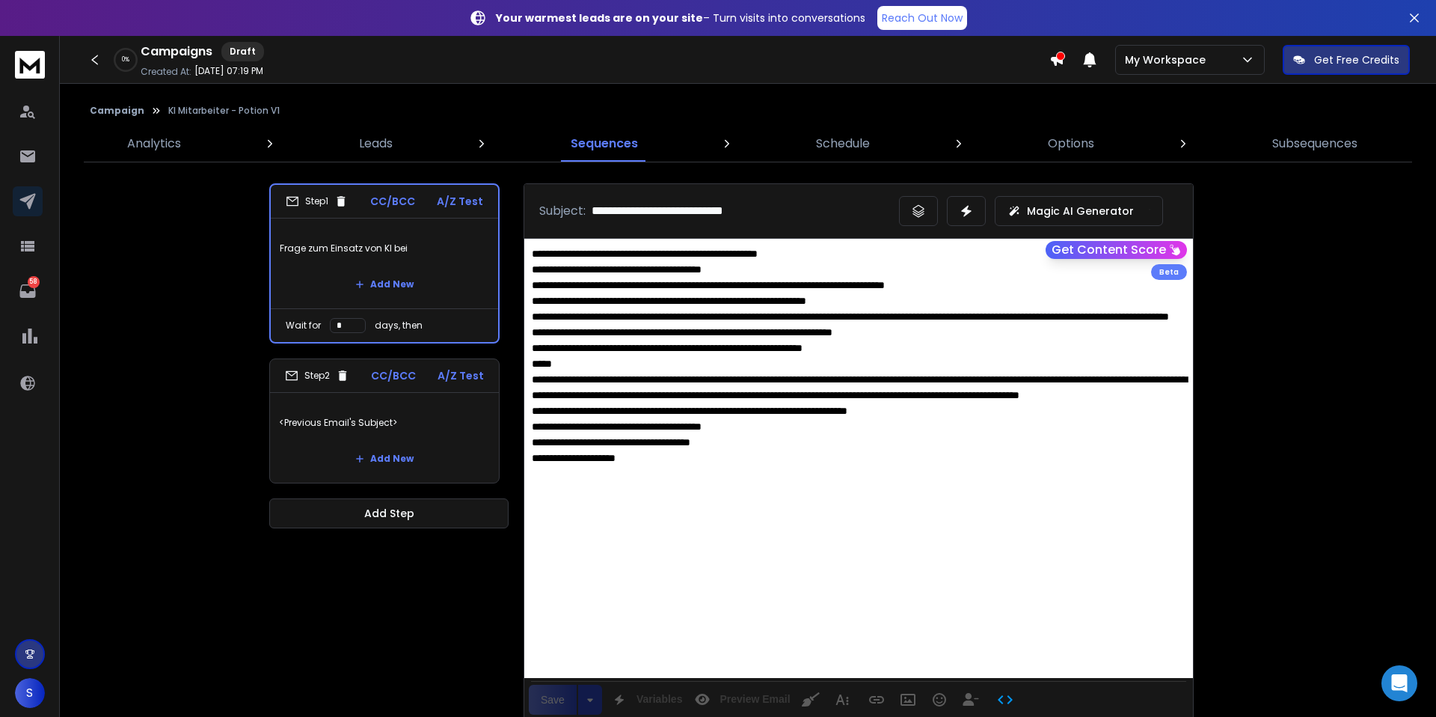
drag, startPoint x: 729, startPoint y: 508, endPoint x: 532, endPoint y: 258, distance: 318.4
click at [532, 258] on textarea at bounding box center [858, 380] width 669 height 282
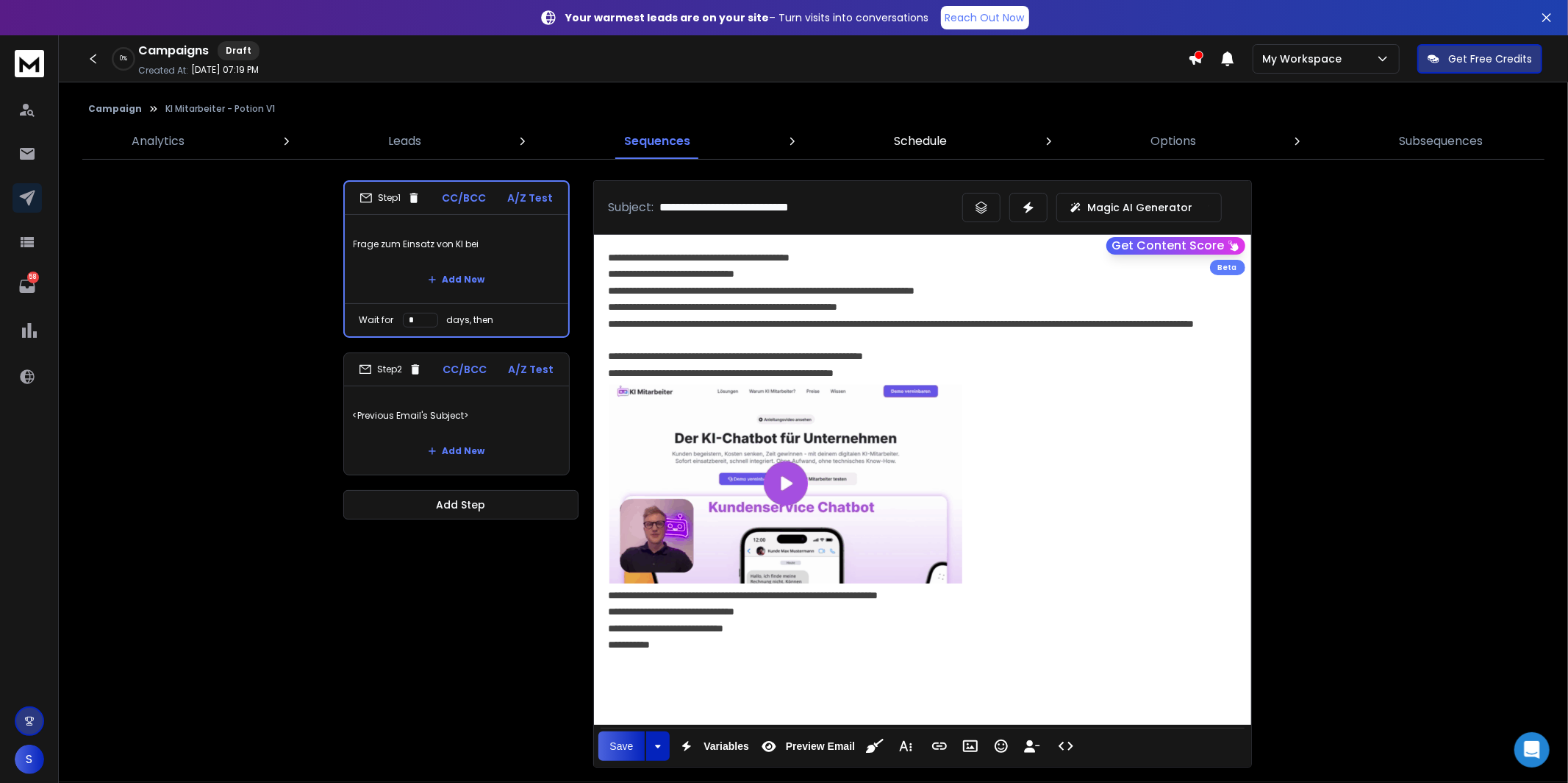
click at [926, 142] on p "Schedule" at bounding box center [921, 142] width 53 height 18
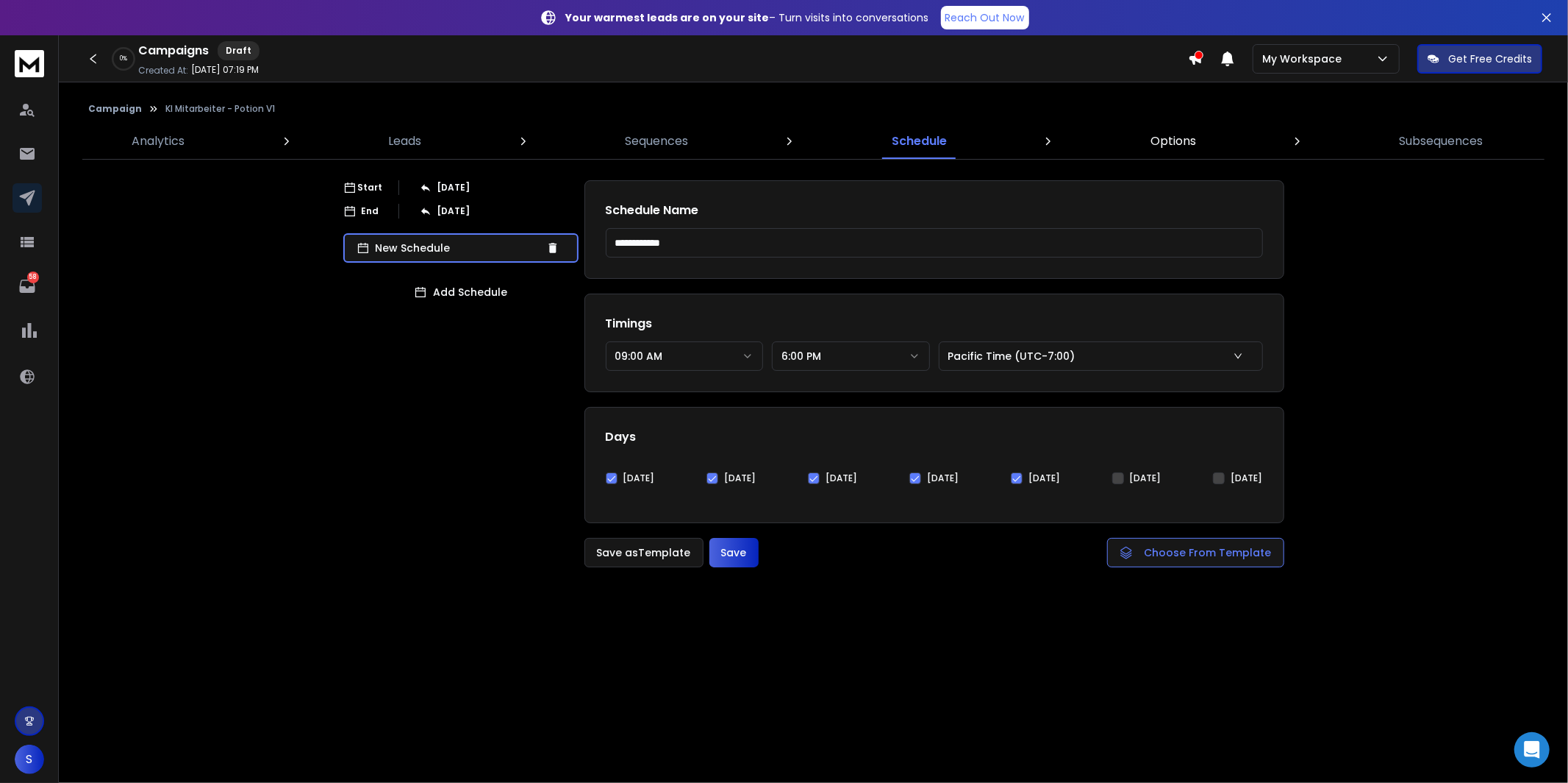
click at [1169, 142] on p "Options" at bounding box center [1174, 142] width 45 height 18
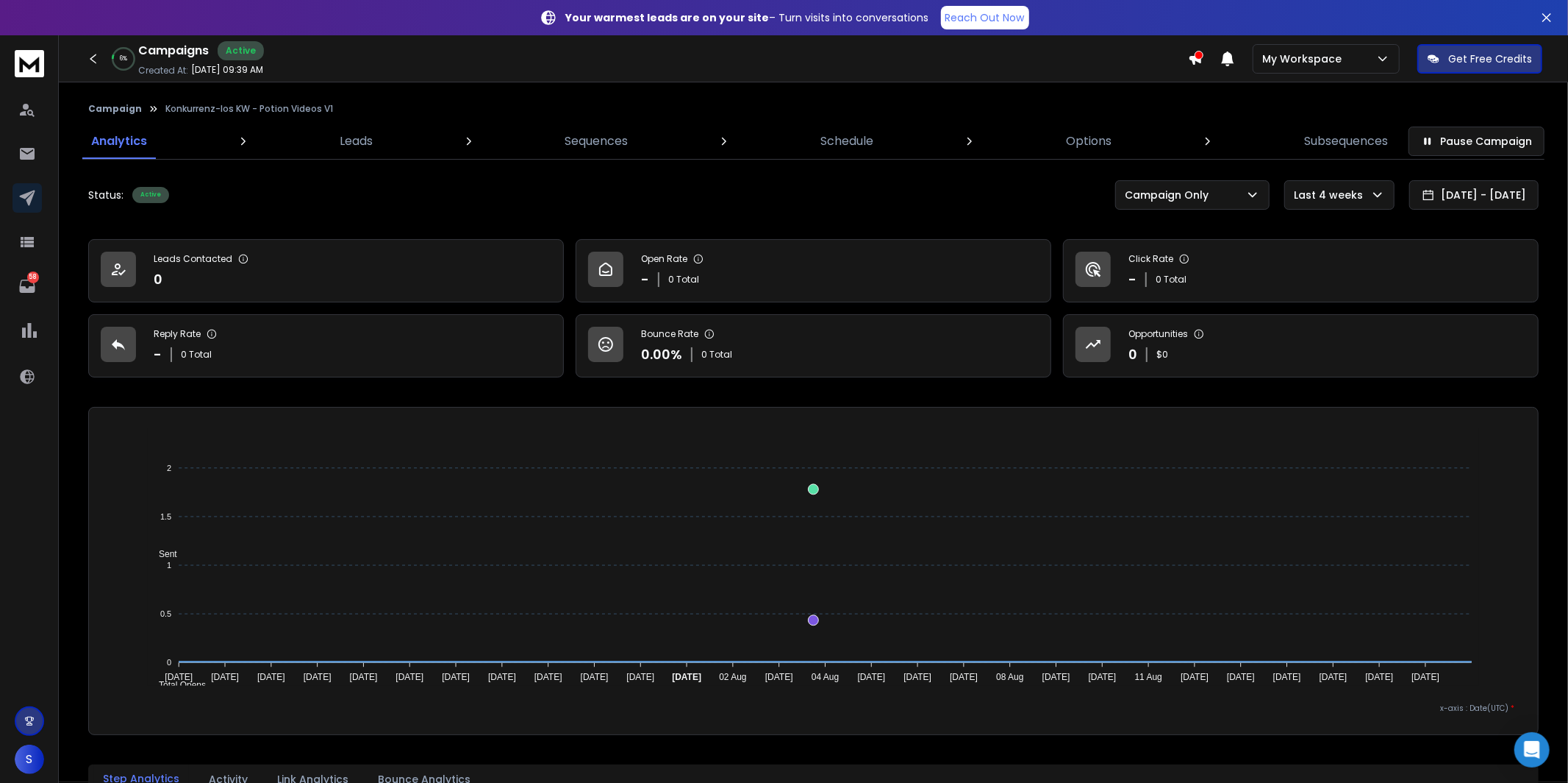
scroll to position [205, 0]
